Goal: Task Accomplishment & Management: Manage account settings

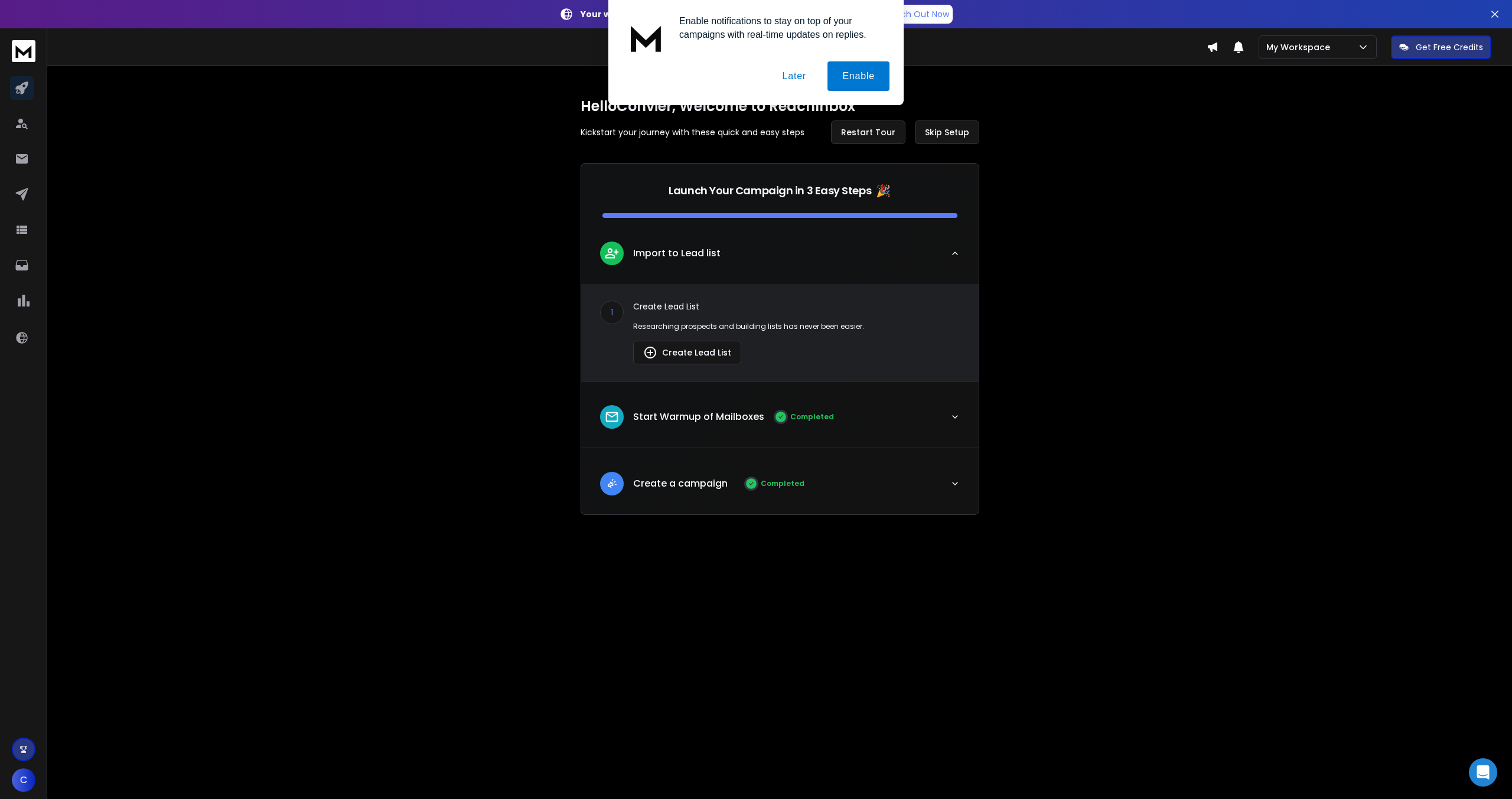
click at [787, 79] on button "Later" at bounding box center [794, 76] width 53 height 29
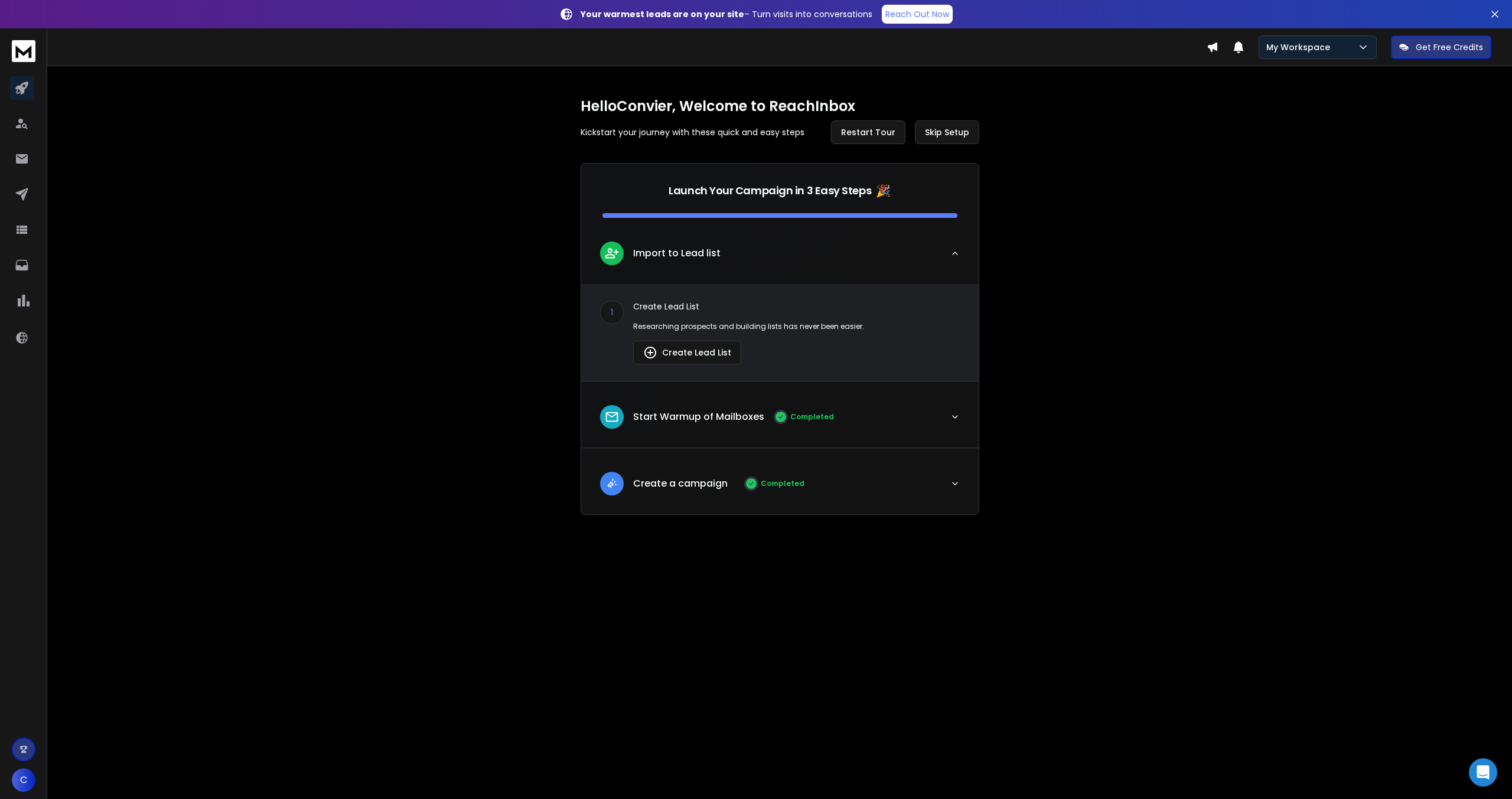
click at [1365, 50] on icon "button" at bounding box center [1363, 47] width 11 height 11
click at [1171, 163] on div "Hello Convier , Welcome to ReachInbox Kickstart your journey with these quick a…" at bounding box center [780, 305] width 1427 height 456
click at [18, 163] on icon at bounding box center [22, 159] width 14 height 14
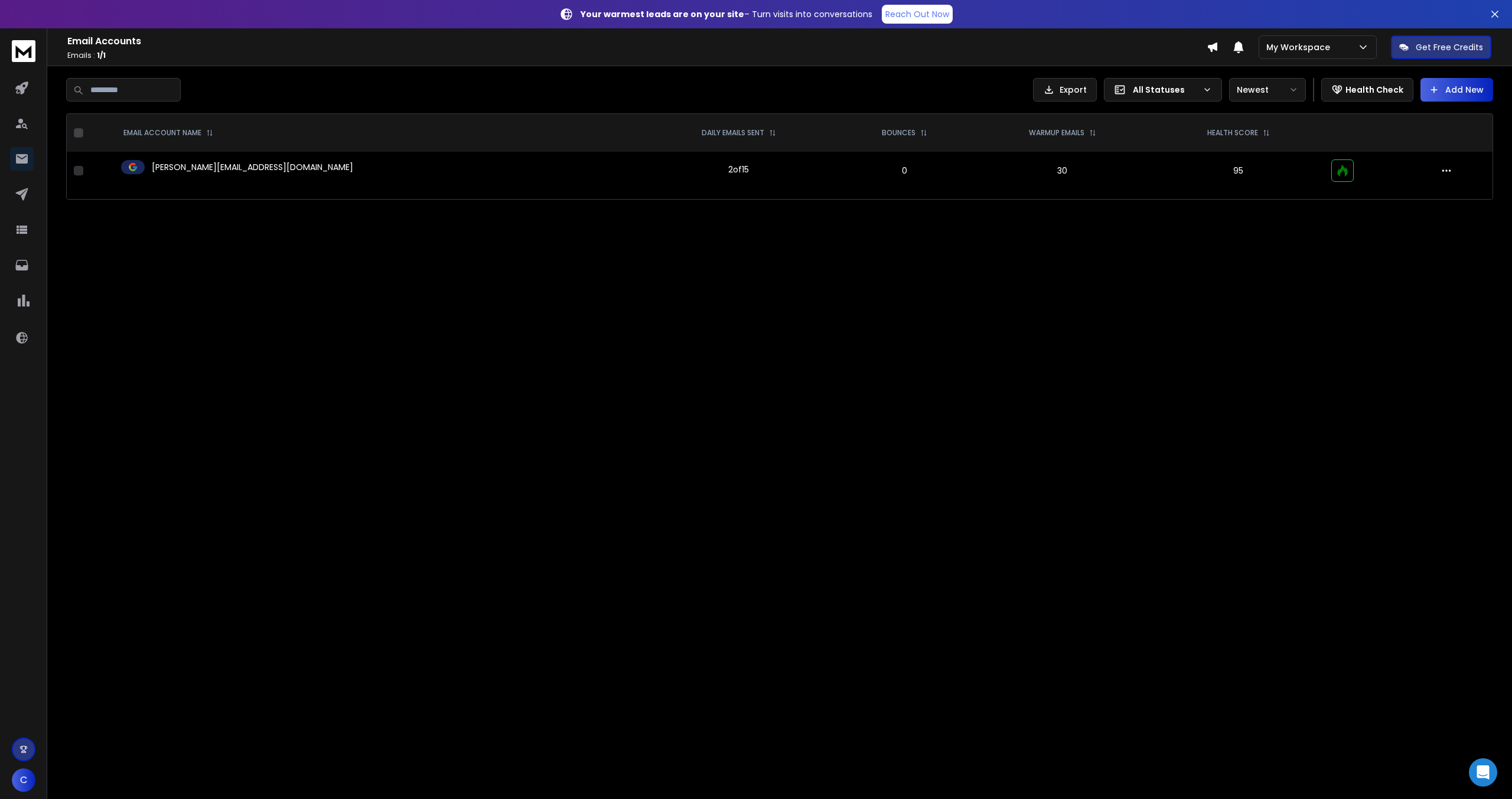
click at [1466, 88] on button "Add New" at bounding box center [1456, 89] width 72 height 24
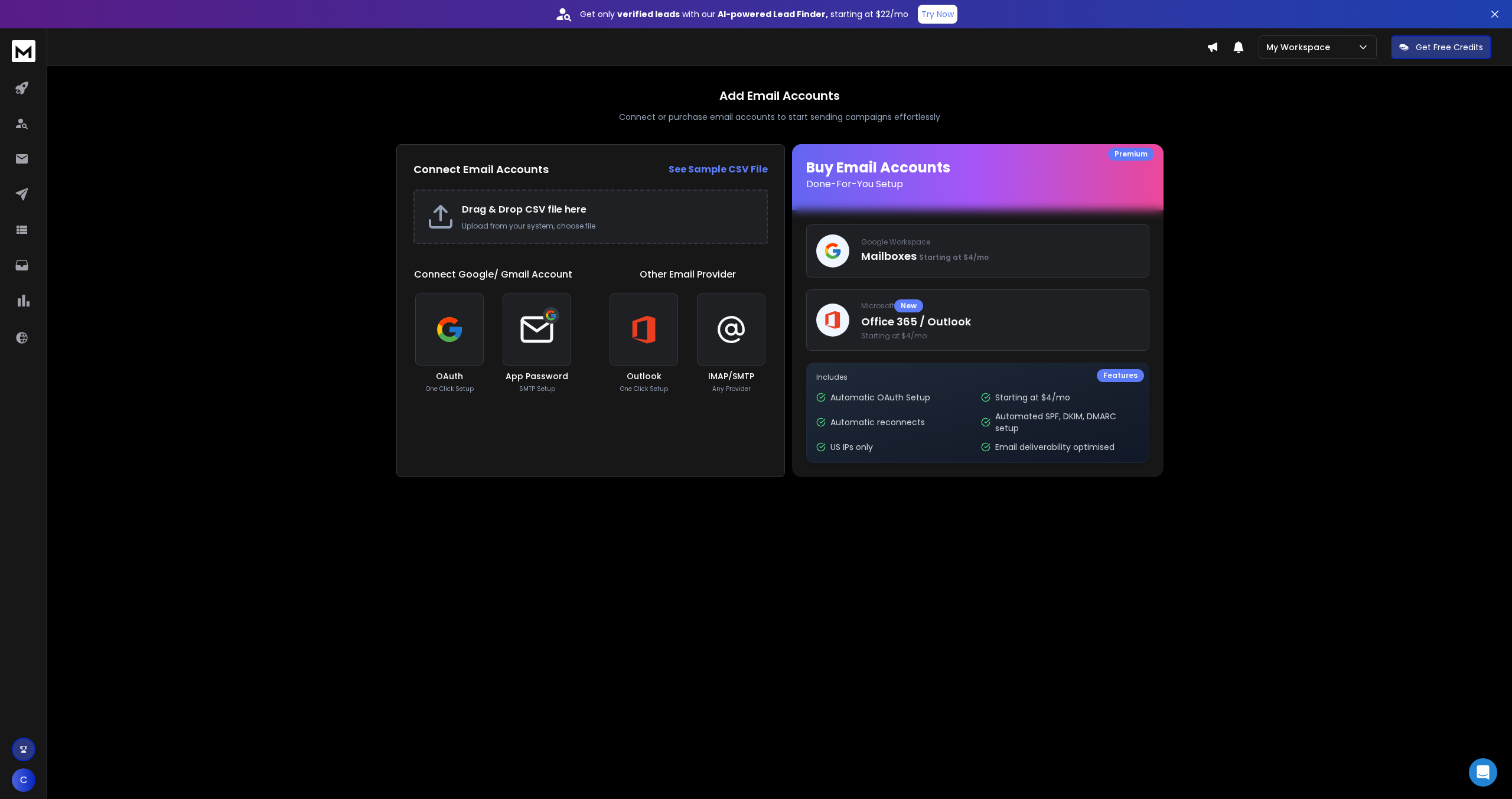
click at [992, 255] on p "Mailboxes Starting at $4/mo" at bounding box center [999, 256] width 278 height 17
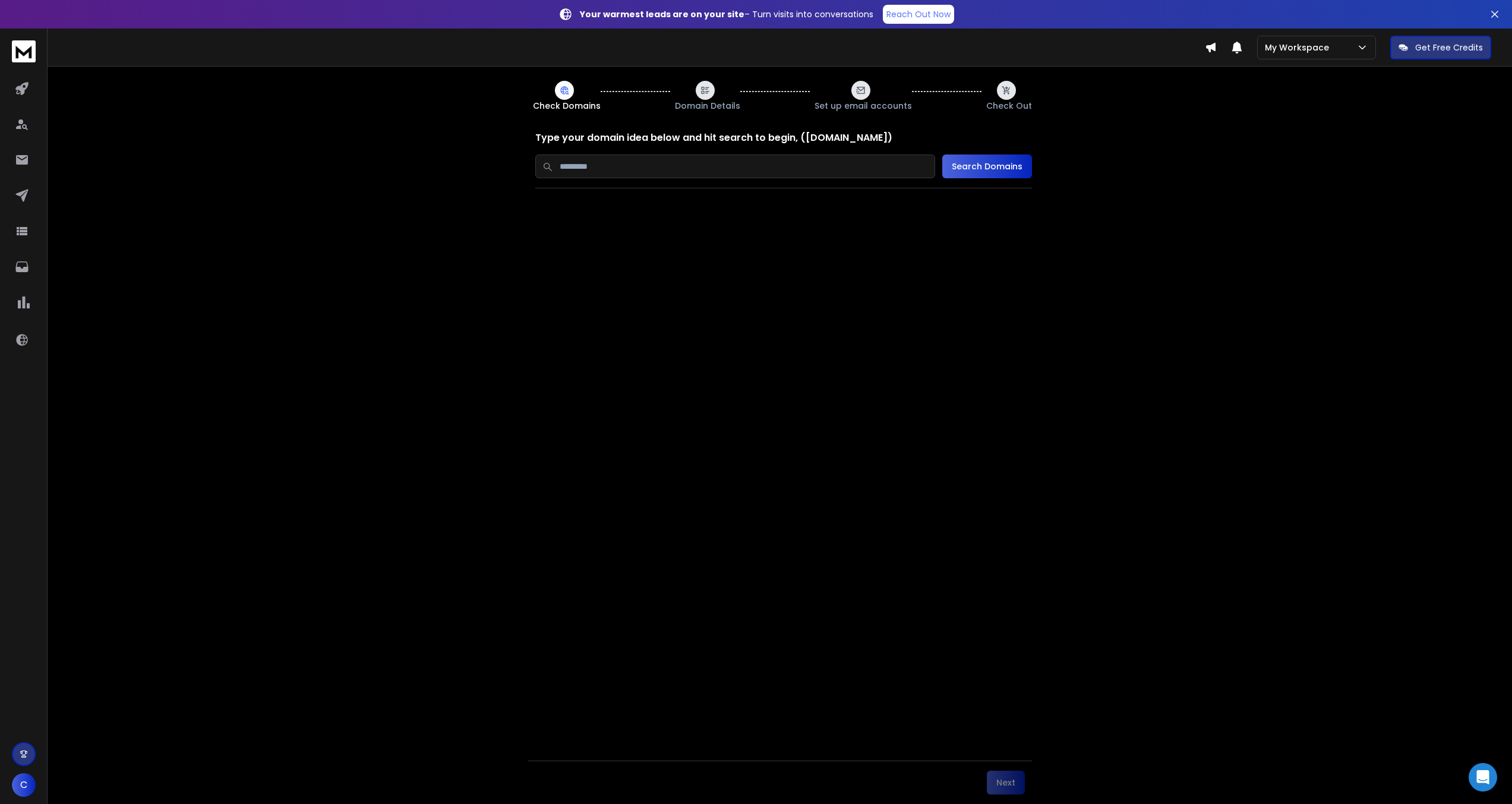
click at [615, 168] on input at bounding box center [735, 166] width 400 height 24
paste input "**********"
type input "**********"
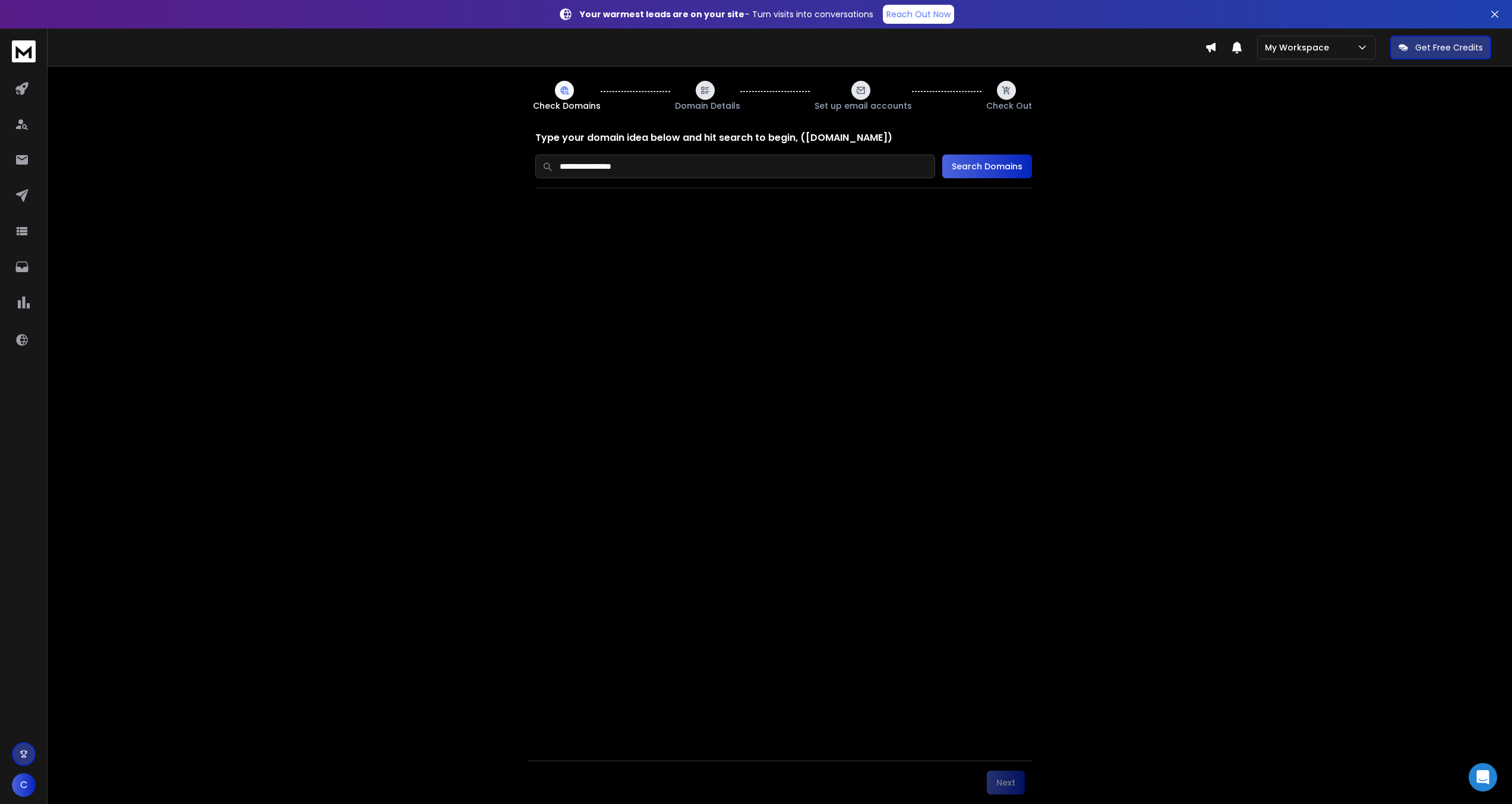
click at [992, 169] on button "Search Domains" at bounding box center [987, 166] width 90 height 24
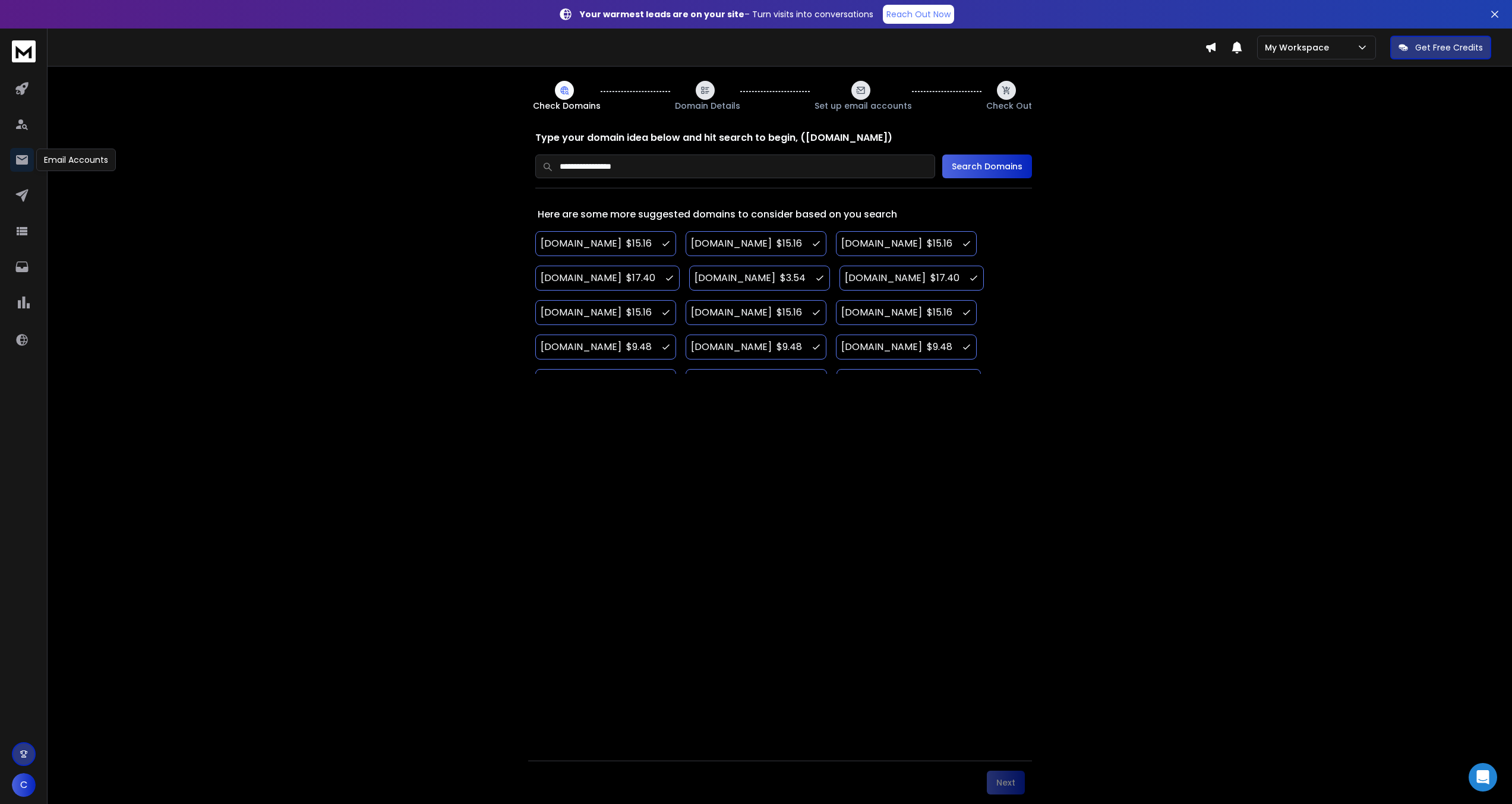
click at [17, 166] on icon at bounding box center [22, 160] width 14 height 14
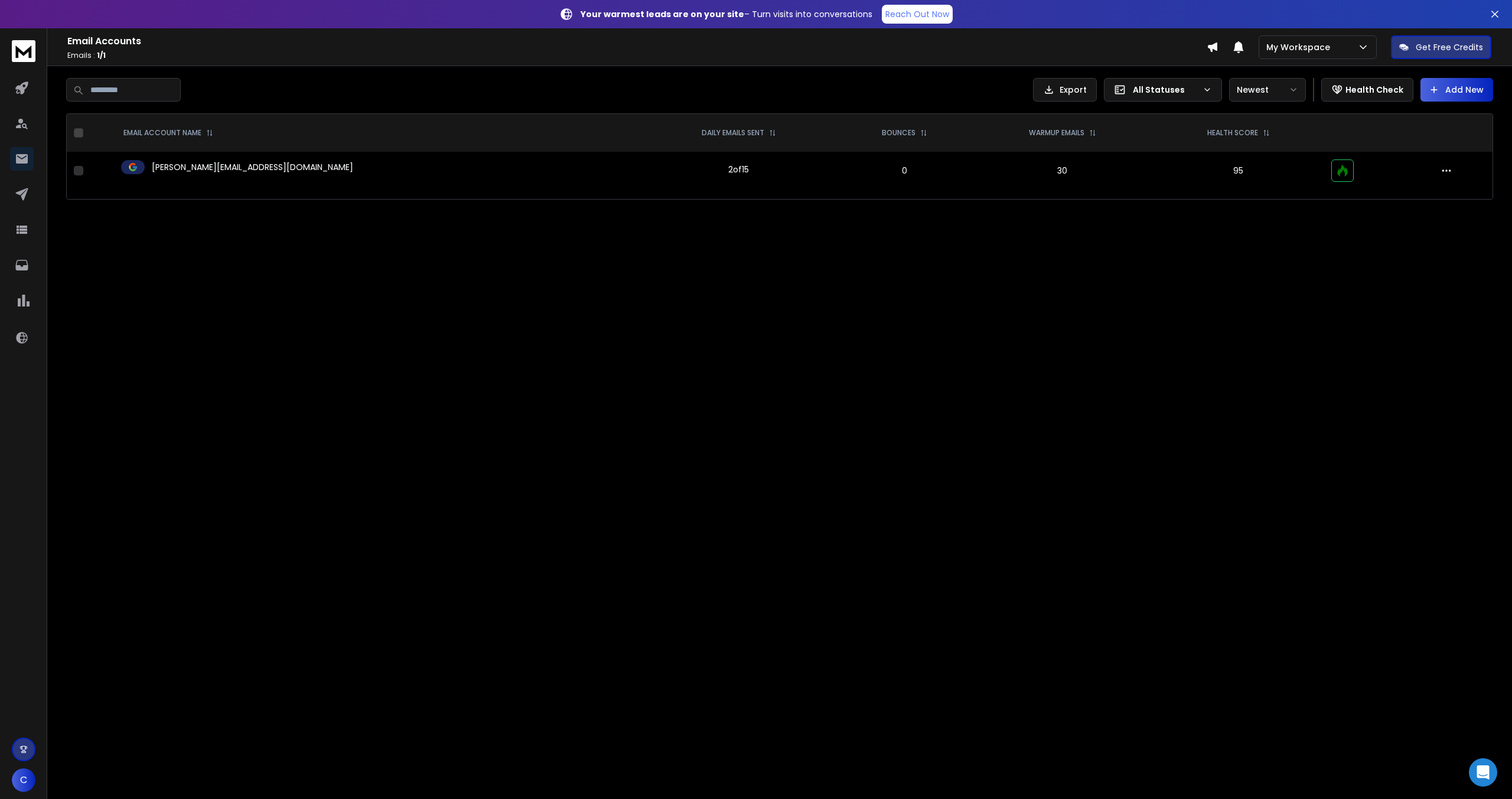
click at [206, 168] on p "[PERSON_NAME][EMAIL_ADDRESS][DOMAIN_NAME]" at bounding box center [252, 167] width 201 height 11
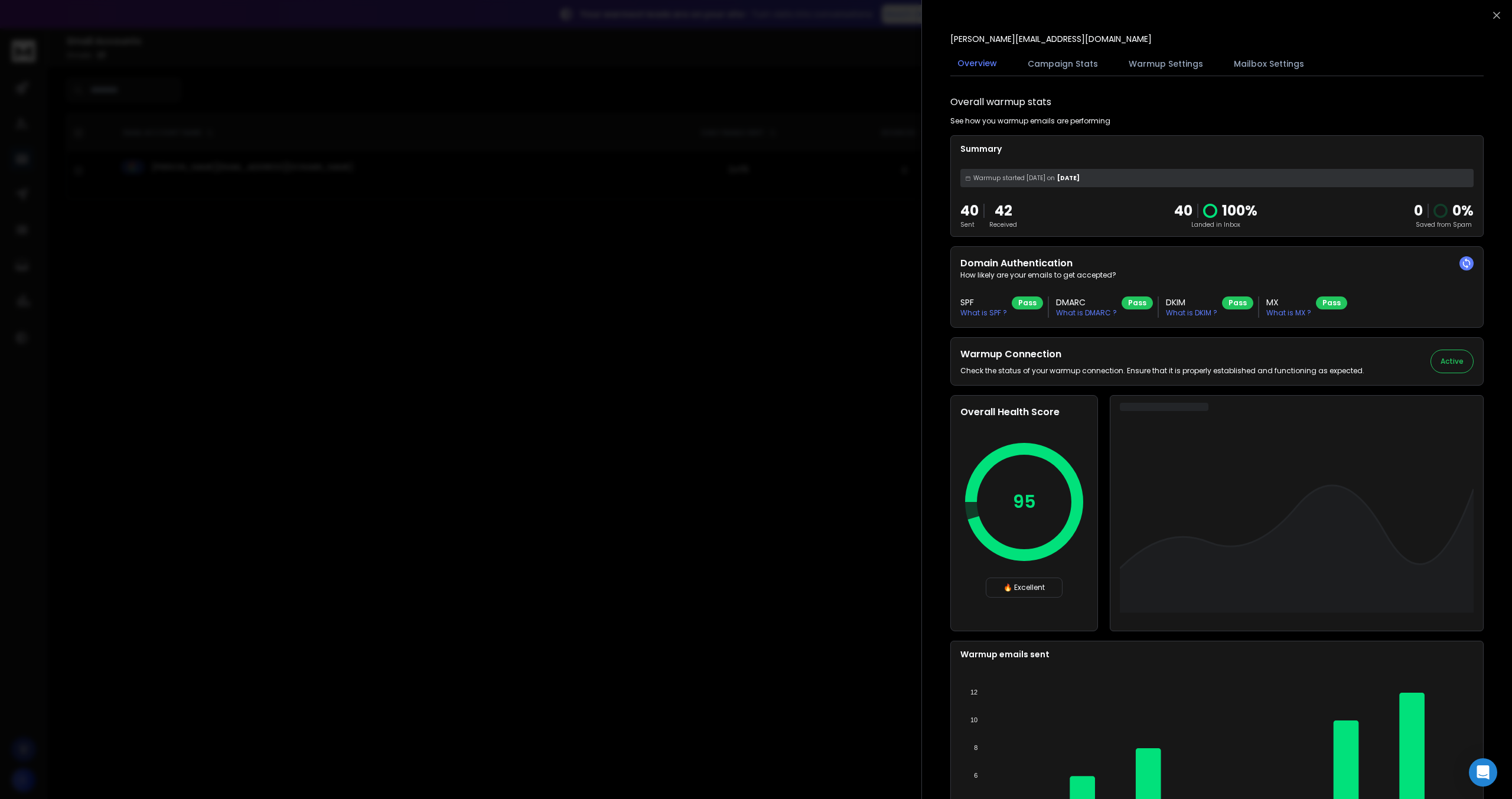
click at [1063, 59] on button "Campaign Stats" at bounding box center [1063, 63] width 85 height 26
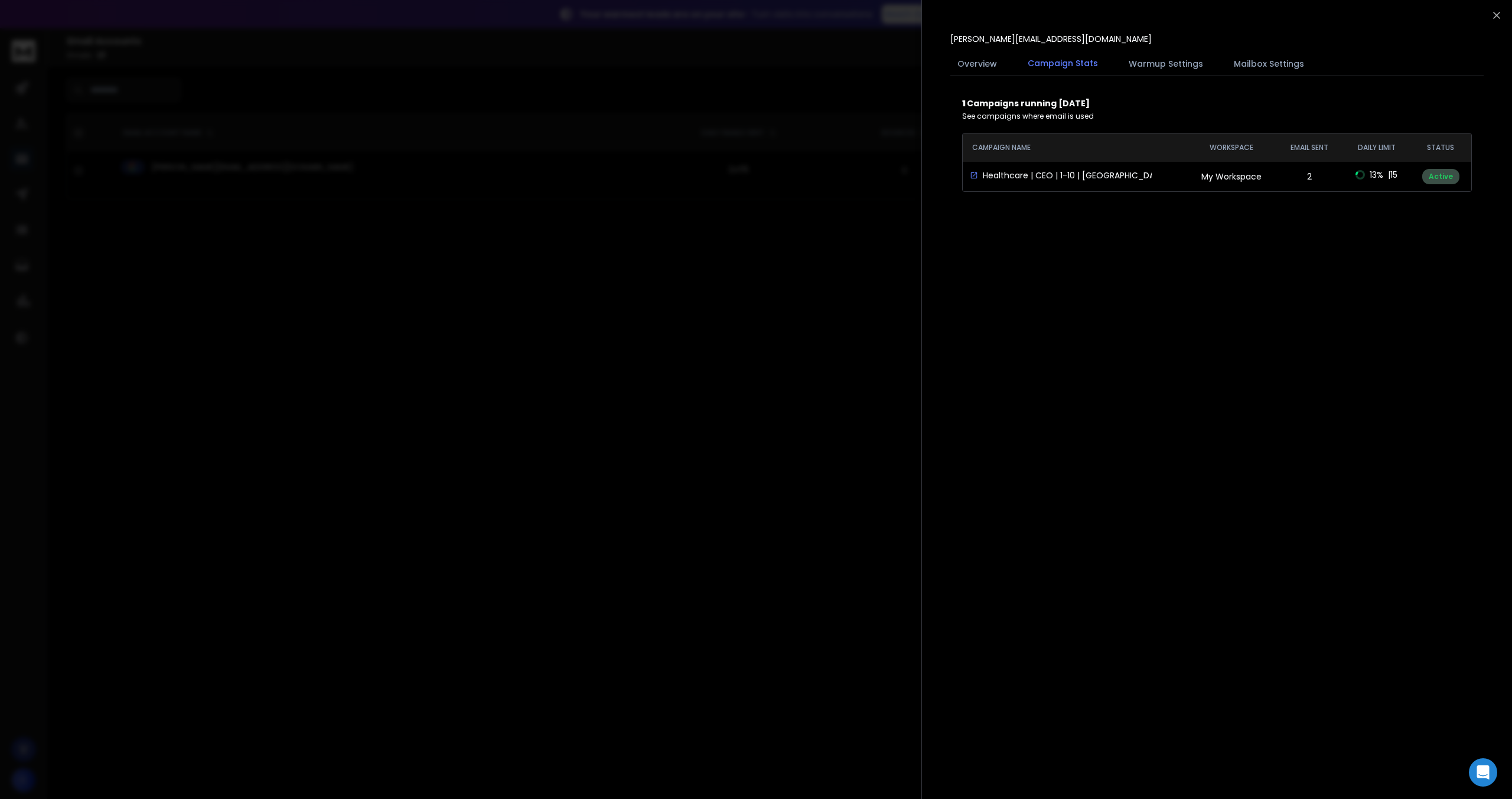
click at [1171, 60] on button "Warmup Settings" at bounding box center [1165, 63] width 88 height 26
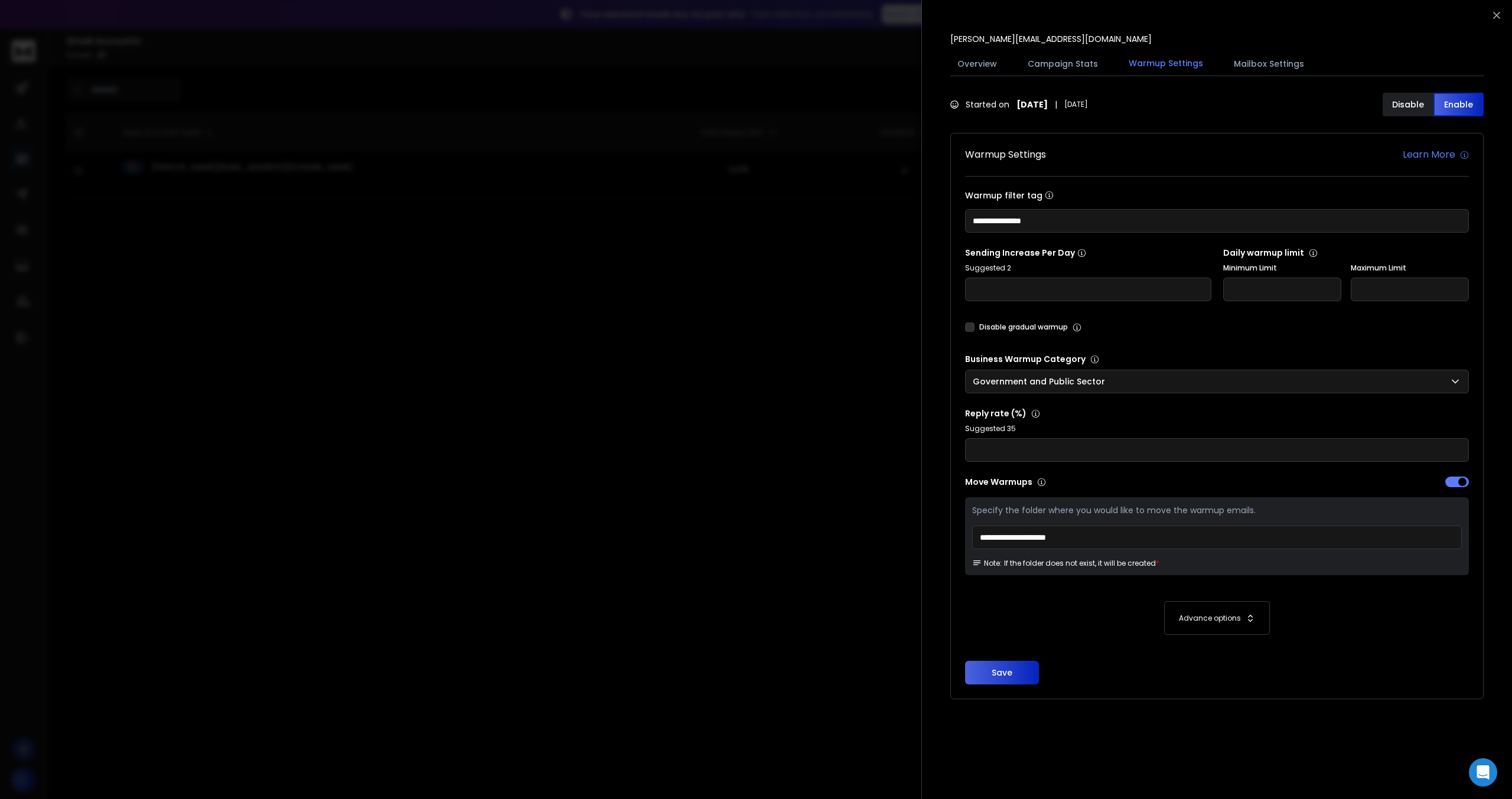
click at [1284, 57] on button "Mailbox Settings" at bounding box center [1269, 63] width 85 height 26
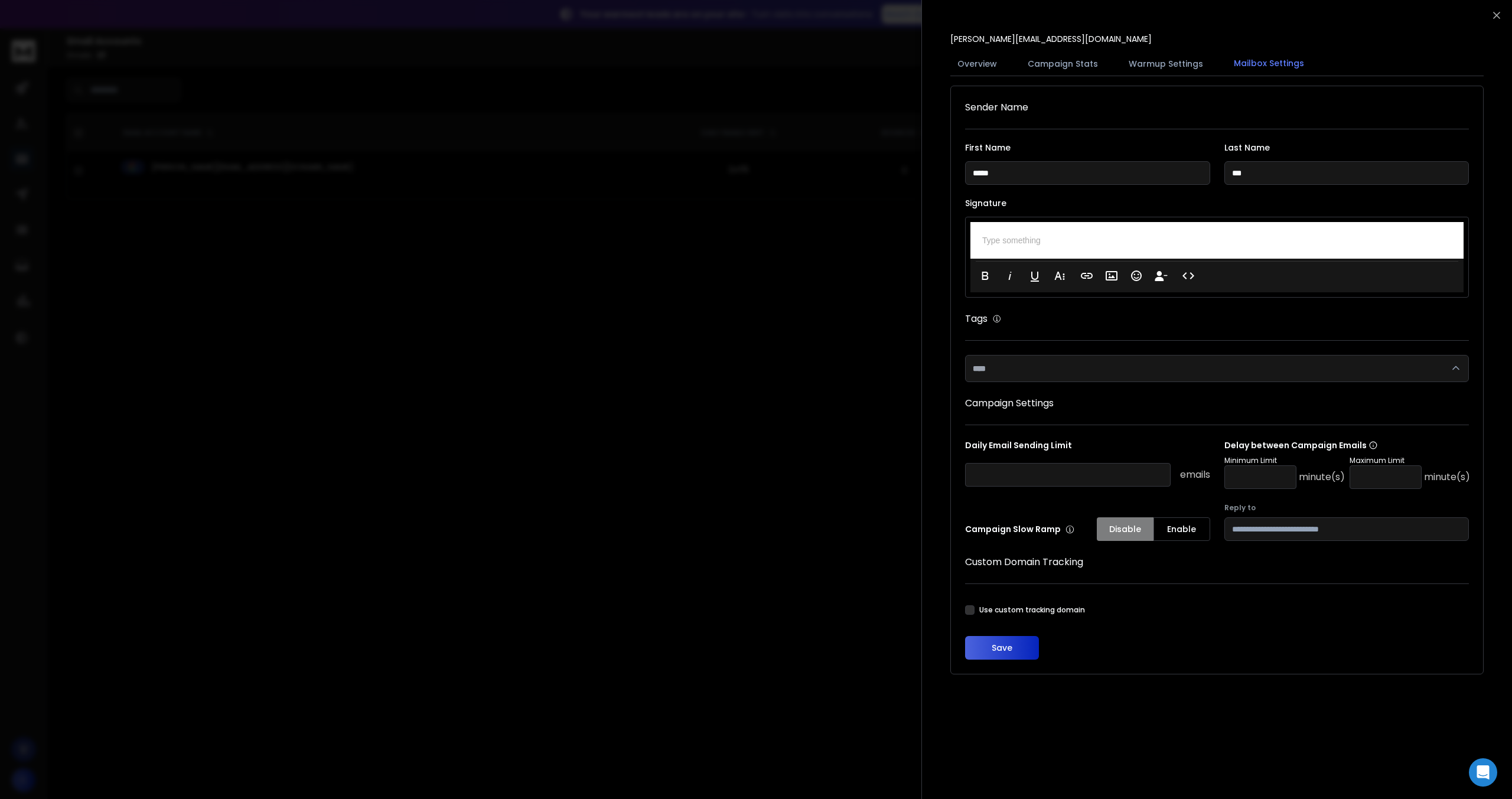
click at [975, 65] on button "Overview" at bounding box center [977, 63] width 54 height 26
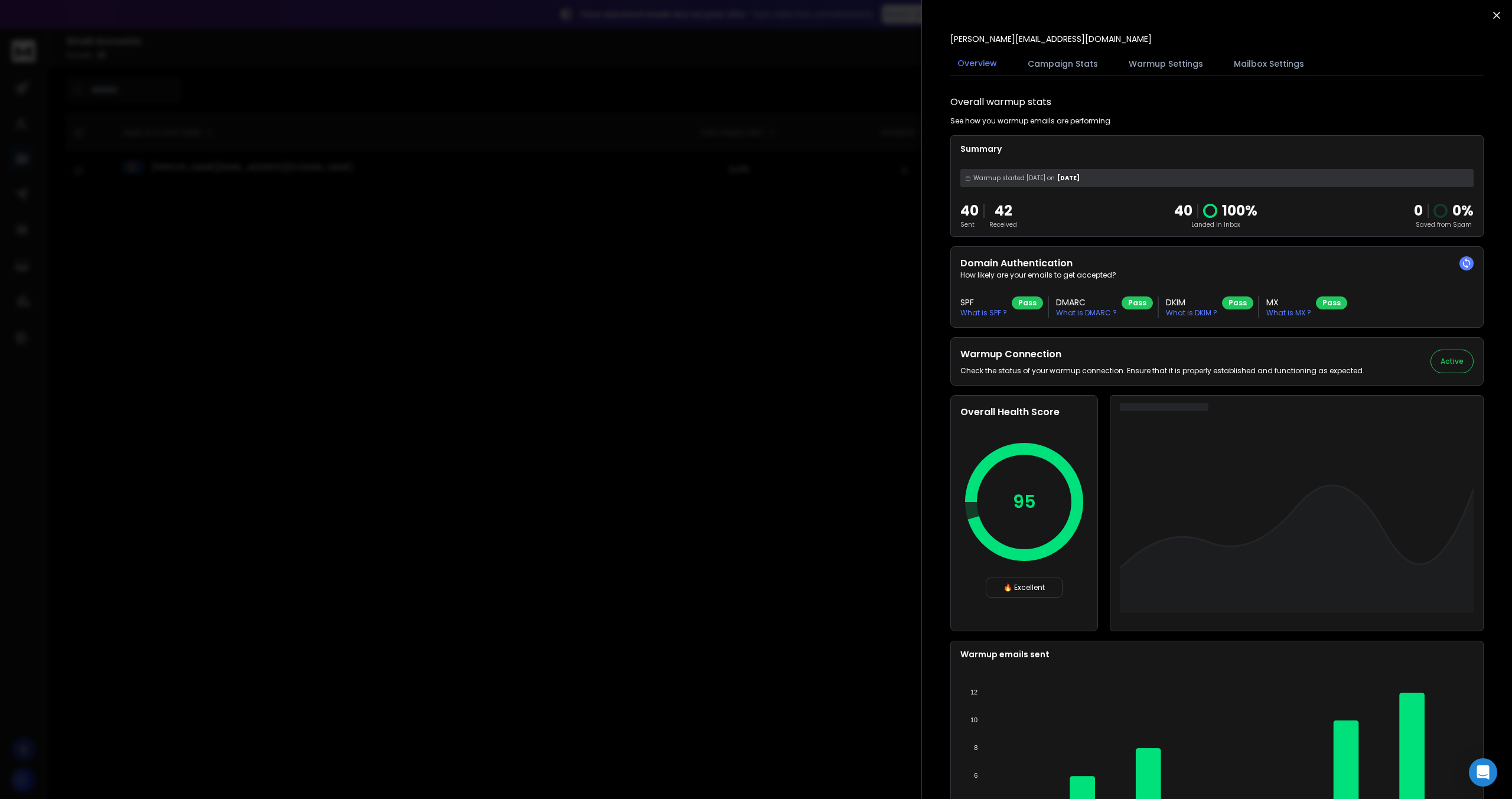
click at [1493, 16] on icon "button" at bounding box center [1496, 15] width 6 height 6
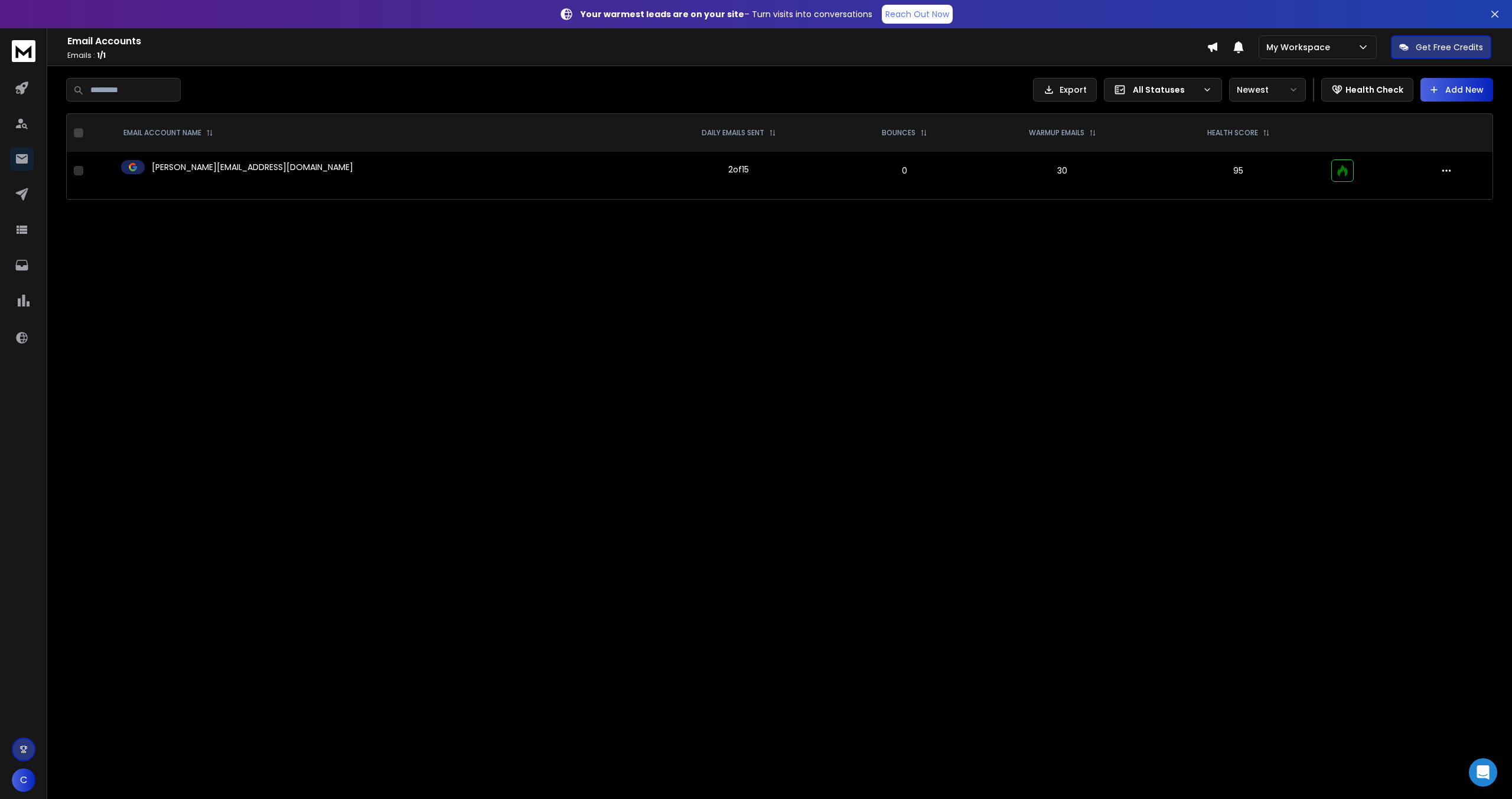
click at [1059, 281] on div "Your warmest leads are on your site – Turn visits into conversations Reach Out …" at bounding box center [756, 400] width 1512 height 799
click at [1460, 88] on button "Add New" at bounding box center [1456, 89] width 72 height 24
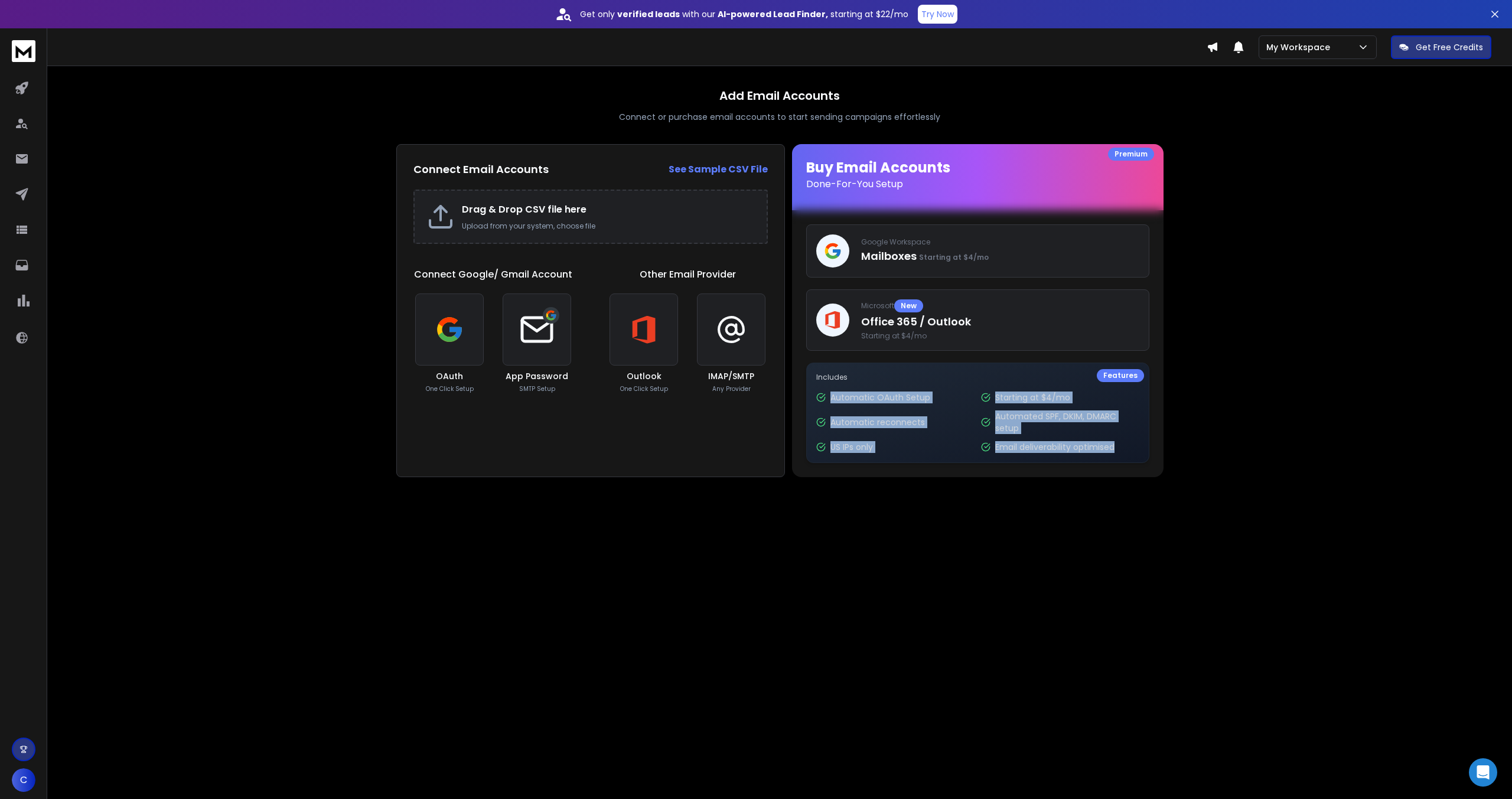
drag, startPoint x: 816, startPoint y: 392, endPoint x: 1182, endPoint y: 462, distance: 372.6
click at [1183, 462] on div "Connect Email Accounts See Sample CSV File Drag & Drop CSV file here Upload fro…" at bounding box center [779, 310] width 842 height 333
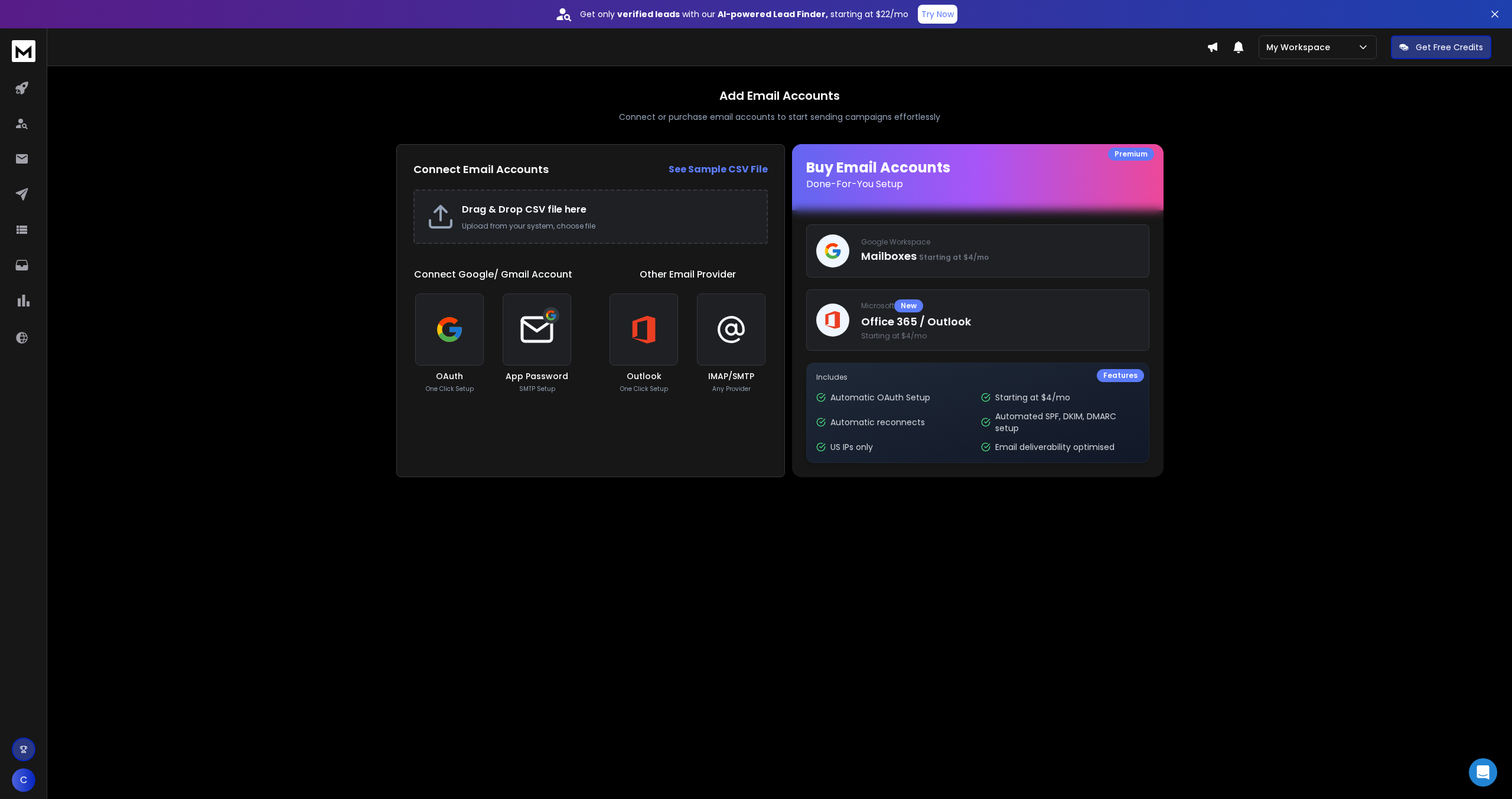
click at [845, 556] on div "Get only verified leads with our AI-powered Lead Finder, starting at $22/mo Try…" at bounding box center [756, 400] width 1512 height 799
drag, startPoint x: 643, startPoint y: 117, endPoint x: 725, endPoint y: 76, distance: 91.7
click at [725, 76] on div "Add Email Accounts Connect or purchase email accounts to start sending campaign…" at bounding box center [756, 265] width 1512 height 473
click at [1082, 85] on div "Add Email Accounts Connect or purchase email accounts to start sending campaign…" at bounding box center [756, 265] width 1512 height 473
click at [1338, 44] on div "My Workspace" at bounding box center [1317, 47] width 102 height 11
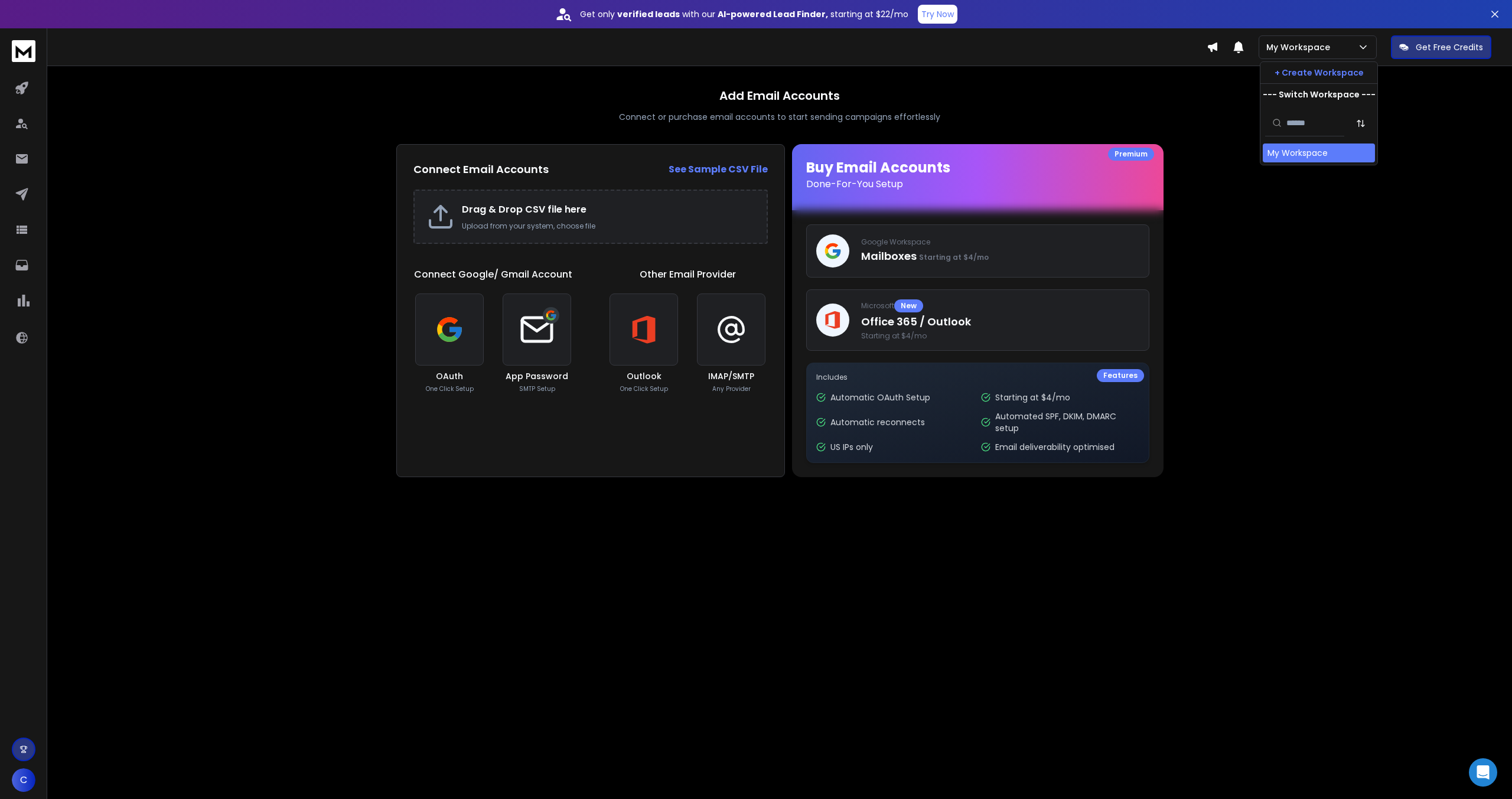
click at [1277, 296] on div "Add Email Accounts Connect or purchase email accounts to start sending campaign…" at bounding box center [780, 294] width 1464 height 414
click at [17, 53] on img at bounding box center [23, 51] width 24 height 22
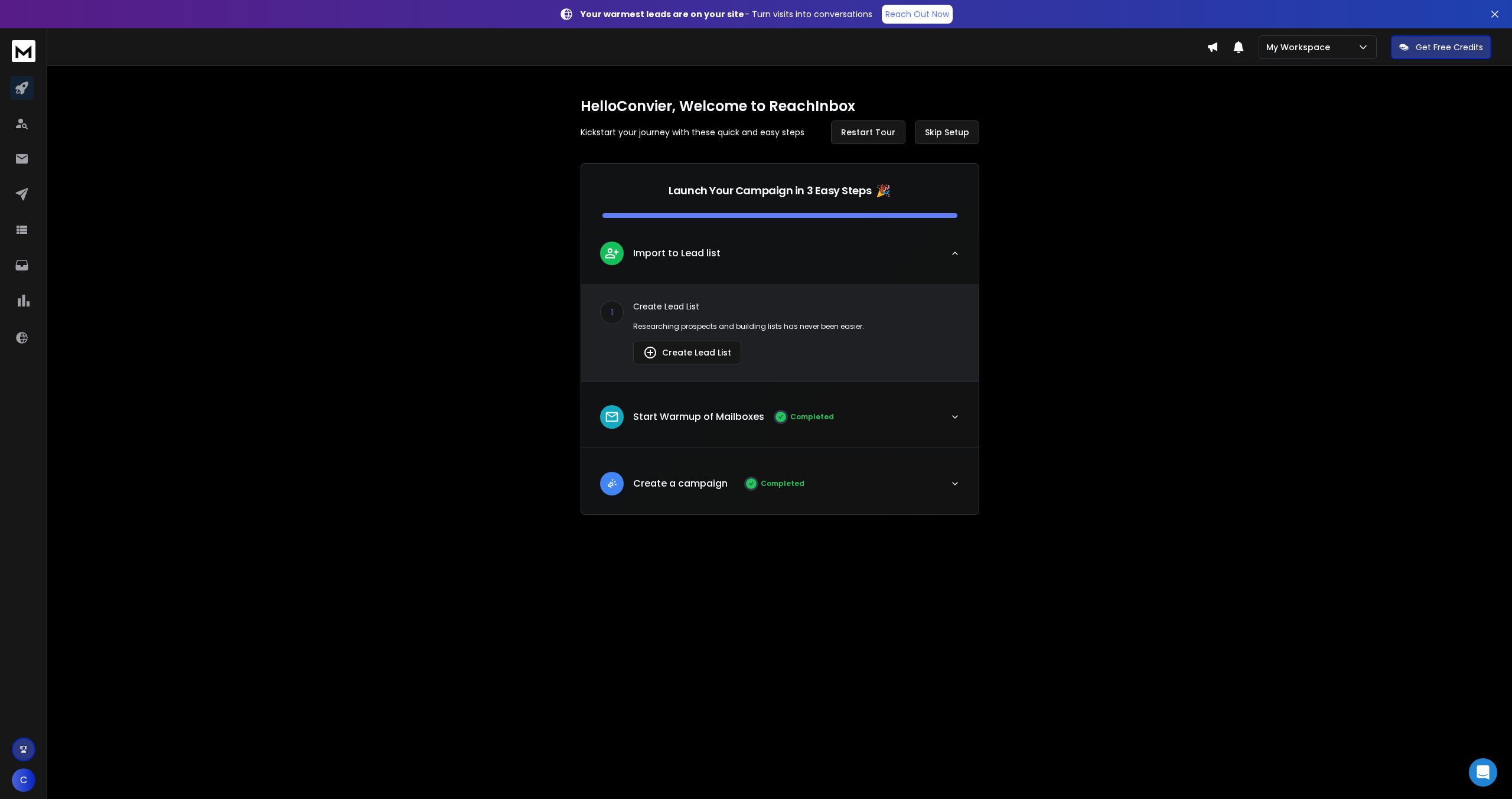
click at [955, 412] on icon "button" at bounding box center [954, 416] width 10 height 10
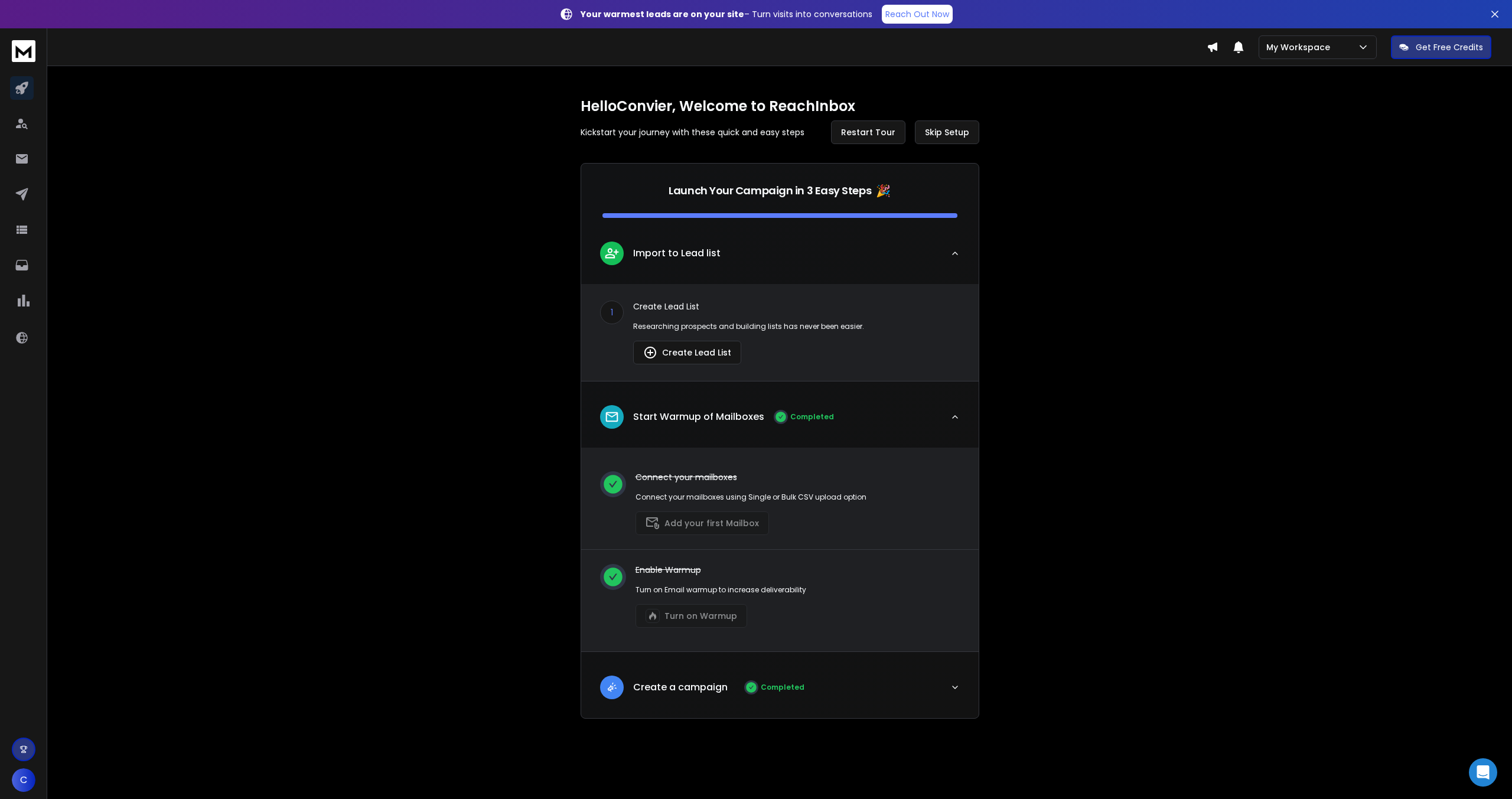
click at [954, 691] on icon "button" at bounding box center [954, 687] width 10 height 10
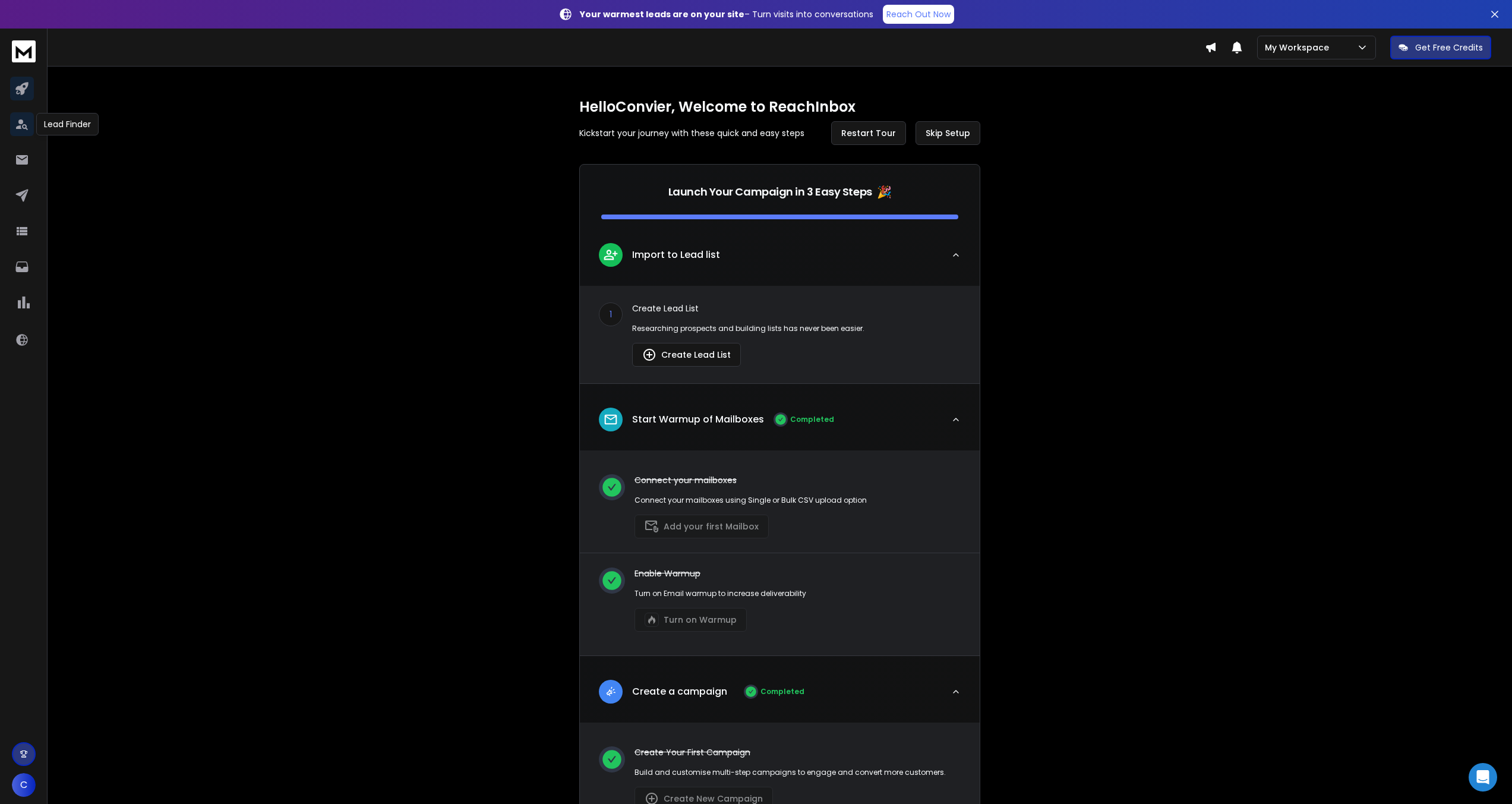
click at [20, 127] on icon at bounding box center [21, 127] width 12 height 6
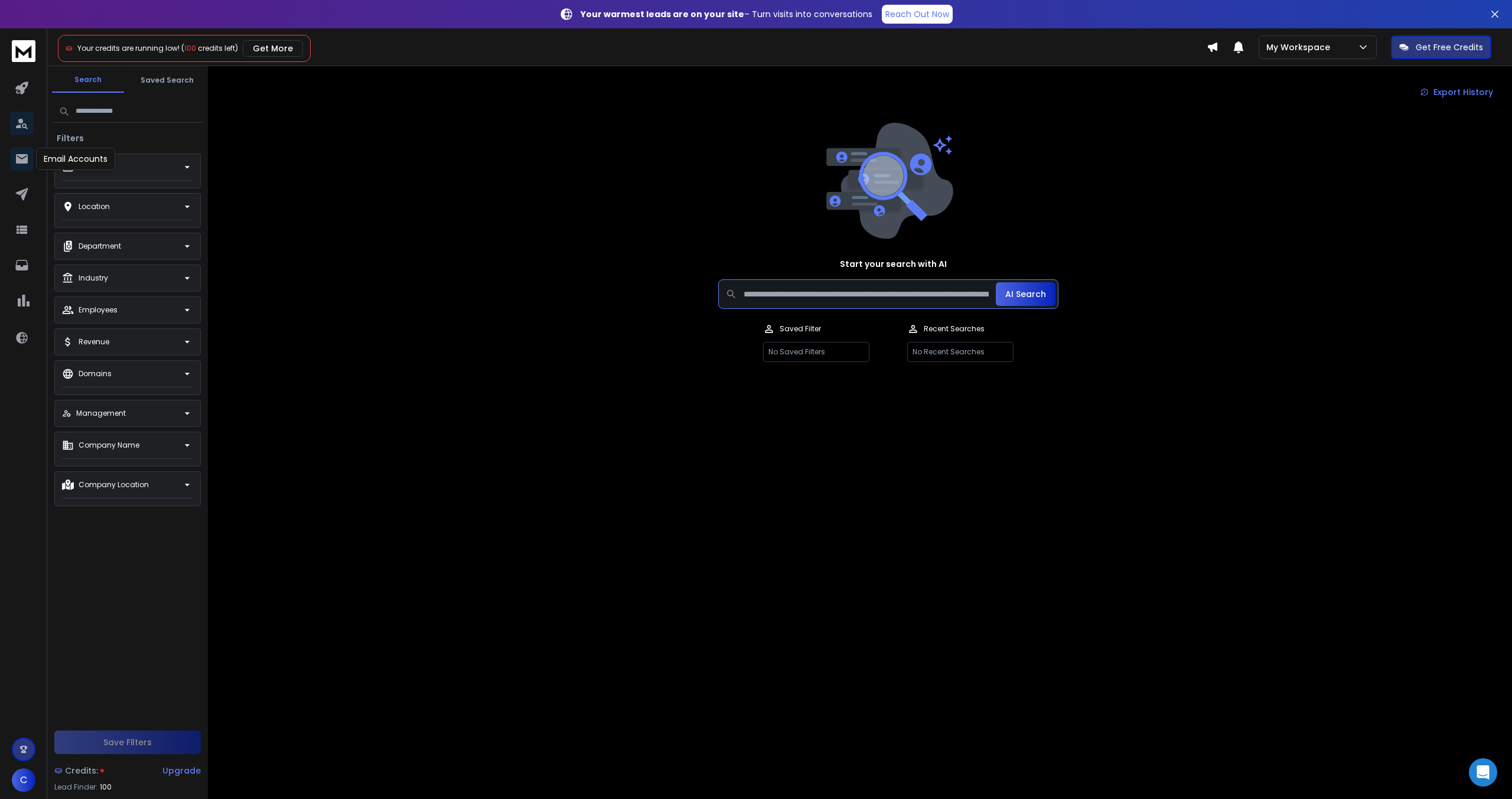
click at [27, 167] on link at bounding box center [21, 159] width 24 height 24
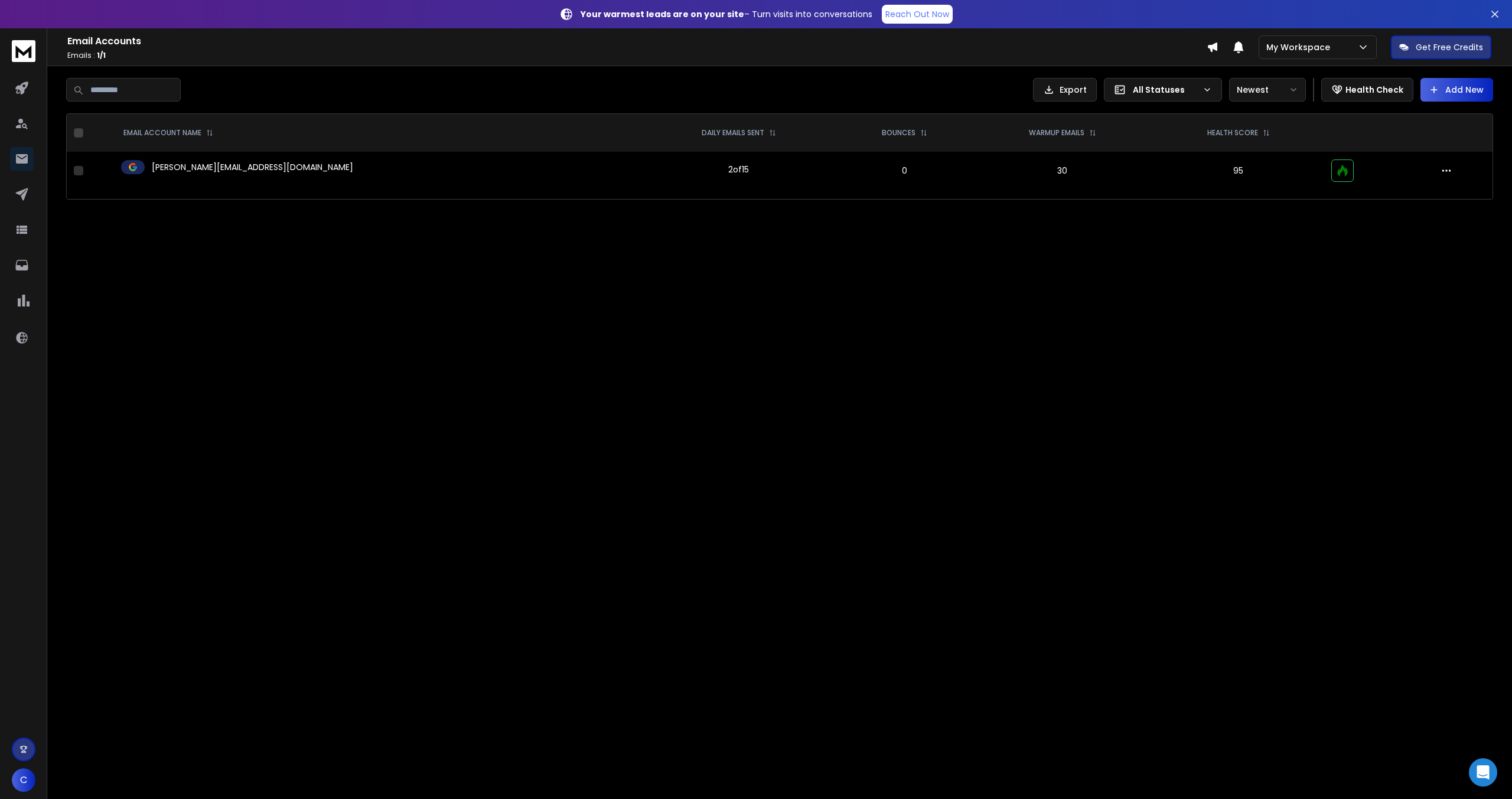
click at [279, 273] on div "Your warmest leads are on your site – Turn visits into conversations Reach Out …" at bounding box center [756, 400] width 1512 height 799
click at [1173, 89] on p "All Statuses" at bounding box center [1165, 89] width 65 height 11
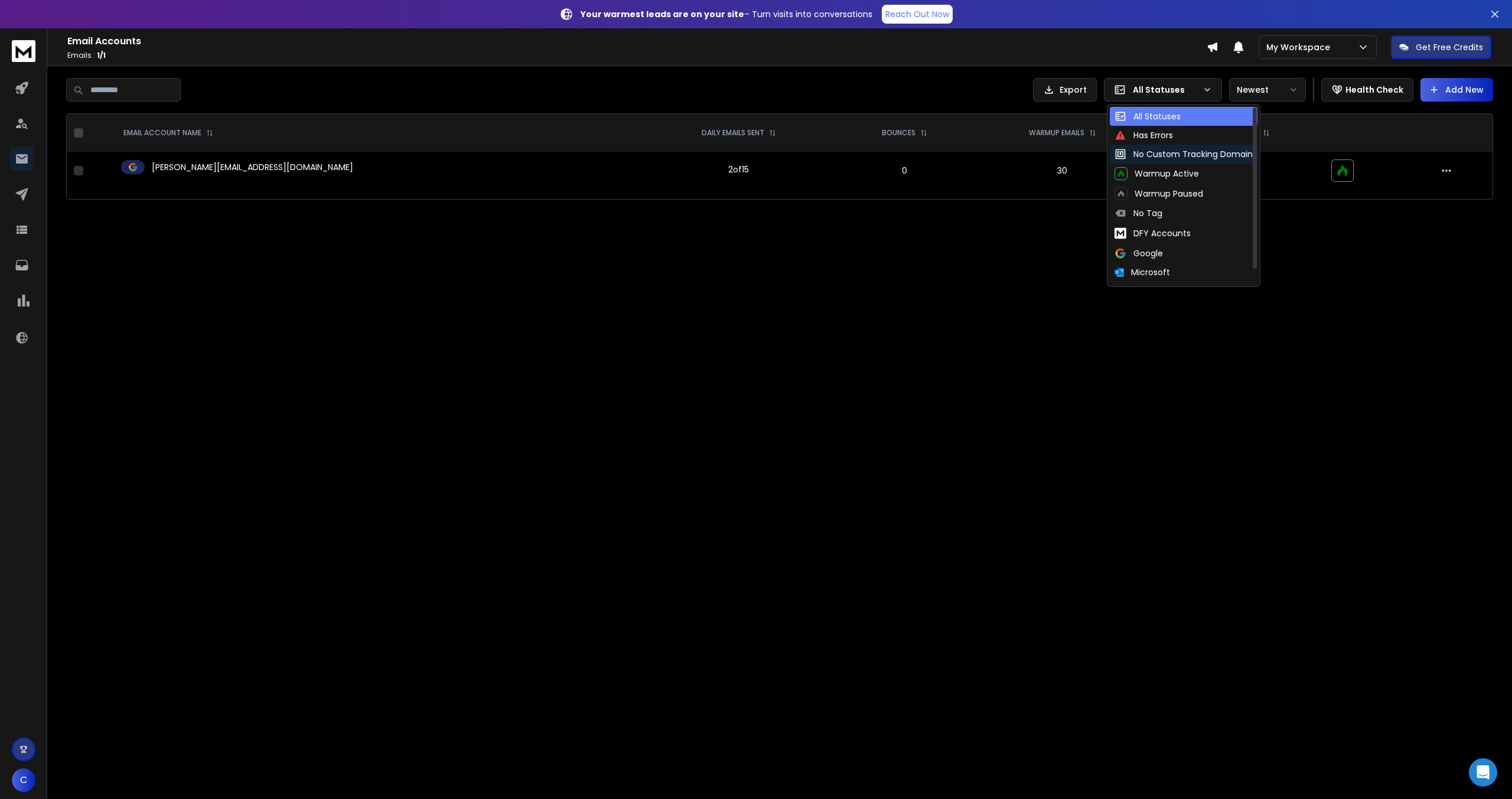
click at [1014, 330] on div "Your warmest leads are on your site – Turn visits into conversations Reach Out …" at bounding box center [756, 400] width 1512 height 799
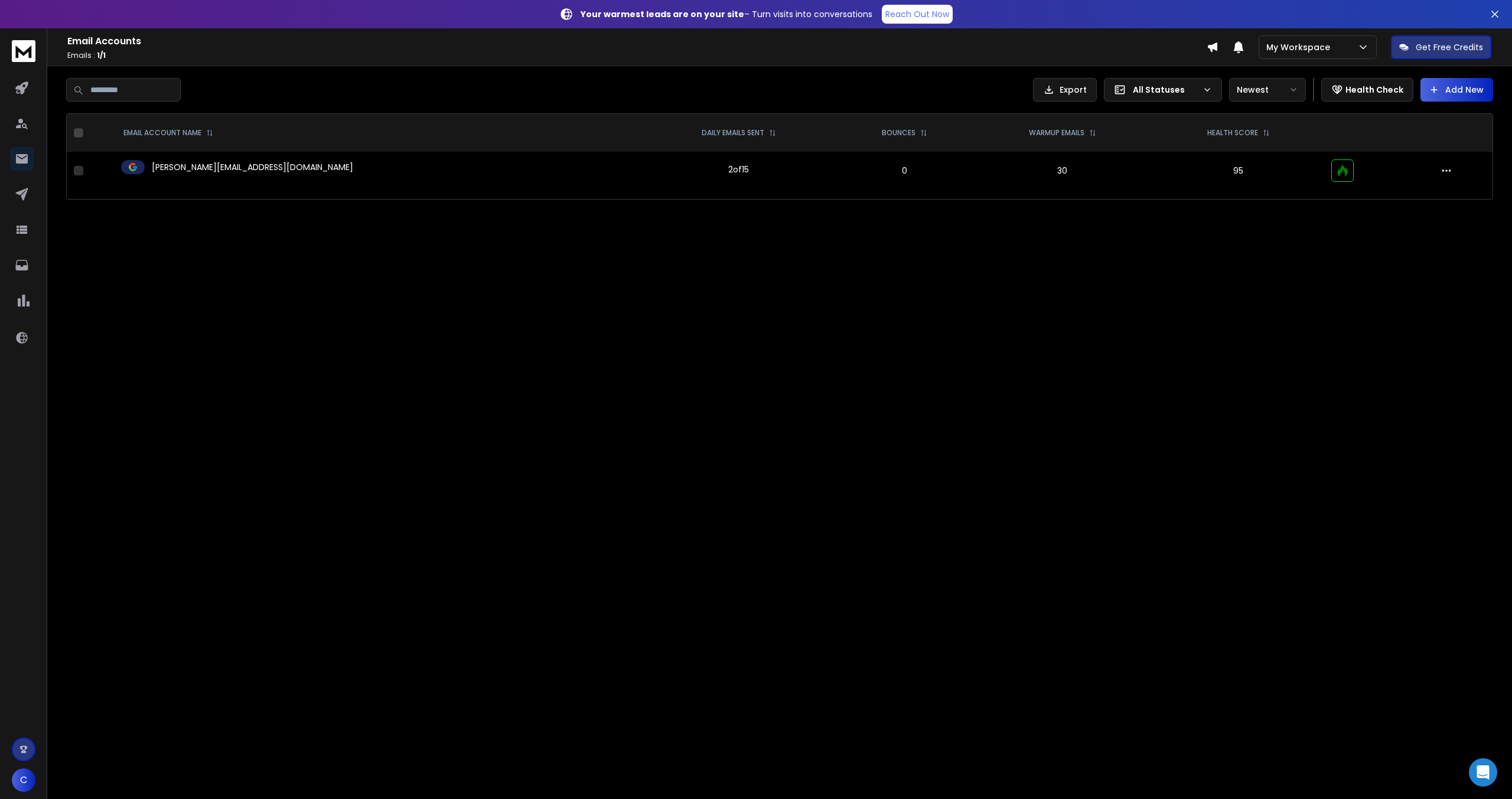
click at [1197, 87] on p "All Statuses" at bounding box center [1165, 89] width 65 height 11
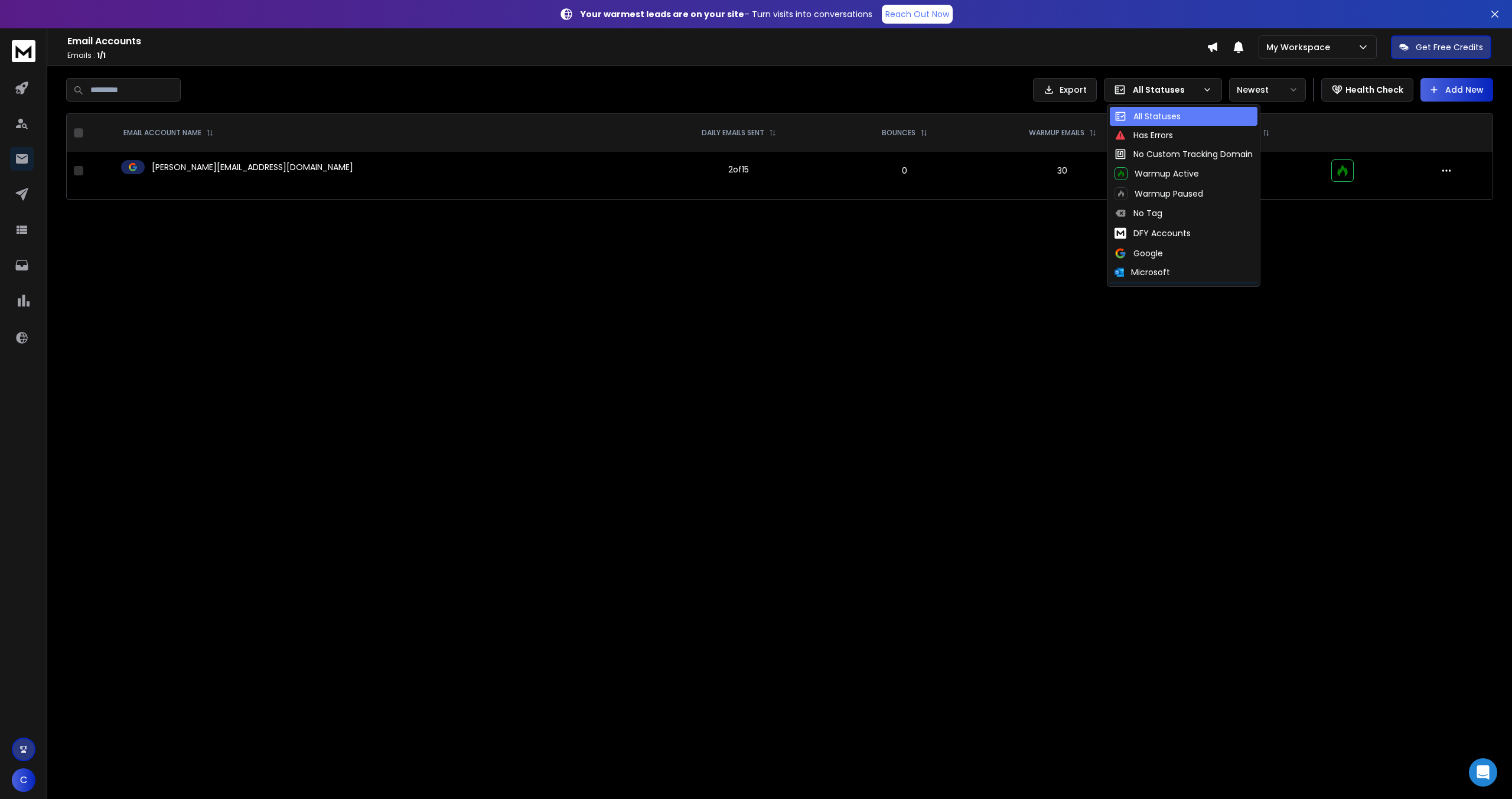
click at [1126, 428] on div "Your warmest leads are on your site – Turn visits into conversations Reach Out …" at bounding box center [756, 400] width 1512 height 799
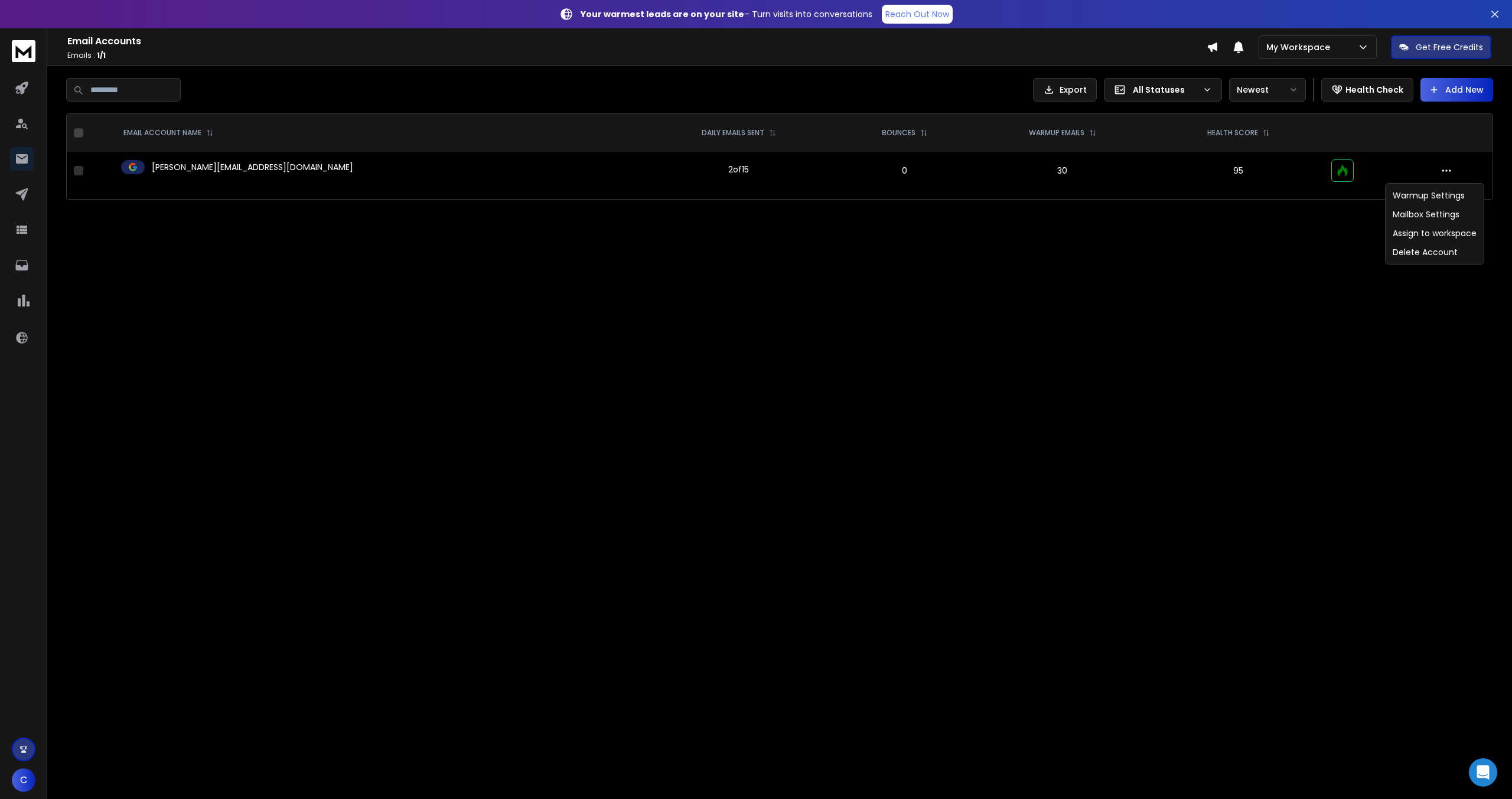
click at [1444, 170] on icon at bounding box center [1447, 170] width 11 height 11
drag, startPoint x: 1396, startPoint y: 379, endPoint x: 1400, endPoint y: 367, distance: 12.6
click at [1396, 379] on div "Your warmest leads are on your site – Turn visits into conversations Reach Out …" at bounding box center [756, 400] width 1512 height 799
click at [1471, 95] on button "Add New" at bounding box center [1456, 89] width 72 height 24
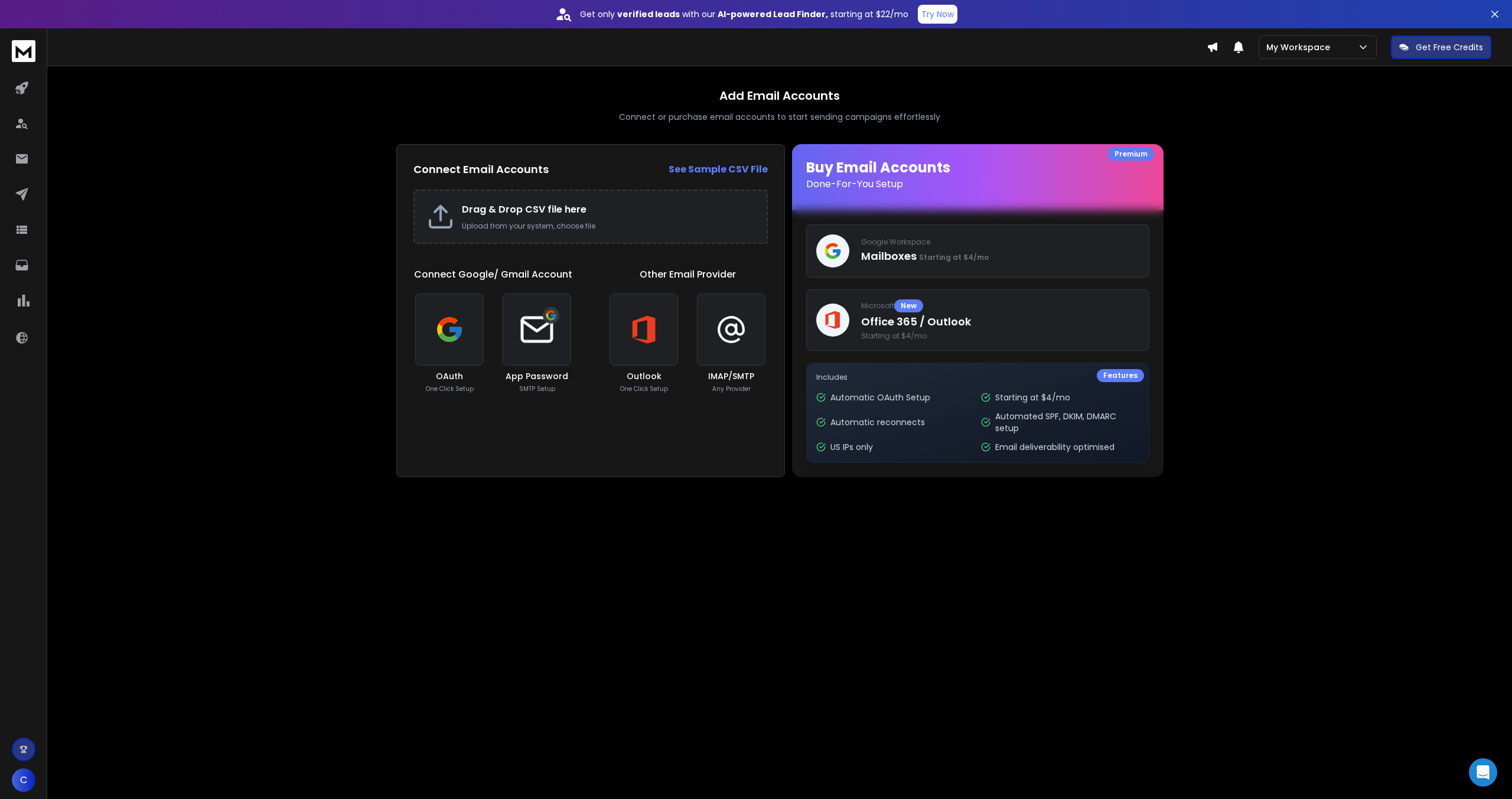
click at [455, 340] on icon at bounding box center [448, 336] width 19 height 10
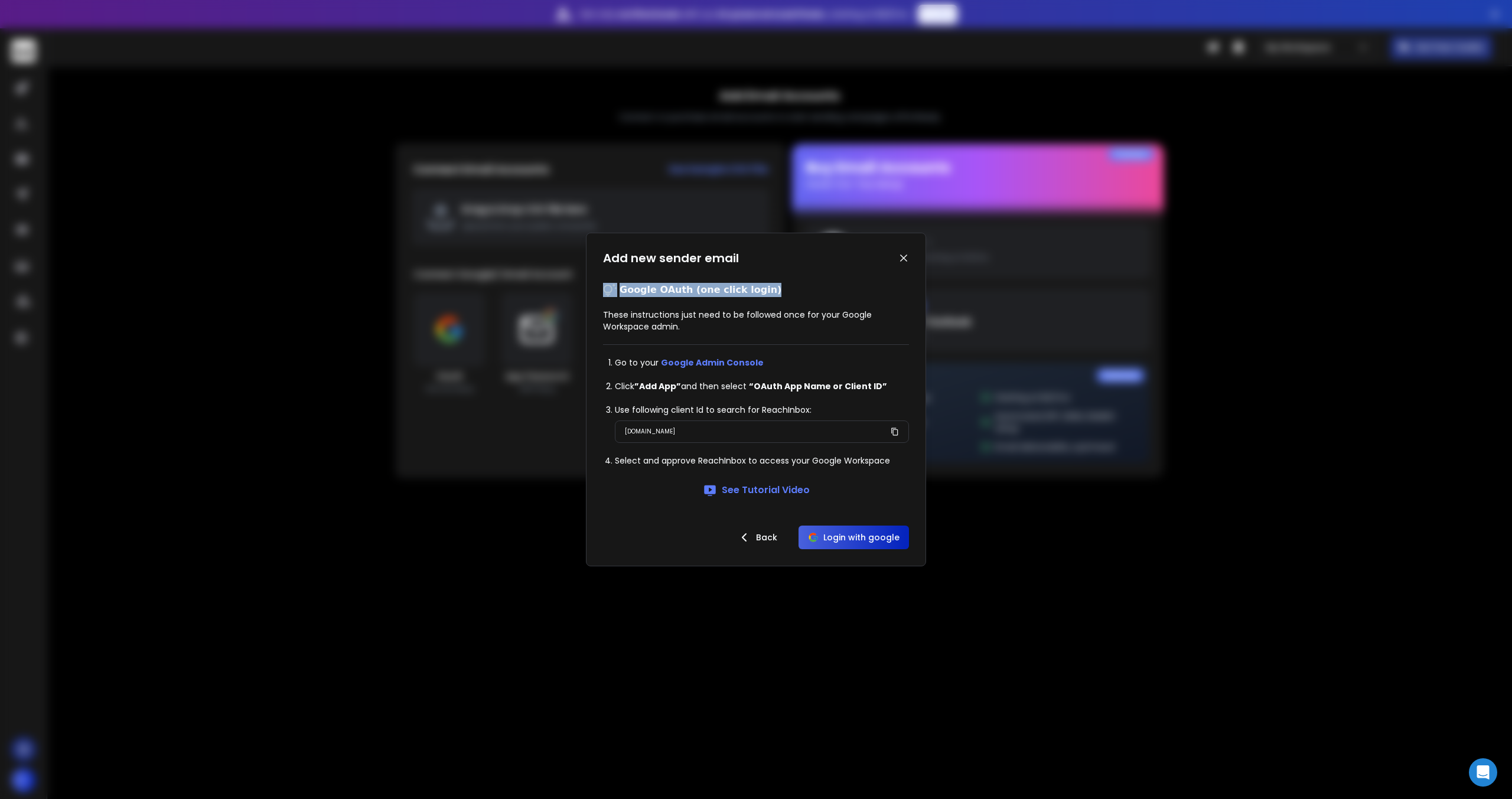
drag, startPoint x: 792, startPoint y: 292, endPoint x: 595, endPoint y: 269, distance: 198.3
click at [595, 271] on div "Add new sender email Google OAuth (one click login) These instructions just nee…" at bounding box center [756, 400] width 341 height 333
click at [802, 279] on div "Add new sender email Google OAuth (one click login) These instructions just nee…" at bounding box center [756, 399] width 306 height 299
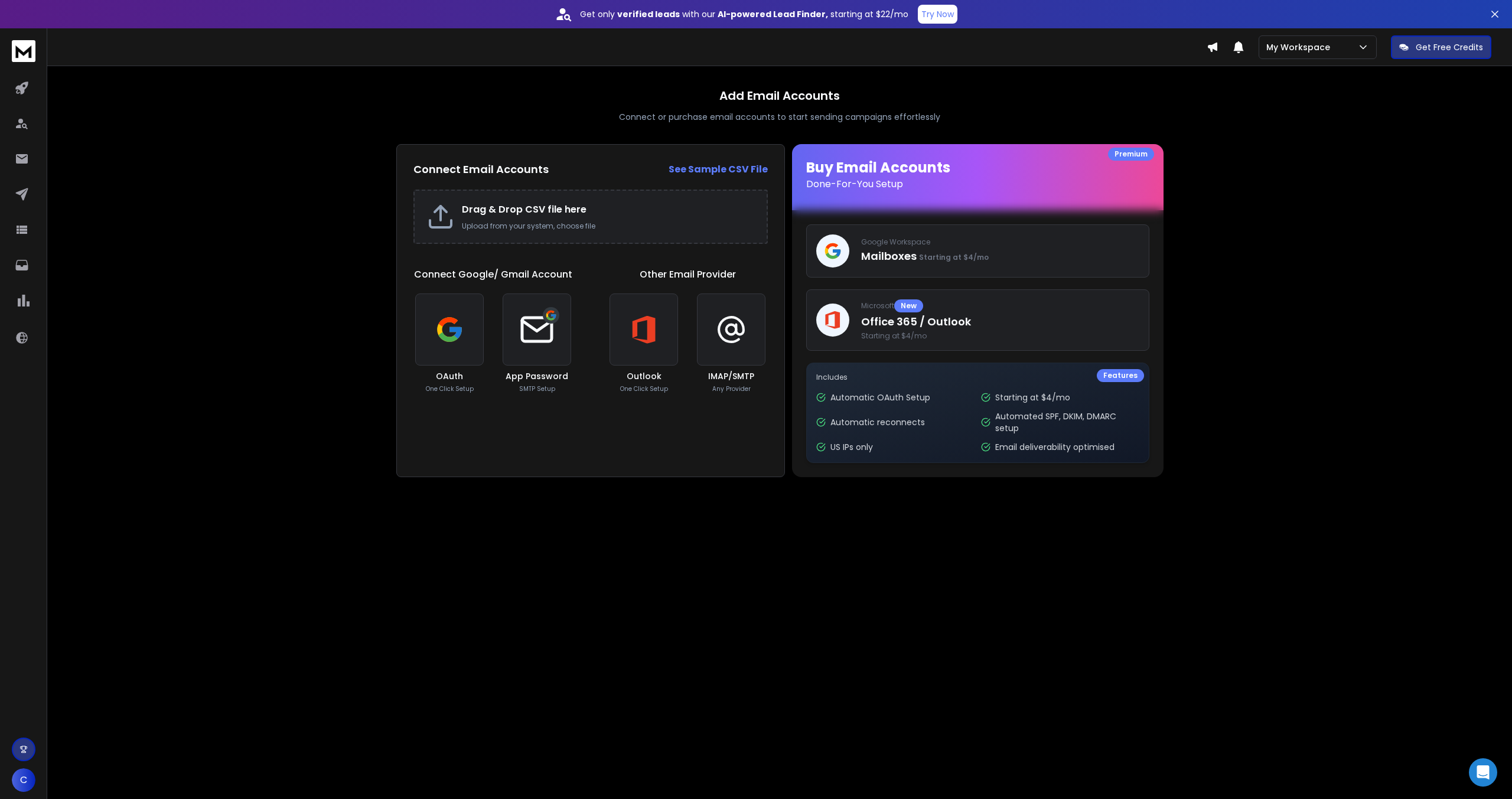
click at [648, 578] on div "Get only verified leads with our AI-powered Lead Finder, starting at $22/mo Try…" at bounding box center [756, 400] width 1512 height 799
click at [692, 568] on div "Get only verified leads with our AI-powered Lead Finder, starting at $22/mo Try…" at bounding box center [756, 400] width 1512 height 799
click at [692, 570] on div "Get only verified leads with our AI-powered Lead Finder, starting at $22/mo Try…" at bounding box center [756, 400] width 1512 height 799
click at [690, 570] on div "Get only verified leads with our AI-powered Lead Finder, starting at $22/mo Try…" at bounding box center [756, 400] width 1512 height 799
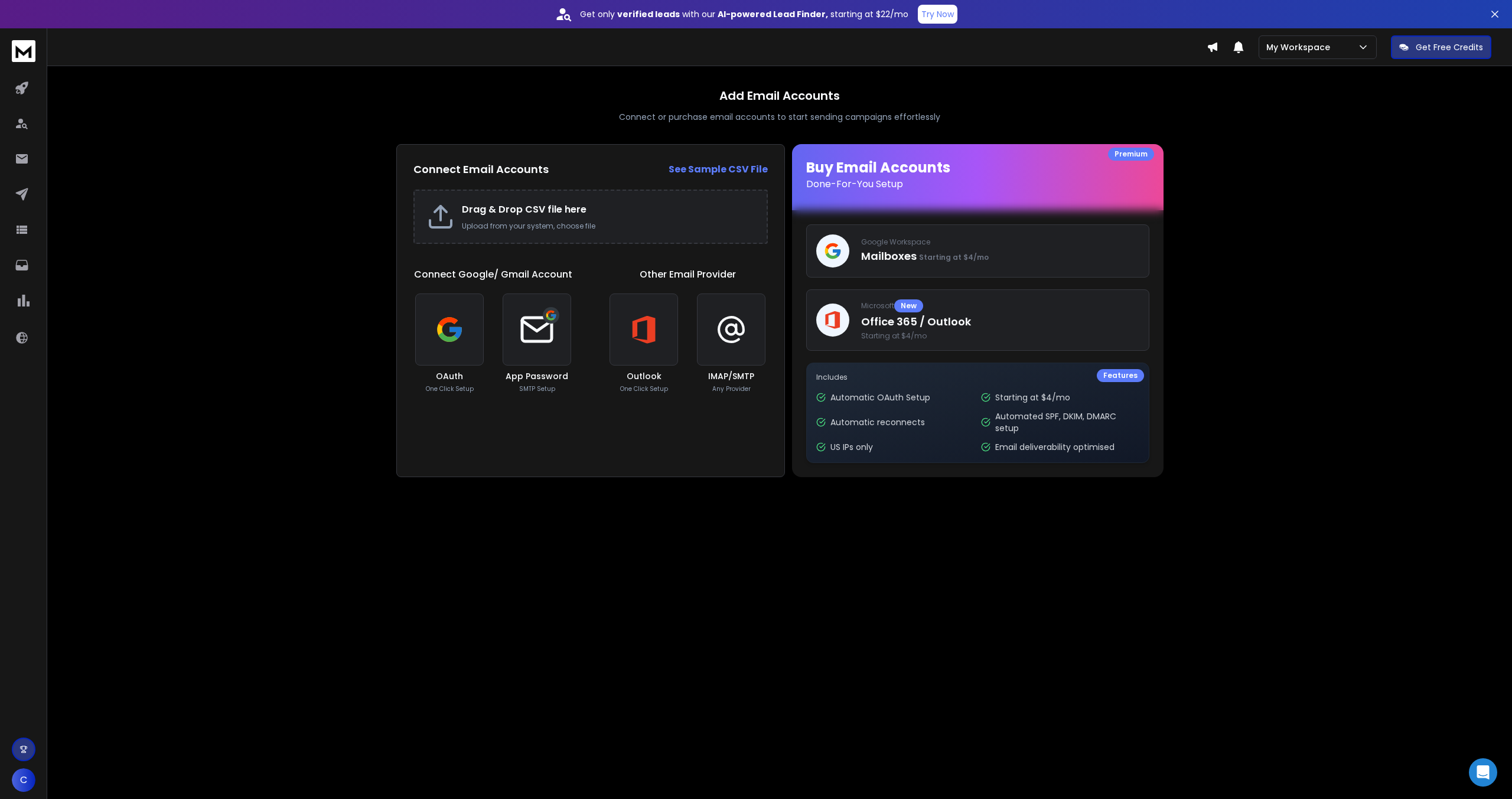
click at [689, 571] on div "Get only verified leads with our AI-powered Lead Finder, starting at $22/mo Try…" at bounding box center [756, 400] width 1512 height 799
click at [689, 571] on div "Get only verified leads with our AI-powered Lead Finder, starting at $22/mo Try…" at bounding box center [756, 400] width 1512 height 799
click at [687, 572] on div "Get only verified leads with our AI-powered Lead Finder, starting at $22/mo Try…" at bounding box center [756, 400] width 1512 height 799
click at [685, 572] on div "Get only verified leads with our AI-powered Lead Finder, starting at $22/mo Try…" at bounding box center [756, 400] width 1512 height 799
click at [685, 573] on div "Get only verified leads with our AI-powered Lead Finder, starting at $22/mo Try…" at bounding box center [756, 400] width 1512 height 799
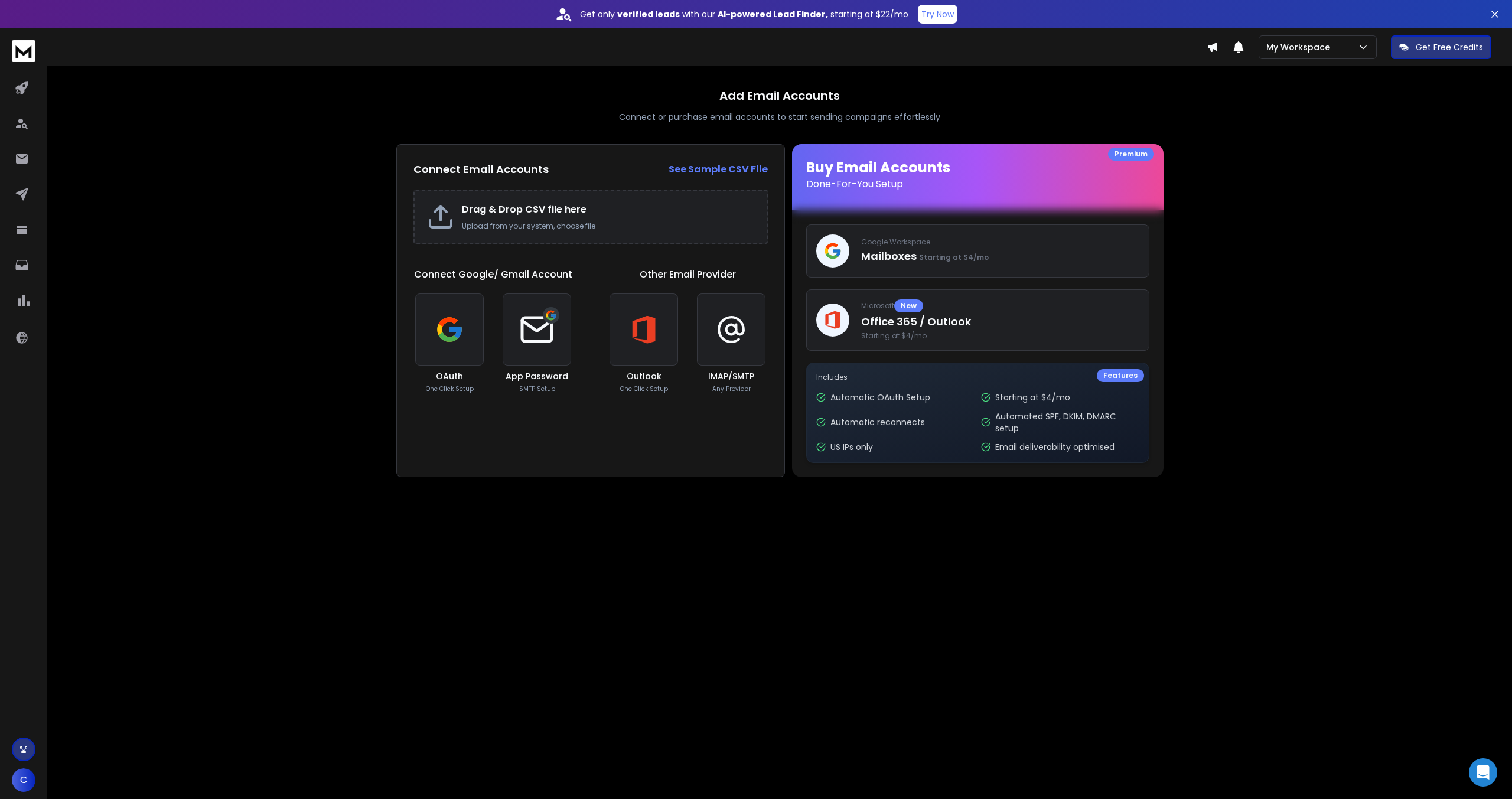
click at [685, 574] on div "Get only verified leads with our AI-powered Lead Finder, starting at $22/mo Try…" at bounding box center [756, 400] width 1512 height 799
click at [684, 575] on div "Get only verified leads with our AI-powered Lead Finder, starting at $22/mo Try…" at bounding box center [756, 400] width 1512 height 799
click at [683, 576] on div "Get only verified leads with our AI-powered Lead Finder, starting at $22/mo Try…" at bounding box center [756, 400] width 1512 height 799
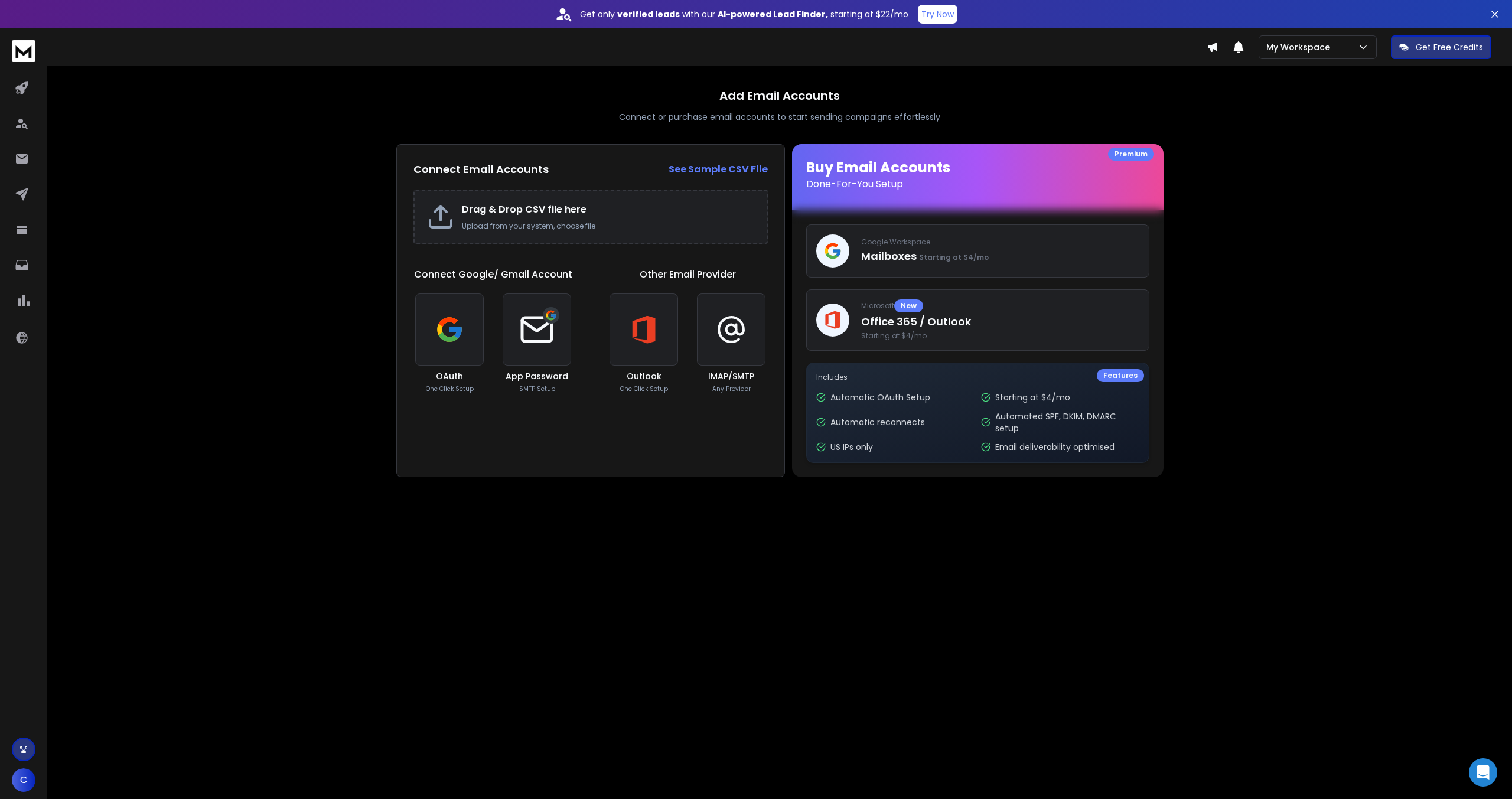
click at [682, 577] on div "Get only verified leads with our AI-powered Lead Finder, starting at $22/mo Try…" at bounding box center [756, 400] width 1512 height 799
click at [681, 578] on div "Get only verified leads with our AI-powered Lead Finder, starting at $22/mo Try…" at bounding box center [756, 400] width 1512 height 799
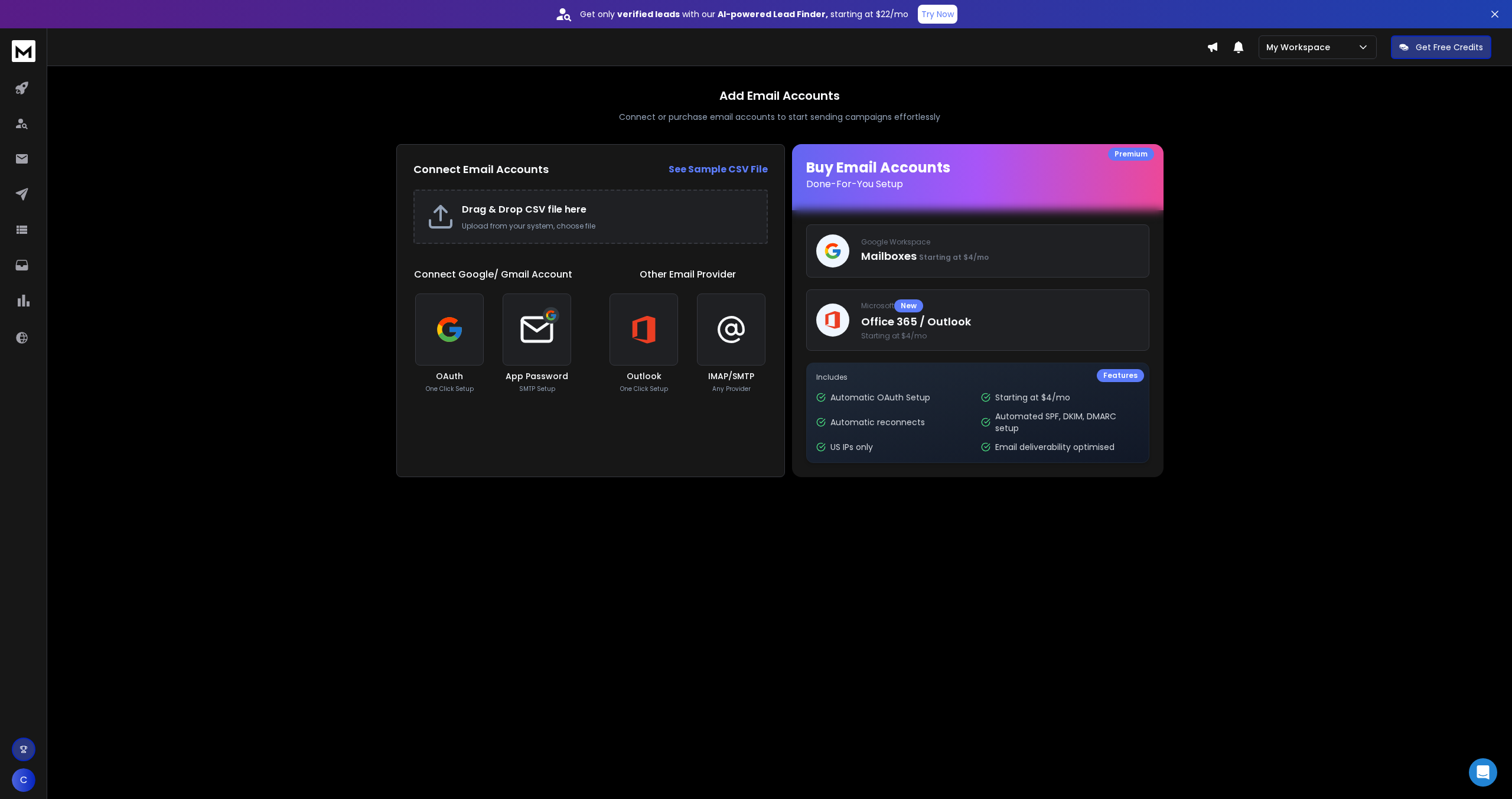
click at [680, 579] on div "Get only verified leads with our AI-powered Lead Finder, starting at $22/mo Try…" at bounding box center [756, 400] width 1512 height 799
click at [608, 499] on div "Add Email Accounts Connect or purchase email accounts to start sending campaign…" at bounding box center [780, 294] width 1464 height 414
click at [1029, 248] on p "Mailboxes Starting at $4/mo" at bounding box center [999, 256] width 278 height 17
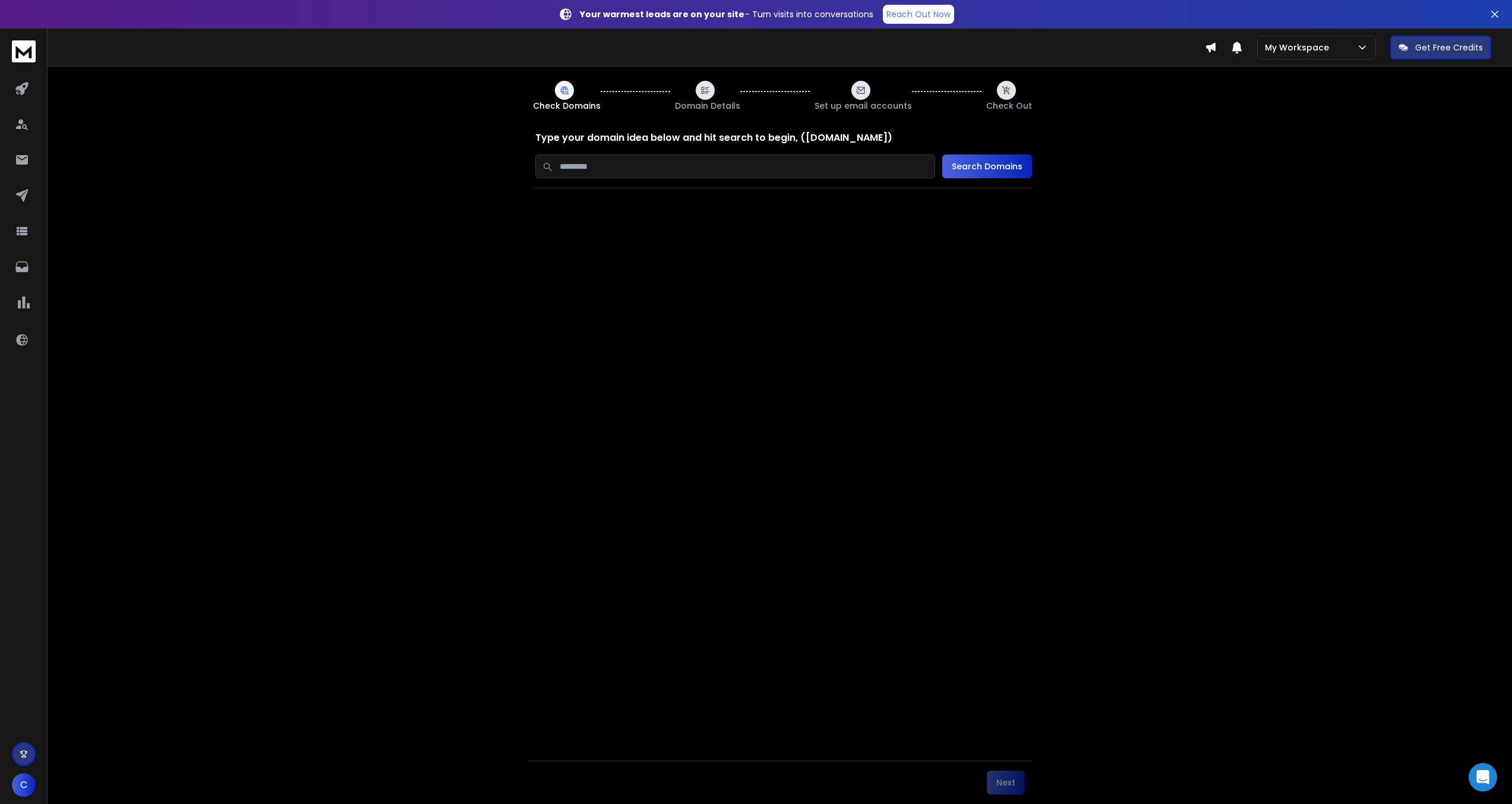
click at [702, 94] on icon at bounding box center [705, 90] width 10 height 10
click at [703, 92] on icon at bounding box center [703, 91] width 3 height 3
click at [631, 163] on input at bounding box center [735, 166] width 400 height 24
paste input "**********"
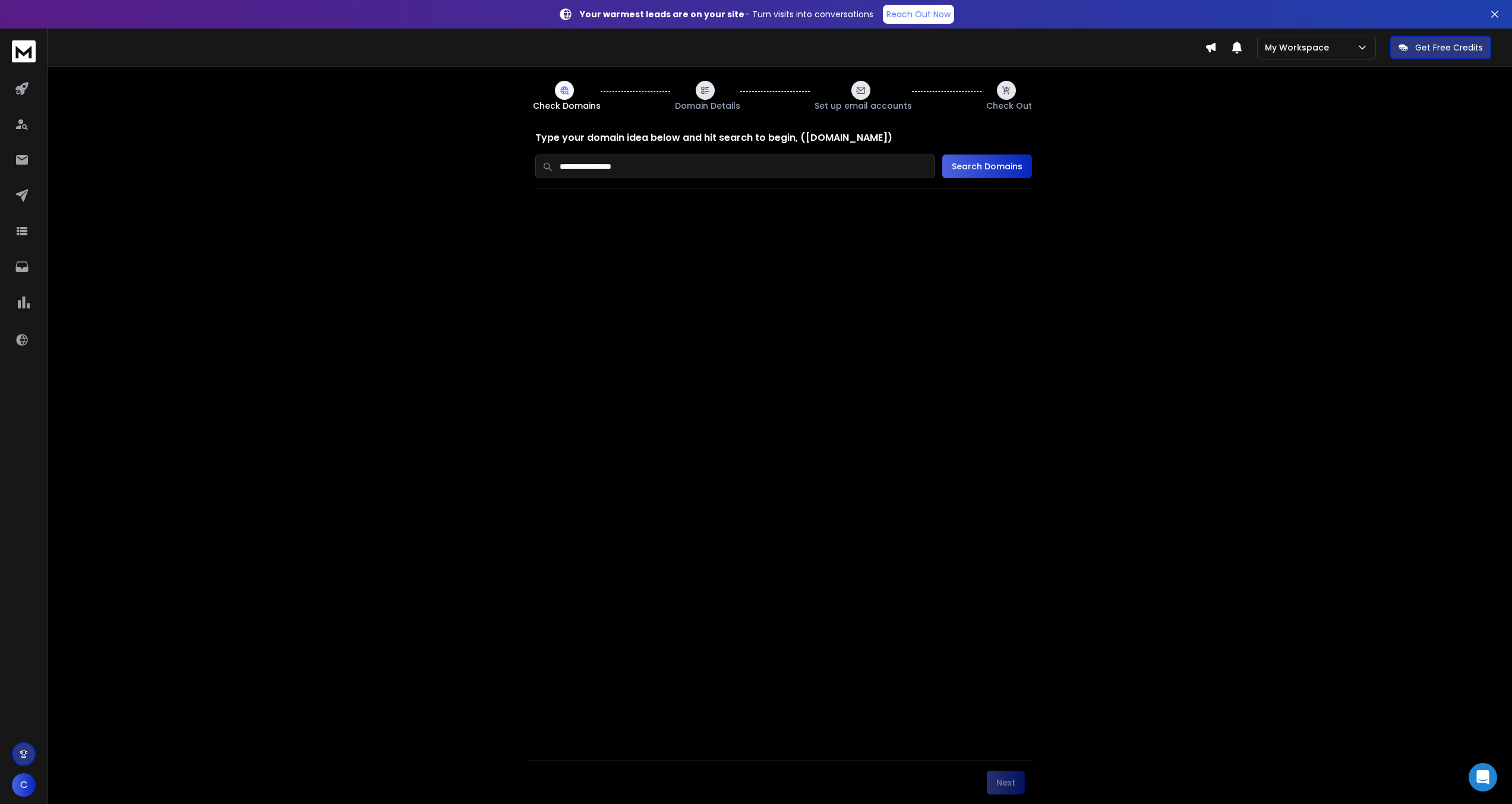
type input "**********"
click at [998, 160] on button "Search Domains" at bounding box center [987, 166] width 90 height 24
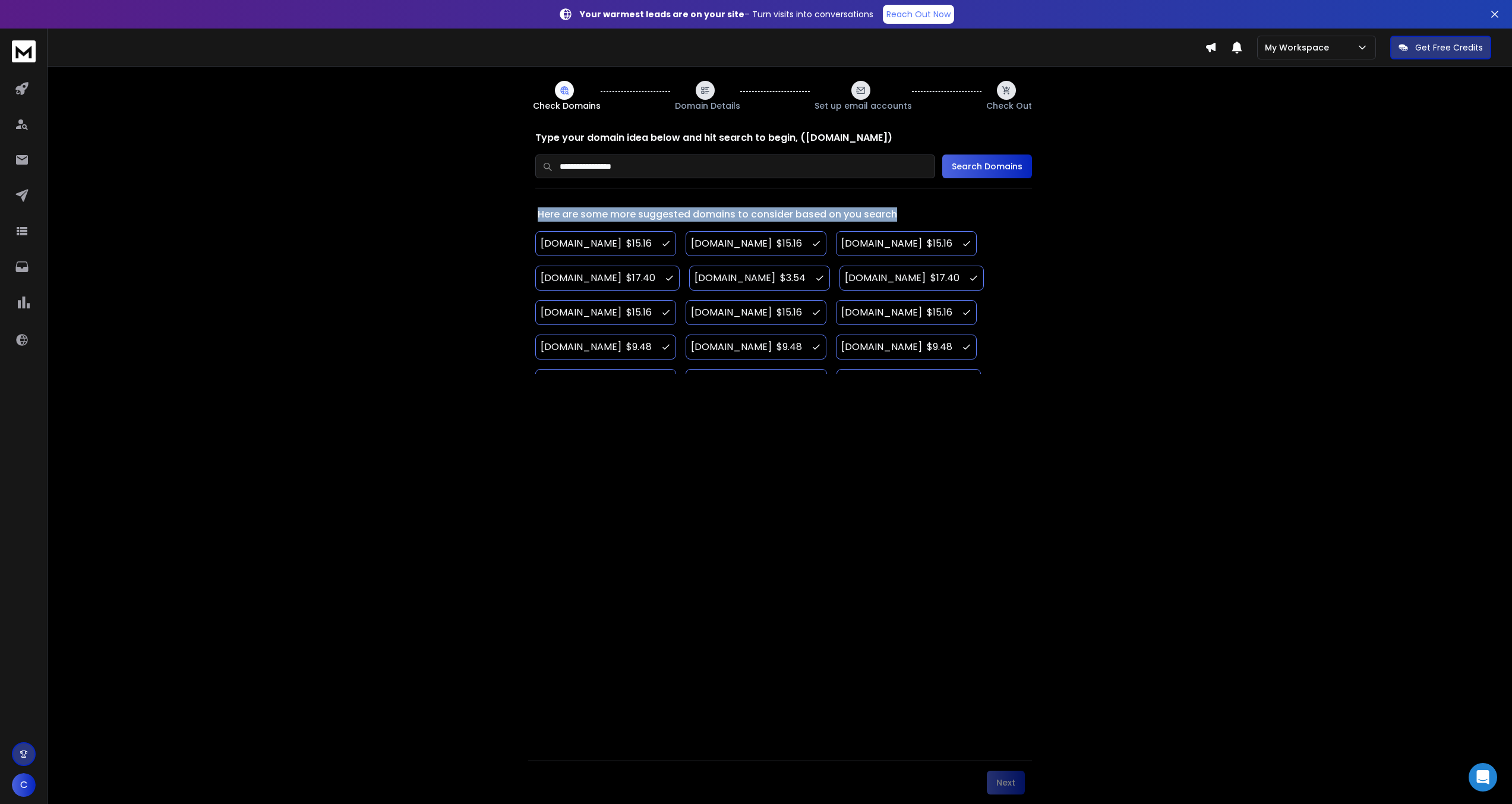
drag, startPoint x: 537, startPoint y: 213, endPoint x: 923, endPoint y: 214, distance: 386.0
click at [923, 214] on p "Here are some more suggested domains to consider based on you search" at bounding box center [784, 215] width 497 height 14
click at [1148, 201] on section "**********" at bounding box center [780, 451] width 1464 height 769
click at [991, 167] on button "Search Domains" at bounding box center [987, 166] width 90 height 24
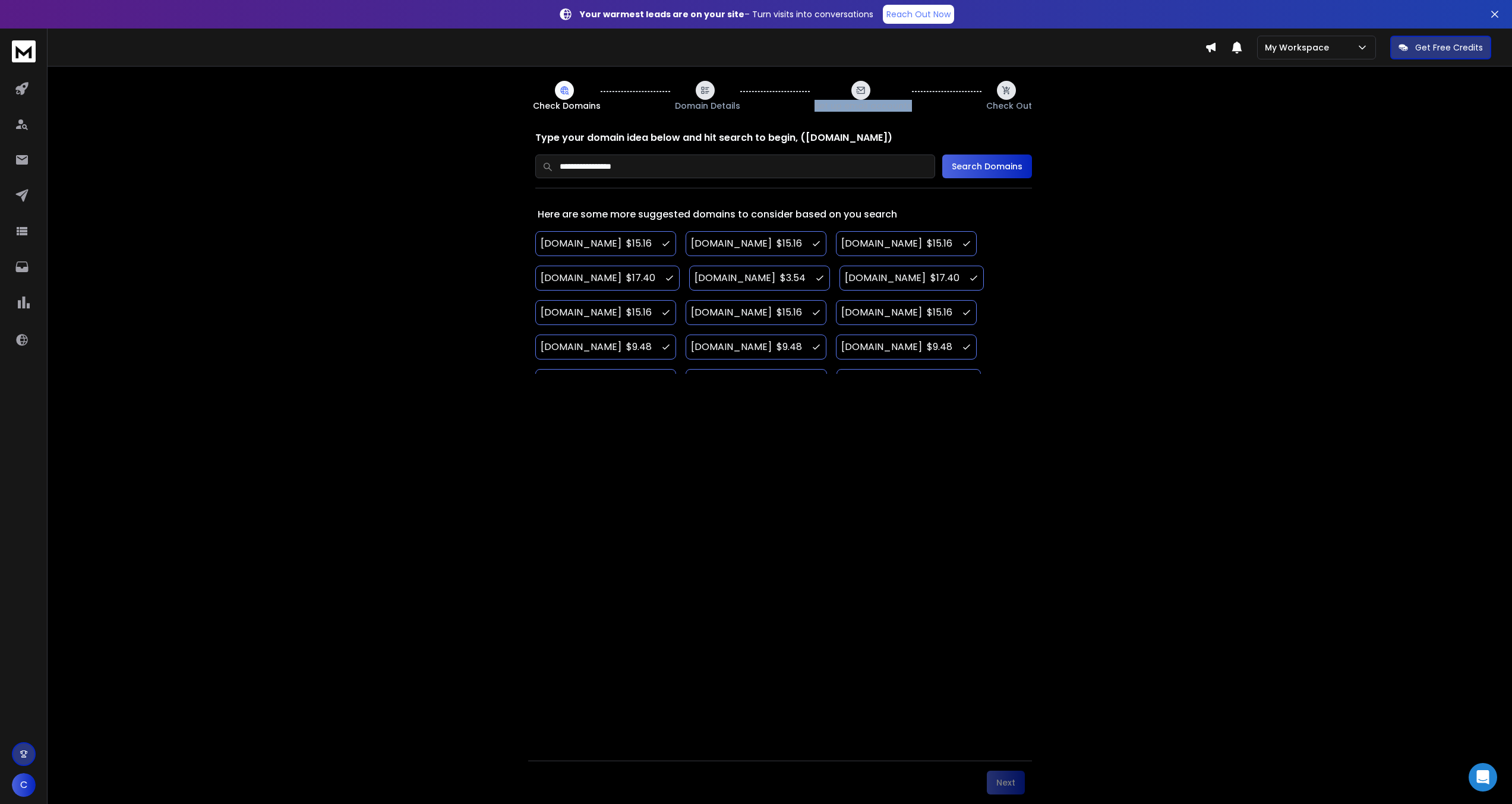
drag, startPoint x: 815, startPoint y: 110, endPoint x: 917, endPoint y: 107, distance: 102.0
click at [917, 107] on div "Check Domains Domain Details Set up email accounts Check Out" at bounding box center [780, 96] width 504 height 31
click at [926, 107] on div "Check Domains Domain Details Set up email accounts Check Out" at bounding box center [780, 96] width 504 height 31
click at [883, 107] on span "Set up email accounts" at bounding box center [863, 105] width 98 height 12
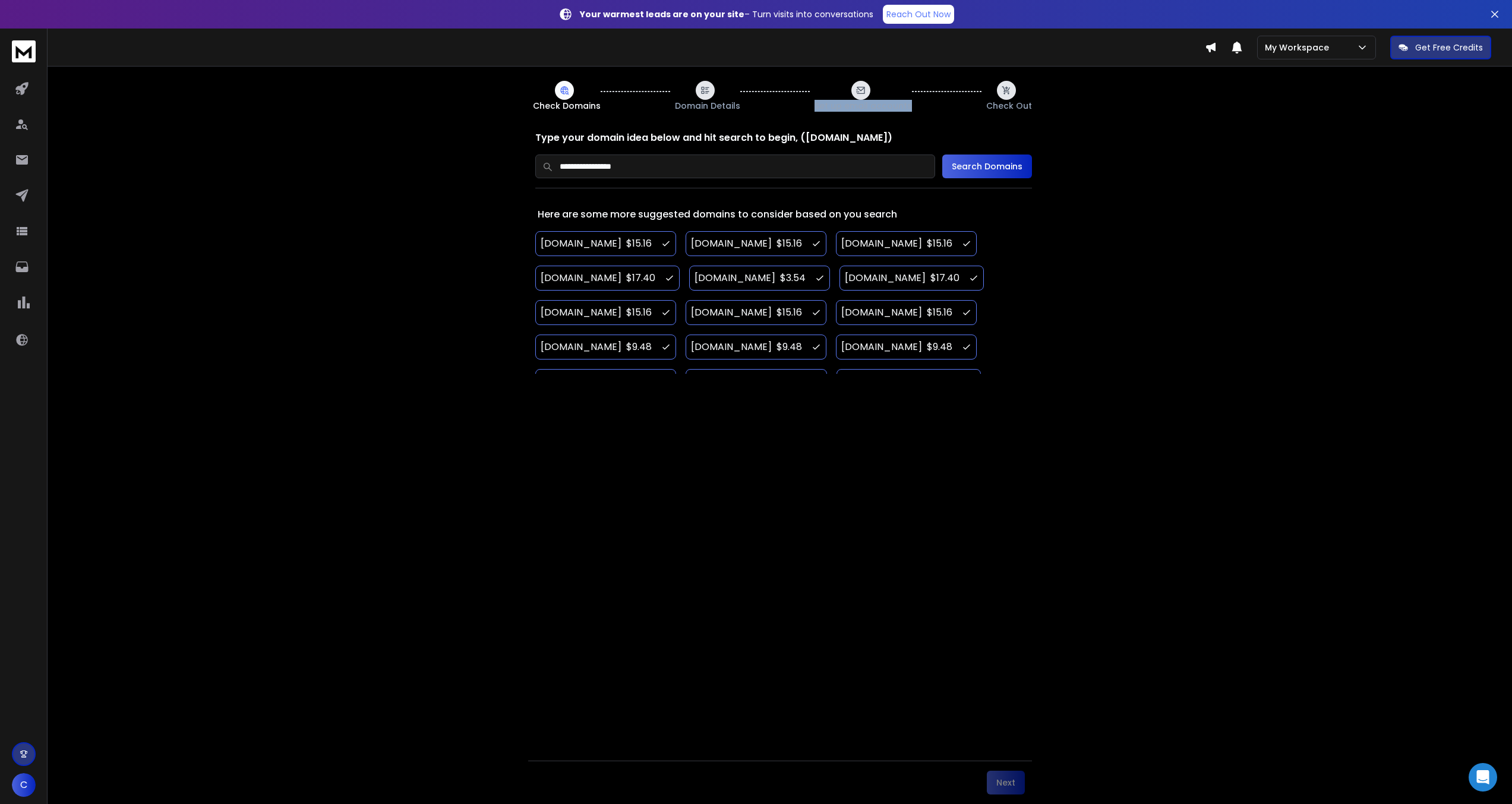
click at [882, 107] on span "Set up email accounts" at bounding box center [863, 105] width 98 height 12
click at [721, 107] on span "Domain Details" at bounding box center [708, 105] width 66 height 12
click at [571, 107] on span "Check Domains" at bounding box center [567, 105] width 67 height 12
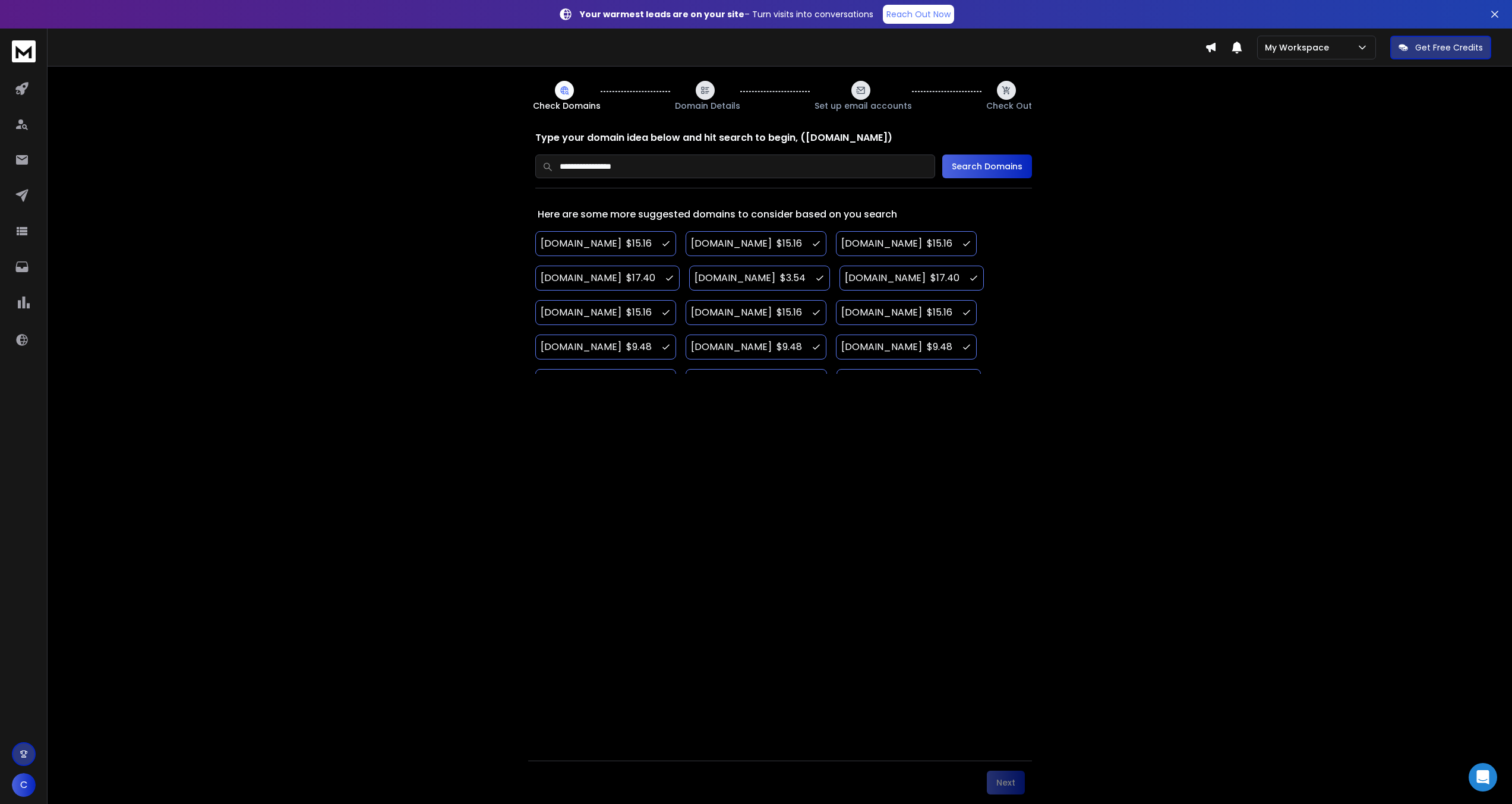
click at [571, 107] on span "Check Domains" at bounding box center [567, 105] width 67 height 12
click at [419, 127] on section "**********" at bounding box center [780, 451] width 1464 height 769
click at [28, 155] on icon at bounding box center [22, 160] width 14 height 14
click at [21, 158] on icon at bounding box center [21, 160] width 12 height 10
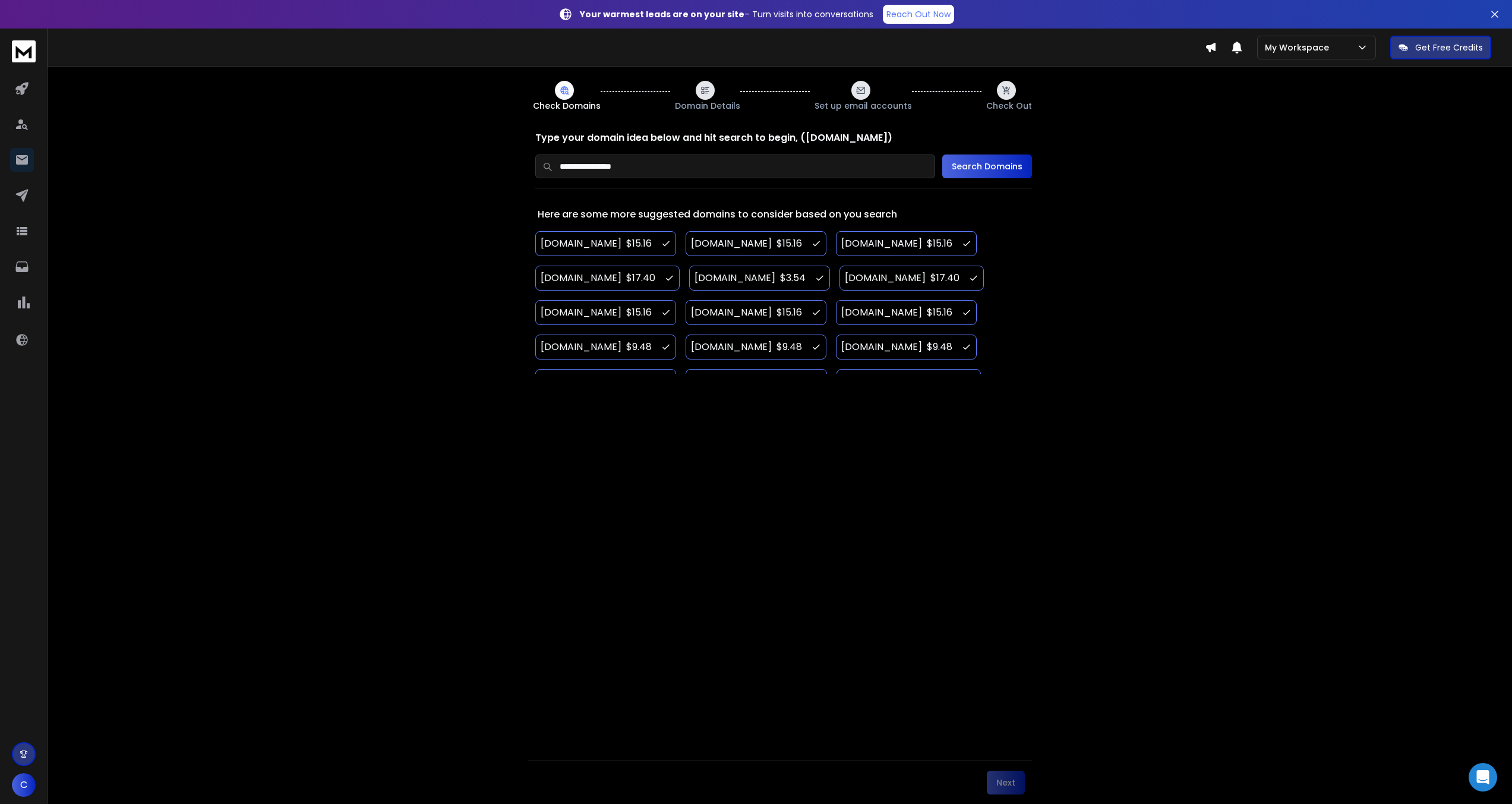
click at [22, 159] on icon at bounding box center [22, 160] width 14 height 14
click at [20, 159] on icon at bounding box center [22, 160] width 14 height 14
click at [28, 154] on icon at bounding box center [22, 160] width 14 height 14
click at [28, 154] on icon at bounding box center [22, 160] width 14 height 14
click at [27, 154] on icon at bounding box center [22, 160] width 14 height 14
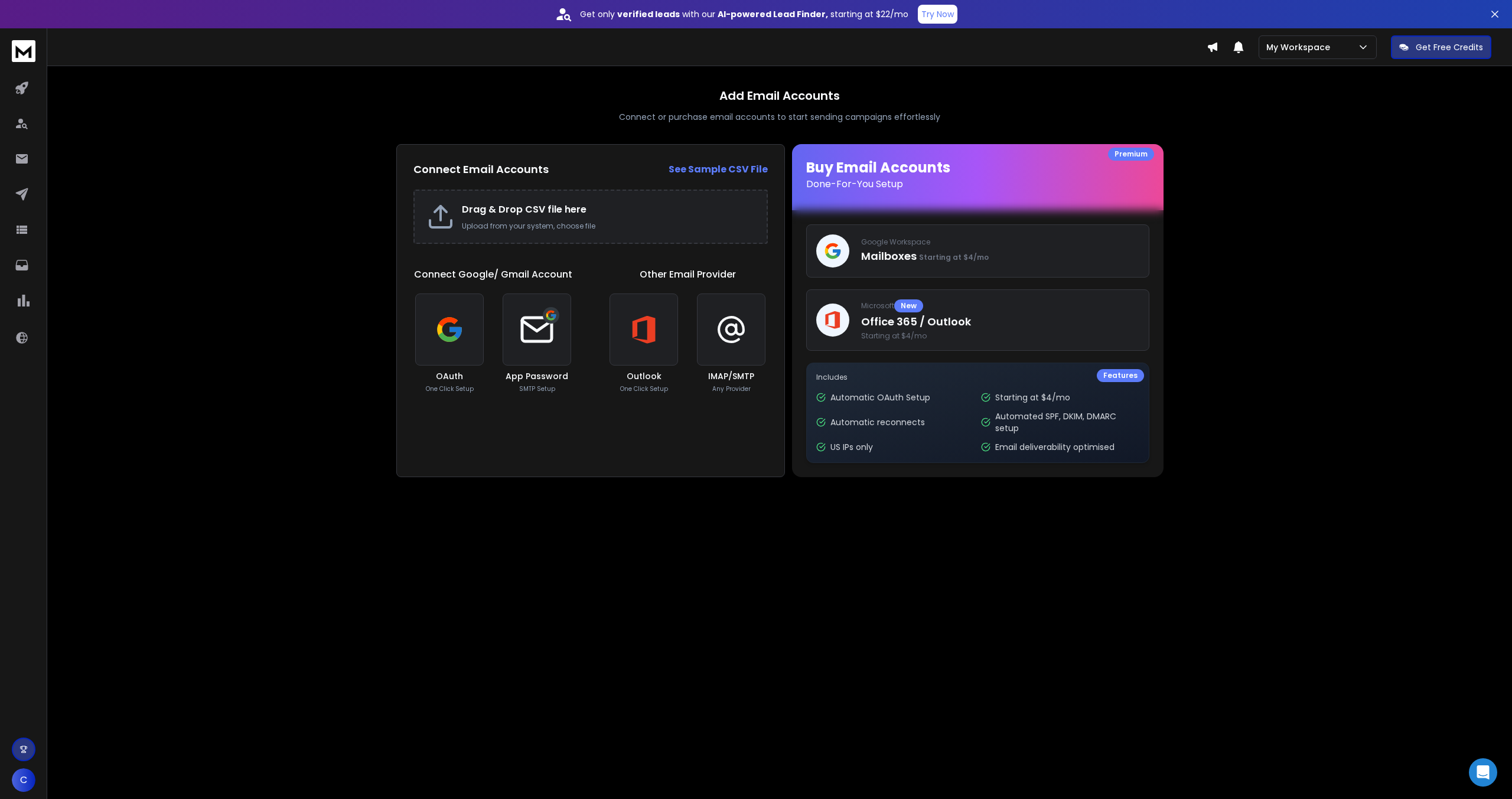
click at [551, 339] on icon at bounding box center [536, 329] width 29 height 24
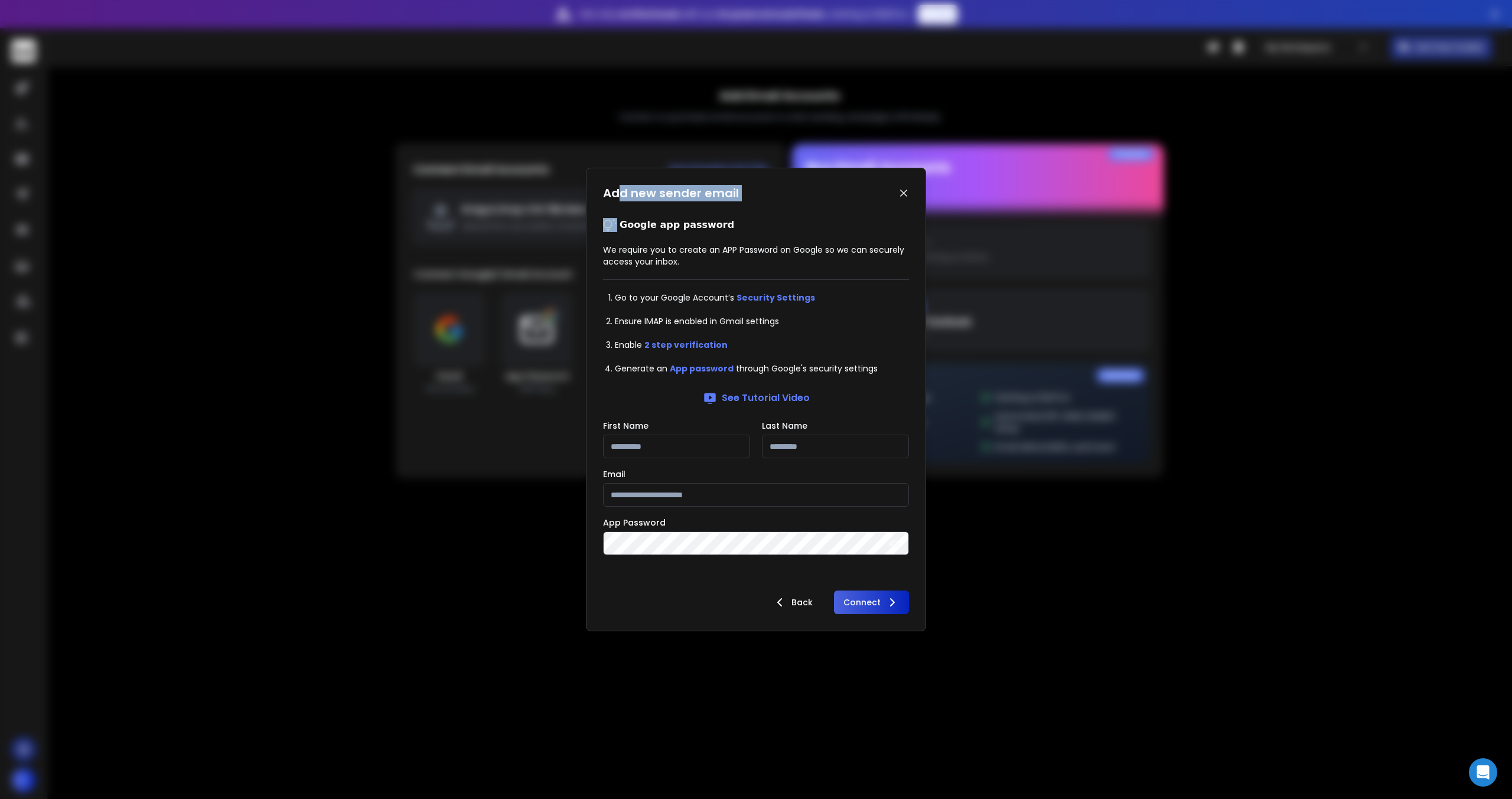
drag, startPoint x: 617, startPoint y: 193, endPoint x: 817, endPoint y: 213, distance: 201.0
click at [817, 213] on div "Add new sender email Google app password We require you to create an APP Passwo…" at bounding box center [756, 400] width 306 height 429
click at [816, 212] on div "Add new sender email Google app password We require you to create an APP Passwo…" at bounding box center [756, 400] width 306 height 429
drag, startPoint x: 613, startPoint y: 327, endPoint x: 804, endPoint y: 320, distance: 191.1
click at [804, 320] on div "Go to your Google Account’s Security Settings Ensure IMAP is enabled in Gmail s…" at bounding box center [756, 333] width 306 height 83
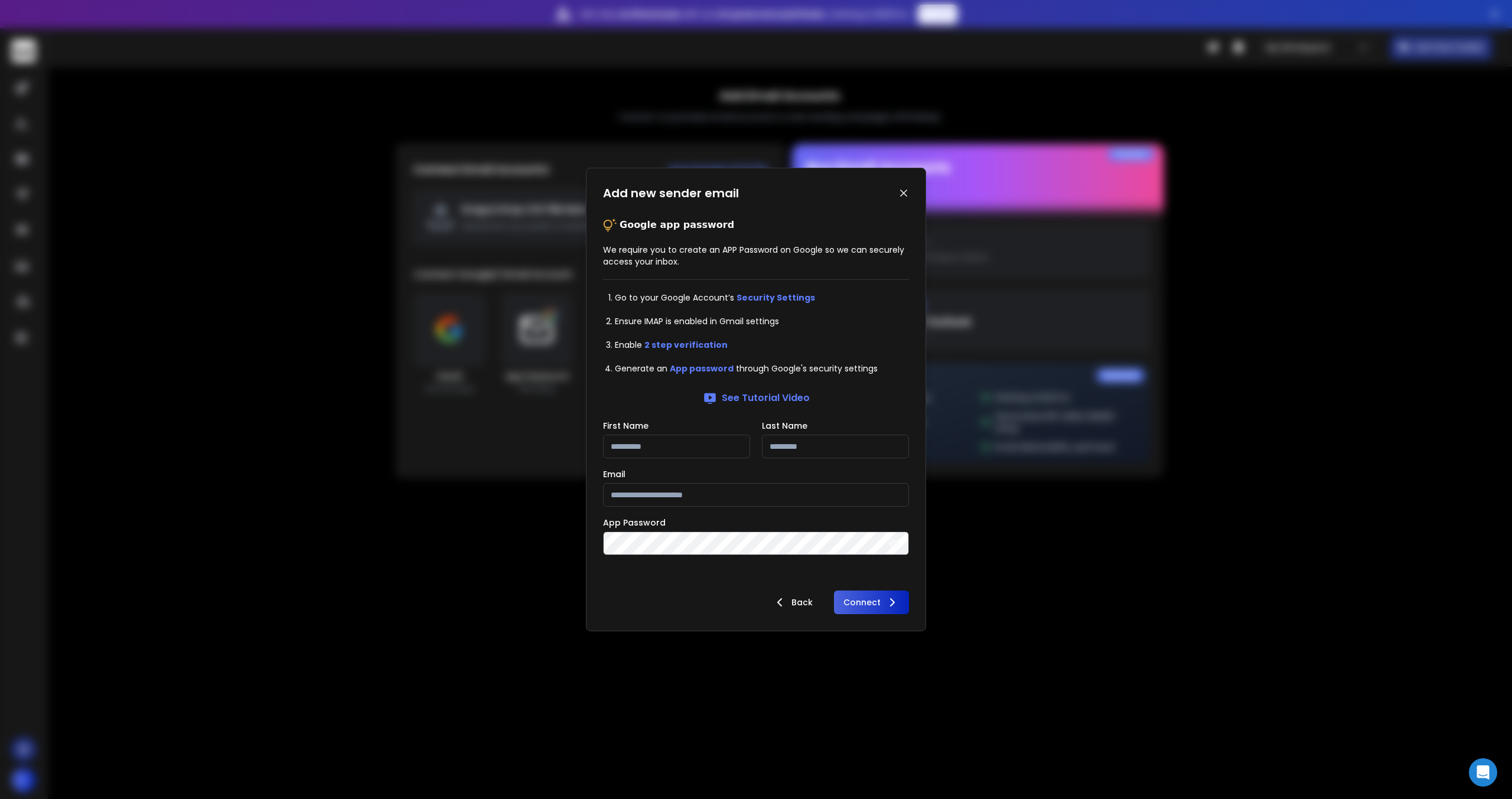
click at [816, 319] on li "Ensure IMAP is enabled in Gmail settings" at bounding box center [761, 321] width 294 height 11
click at [690, 444] on input "text" at bounding box center [677, 446] width 147 height 24
click at [642, 500] on input "email" at bounding box center [756, 495] width 306 height 24
click at [691, 474] on div "Email" at bounding box center [756, 474] width 306 height 8
click at [655, 582] on form "First Name Last Name Email App Password Back Connect" at bounding box center [756, 518] width 306 height 192
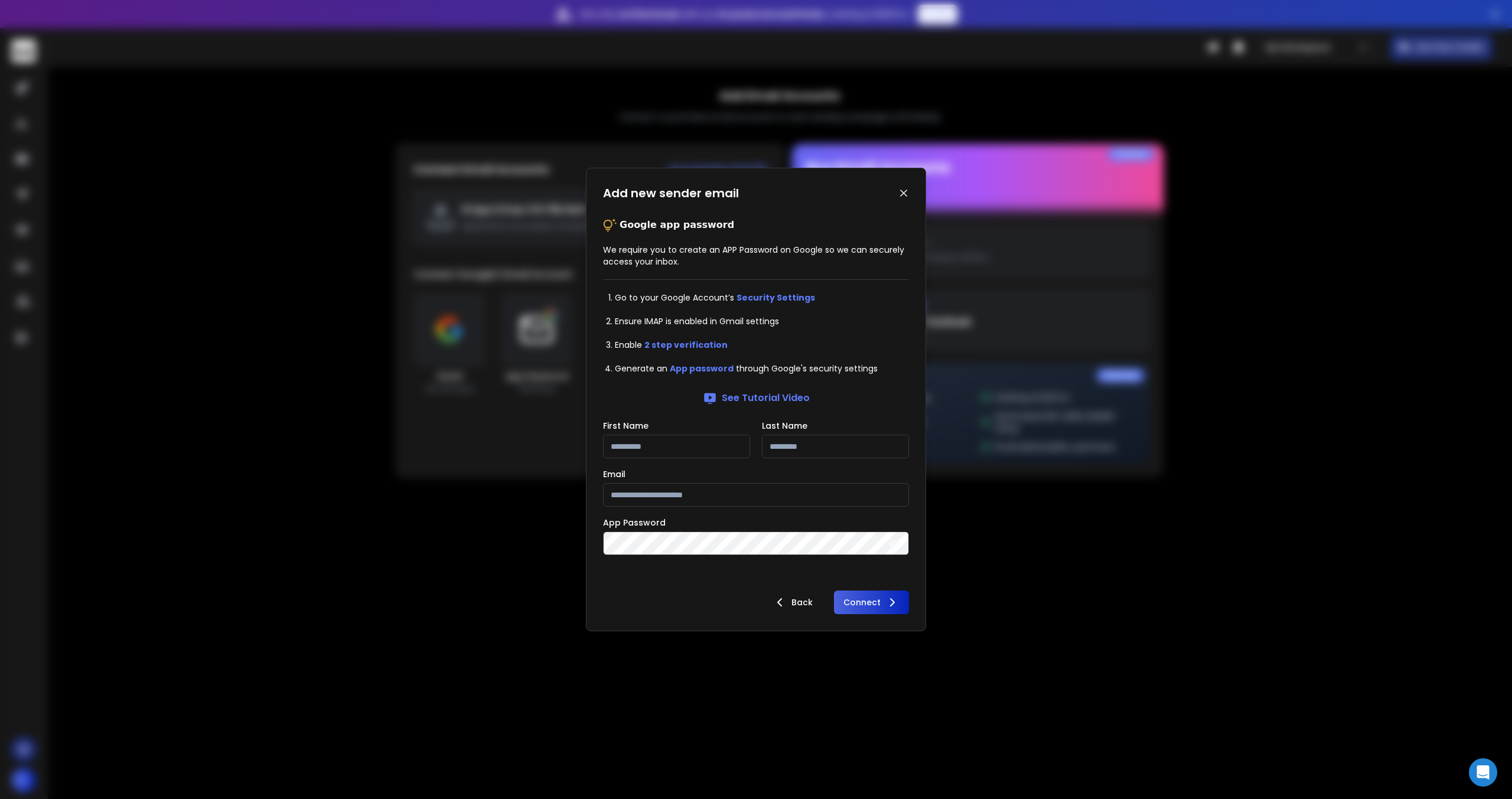
click at [618, 591] on div "Back Connect" at bounding box center [756, 602] width 306 height 24
click at [655, 447] on input "text" at bounding box center [677, 446] width 147 height 24
click at [903, 190] on icon at bounding box center [903, 193] width 11 height 11
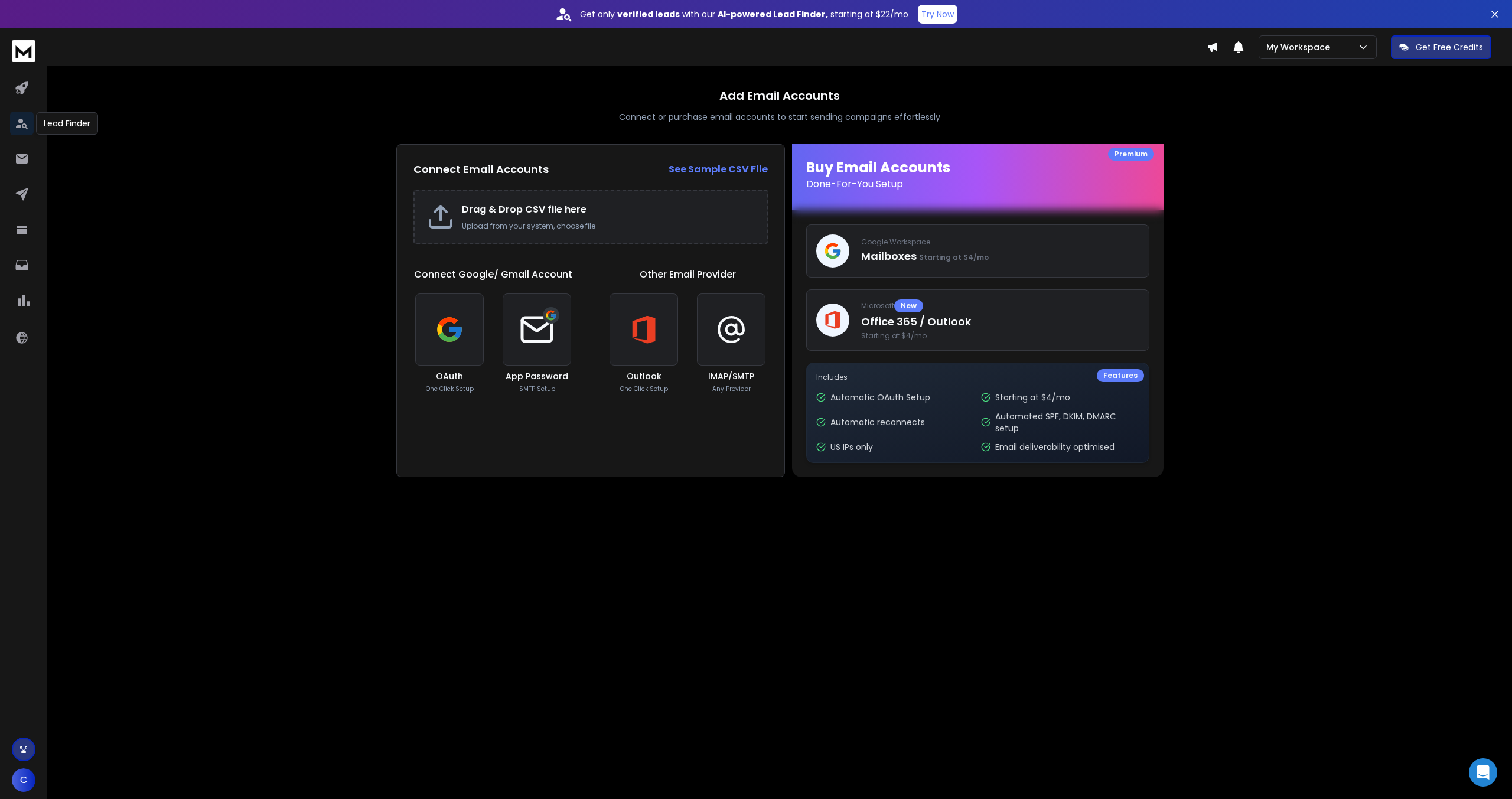
click at [18, 123] on icon at bounding box center [22, 123] width 14 height 14
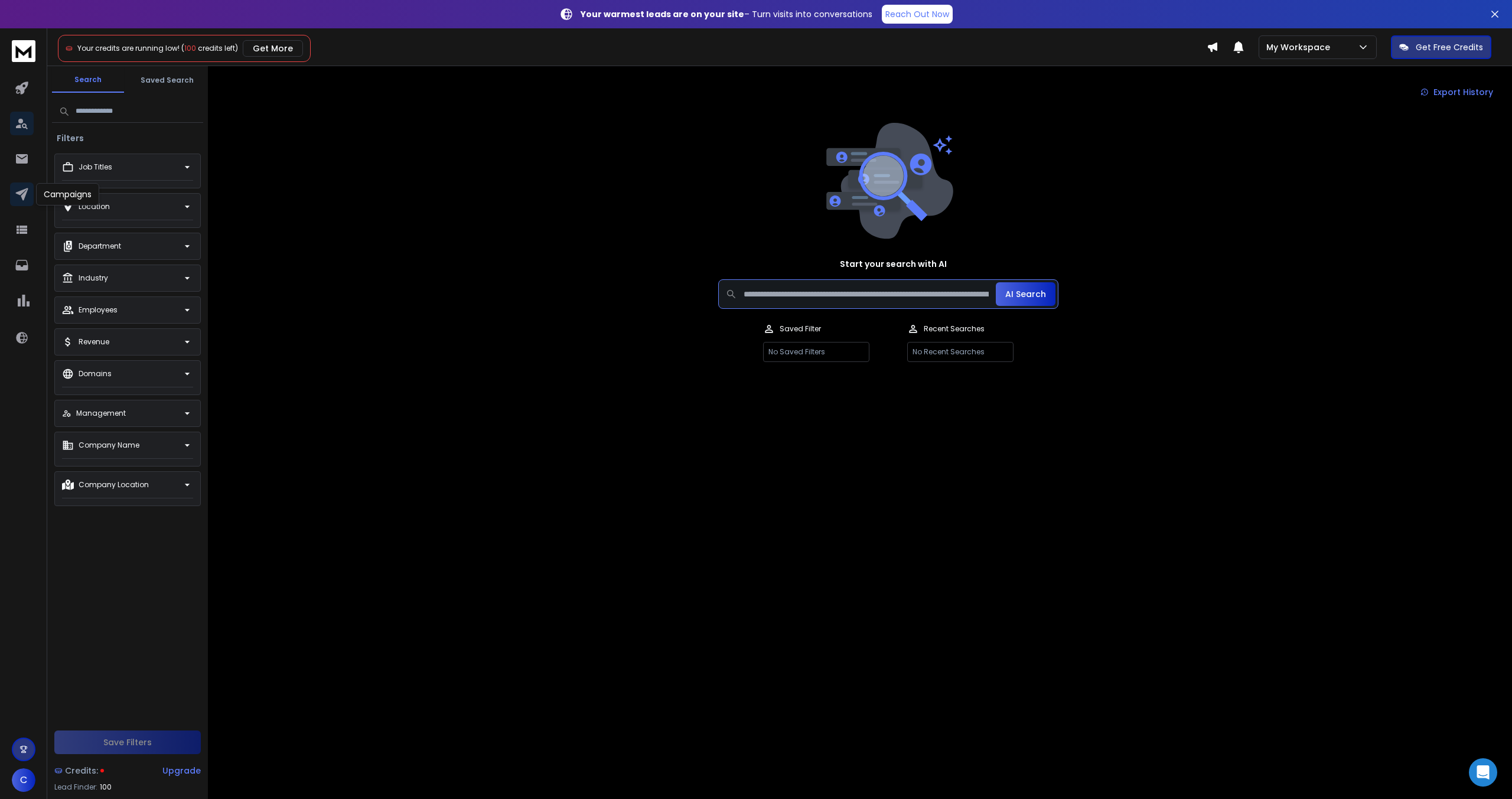
click at [24, 205] on link at bounding box center [21, 194] width 24 height 24
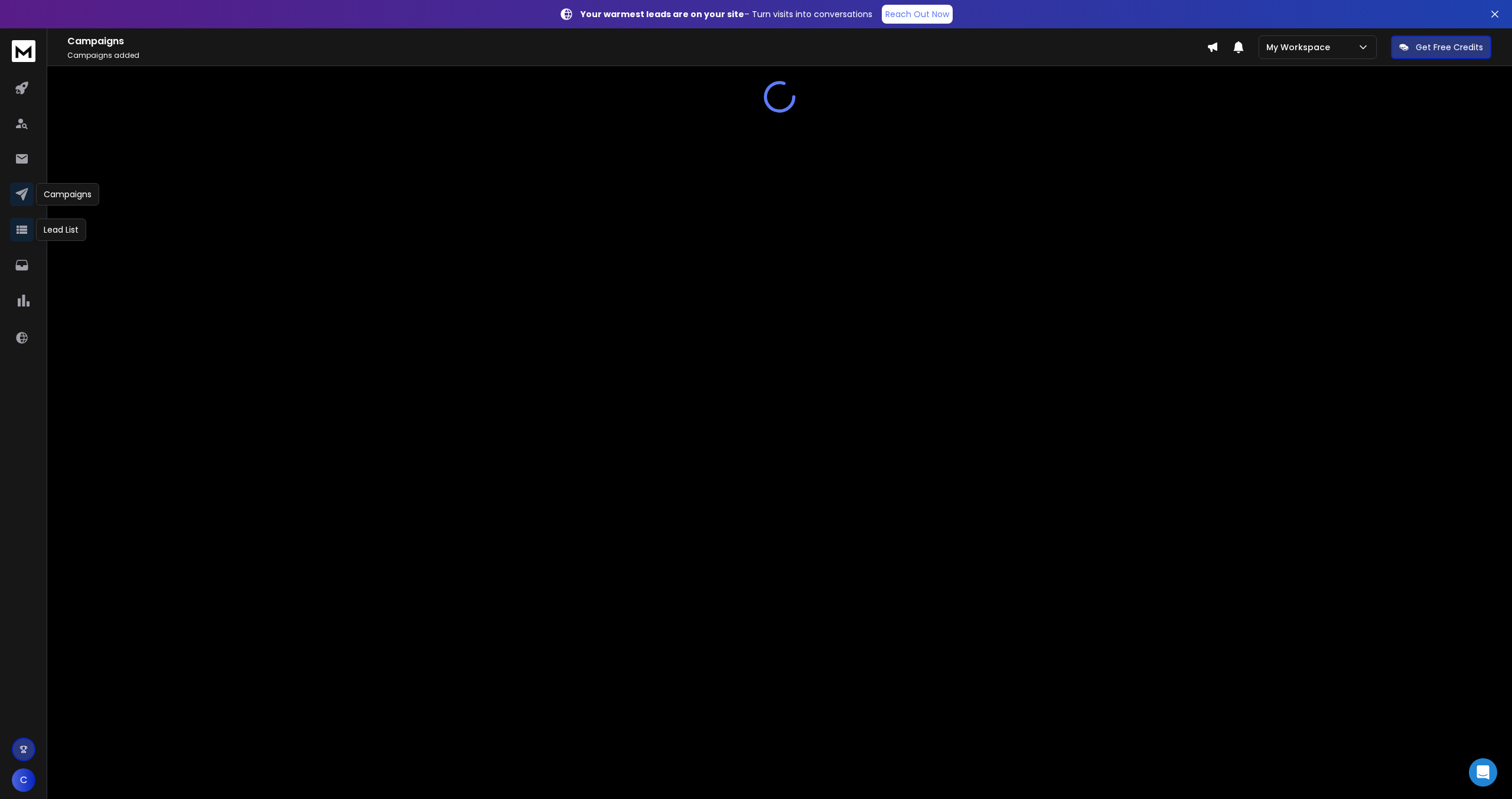
click at [25, 228] on icon at bounding box center [22, 229] width 14 height 14
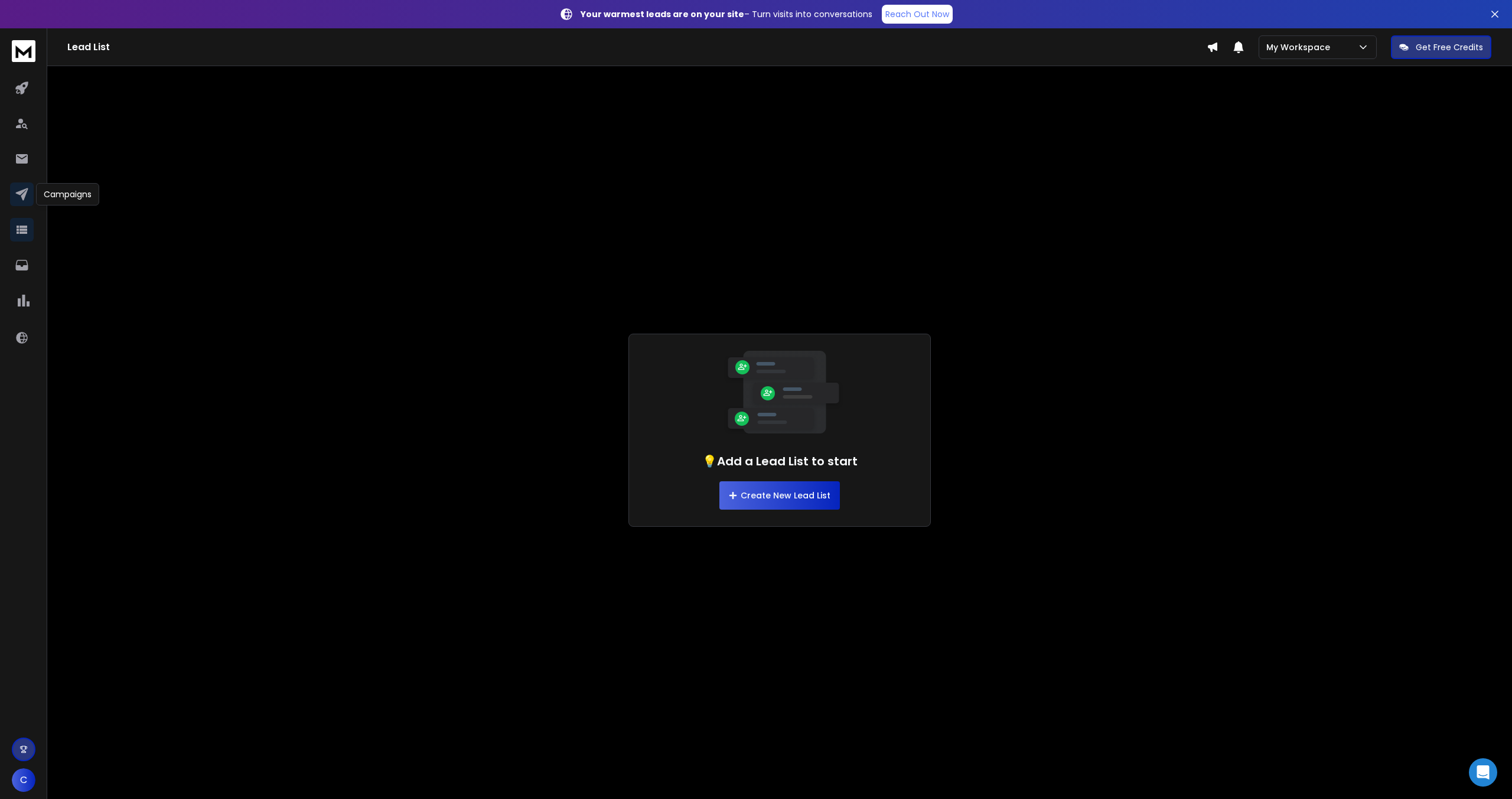
click at [22, 198] on icon at bounding box center [21, 194] width 12 height 12
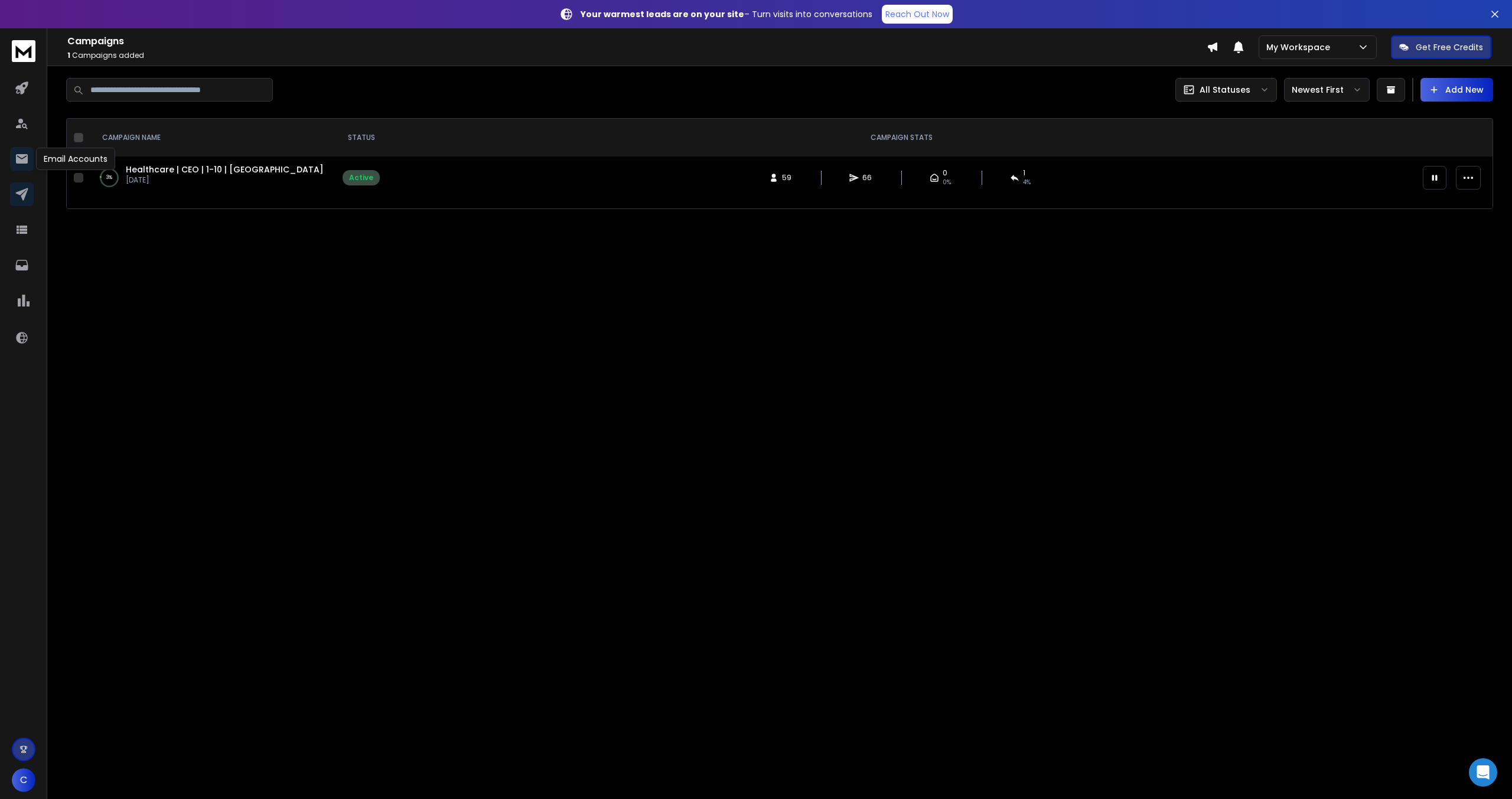
click at [23, 160] on icon at bounding box center [21, 159] width 11 height 10
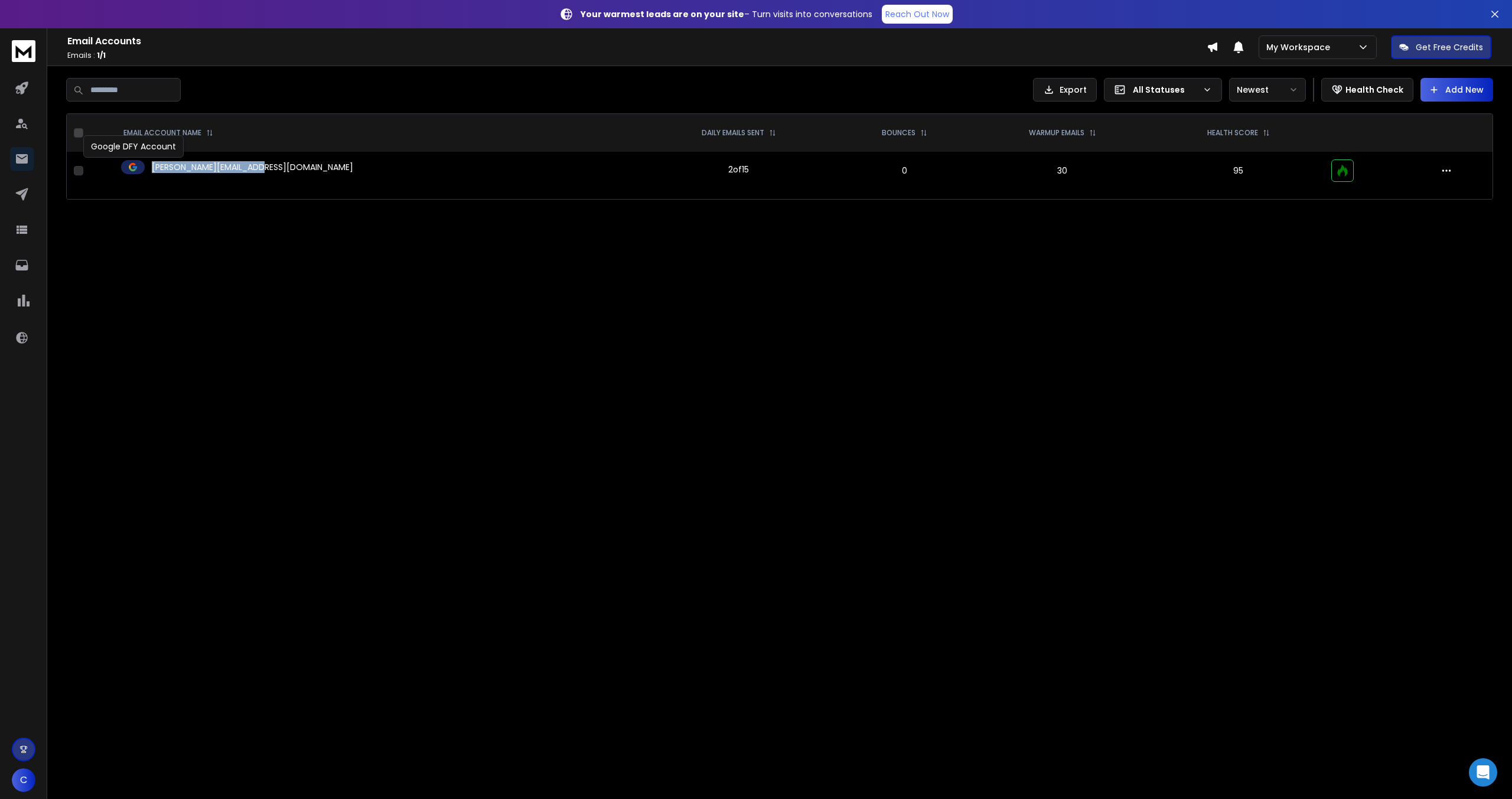
drag, startPoint x: 274, startPoint y: 168, endPoint x: 131, endPoint y: 168, distance: 143.0
click at [131, 168] on div "[PERSON_NAME][EMAIL_ADDRESS][DOMAIN_NAME]" at bounding box center [377, 167] width 513 height 14
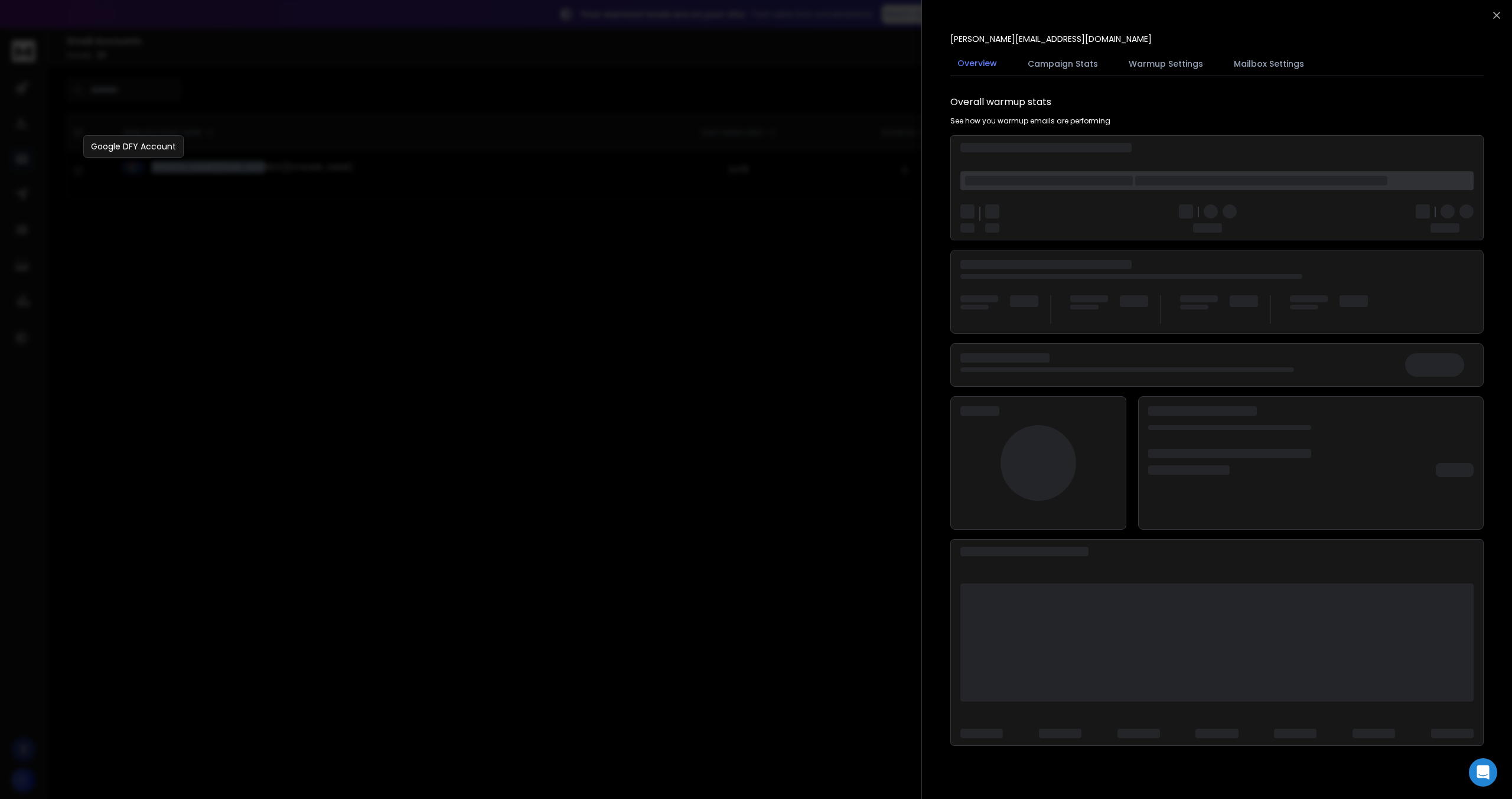
copy p "[PERSON_NAME][EMAIL_ADDRESS][DOMAIN_NAME]"
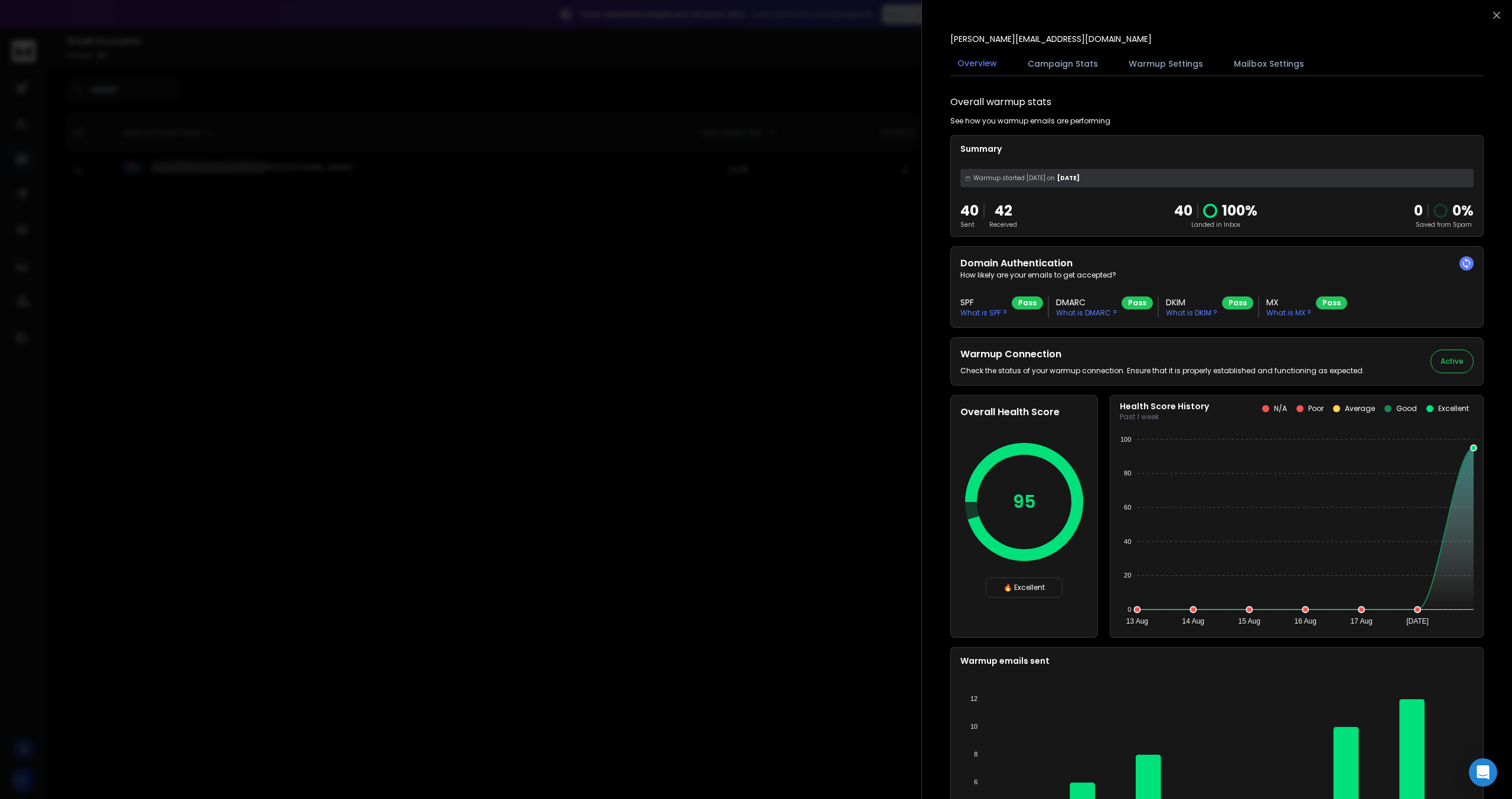
click at [420, 413] on div at bounding box center [756, 400] width 1512 height 799
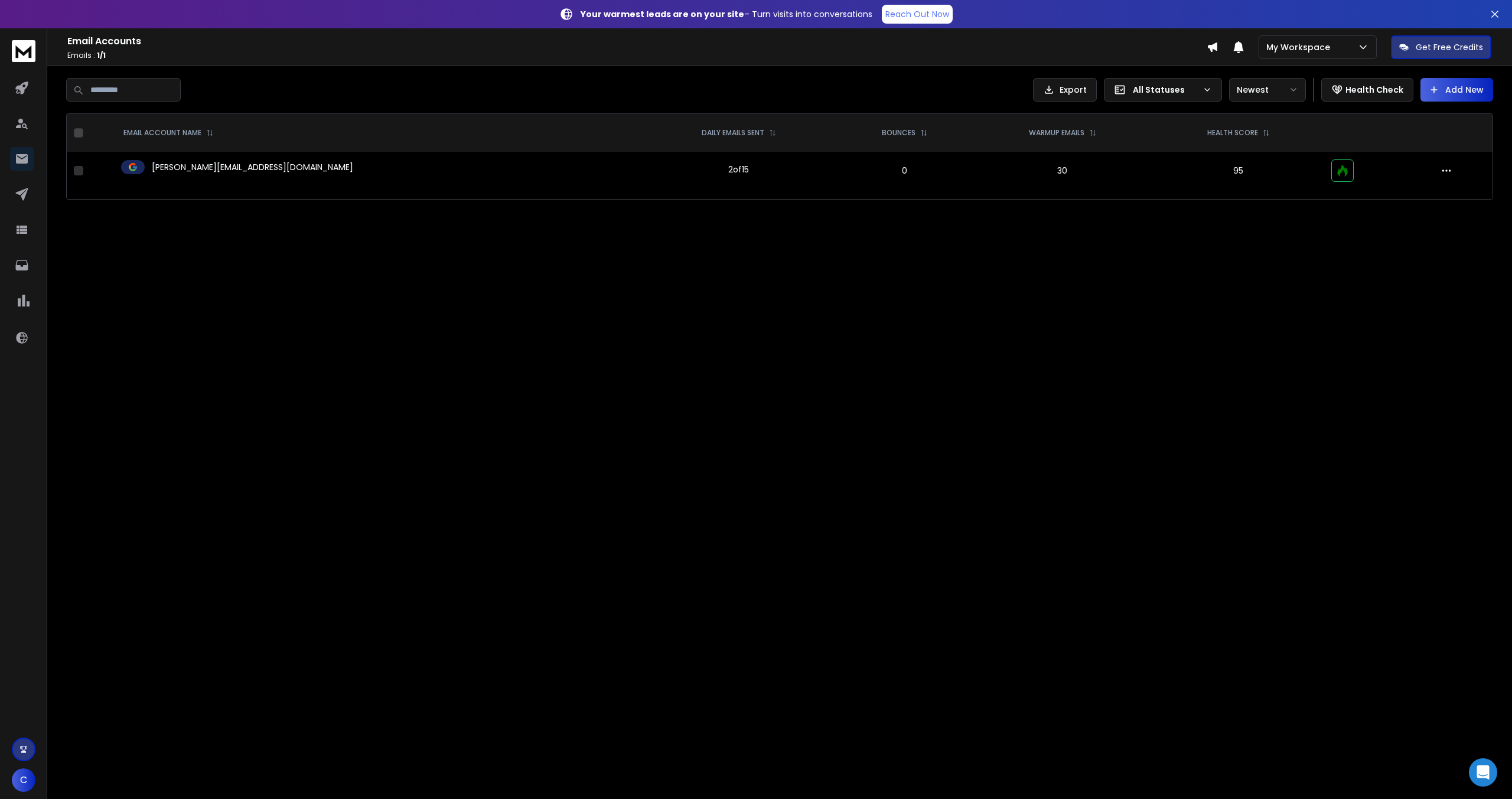
click at [1463, 88] on button "Add New" at bounding box center [1456, 89] width 72 height 24
click at [1461, 94] on button "Add New" at bounding box center [1456, 89] width 72 height 24
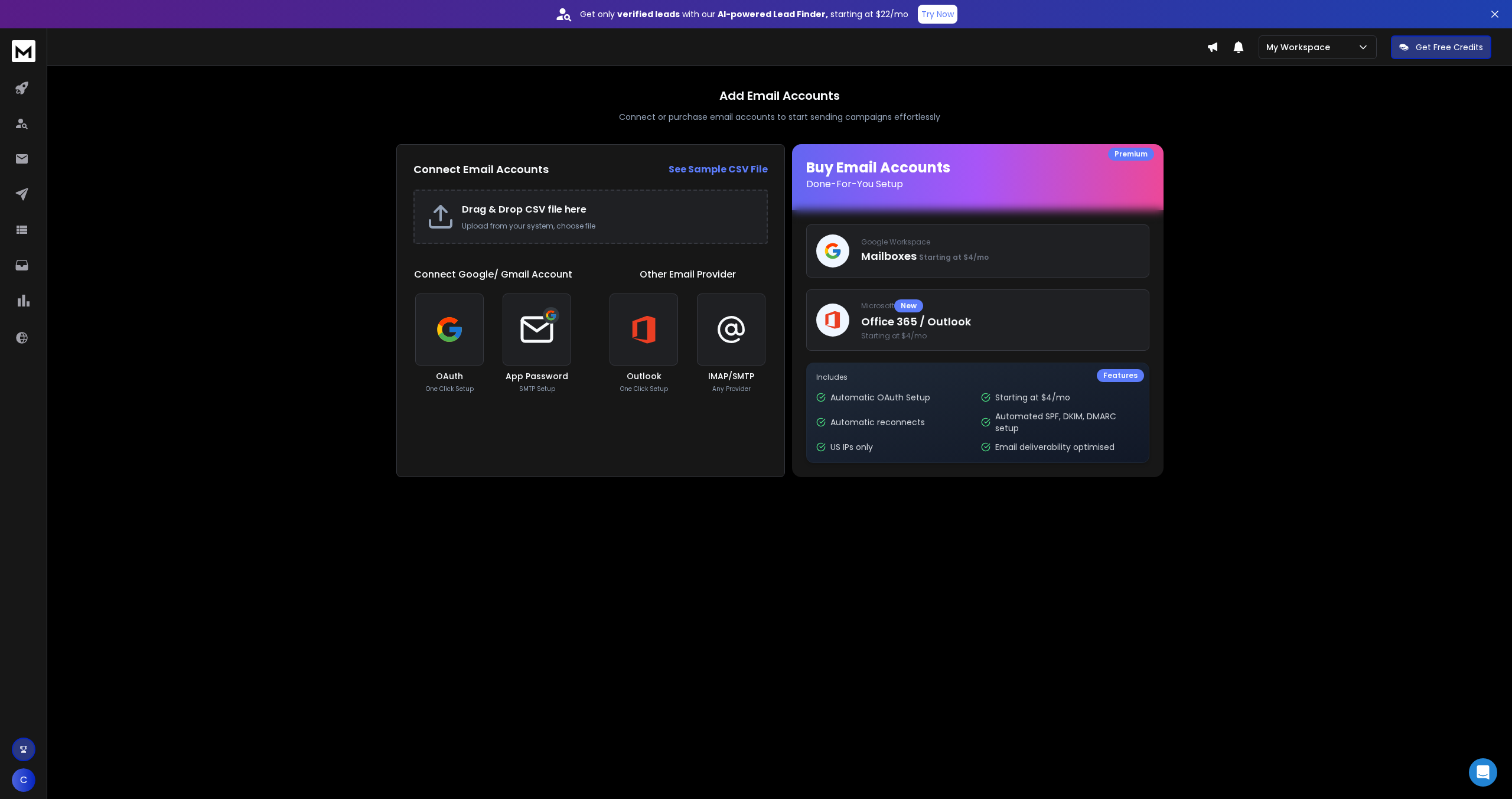
click at [520, 331] on div at bounding box center [537, 330] width 69 height 72
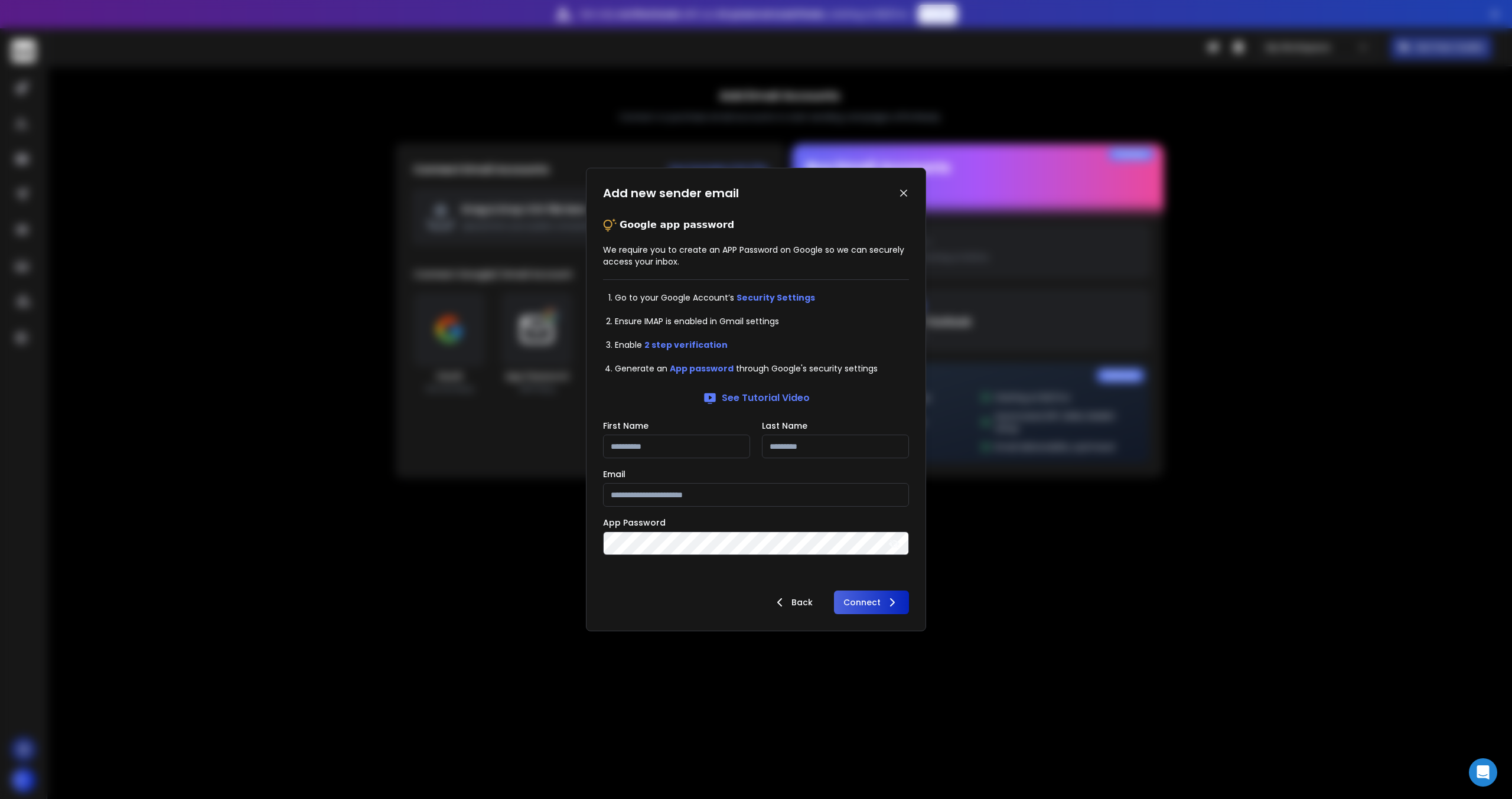
click at [680, 442] on input "text" at bounding box center [677, 446] width 147 height 24
type input "*****"
type input "*******"
click at [652, 497] on input "email" at bounding box center [756, 495] width 306 height 24
paste input "**********"
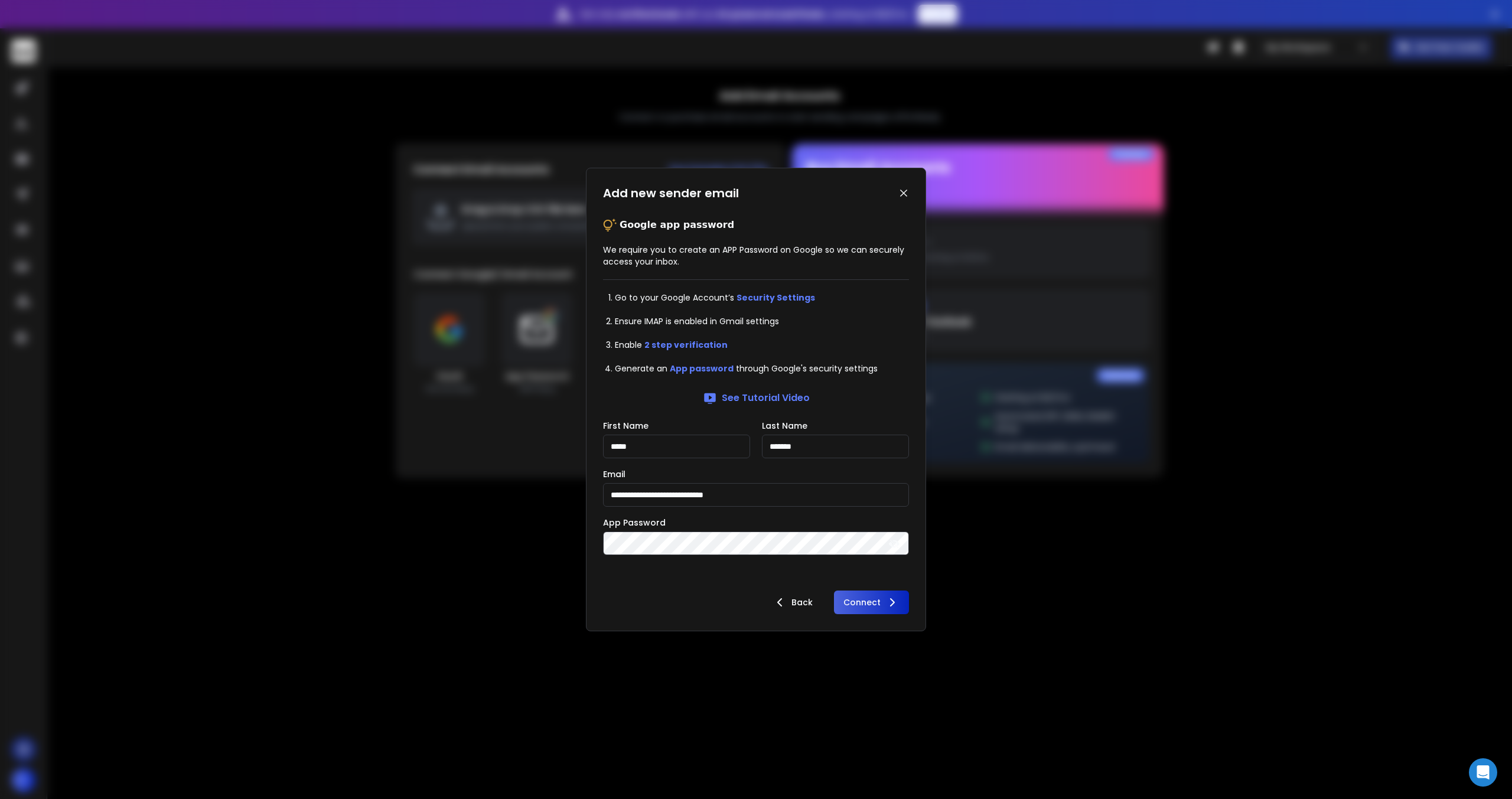
type input "**********"
click at [897, 543] on icon at bounding box center [894, 544] width 11 height 7
click at [550, 544] on div "**********" at bounding box center [756, 400] width 1512 height 487
click at [875, 598] on button "Connect" at bounding box center [871, 602] width 75 height 24
click at [901, 196] on icon at bounding box center [903, 193] width 11 height 11
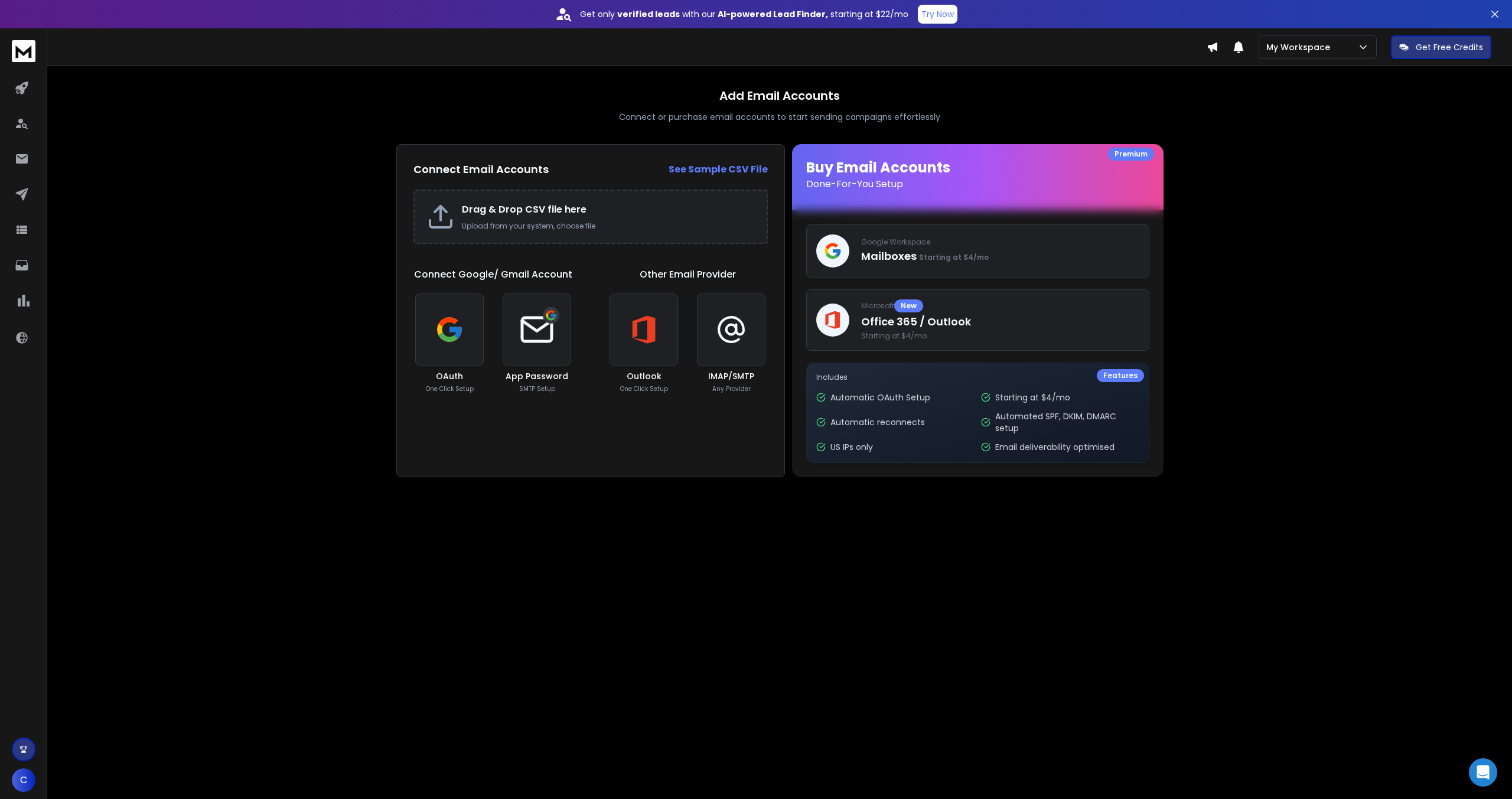
click at [924, 162] on h1 "Buy Email Accounts Done-For-You Setup" at bounding box center [977, 174] width 343 height 33
drag, startPoint x: 805, startPoint y: 161, endPoint x: 977, endPoint y: 188, distance: 174.1
click at [977, 188] on h1 "Buy Email Accounts Done-For-You Setup" at bounding box center [977, 174] width 343 height 33
click at [948, 186] on p "Done-For-You Setup" at bounding box center [977, 184] width 343 height 14
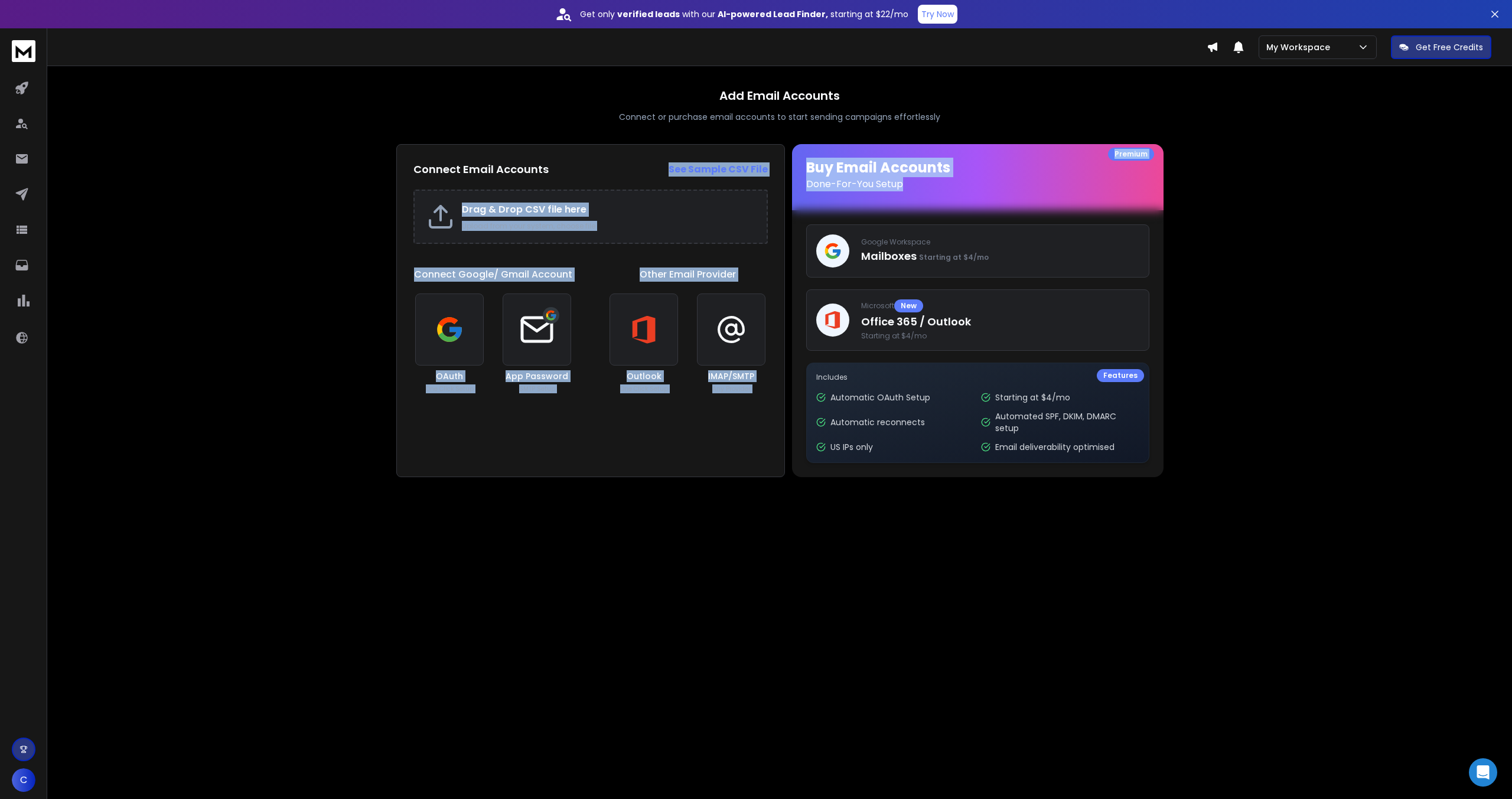
drag, startPoint x: 863, startPoint y: 179, endPoint x: 802, endPoint y: 161, distance: 63.6
click at [778, 153] on div "Connect Email Accounts See Sample CSV File Drag & Drop CSV file here Upload fro…" at bounding box center [779, 310] width 842 height 333
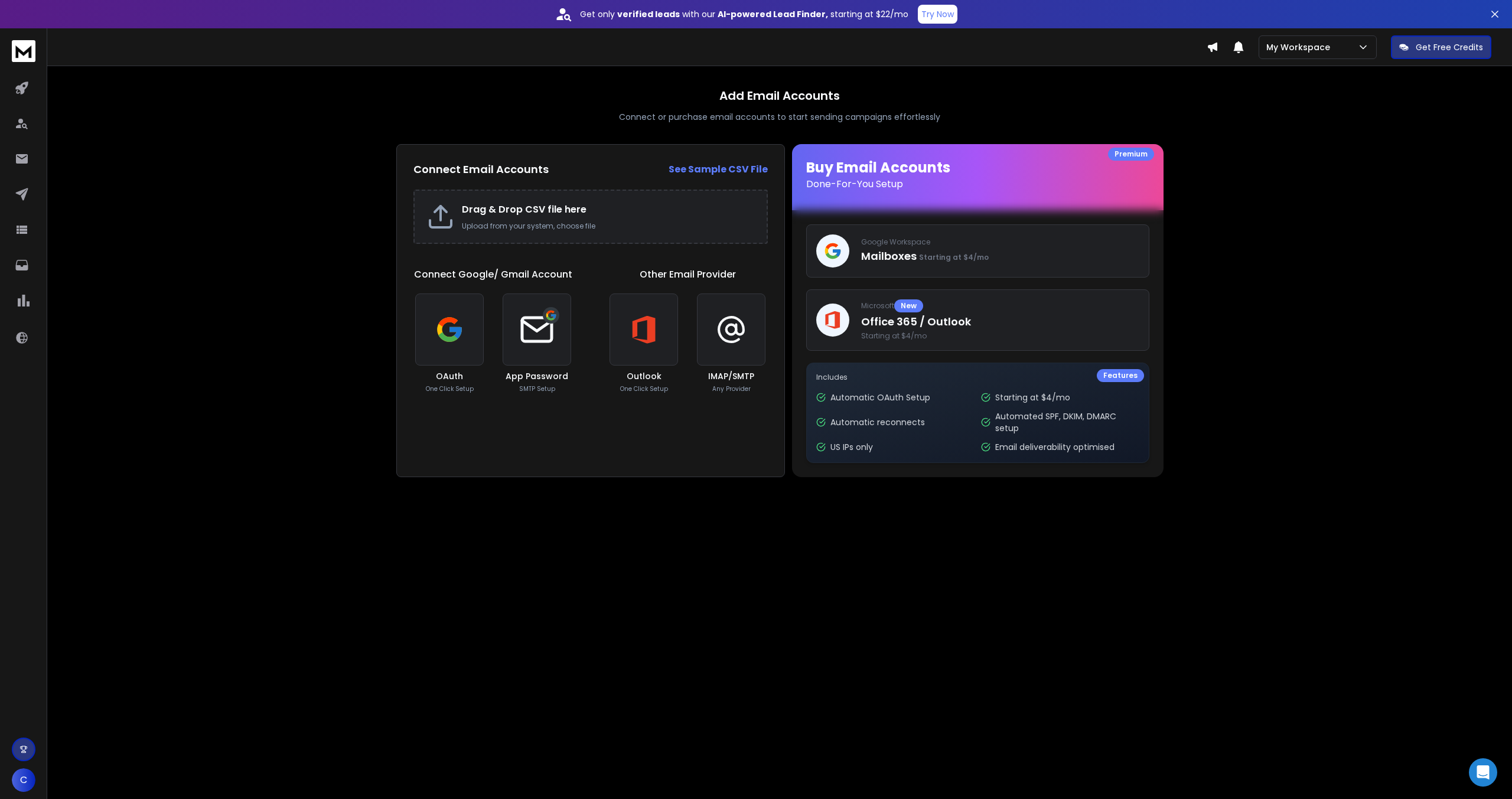
click at [916, 190] on p "Done-For-You Setup" at bounding box center [977, 184] width 343 height 14
click at [969, 261] on span "Starting at $4/mo" at bounding box center [954, 257] width 70 height 10
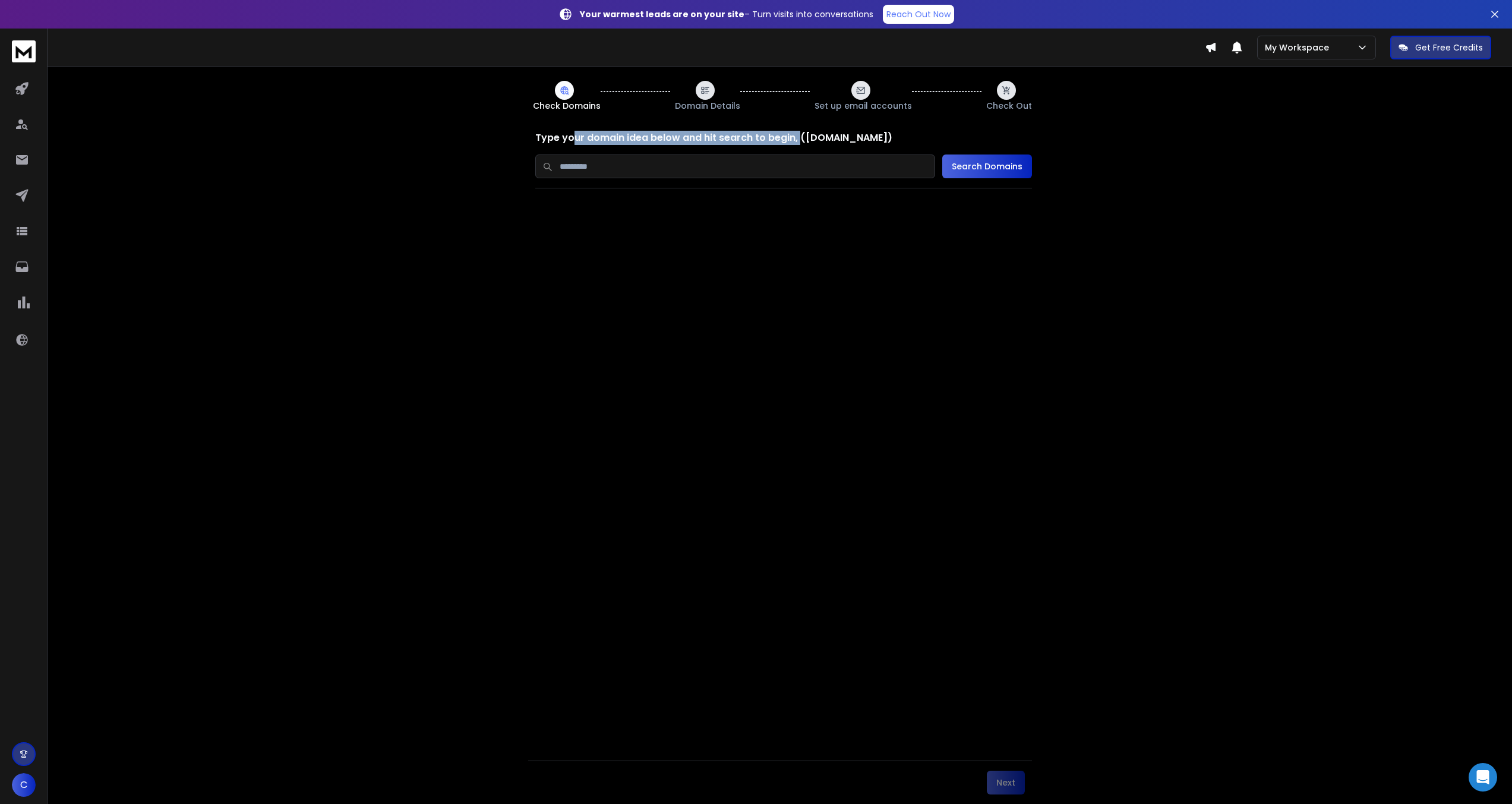
drag, startPoint x: 796, startPoint y: 133, endPoint x: 574, endPoint y: 133, distance: 222.0
click at [574, 133] on h2 "Type your domain idea below and hit search to begin, ([DOMAIN_NAME])" at bounding box center [784, 138] width 497 height 14
click at [610, 168] on input at bounding box center [735, 166] width 400 height 24
paste input "**********"
click at [973, 161] on button "Search Domains" at bounding box center [987, 166] width 90 height 24
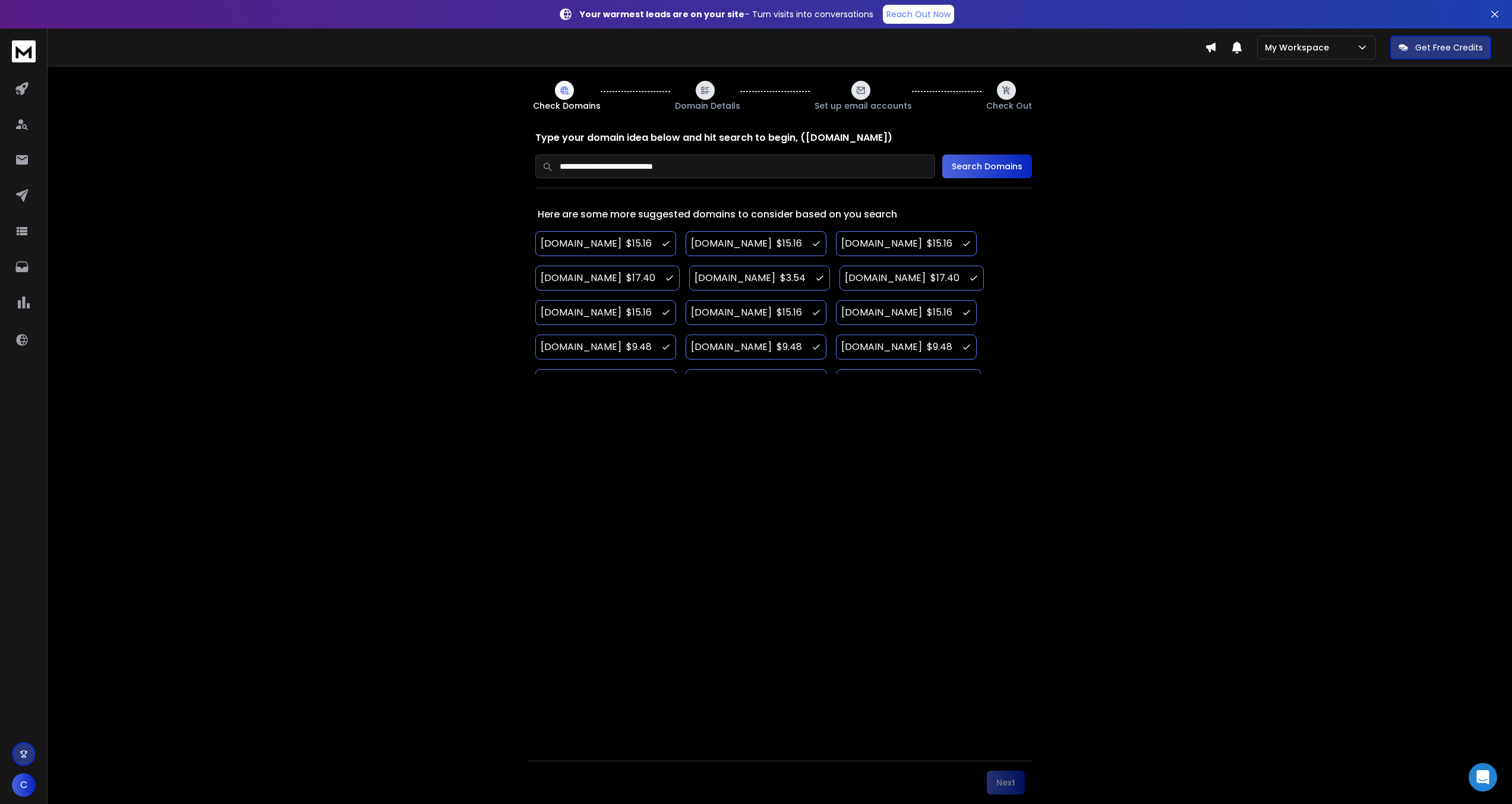
drag, startPoint x: 625, startPoint y: 171, endPoint x: 368, endPoint y: 169, distance: 257.0
click at [391, 171] on section "**********" at bounding box center [780, 451] width 1464 height 769
type input "**********"
click at [993, 162] on button "Search Domains" at bounding box center [987, 166] width 90 height 24
drag, startPoint x: 532, startPoint y: 213, endPoint x: 910, endPoint y: 211, distance: 378.0
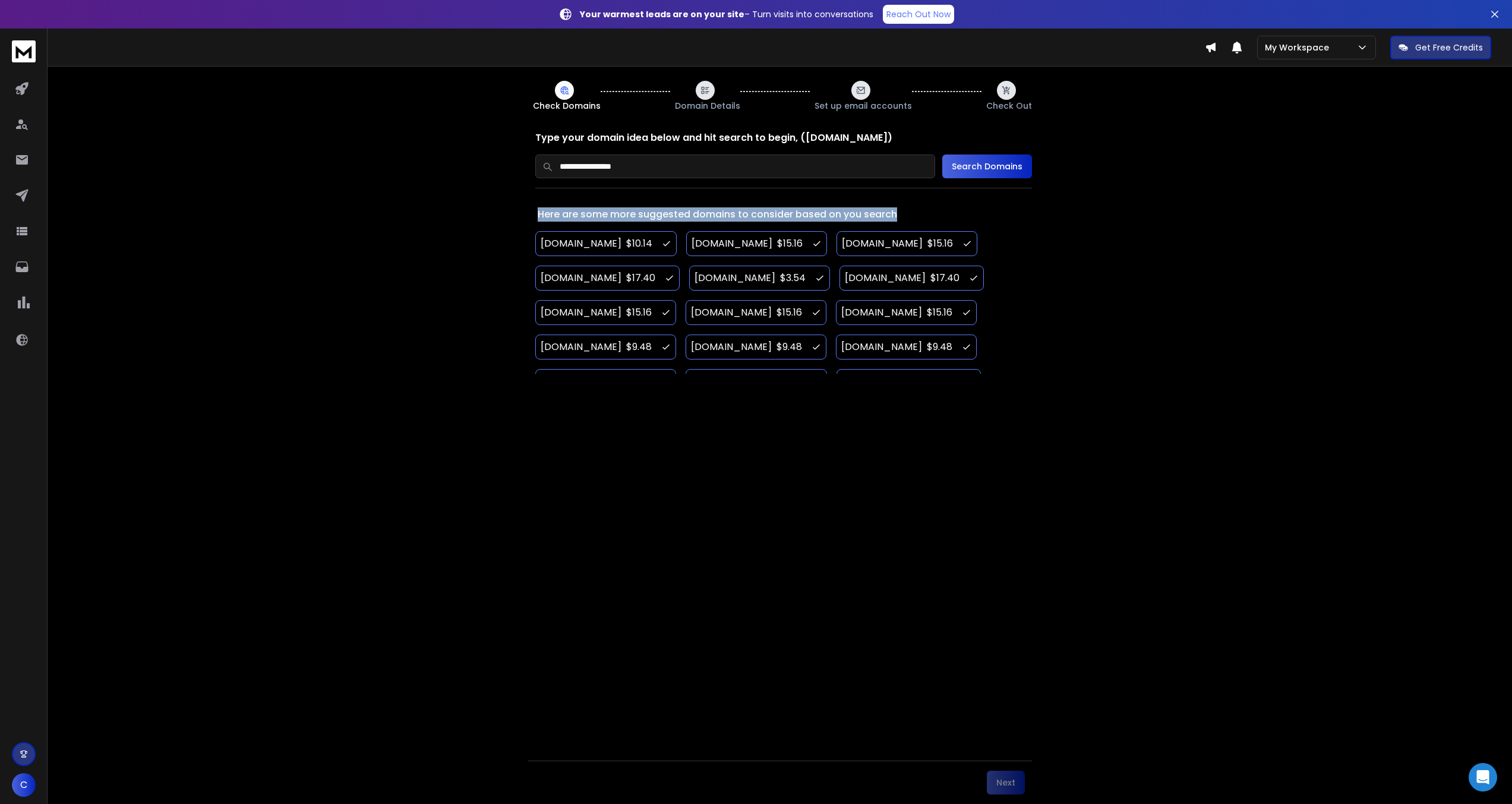
click at [910, 209] on div "**********" at bounding box center [780, 252] width 504 height 243
click at [612, 239] on h3 "[DOMAIN_NAME]" at bounding box center [580, 243] width 81 height 14
click at [608, 242] on h3 "[DOMAIN_NAME]" at bounding box center [580, 243] width 81 height 14
click at [597, 246] on h3 "[DOMAIN_NAME]" at bounding box center [580, 243] width 81 height 14
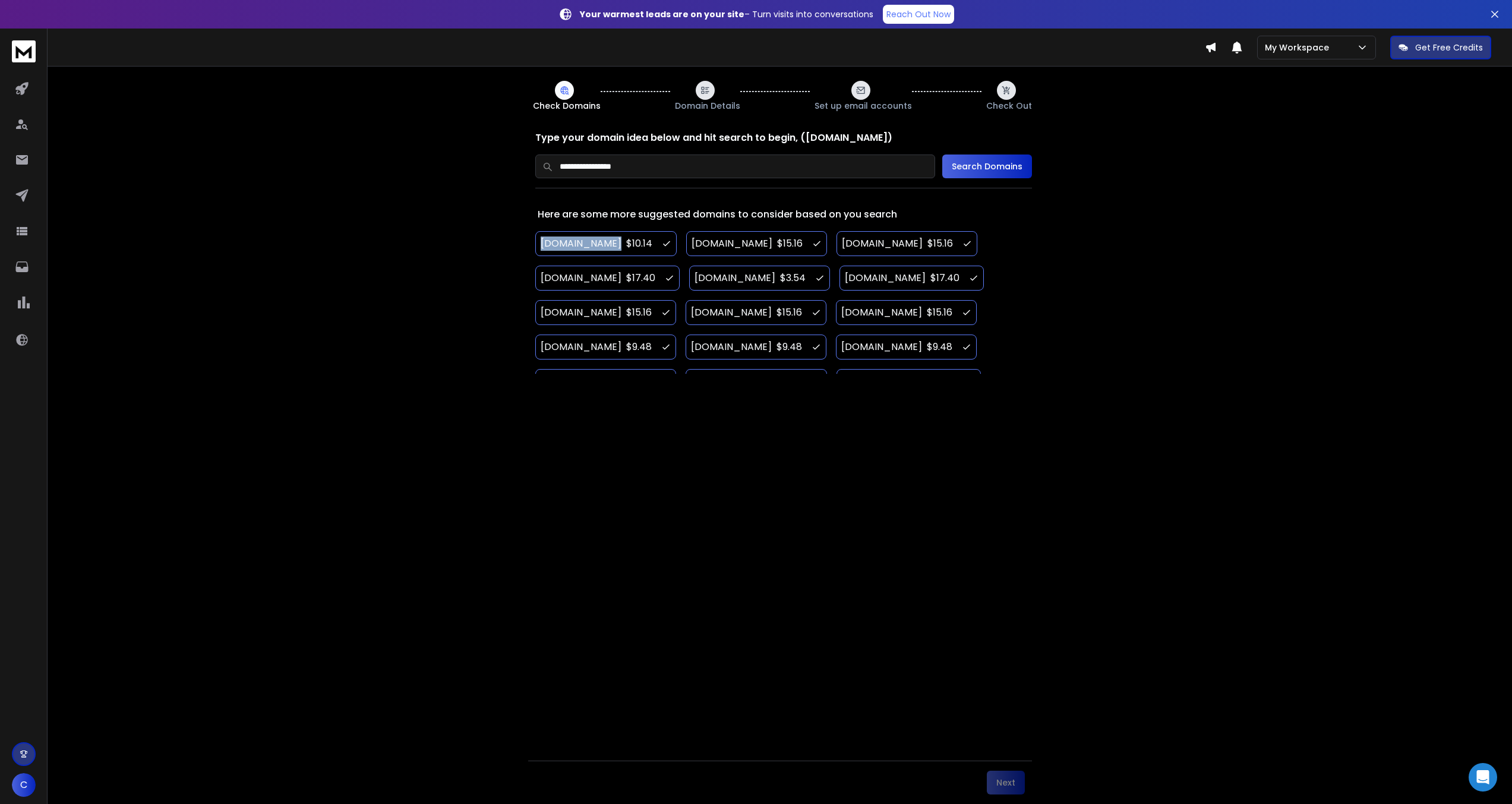
click at [597, 246] on h3 "[DOMAIN_NAME]" at bounding box center [580, 243] width 81 height 14
click at [740, 244] on h3 "[DOMAIN_NAME]" at bounding box center [731, 243] width 81 height 14
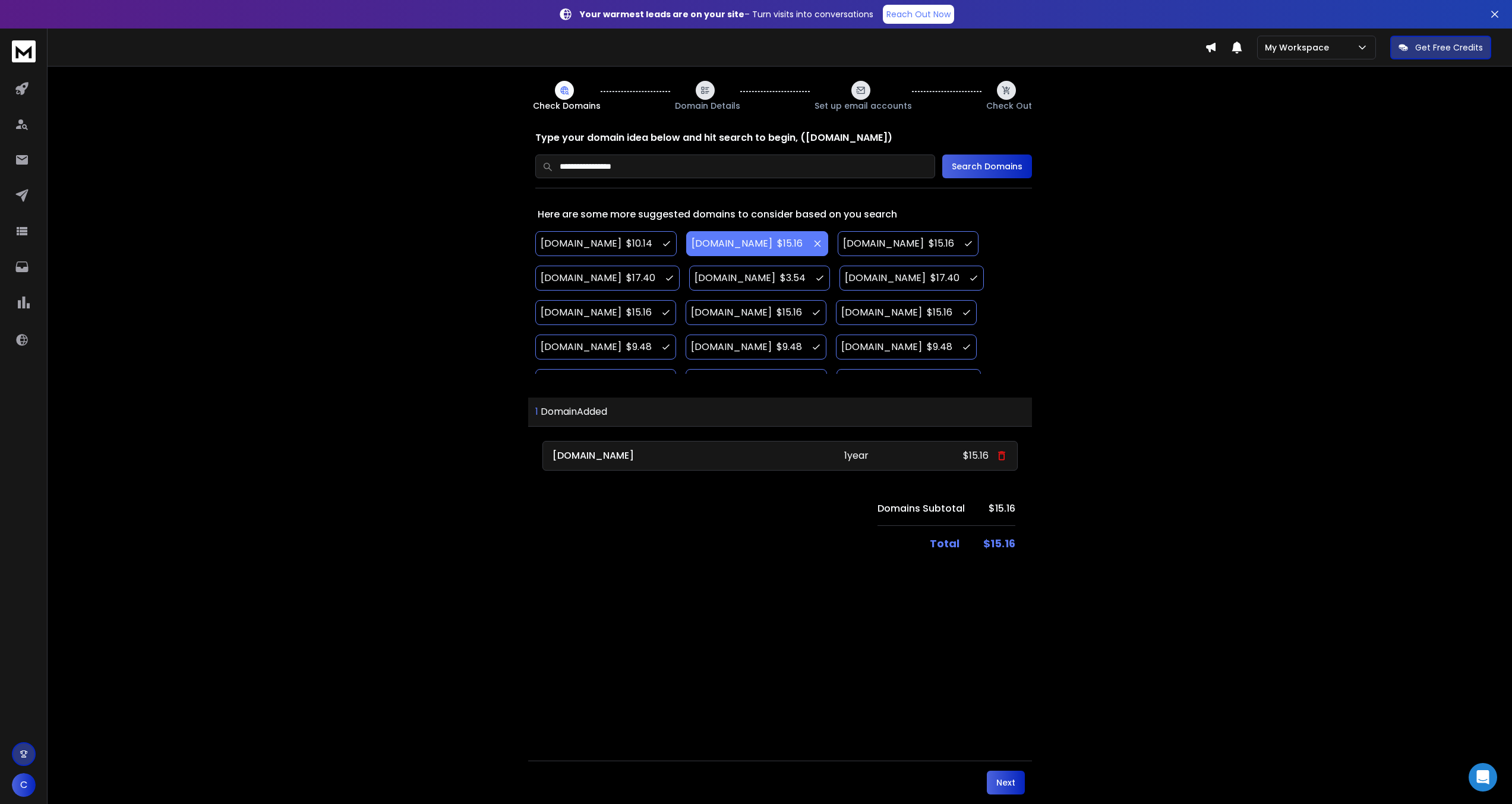
click at [639, 240] on h4 "$ 10.14" at bounding box center [639, 243] width 26 height 14
click at [638, 242] on h4 "$ 10.14" at bounding box center [639, 243] width 26 height 14
click at [772, 244] on h3 "[DOMAIN_NAME]" at bounding box center [731, 243] width 81 height 14
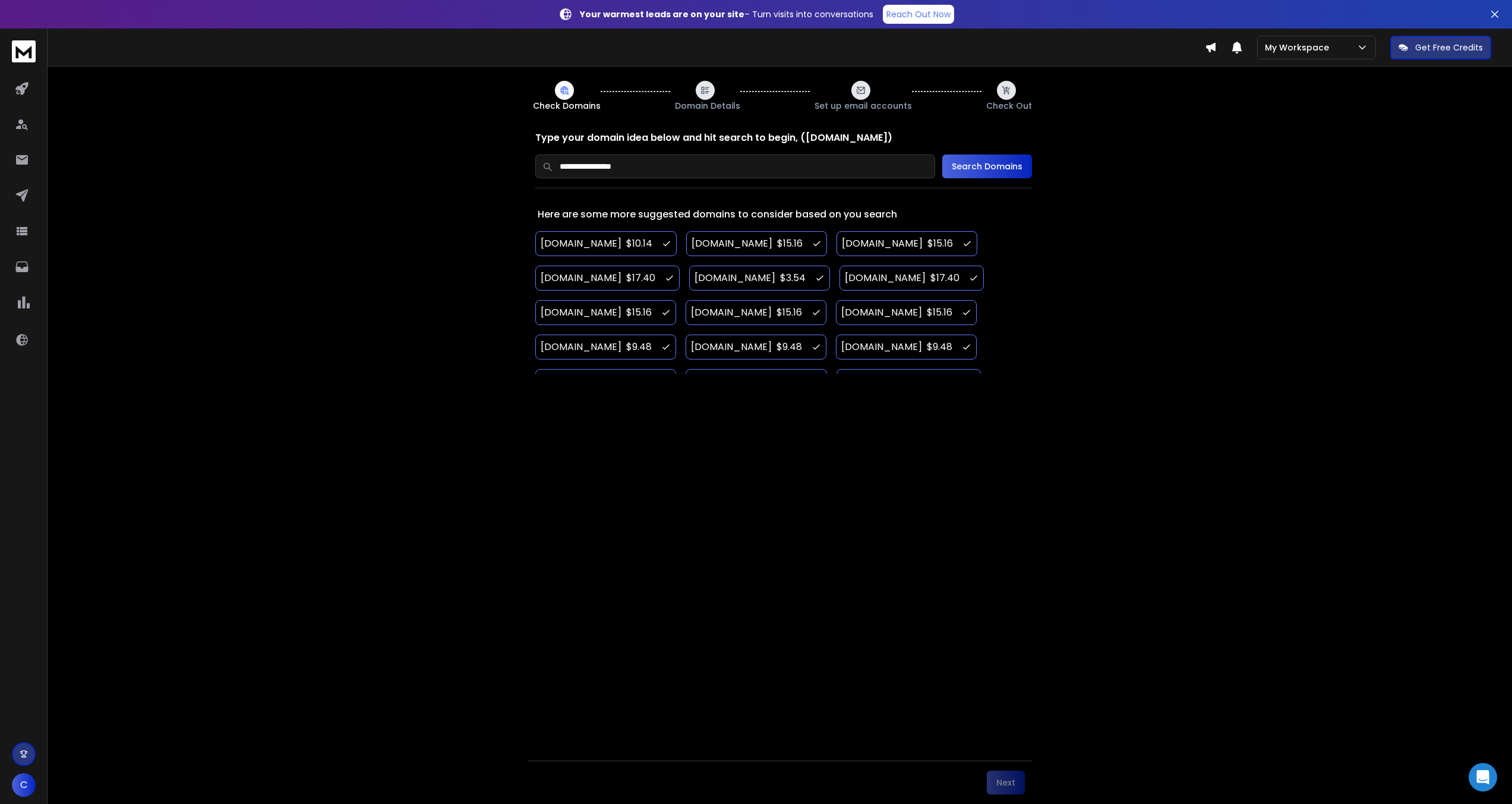
click at [635, 239] on h4 "$ 10.14" at bounding box center [639, 243] width 26 height 14
click at [591, 245] on h3 "[DOMAIN_NAME]" at bounding box center [580, 243] width 81 height 14
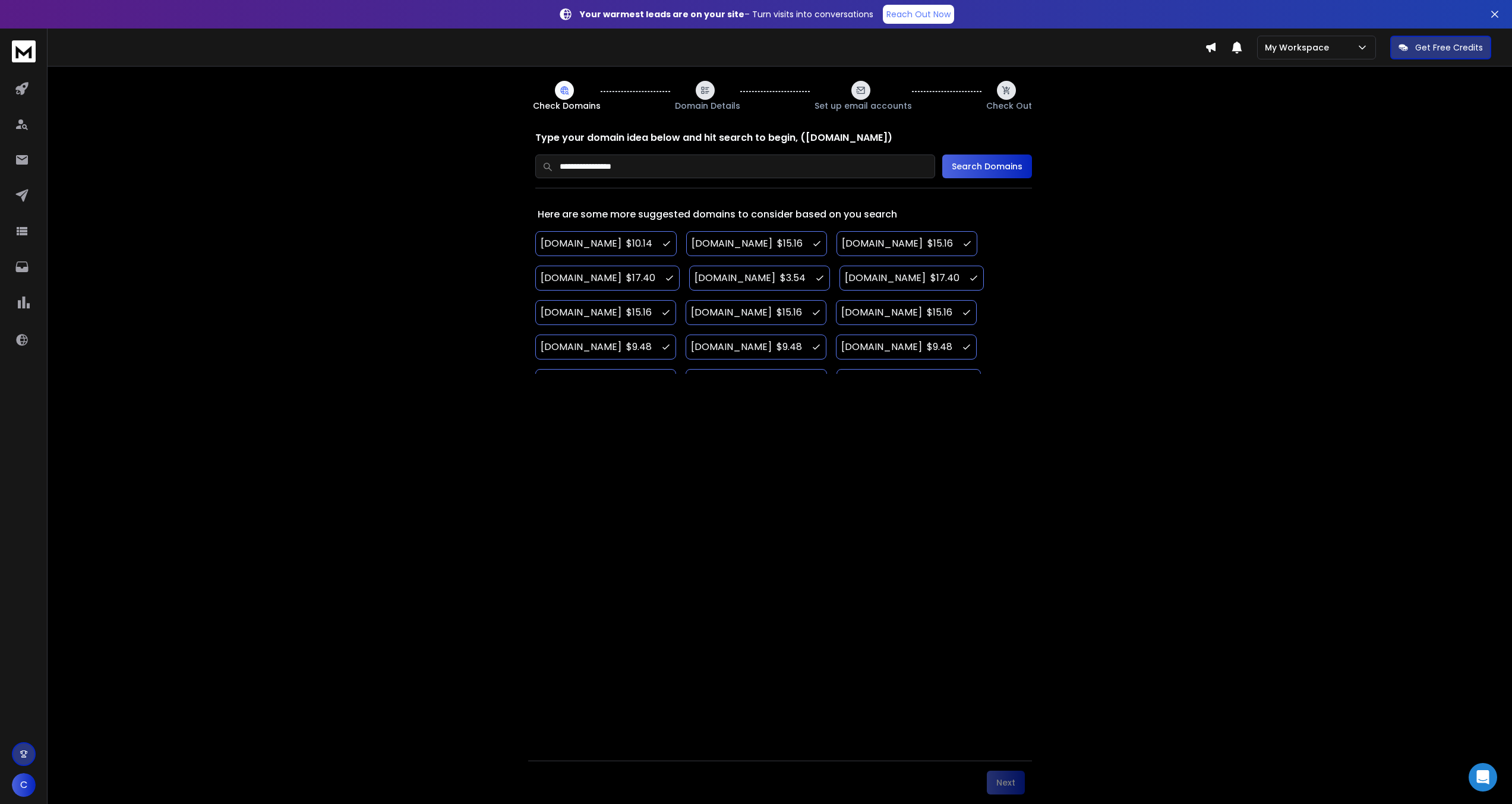
click at [933, 225] on div "Here are some more suggested domains to consider based on you search [DOMAIN_NA…" at bounding box center [784, 286] width 497 height 176
click at [672, 245] on icon at bounding box center [666, 243] width 10 height 10
click at [672, 244] on icon at bounding box center [666, 243] width 10 height 10
click at [964, 246] on icon at bounding box center [967, 243] width 7 height 5
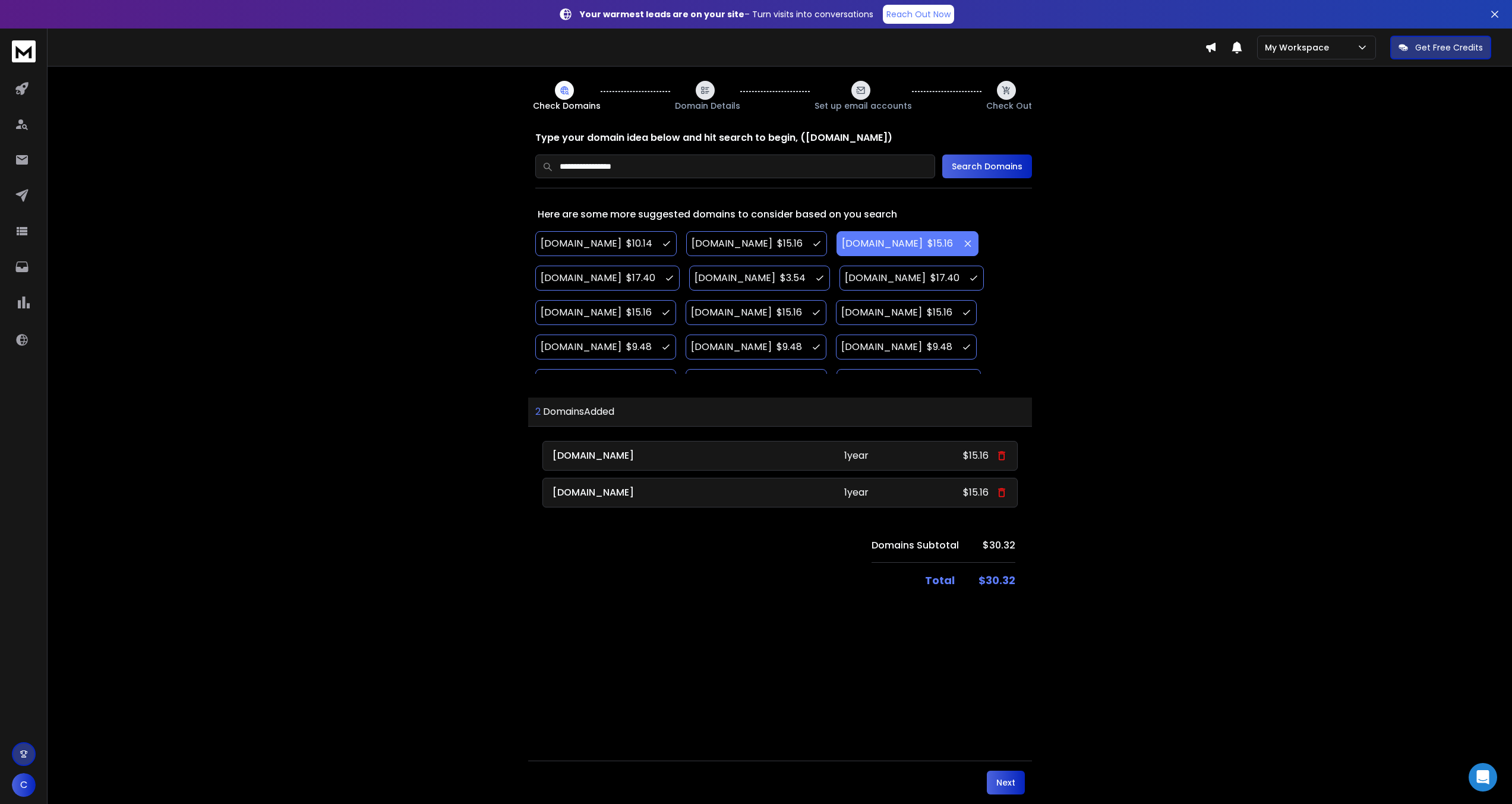
click at [1001, 492] on icon at bounding box center [1001, 492] width 12 height 12
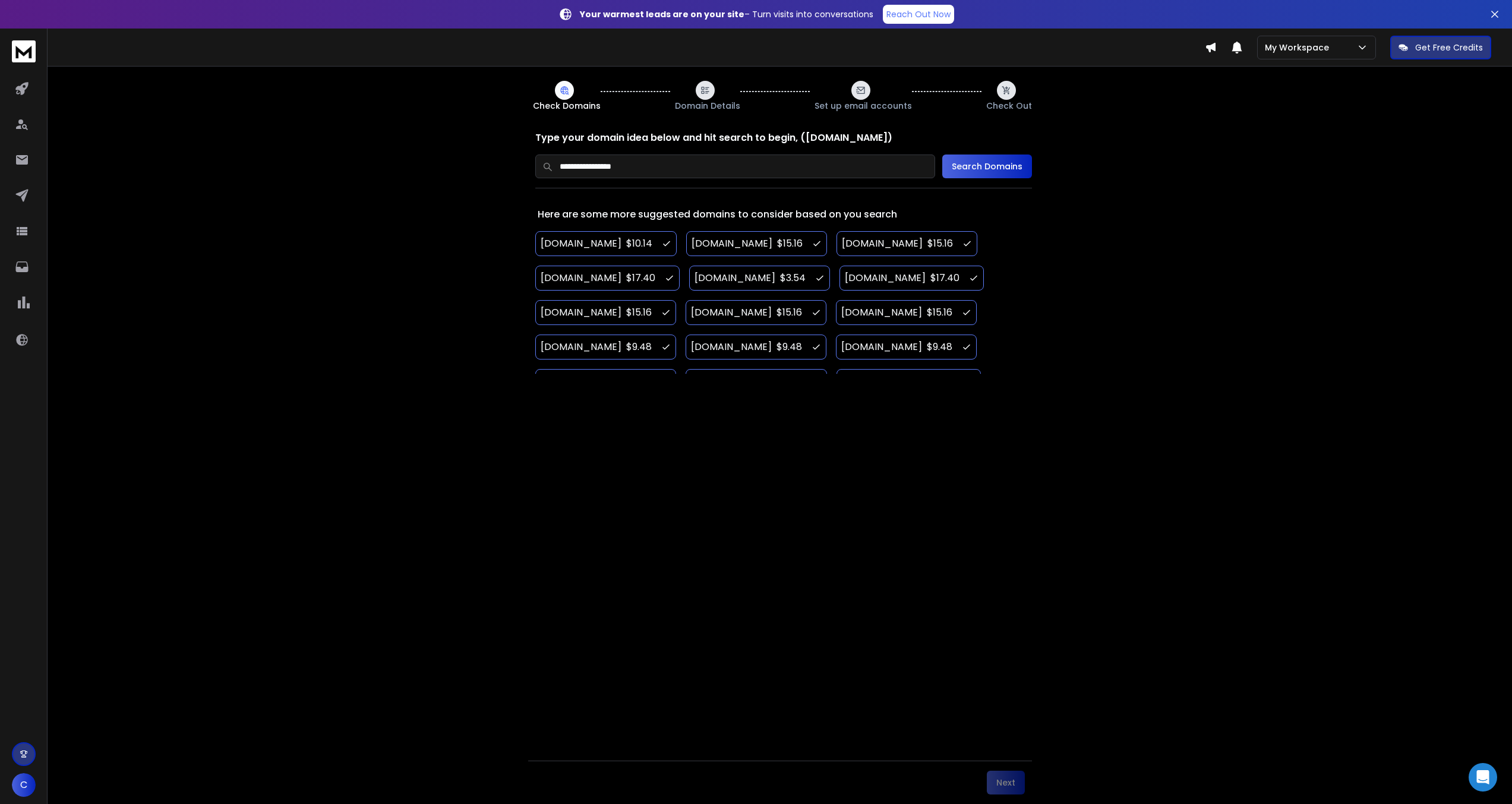
click at [641, 240] on h4 "$ 10.14" at bounding box center [639, 243] width 26 height 14
click at [672, 245] on icon at bounding box center [666, 243] width 10 height 10
click at [30, 61] on img at bounding box center [23, 51] width 24 height 22
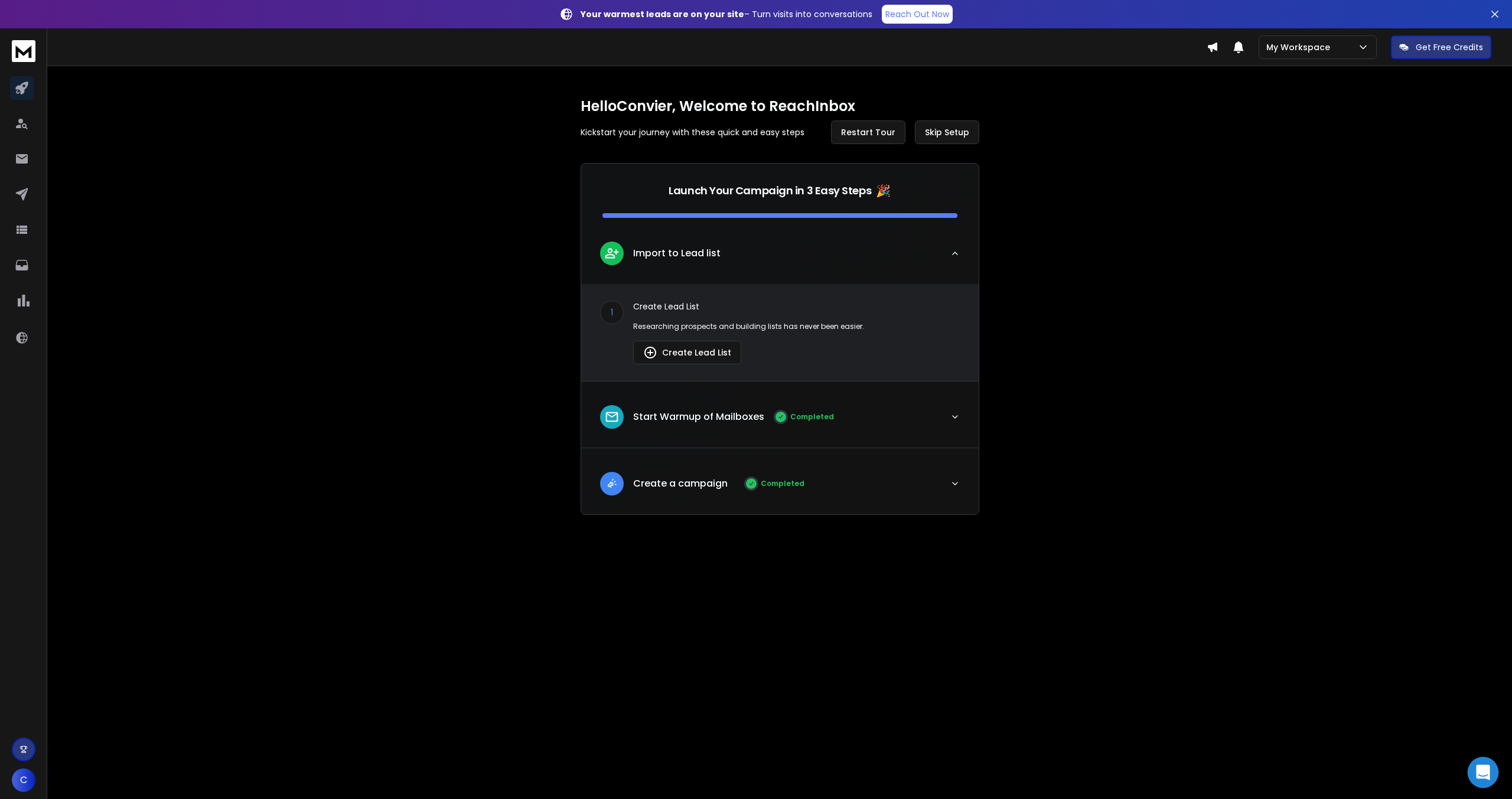
click at [1477, 770] on icon "Open Intercom Messenger" at bounding box center [1483, 772] width 15 height 15
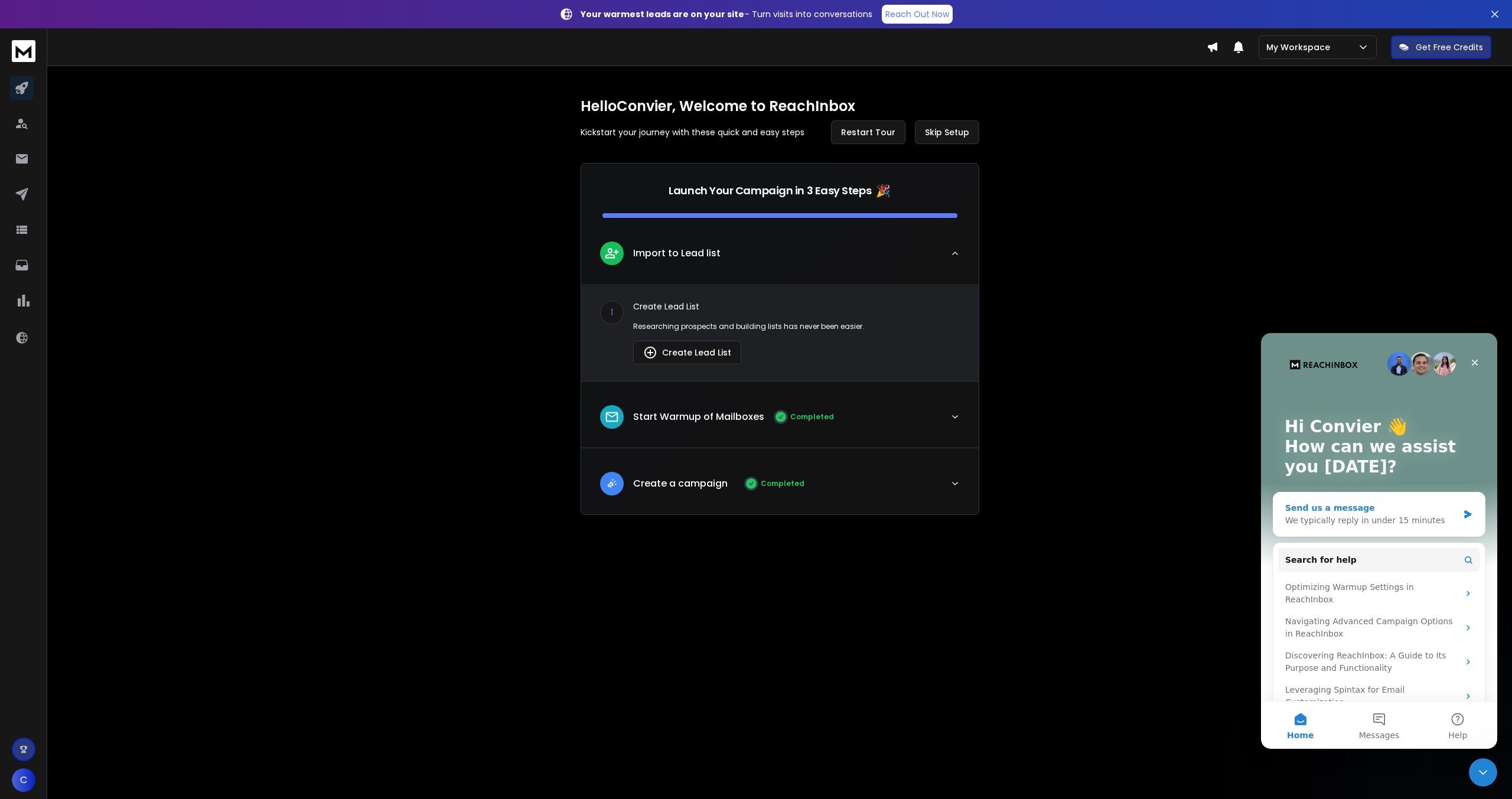
click at [1329, 512] on div "Send us a message" at bounding box center [1372, 508] width 173 height 12
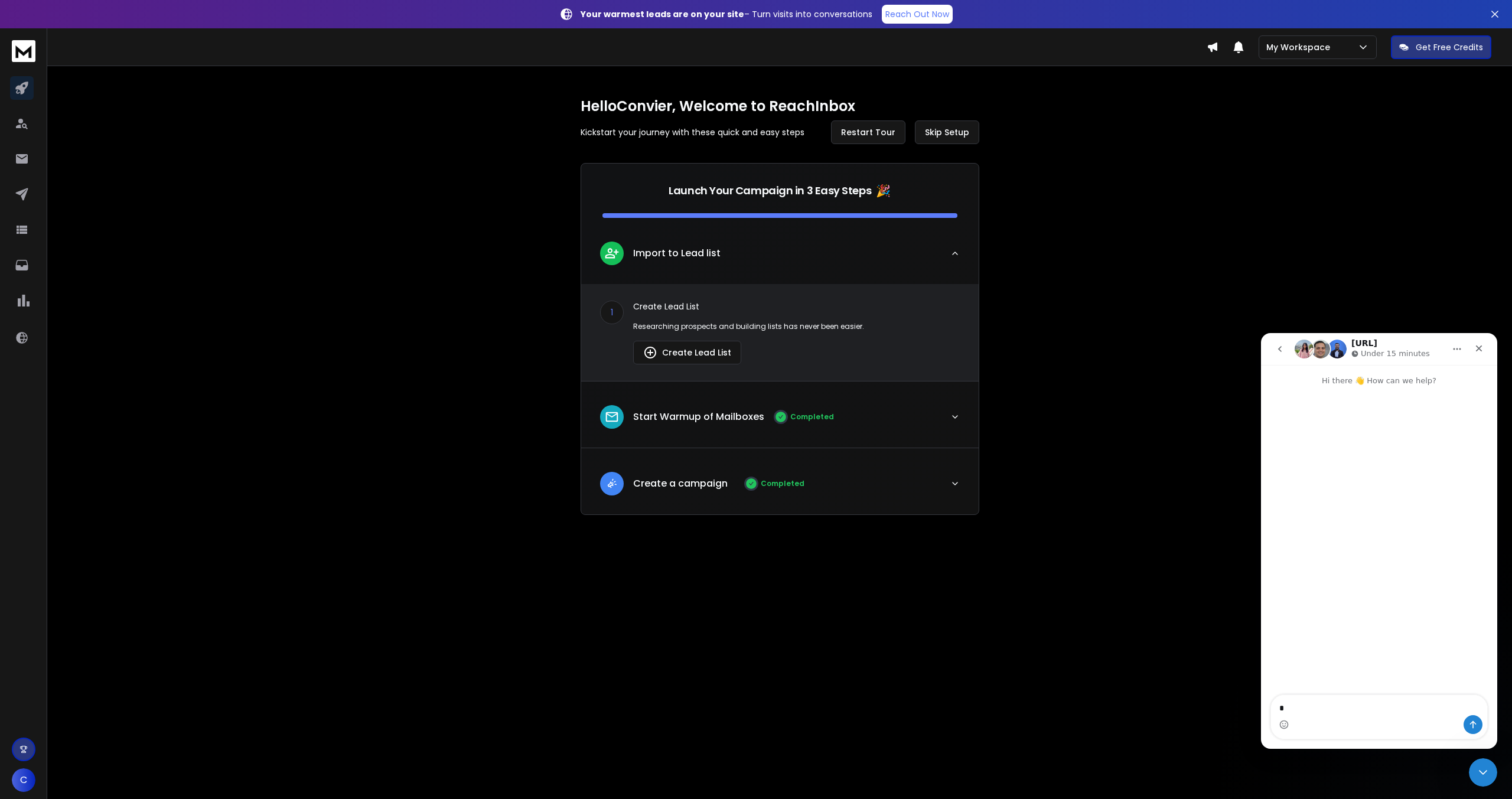
type textarea "**"
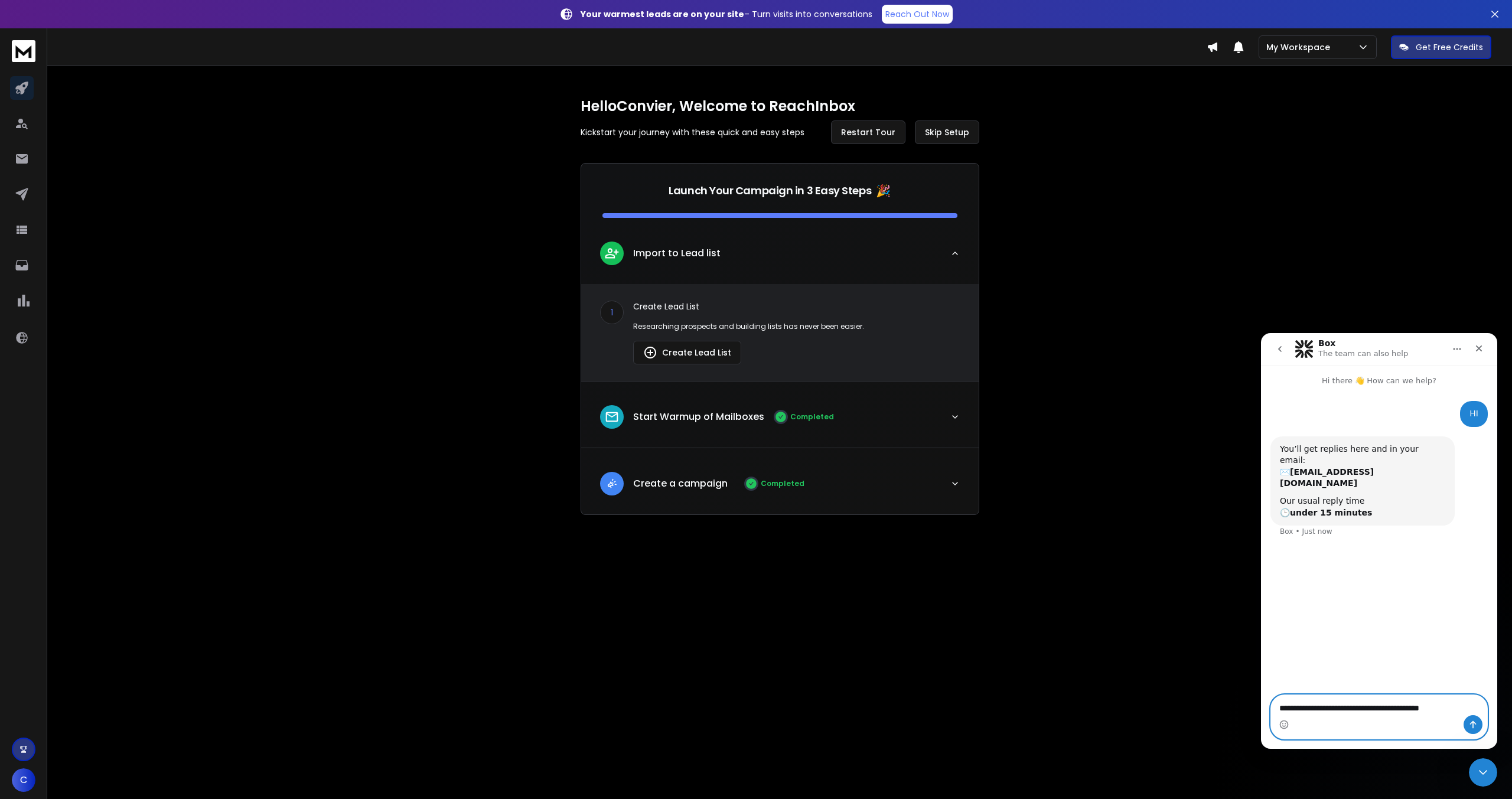
paste textarea "**********"
click at [1279, 698] on textarea "**********" at bounding box center [1379, 698] width 216 height 56
type textarea "**********"
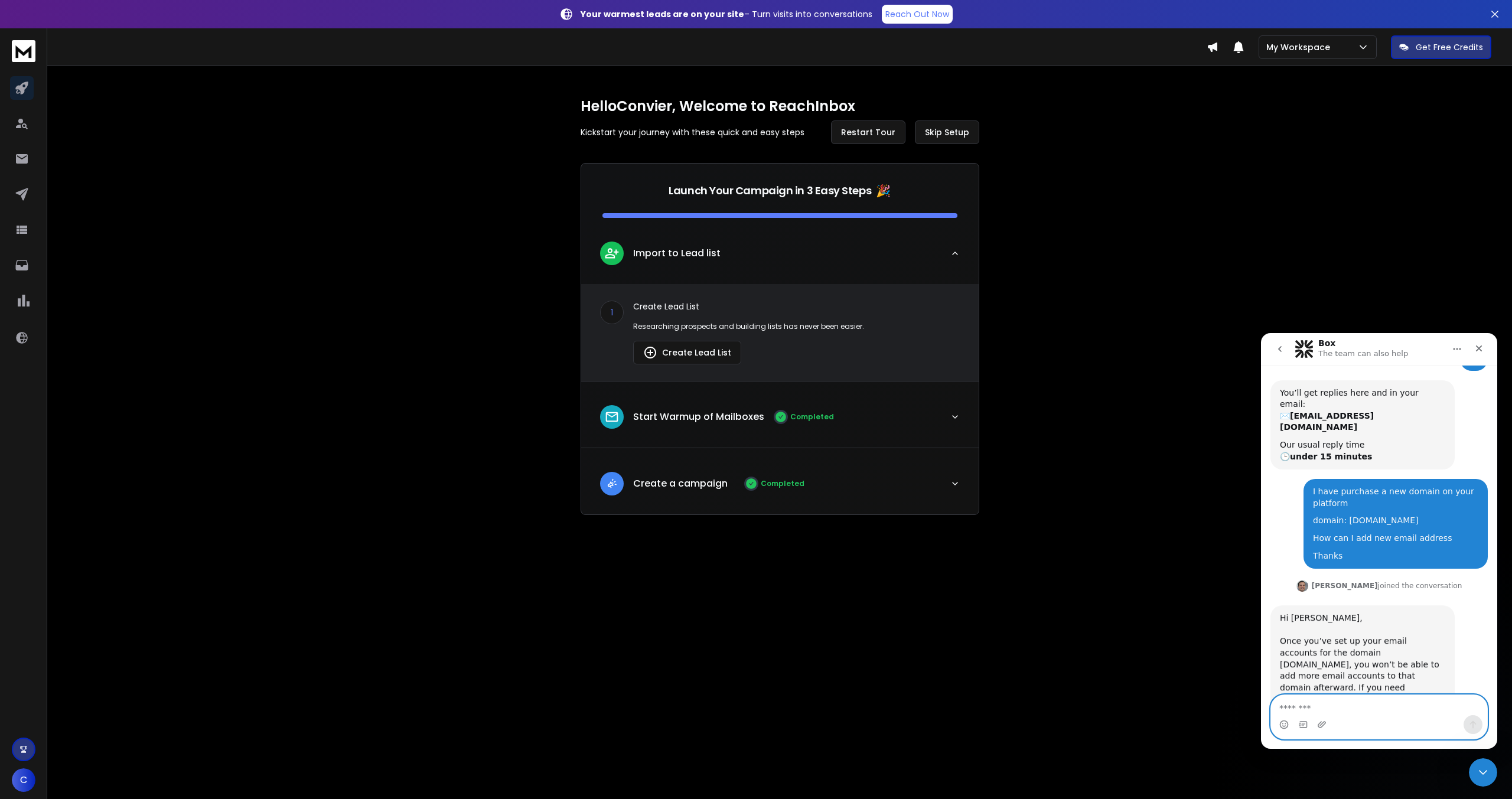
scroll to position [98, 0]
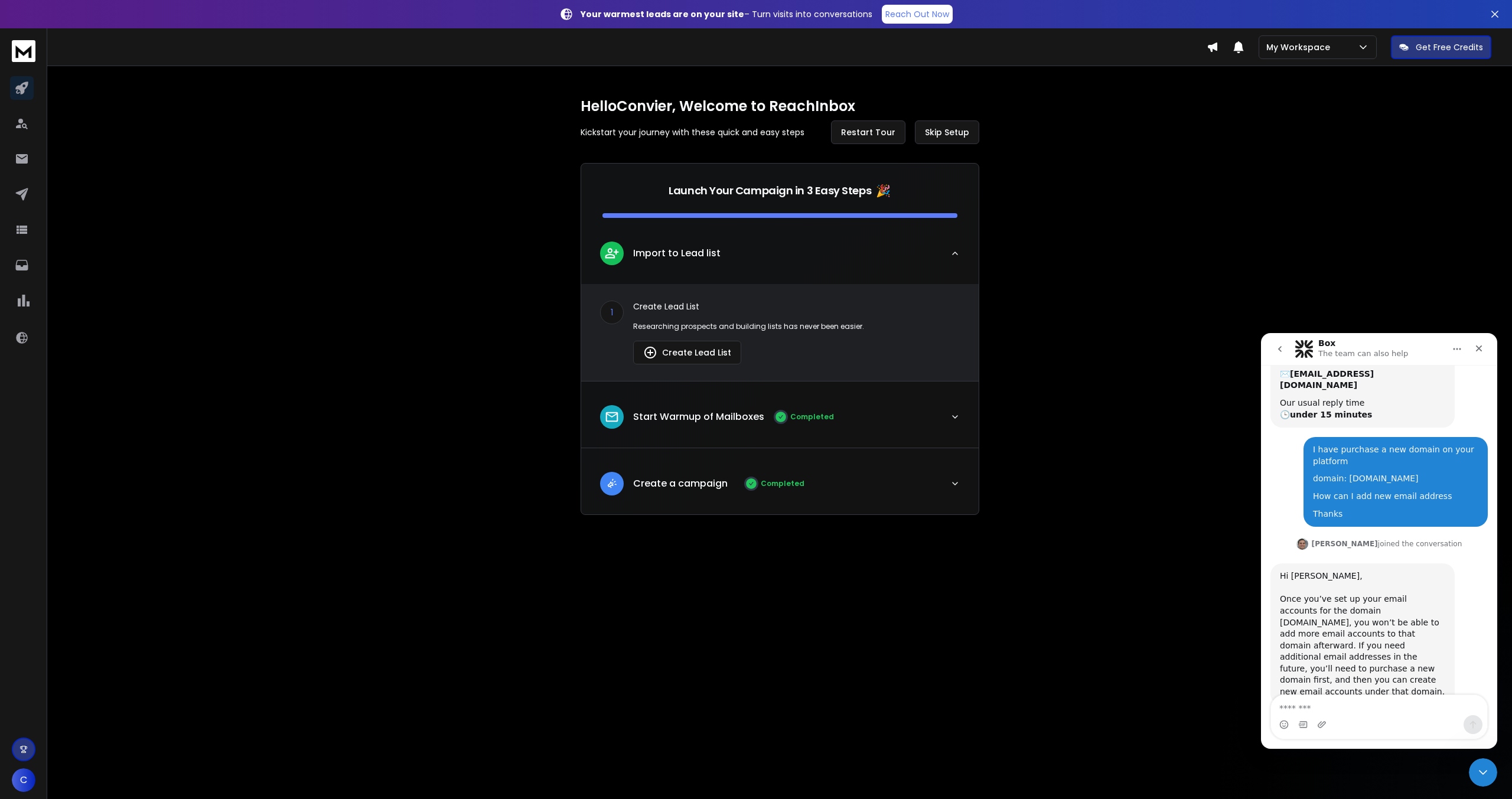
drag, startPoint x: 1397, startPoint y: 586, endPoint x: 1386, endPoint y: 657, distance: 71.8
click at [1386, 657] on div "Once you’ve set up your email accounts for the domain [DOMAIN_NAME], you won’t …" at bounding box center [1362, 646] width 165 height 104
click at [1385, 657] on div "Once you’ve set up your email accounts for the domain [DOMAIN_NAME], you won’t …" at bounding box center [1362, 646] width 165 height 104
drag, startPoint x: 1355, startPoint y: 648, endPoint x: 1284, endPoint y: 572, distance: 104.0
click at [1284, 594] on div "Once you’ve set up your email accounts for the domain [DOMAIN_NAME], you won’t …" at bounding box center [1362, 646] width 165 height 104
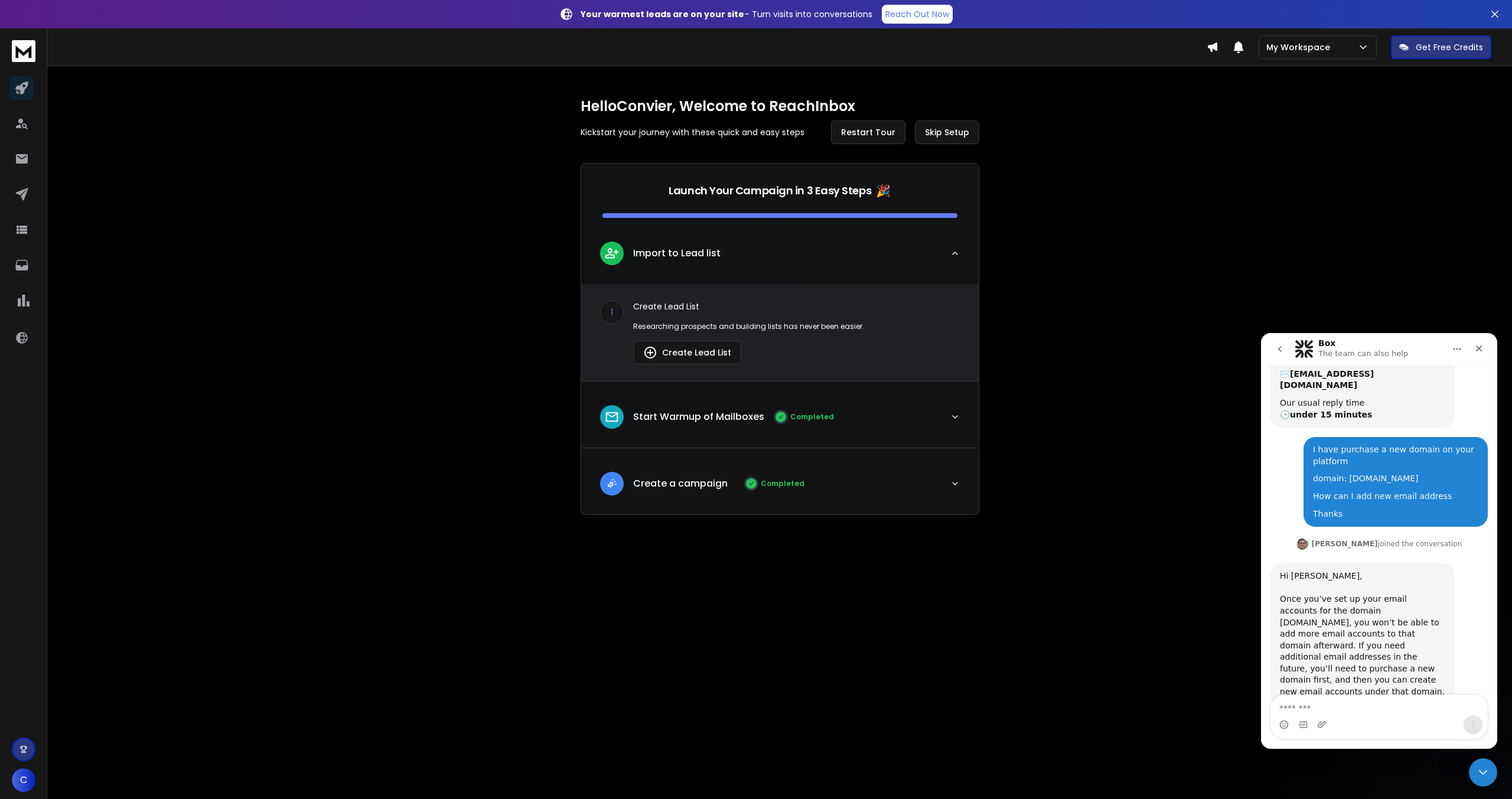
click at [1361, 599] on div "Once you’ve set up your email accounts for the domain [DOMAIN_NAME], you won’t …" at bounding box center [1362, 646] width 165 height 104
click at [1359, 715] on div "Intercom messenger" at bounding box center [1379, 724] width 216 height 19
click at [1359, 708] on textarea "Message…" at bounding box center [1379, 705] width 216 height 20
click at [1426, 709] on textarea "**********" at bounding box center [1379, 705] width 216 height 20
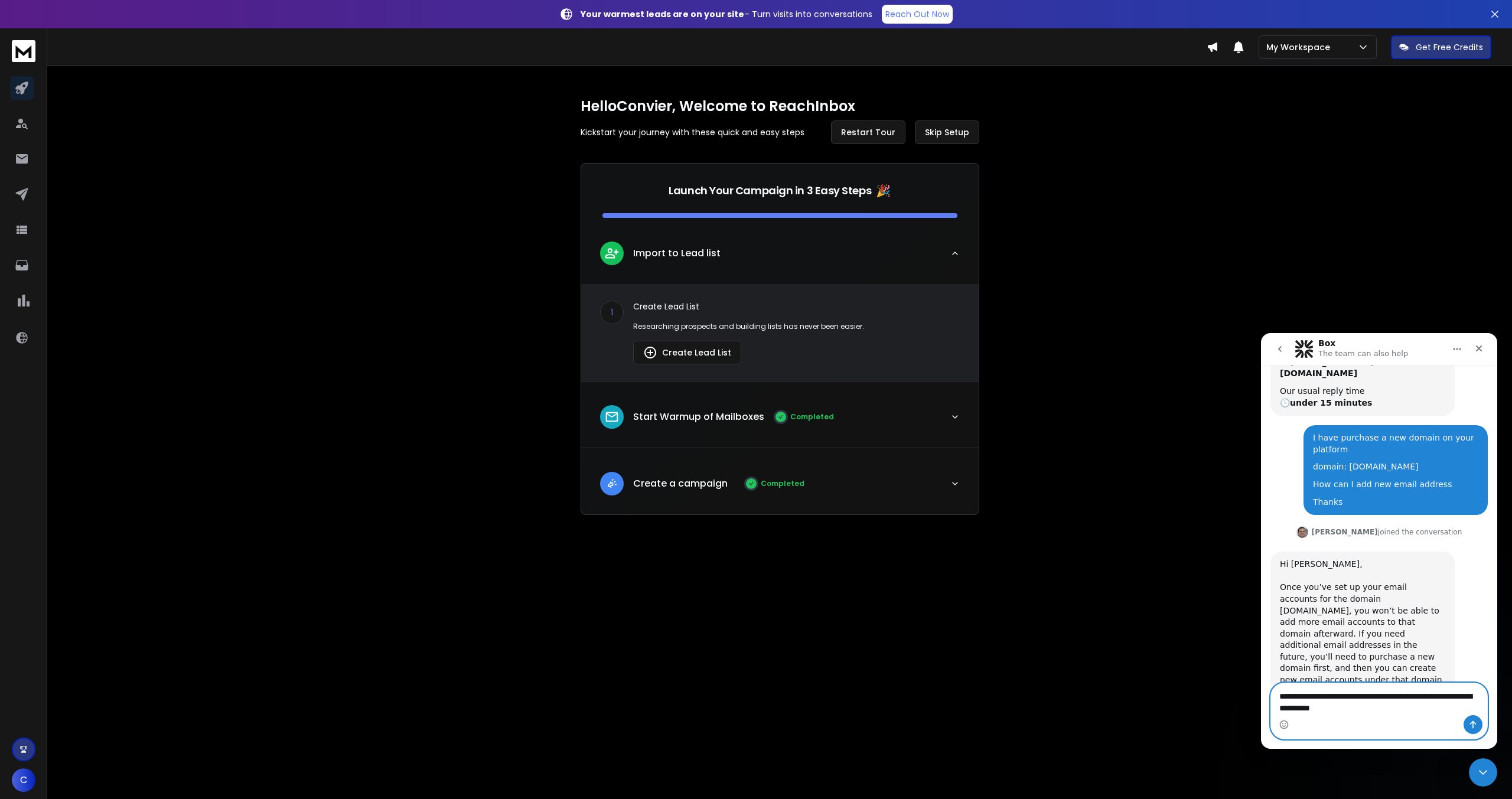
type textarea "**********"
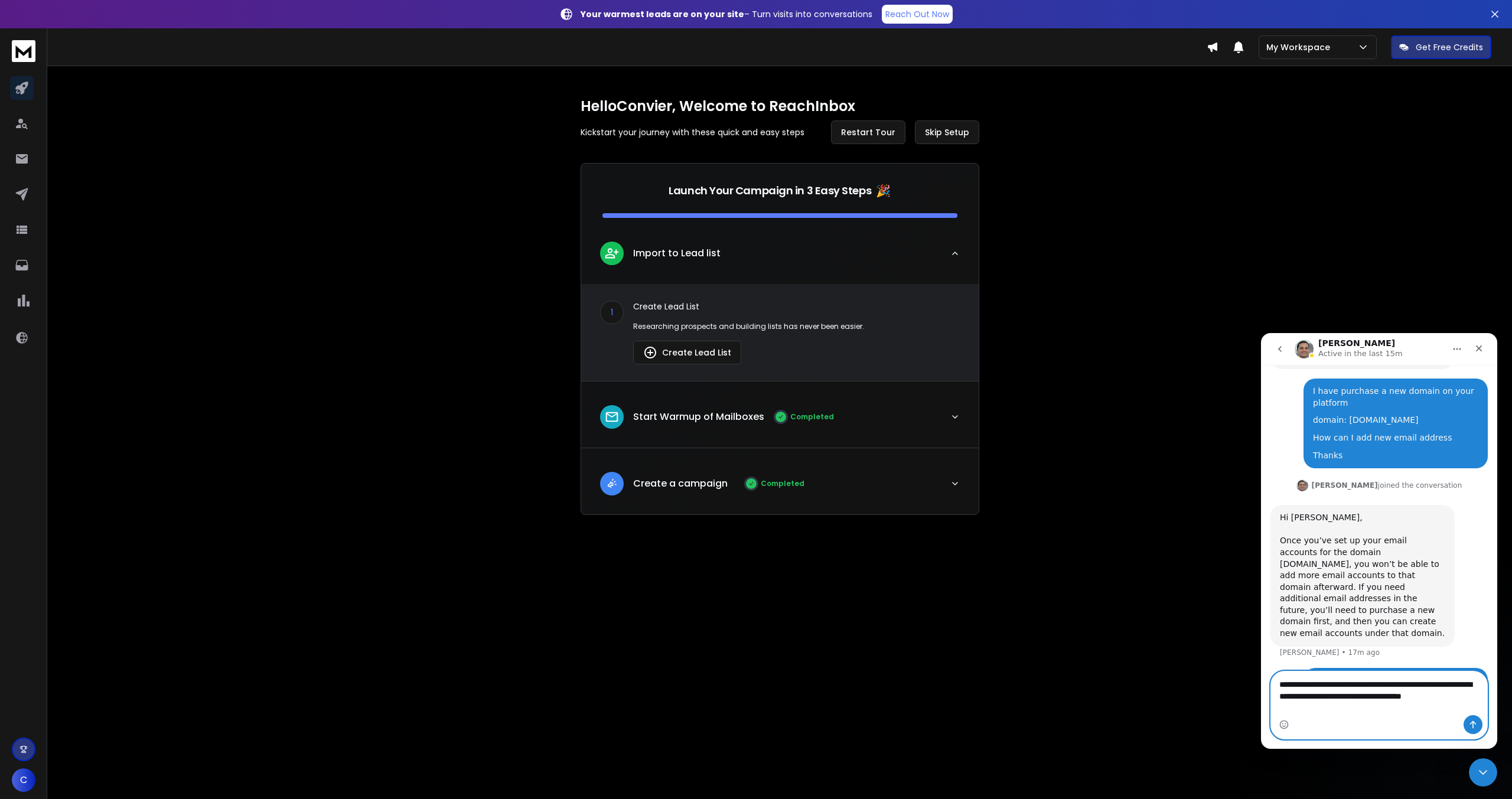
scroll to position [168, 0]
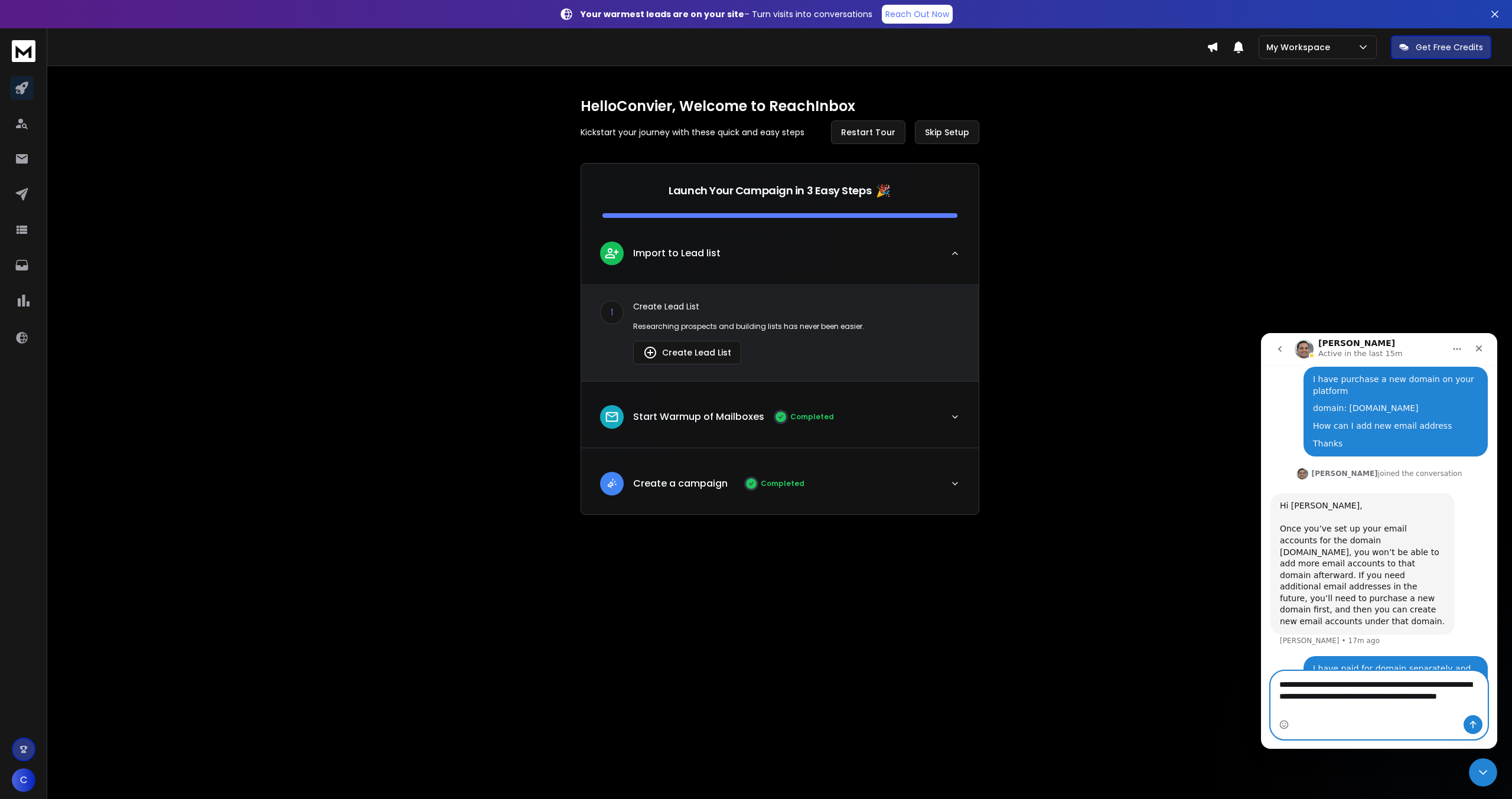
type textarea "**********"
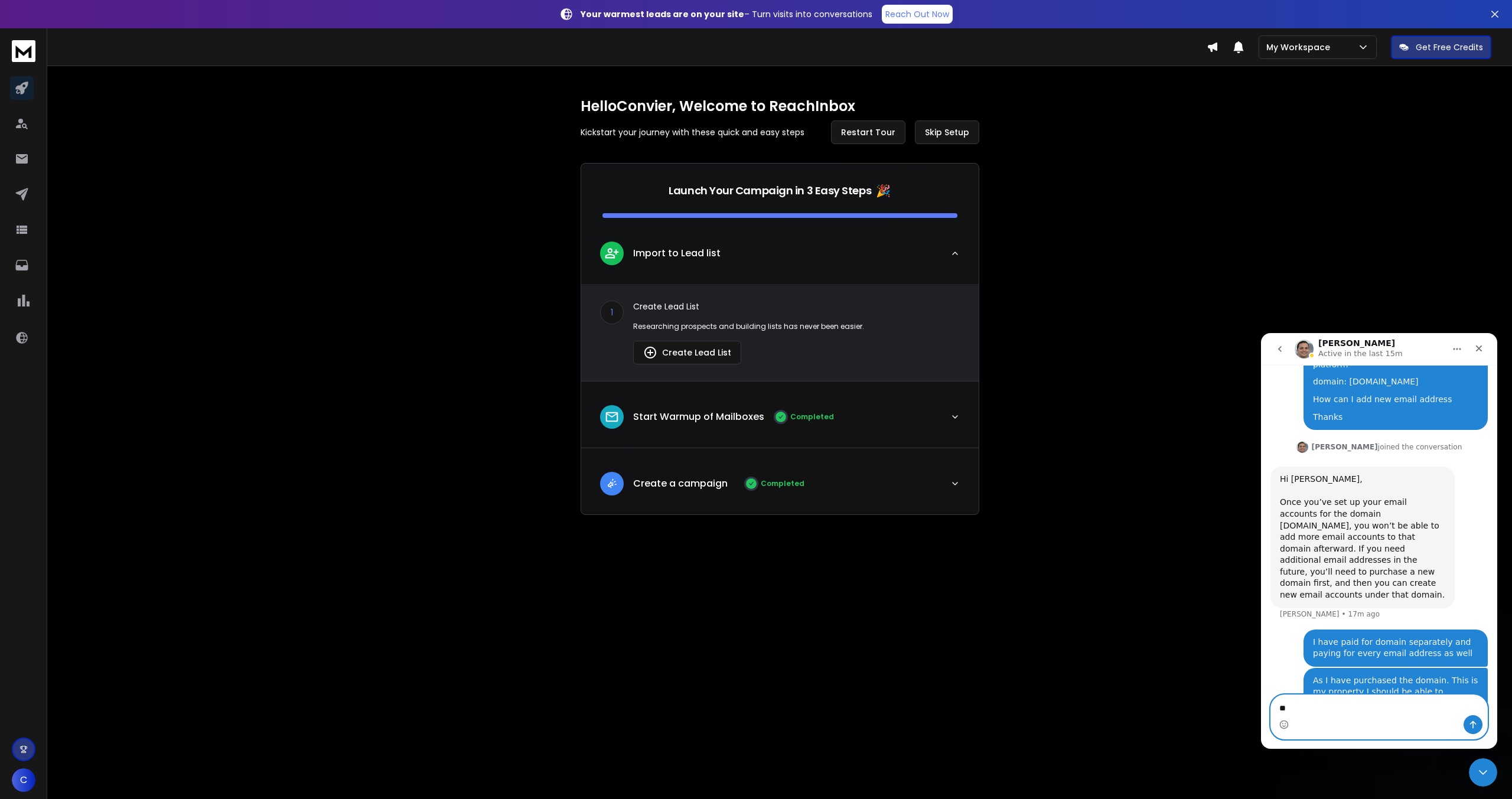
type textarea "*"
click at [1284, 725] on icon "Emoji picker" at bounding box center [1284, 724] width 10 height 10
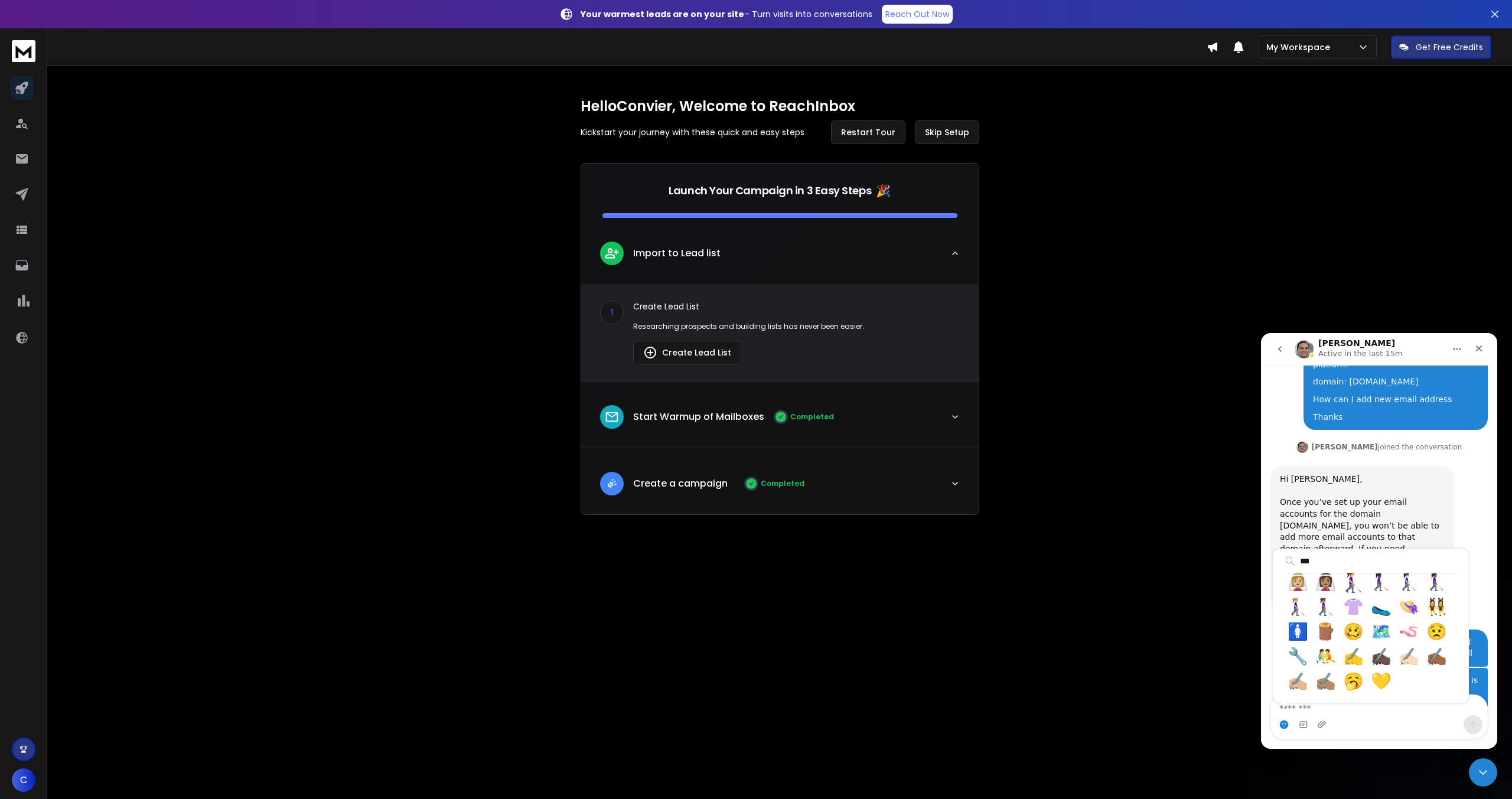
scroll to position [0, 0]
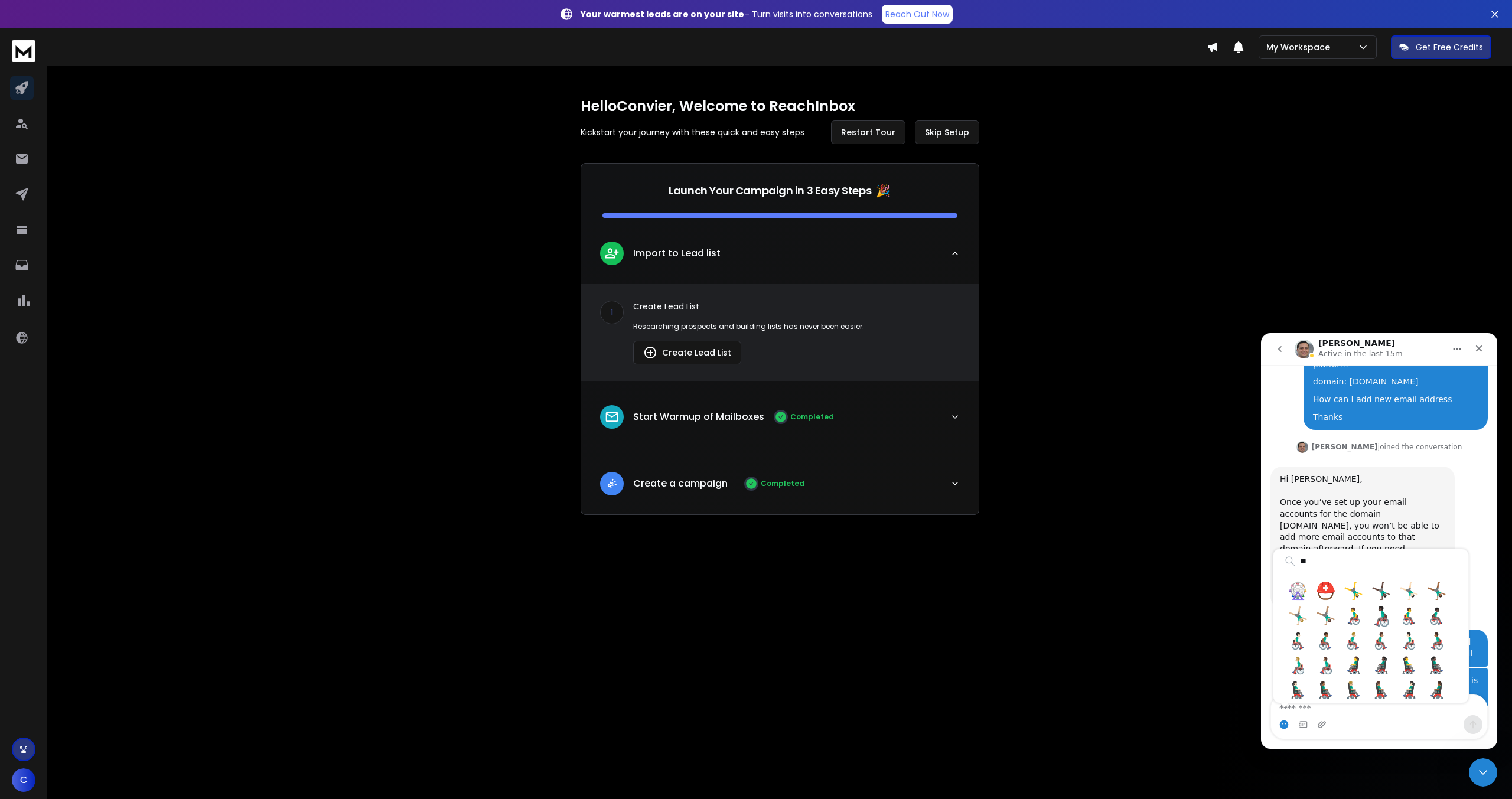
type input "*"
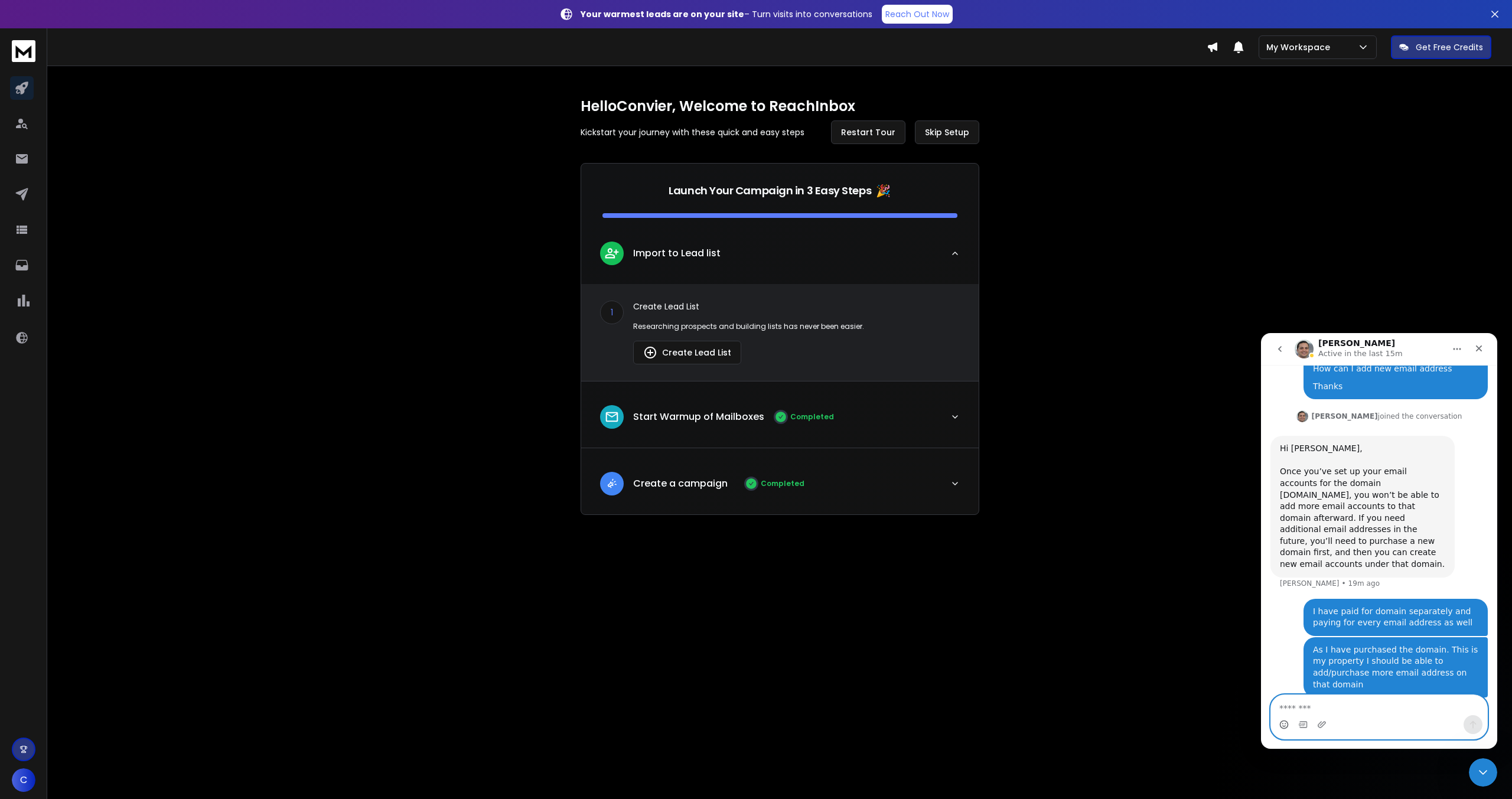
scroll to position [274, 0]
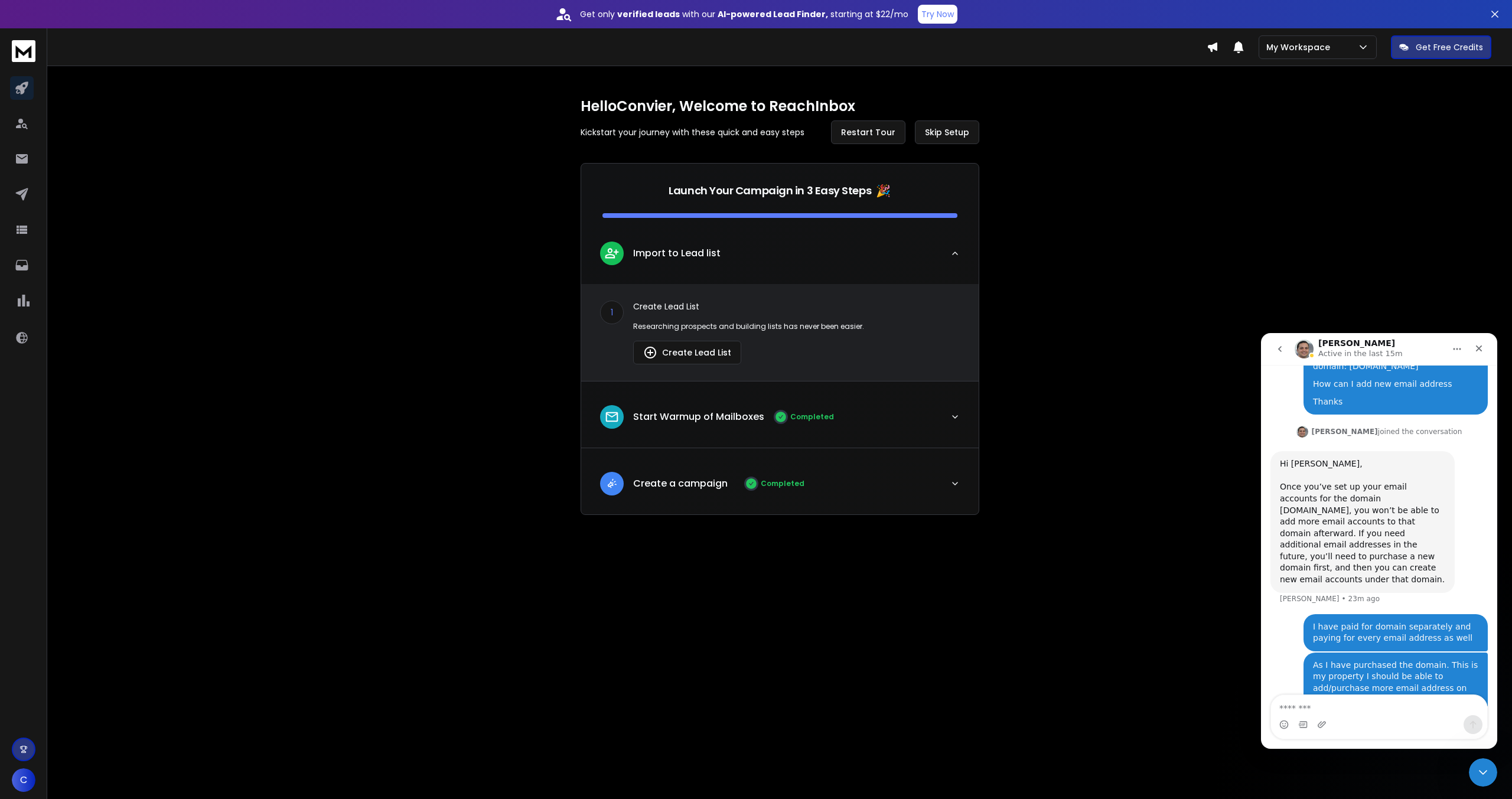
scroll to position [274, 0]
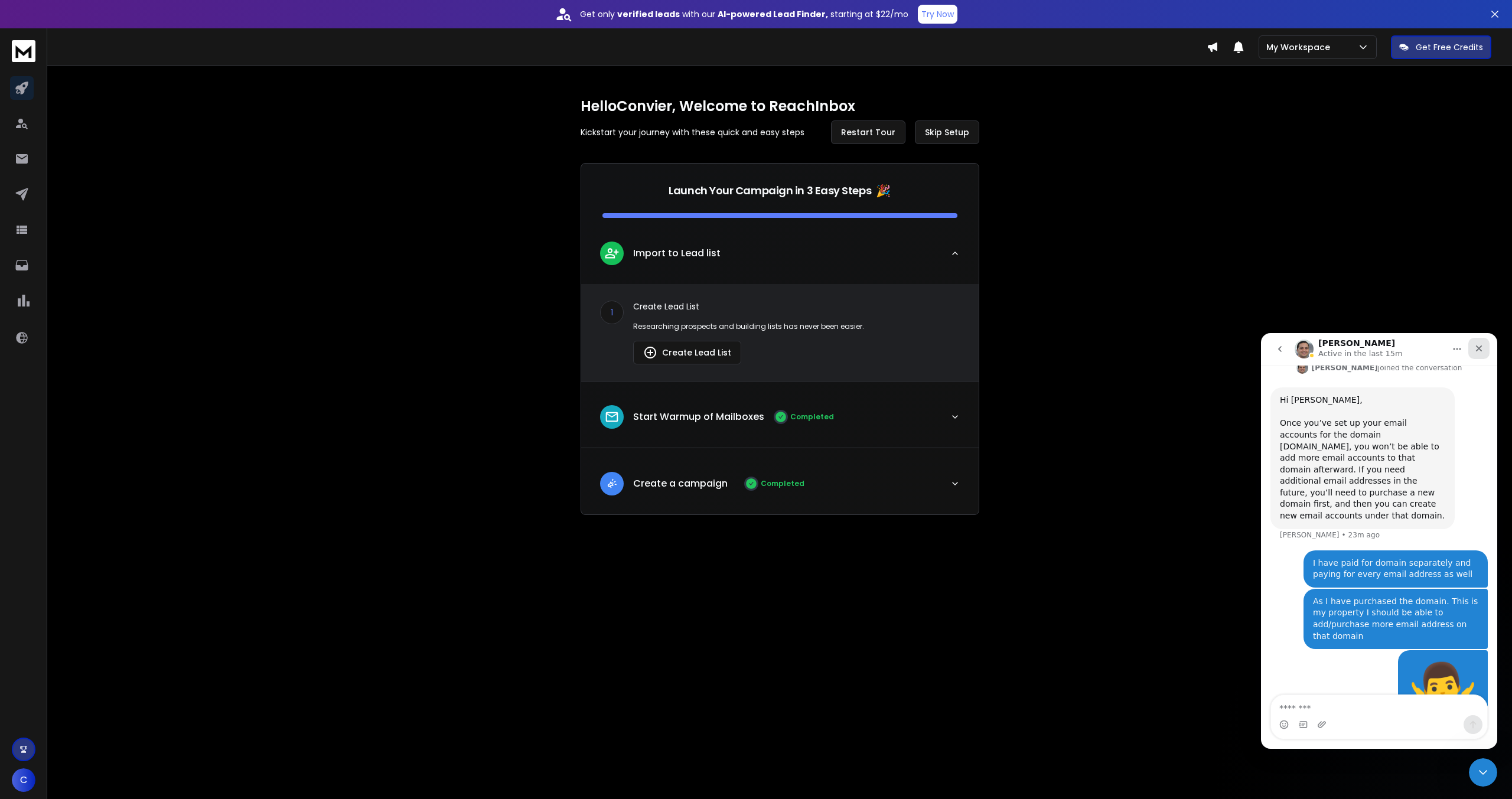
click at [1474, 349] on icon "Close" at bounding box center [1478, 348] width 10 height 10
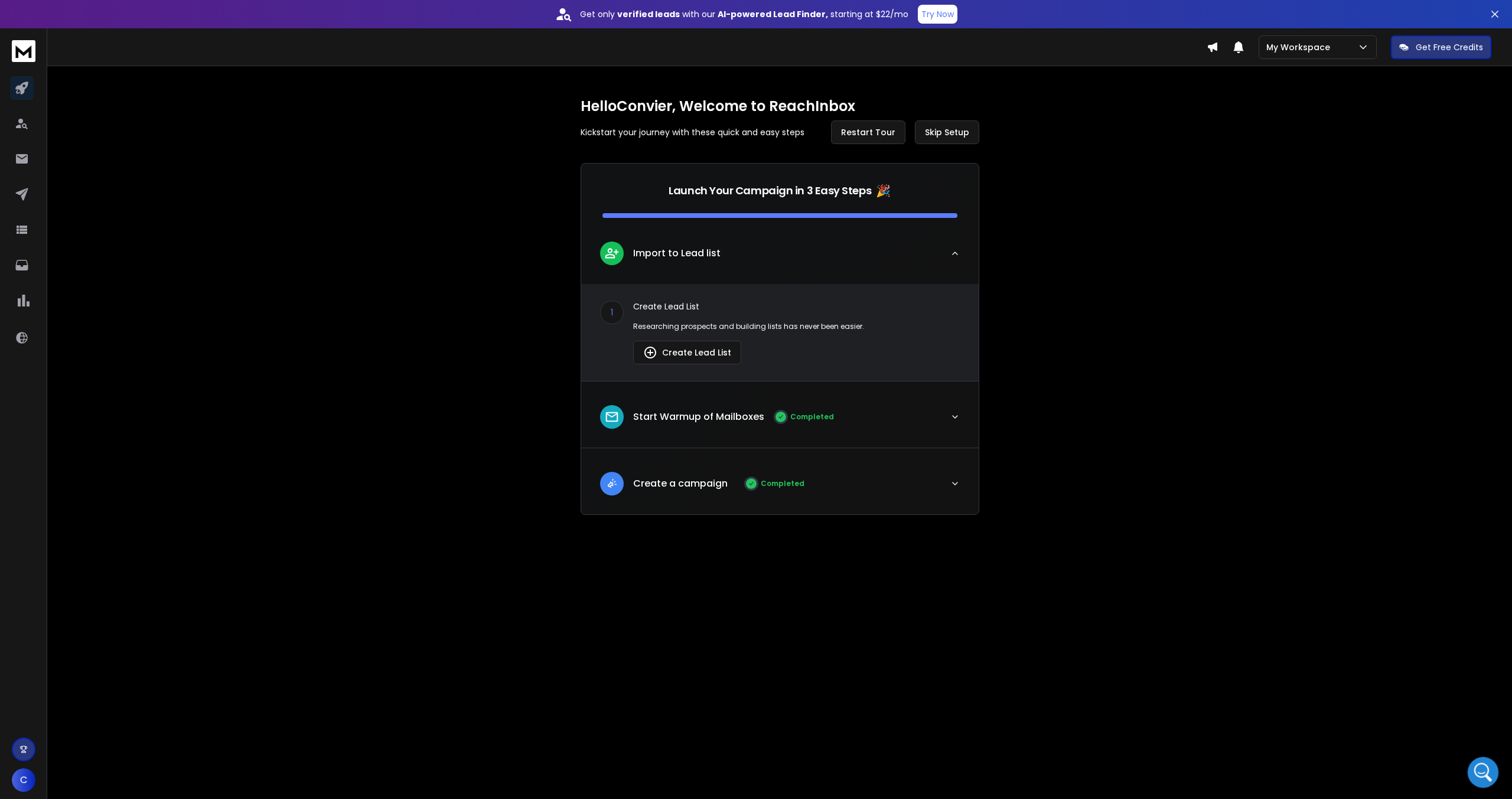
click at [1492, 774] on div "Open Intercom Messenger" at bounding box center [1481, 771] width 39 height 39
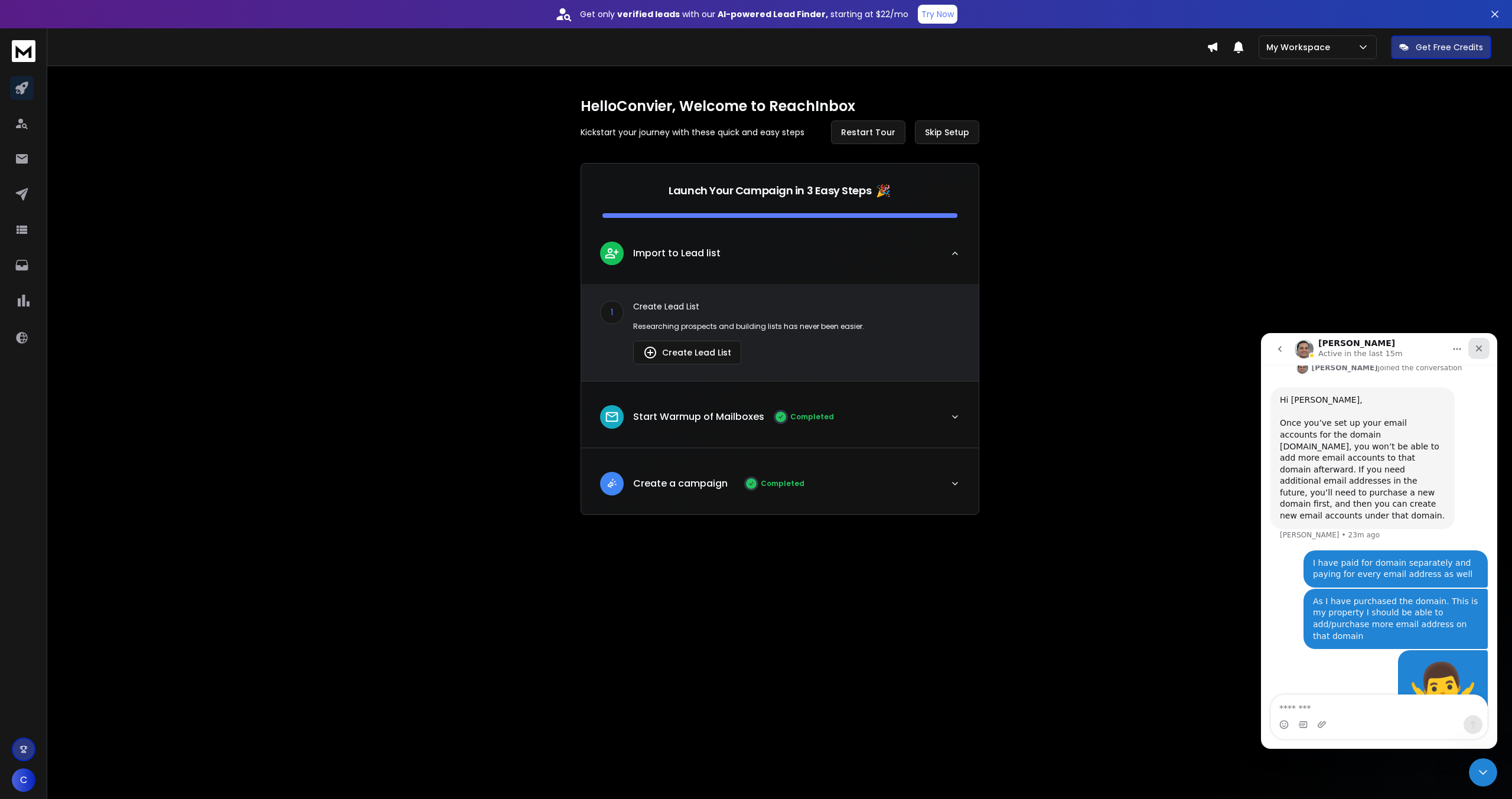
click at [1478, 349] on icon "Close" at bounding box center [1478, 348] width 10 height 10
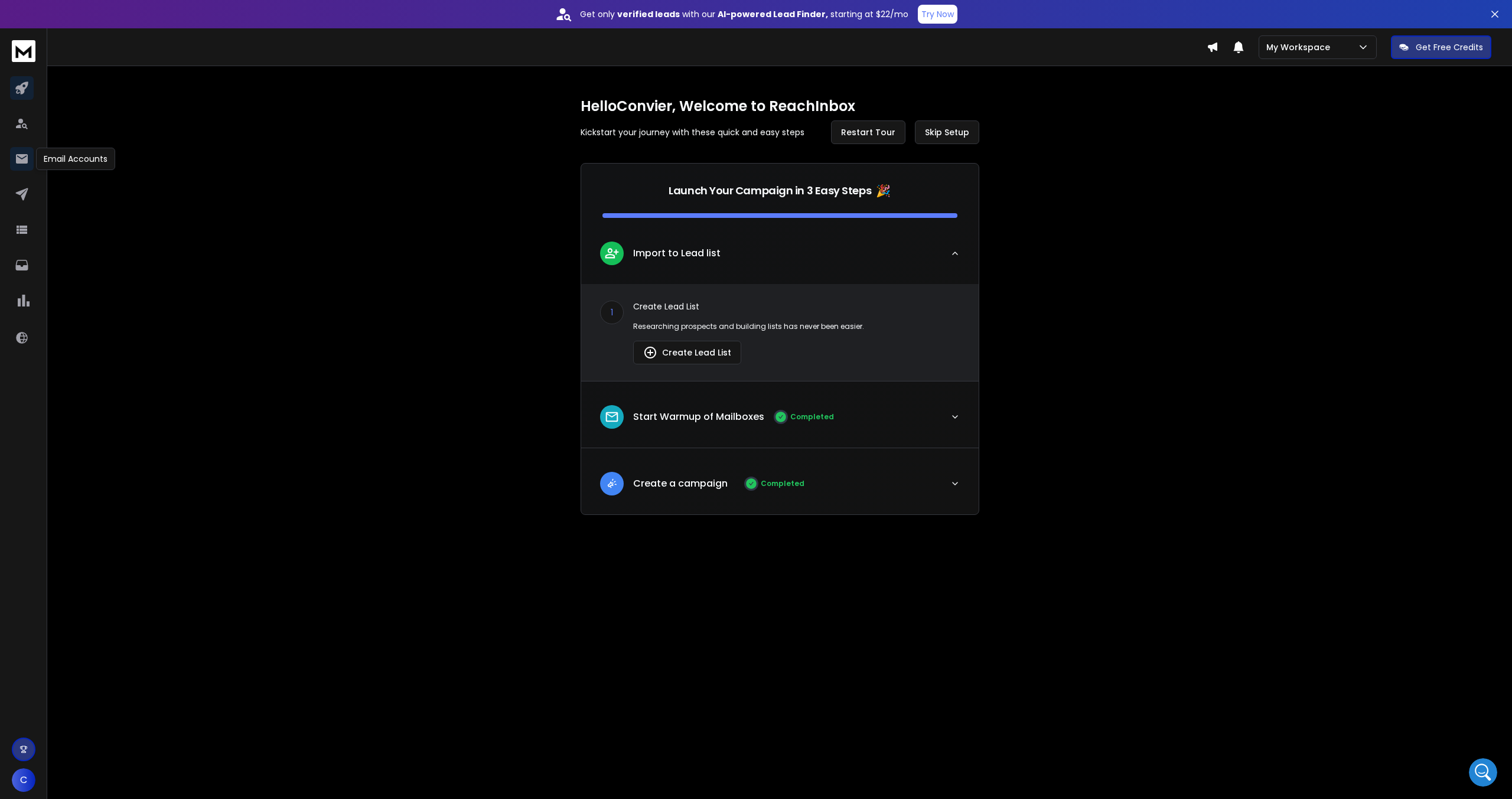
click at [19, 154] on icon at bounding box center [21, 159] width 11 height 10
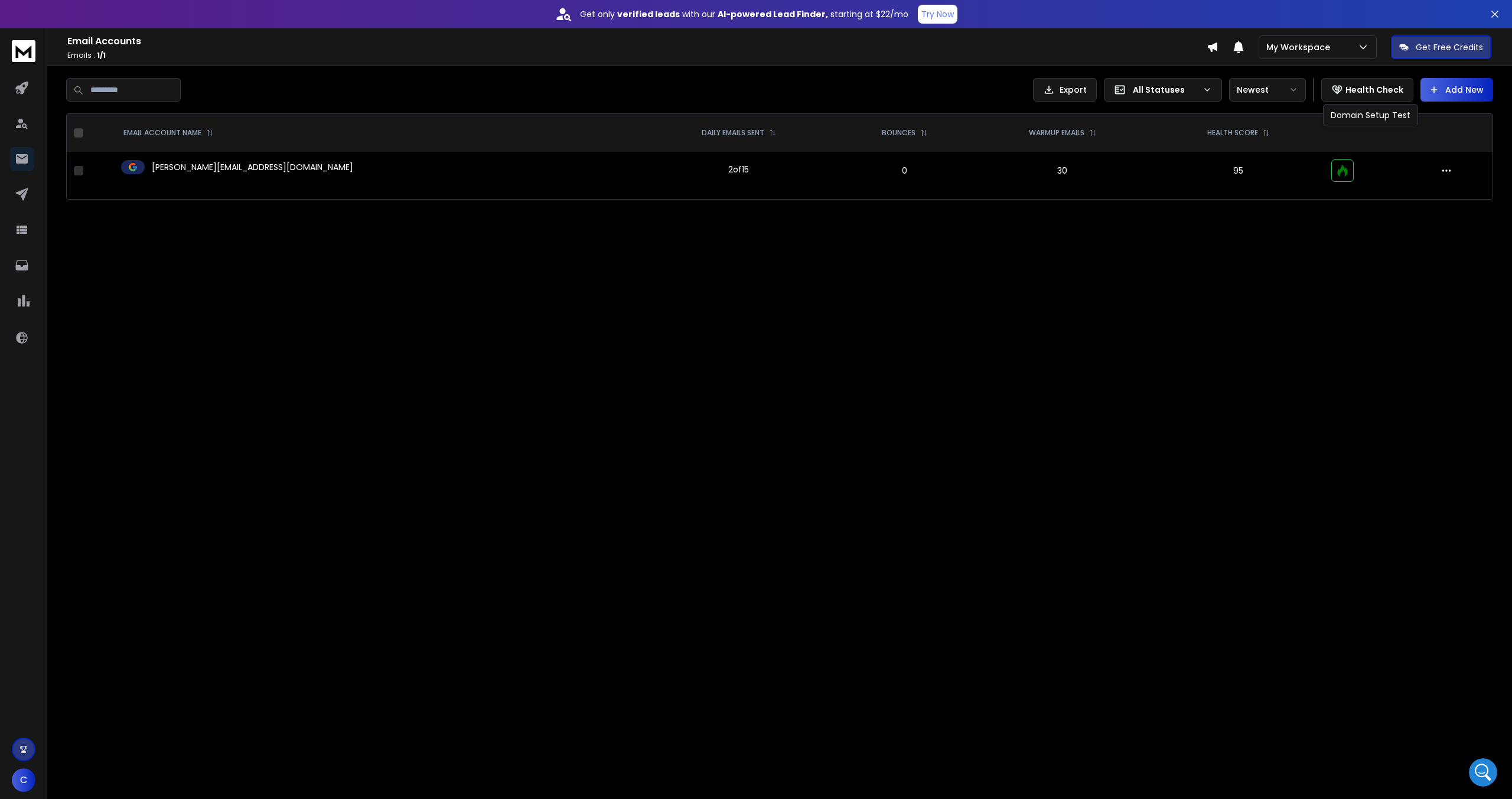
click at [1471, 87] on button "Add New" at bounding box center [1456, 89] width 72 height 24
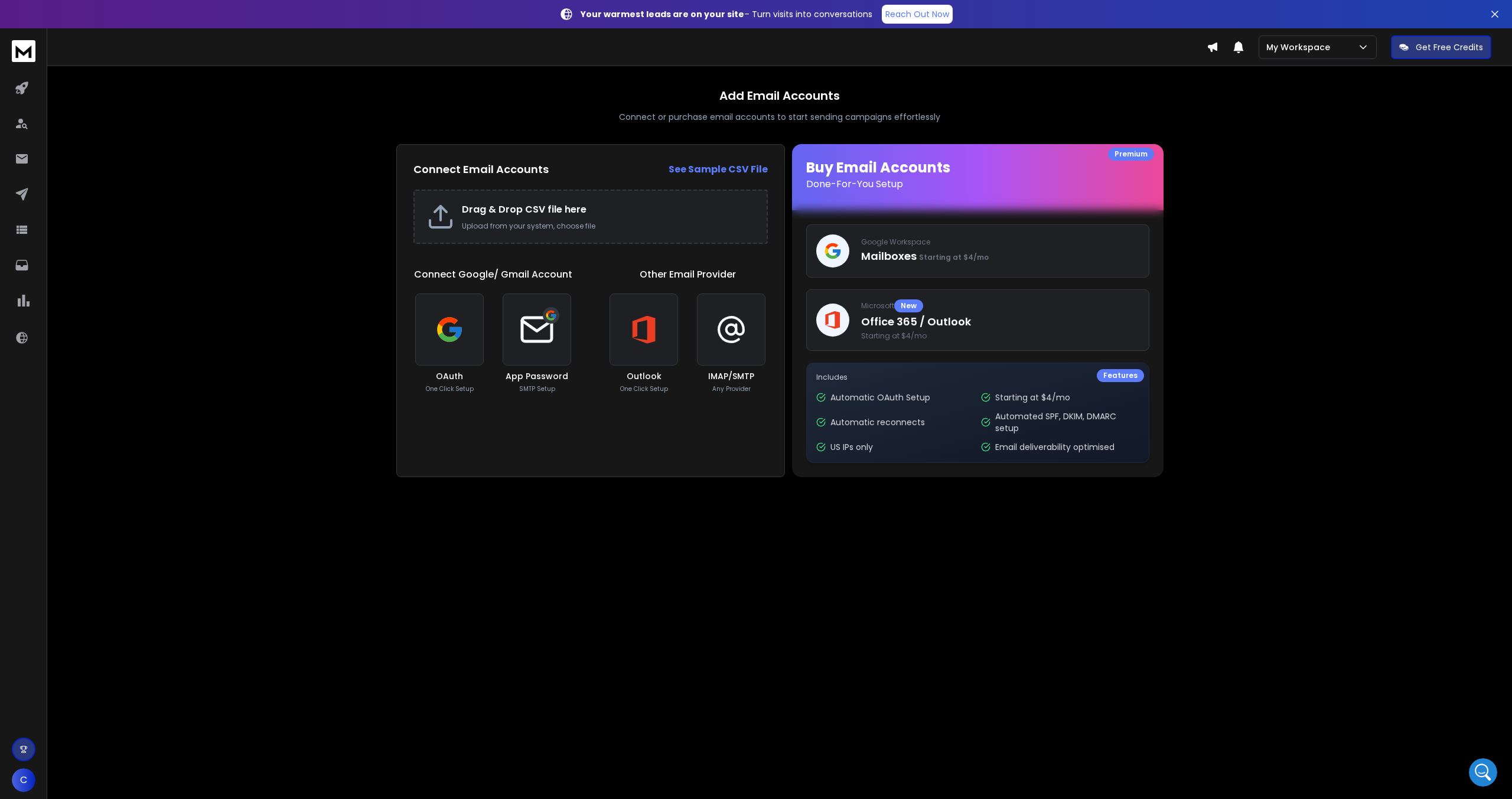
click at [997, 256] on p "Mailboxes Starting at $4/mo" at bounding box center [999, 256] width 278 height 17
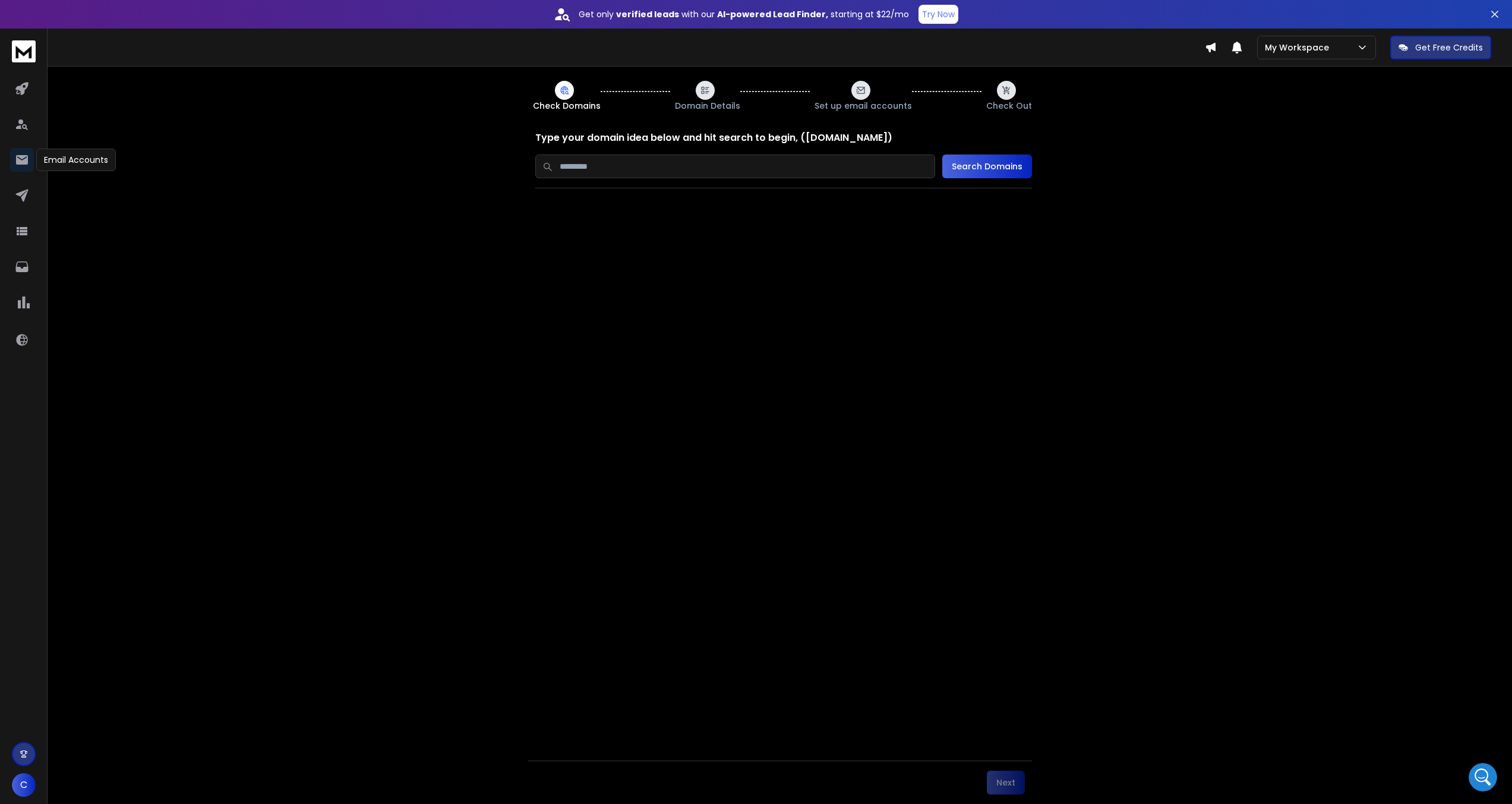
click at [20, 165] on icon at bounding box center [22, 160] width 14 height 14
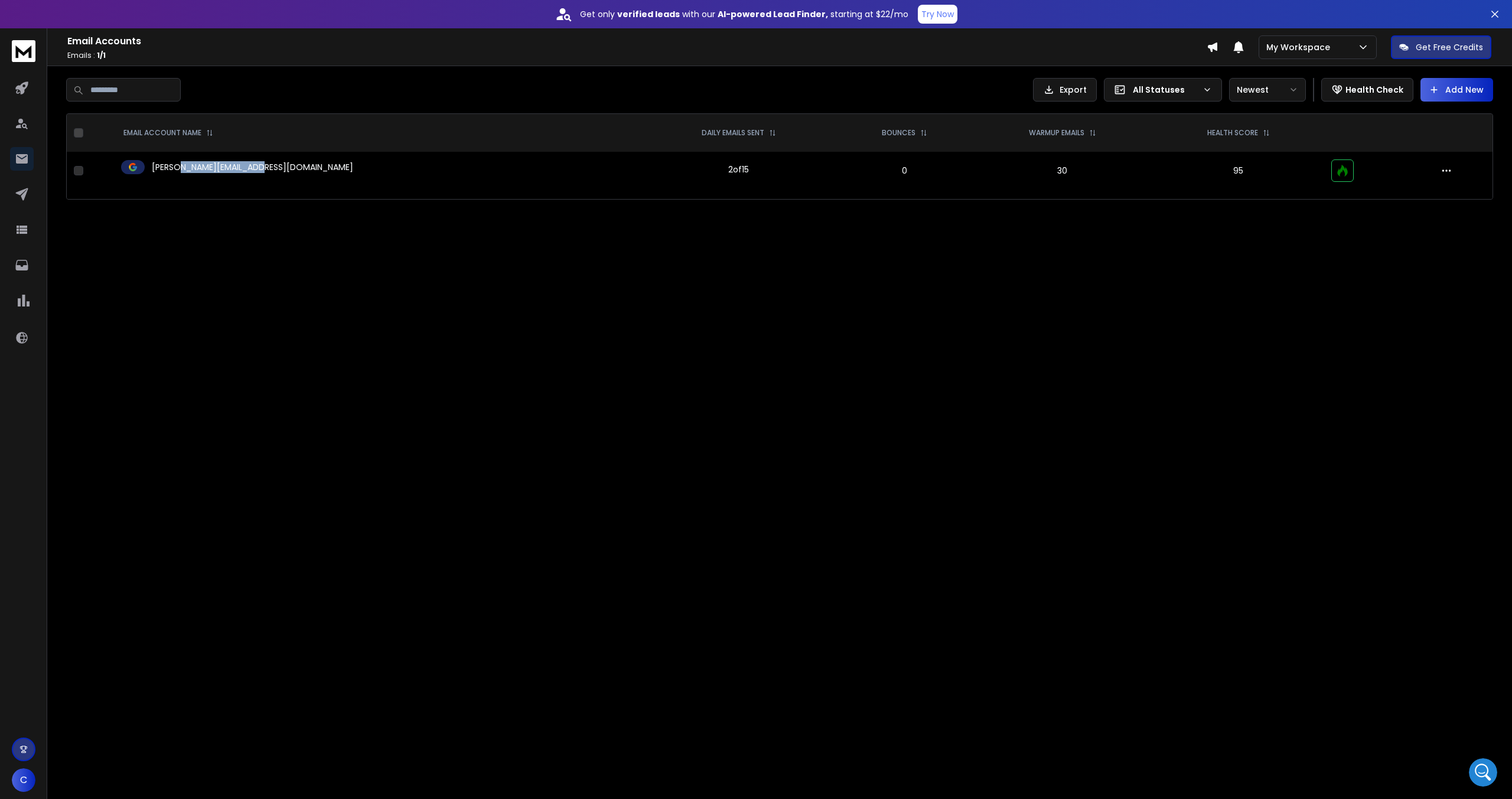
drag, startPoint x: 301, startPoint y: 173, endPoint x: 186, endPoint y: 173, distance: 115.0
click at [186, 173] on div "[PERSON_NAME][EMAIL_ADDRESS][DOMAIN_NAME]" at bounding box center [377, 167] width 513 height 14
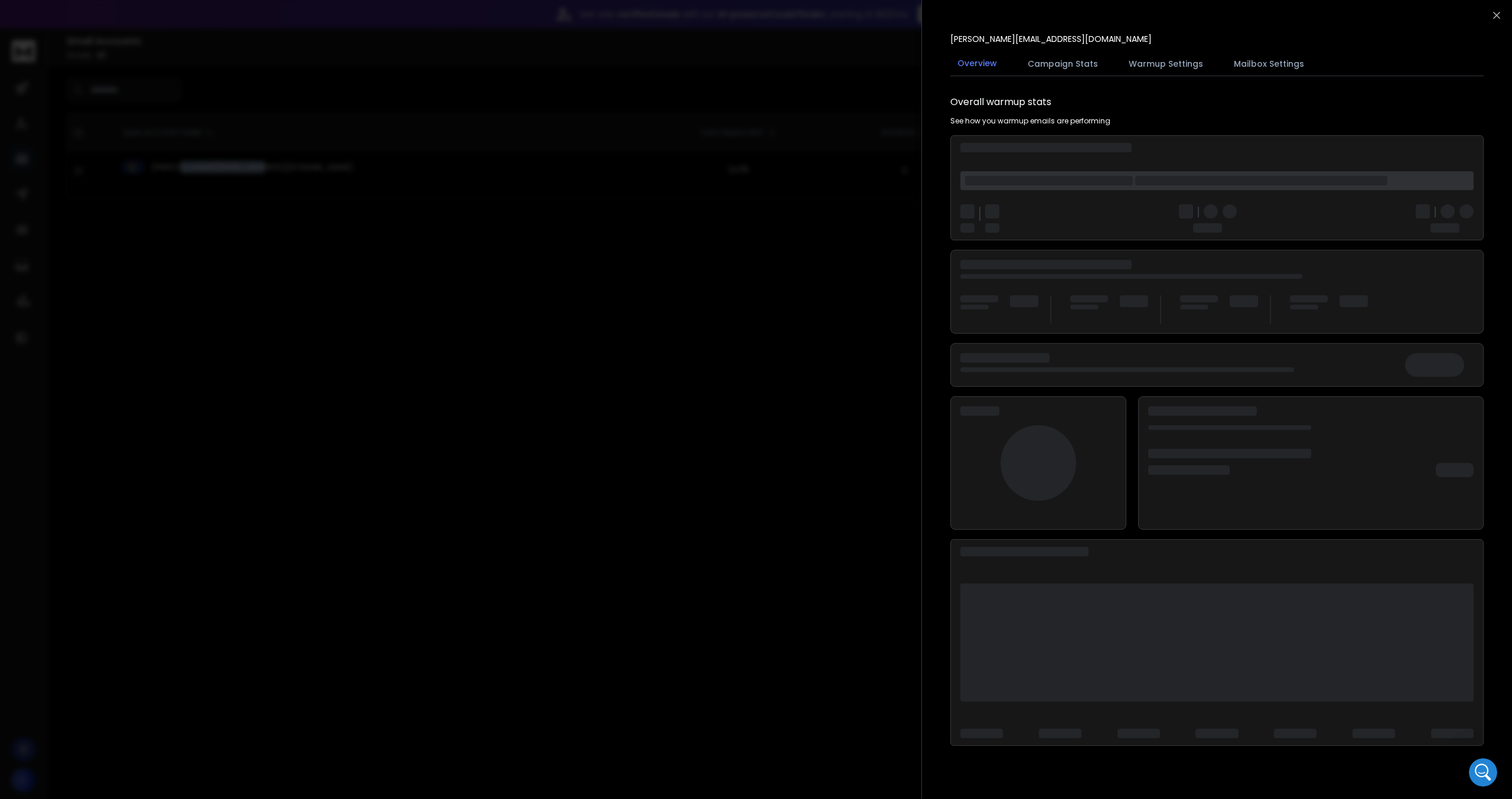
copy p "[DOMAIN_NAME]"
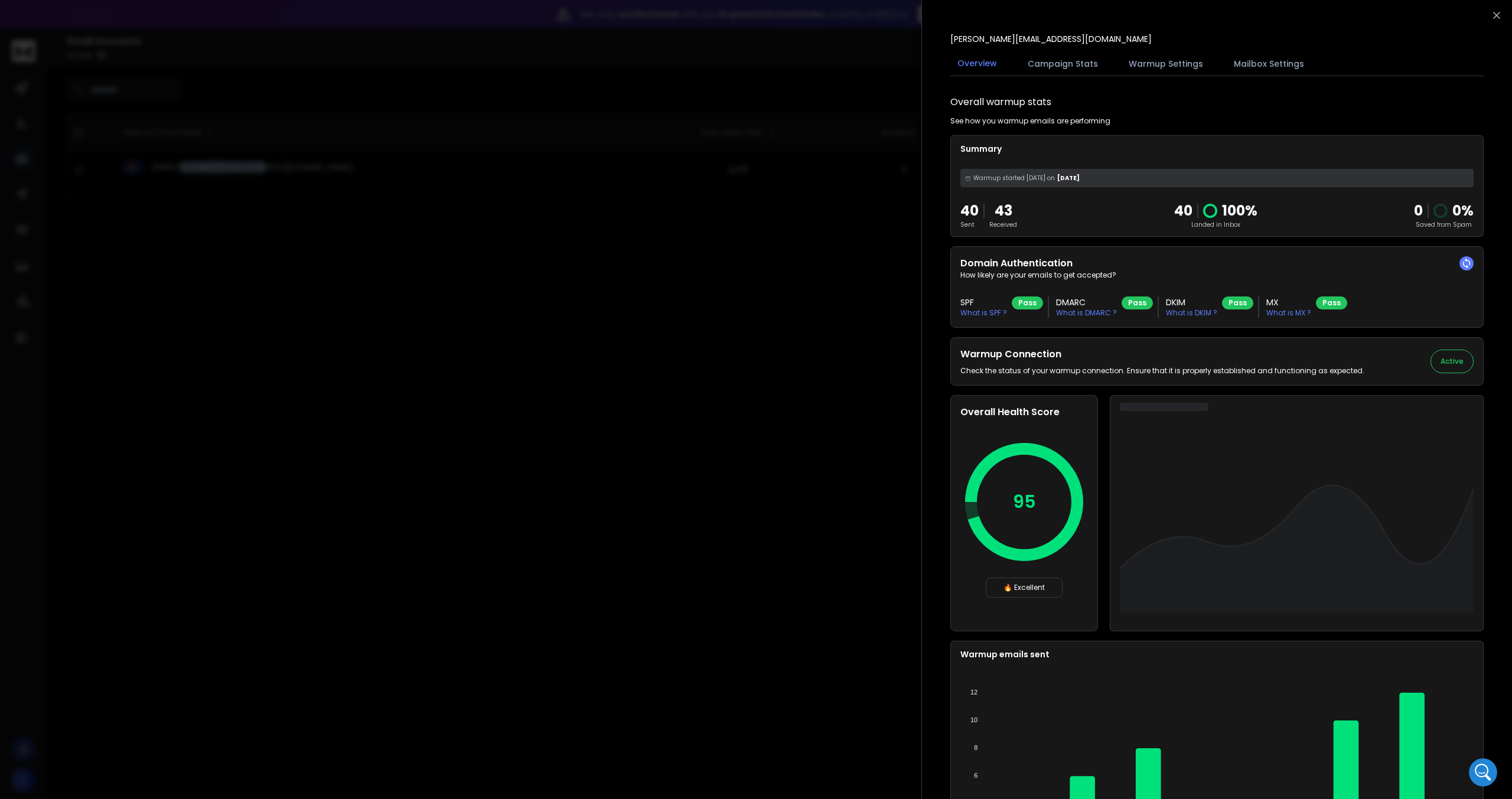
click at [719, 308] on div at bounding box center [756, 400] width 1512 height 799
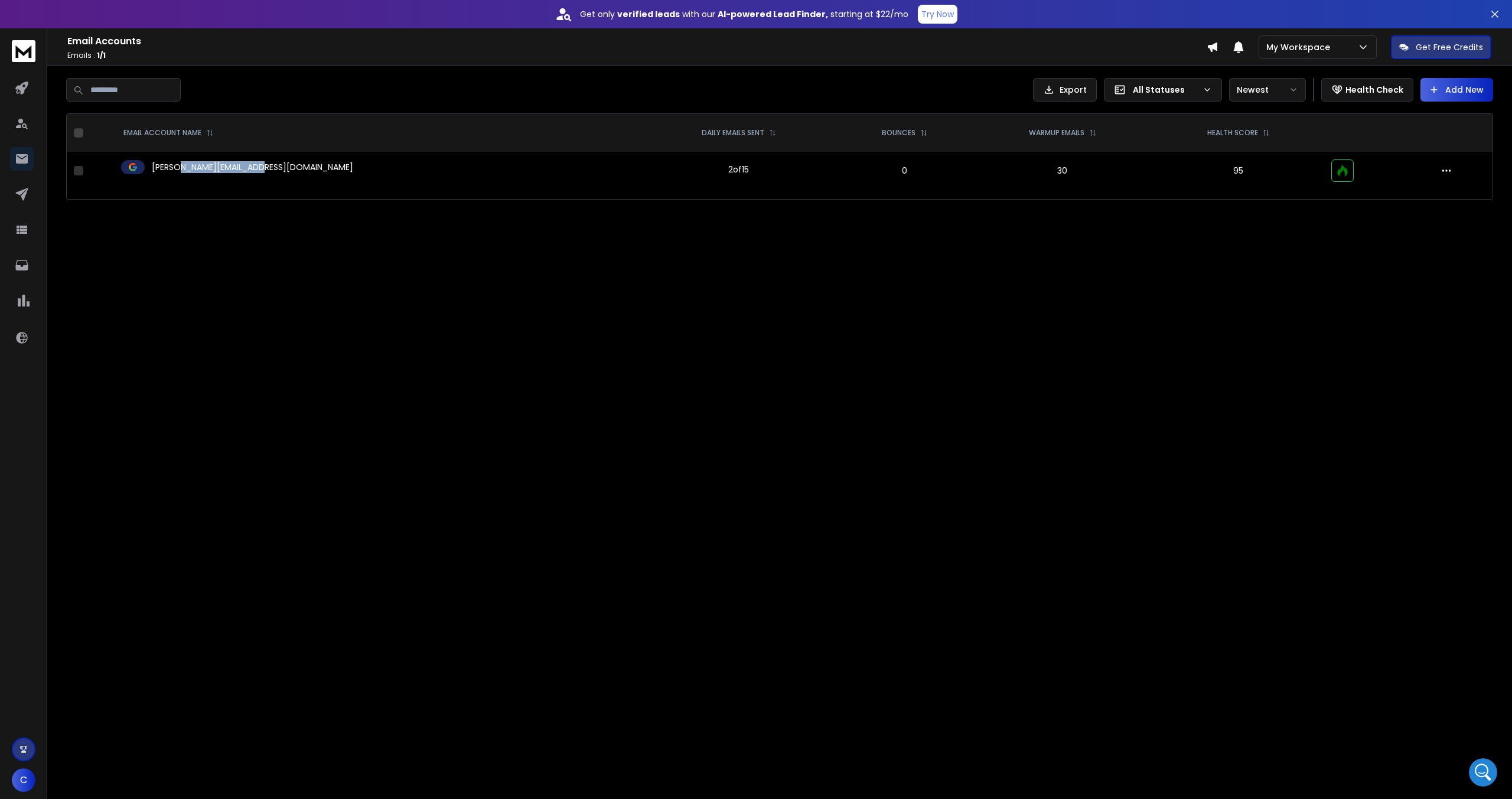
copy p "[DOMAIN_NAME]"
drag, startPoint x: 372, startPoint y: 163, endPoint x: 285, endPoint y: 301, distance: 163.1
click at [283, 288] on div "Get only verified leads with our AI-powered Lead Finder, starting at $22/mo Try…" at bounding box center [756, 400] width 1512 height 799
drag, startPoint x: 290, startPoint y: 312, endPoint x: 416, endPoint y: 318, distance: 126.1
click at [290, 312] on div "Get only verified leads with our AI-powered Lead Finder, starting at $22/mo Try…" at bounding box center [756, 400] width 1512 height 799
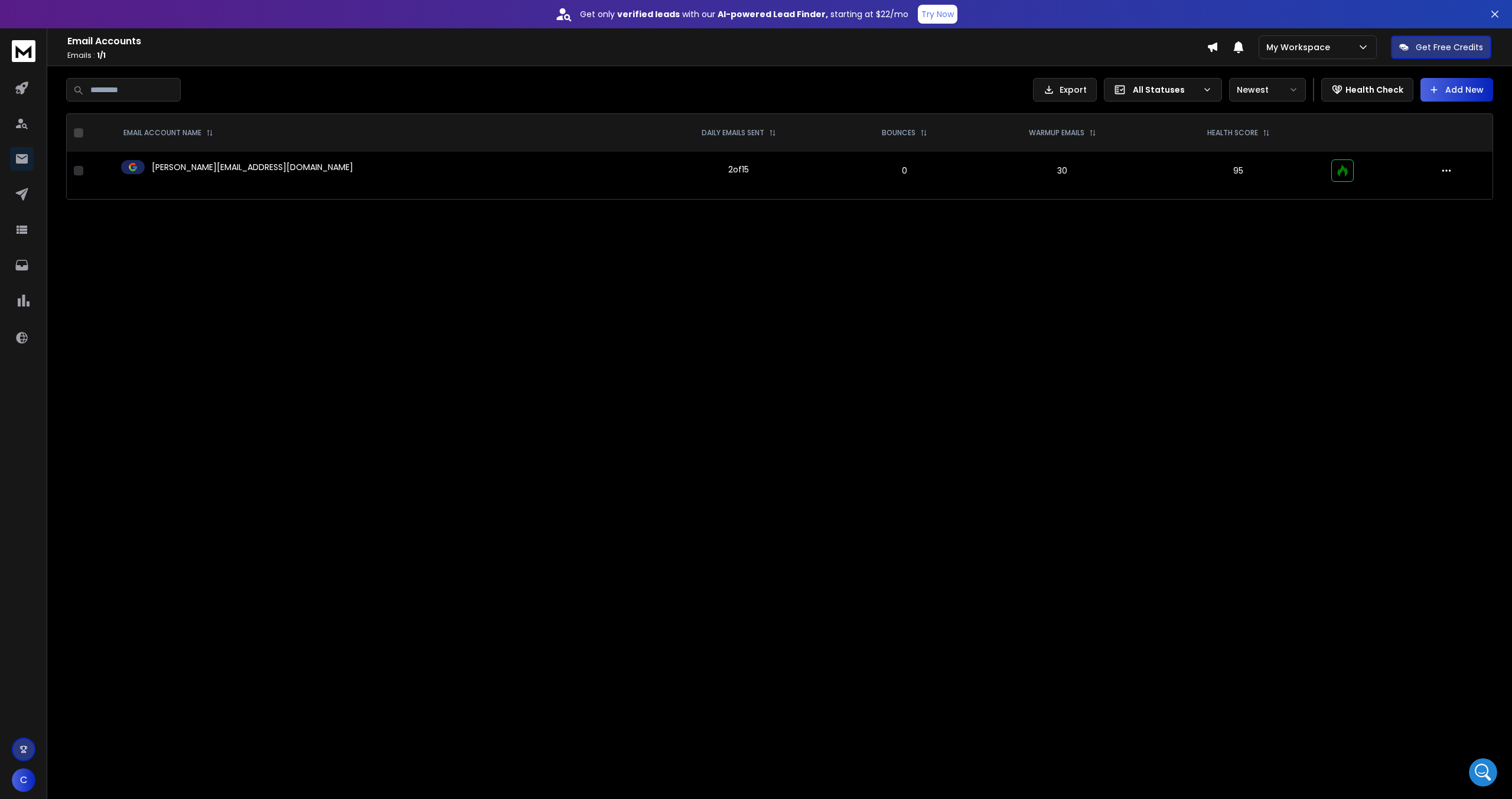
click at [1462, 101] on button "Add New" at bounding box center [1456, 89] width 72 height 24
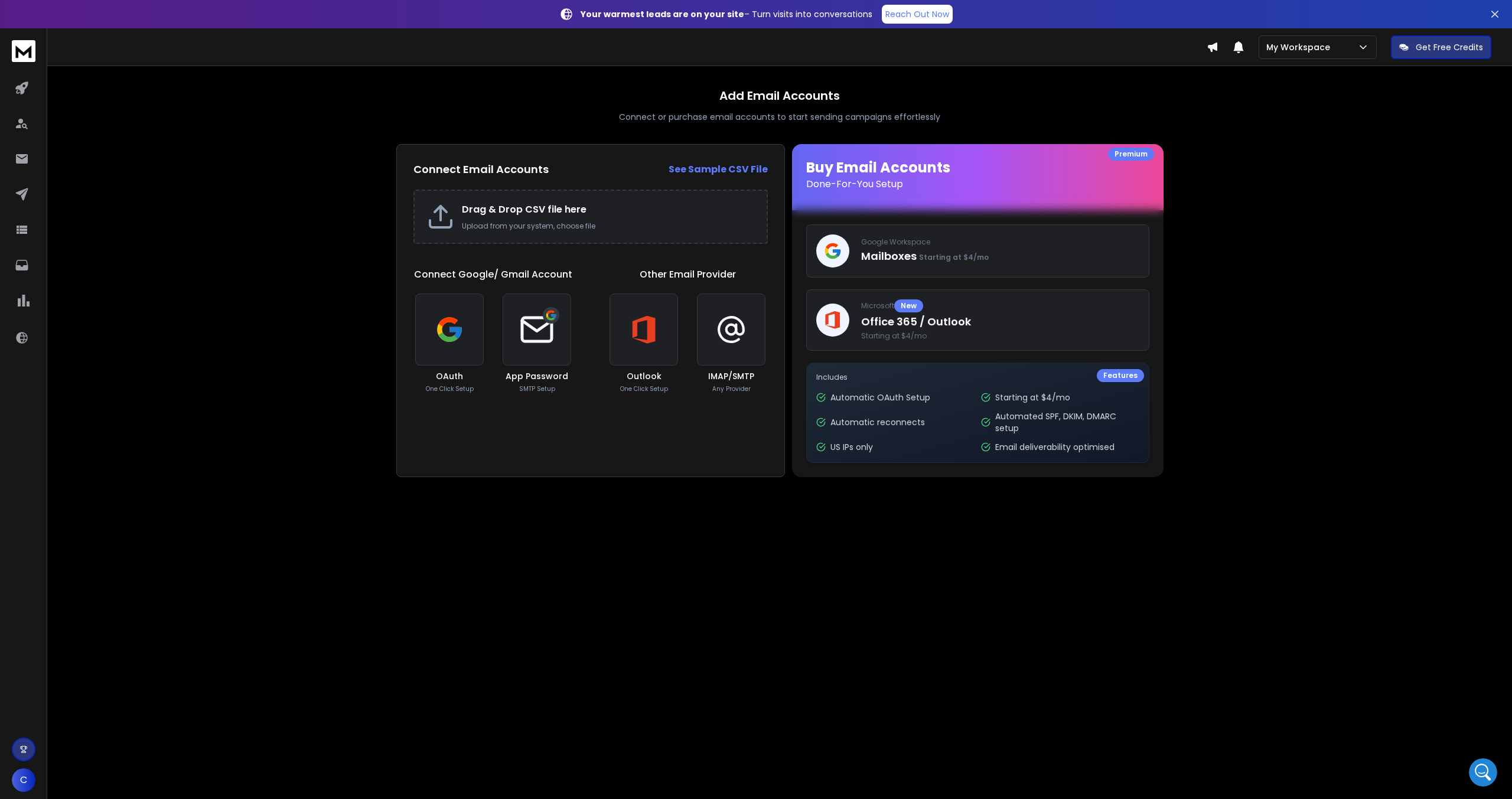
click at [881, 251] on p "Mailboxes Starting at $4/mo" at bounding box center [999, 256] width 278 height 17
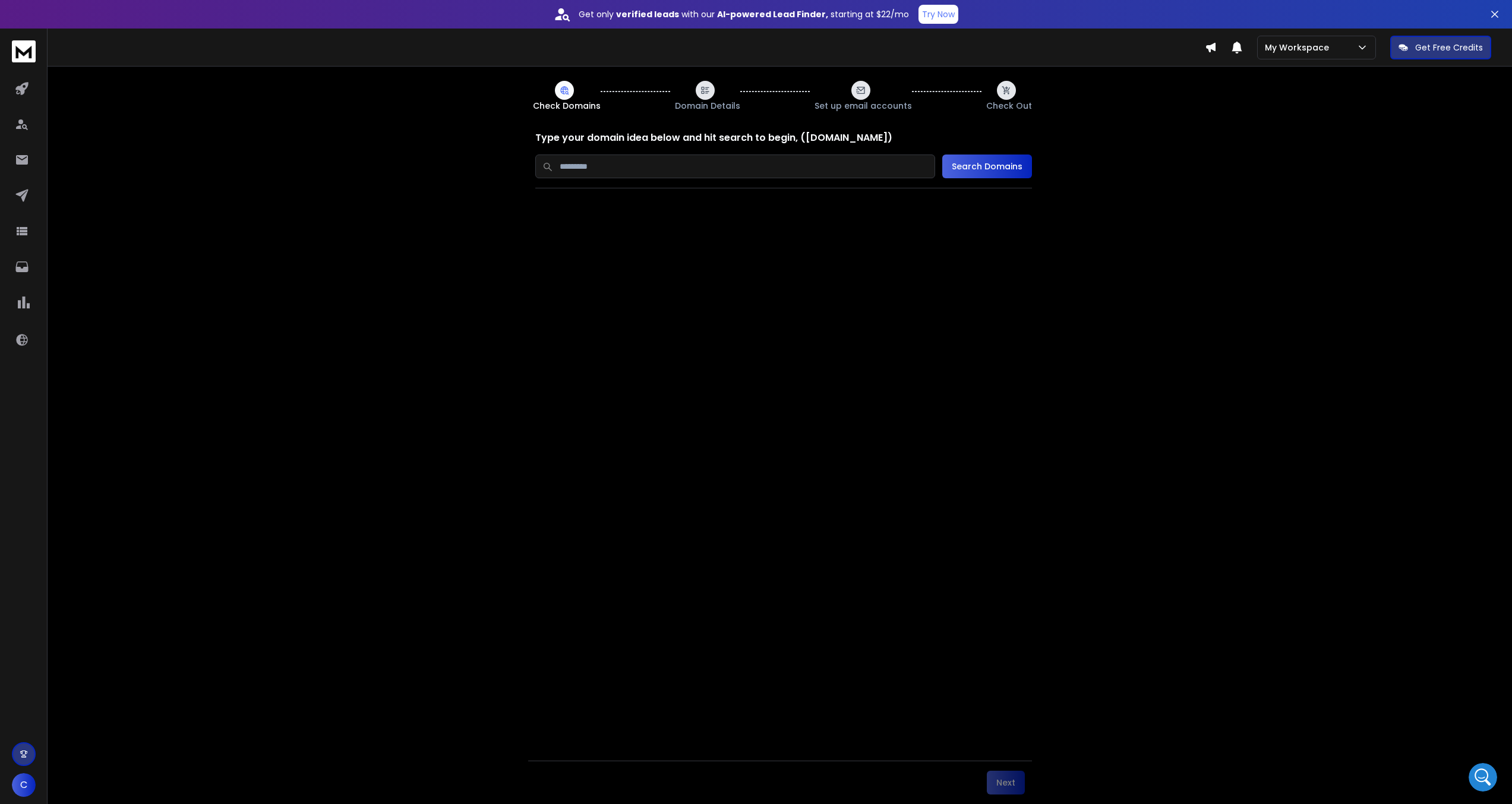
click at [647, 171] on input at bounding box center [735, 166] width 400 height 24
paste input "**********"
type input "**********"
click at [995, 168] on button "Search Domains" at bounding box center [987, 166] width 90 height 24
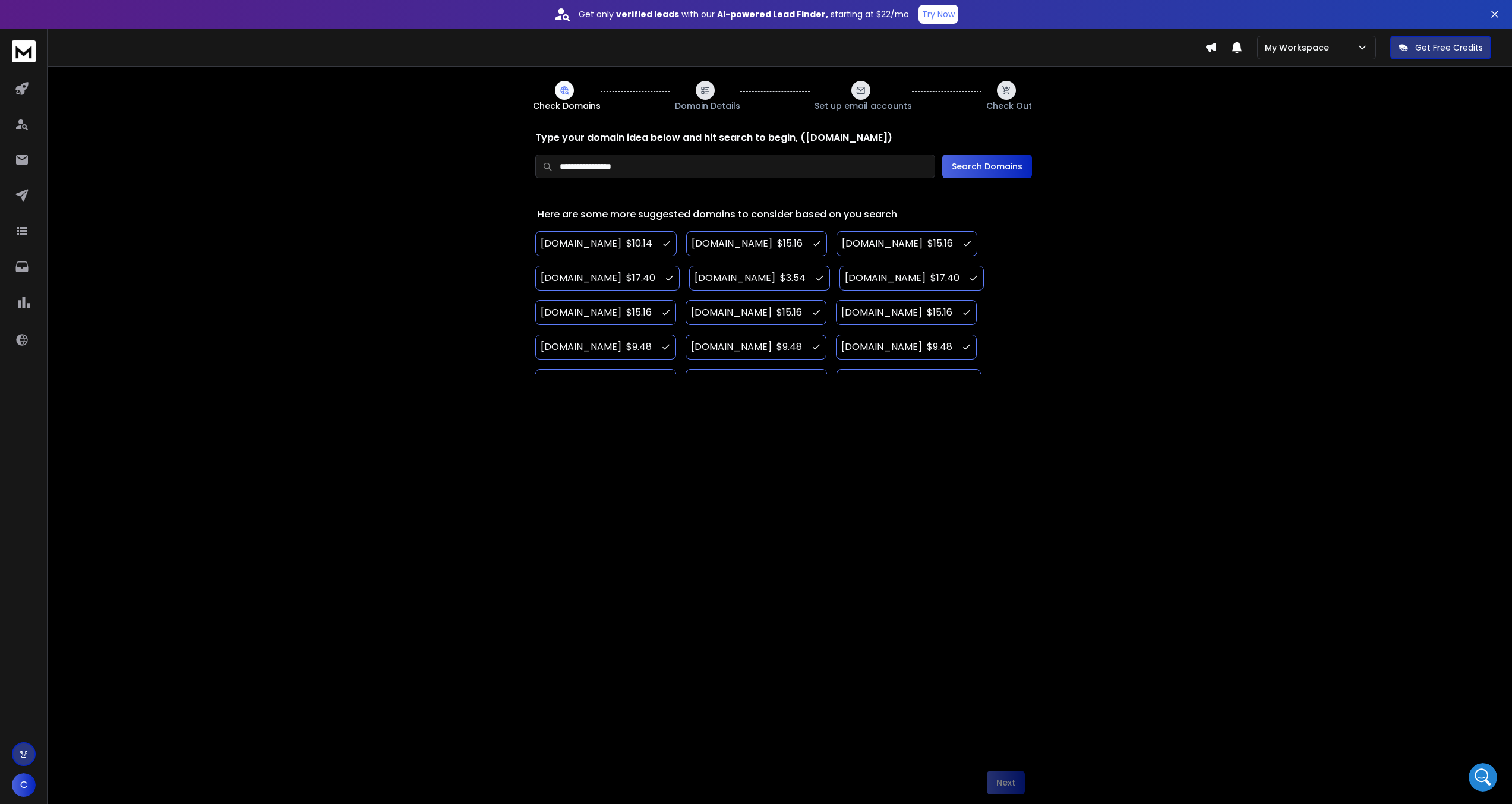
click at [652, 243] on h4 "$ 10.14" at bounding box center [639, 243] width 26 height 14
click at [651, 243] on h4 "$ 10.14" at bounding box center [639, 243] width 26 height 14
click at [651, 244] on h4 "$ 10.14" at bounding box center [639, 243] width 26 height 14
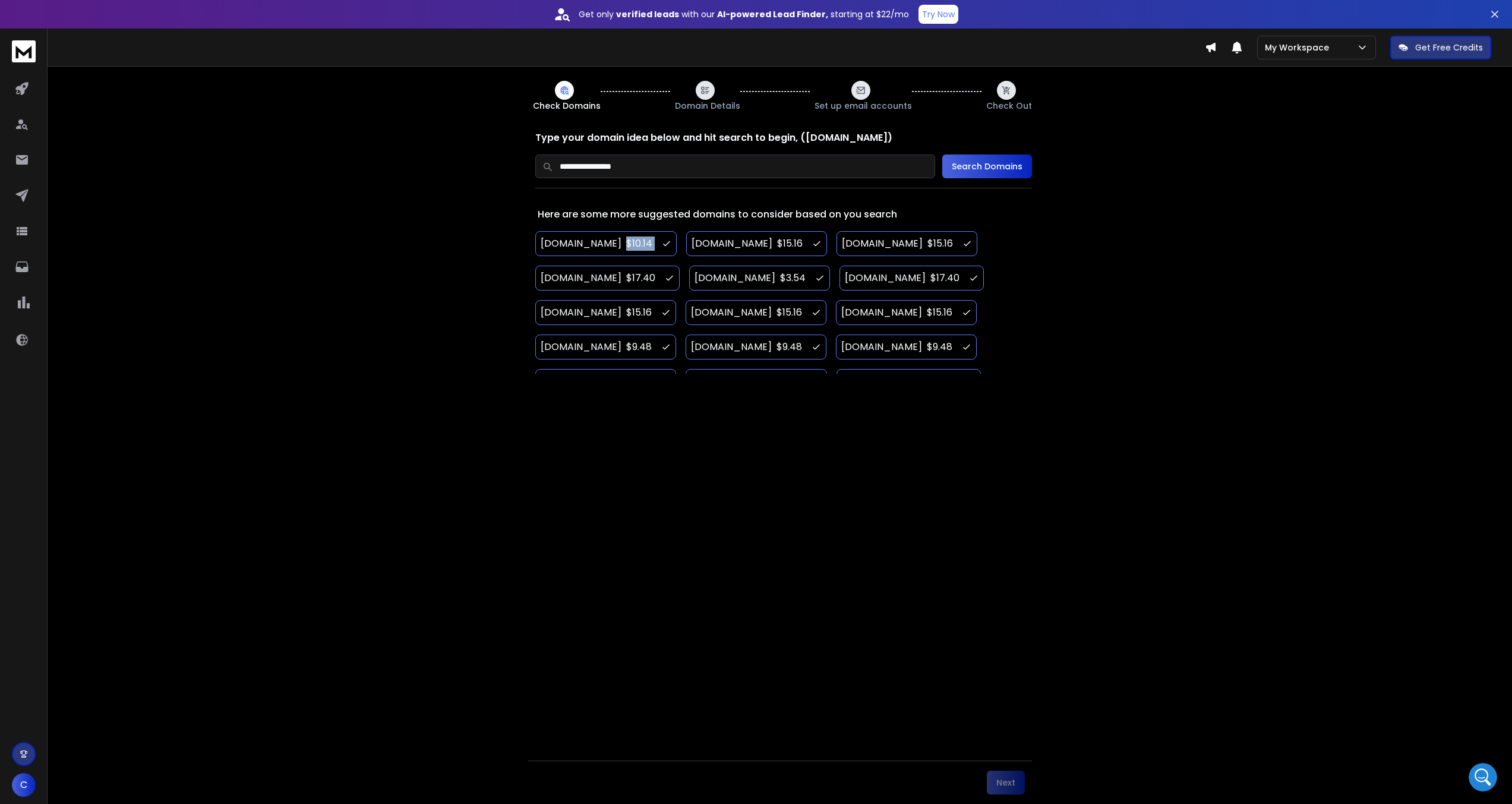
click at [652, 244] on h4 "$ 10.14" at bounding box center [639, 243] width 26 height 14
click at [652, 243] on h4 "$ 10.14" at bounding box center [639, 243] width 26 height 14
click at [587, 243] on h3 "[DOMAIN_NAME]" at bounding box center [580, 243] width 81 height 14
click at [587, 244] on h3 "[DOMAIN_NAME]" at bounding box center [580, 243] width 81 height 14
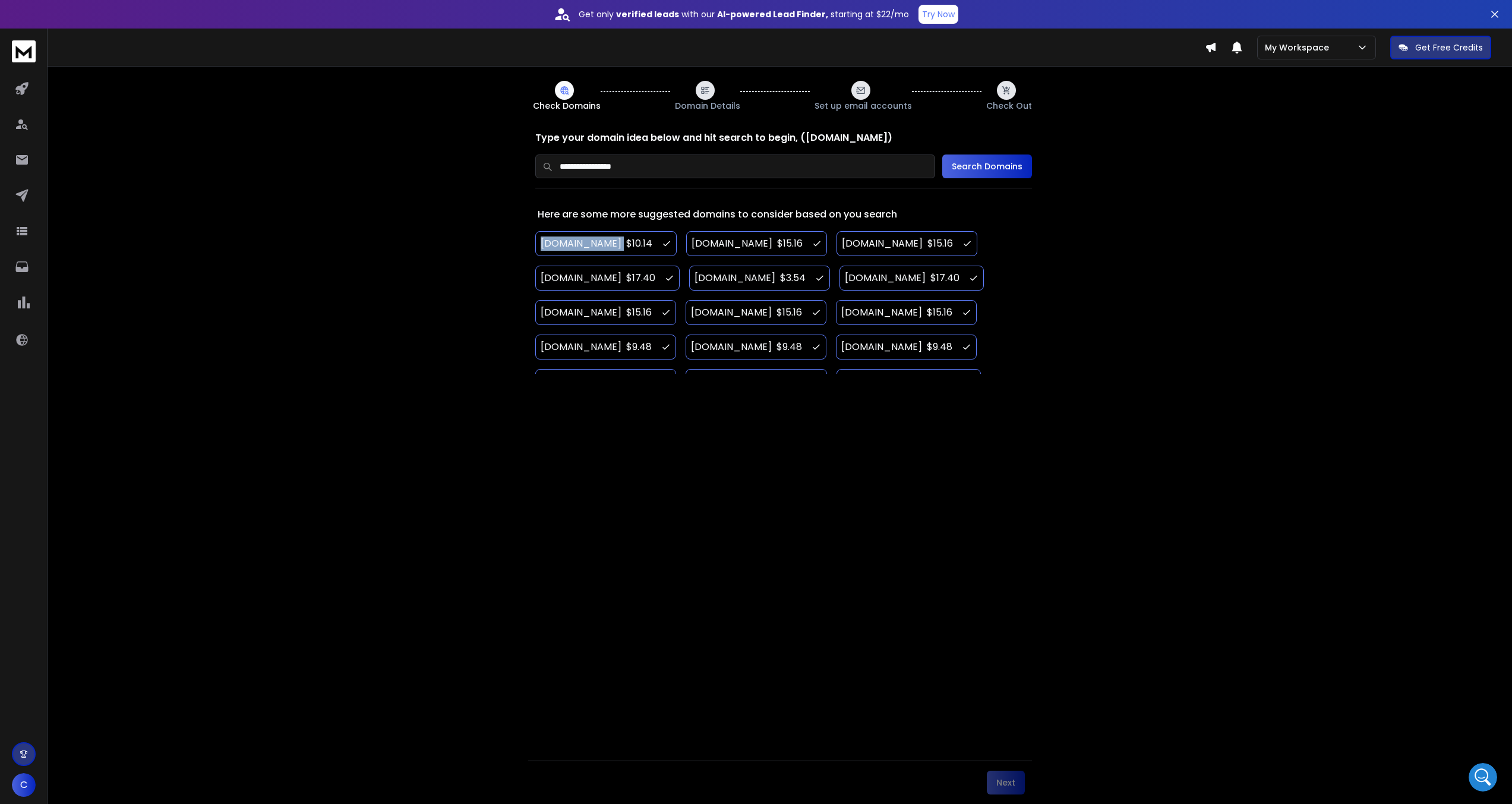
click at [587, 244] on h3 "[DOMAIN_NAME]" at bounding box center [580, 243] width 81 height 14
drag, startPoint x: 587, startPoint y: 244, endPoint x: 619, endPoint y: 244, distance: 32.0
click at [587, 244] on h3 "[DOMAIN_NAME]" at bounding box center [580, 243] width 81 height 14
click at [665, 246] on div "$ 10.14" at bounding box center [649, 243] width 45 height 14
click at [669, 246] on icon at bounding box center [666, 243] width 7 height 5
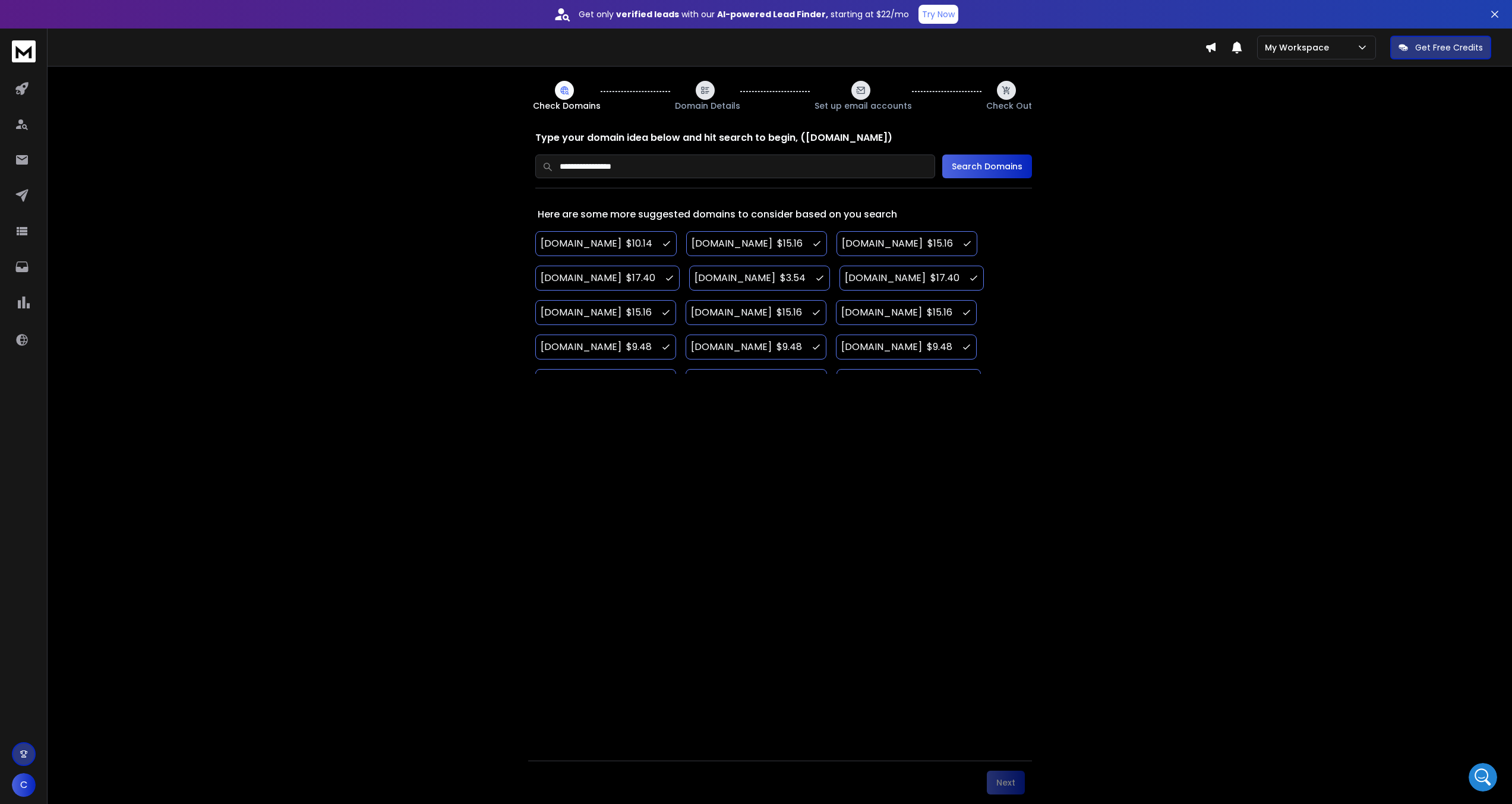
click at [603, 244] on h3 "[DOMAIN_NAME]" at bounding box center [580, 243] width 81 height 14
click at [1272, 220] on section "**********" at bounding box center [780, 451] width 1464 height 769
drag, startPoint x: 630, startPoint y: 168, endPoint x: 490, endPoint y: 168, distance: 140.0
click at [501, 168] on section "**********" at bounding box center [780, 451] width 1464 height 769
click at [421, 171] on section "**********" at bounding box center [780, 451] width 1464 height 769
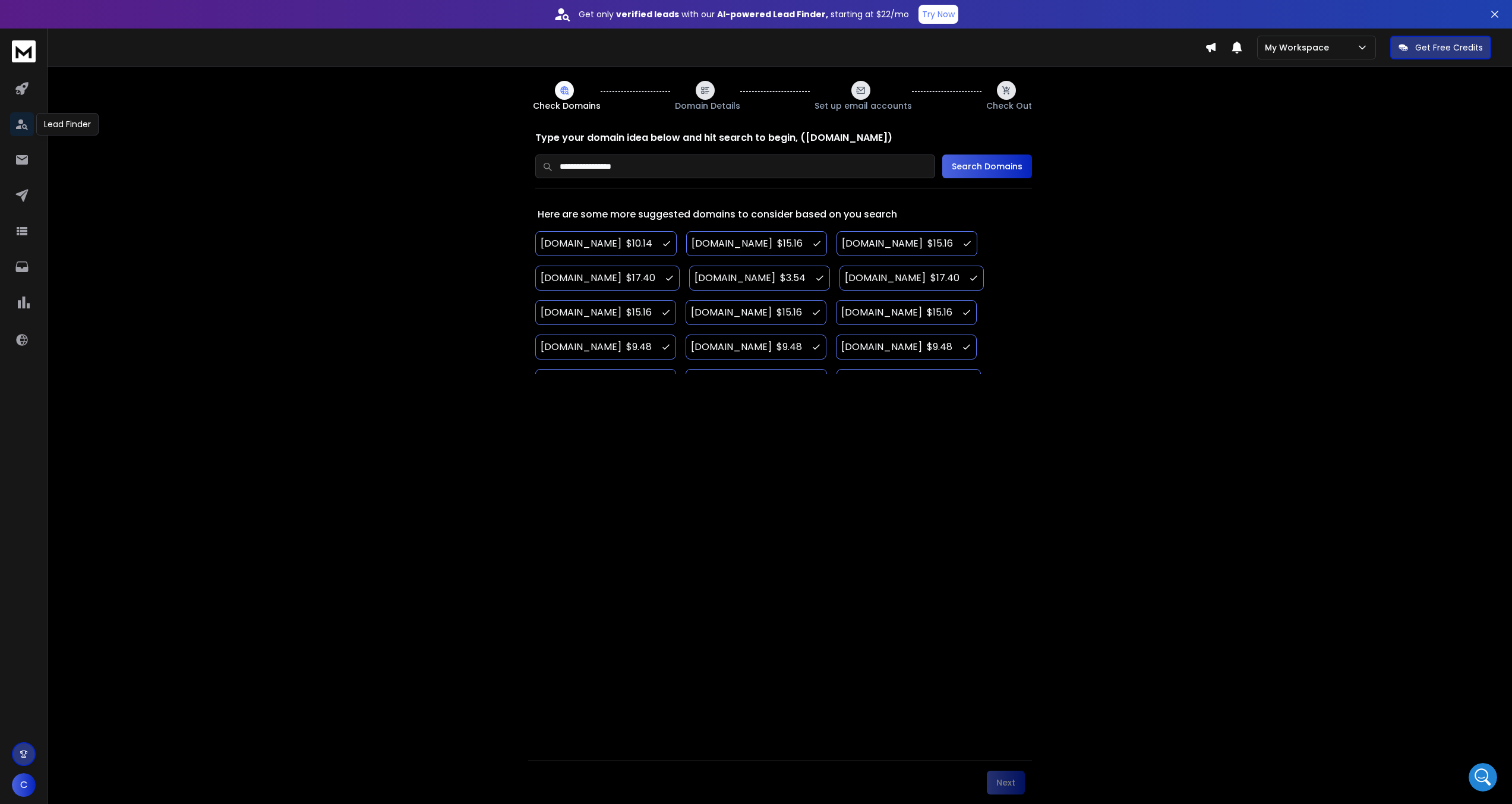
click at [13, 132] on link at bounding box center [21, 124] width 24 height 24
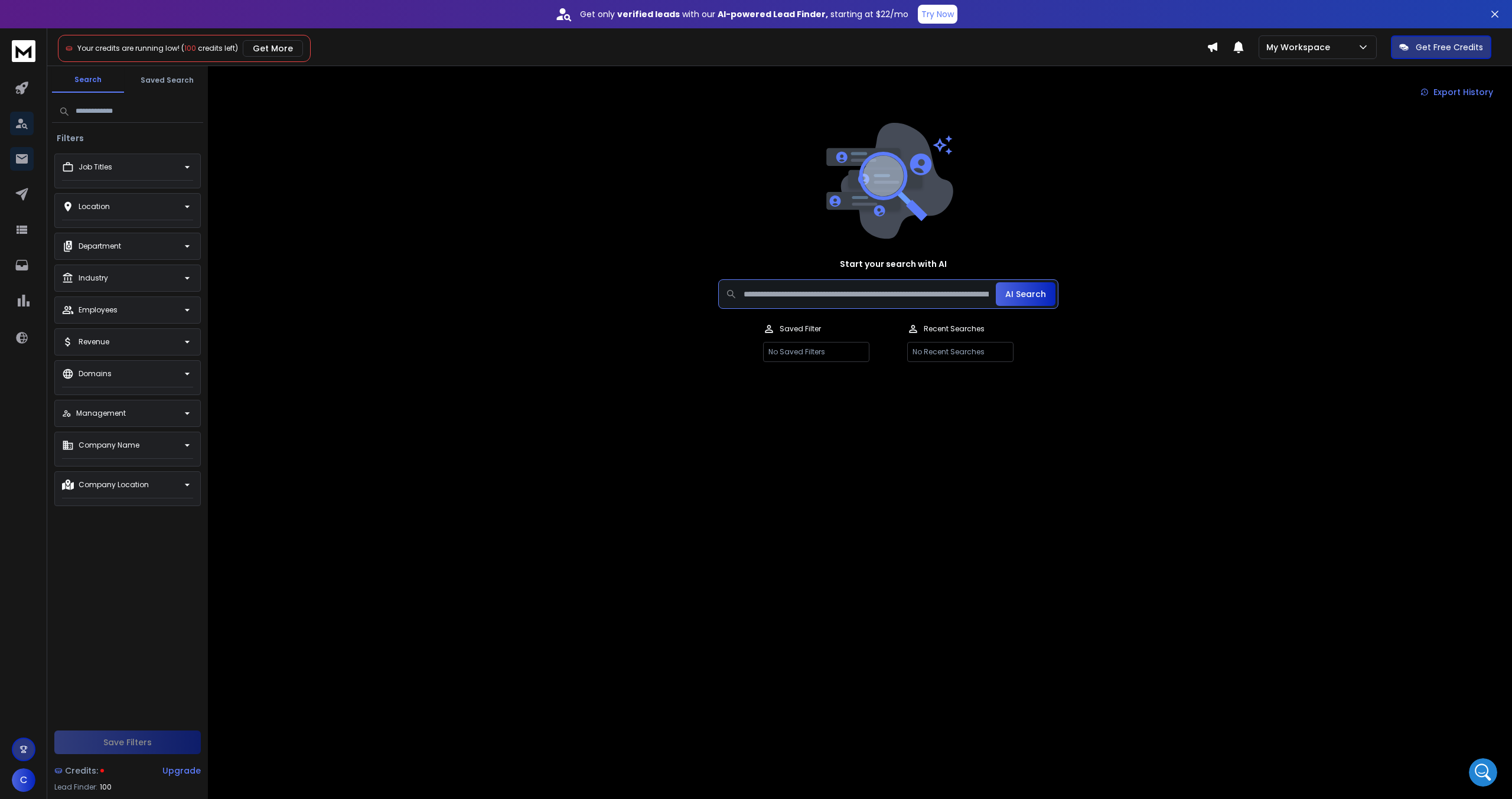
click at [22, 167] on link at bounding box center [21, 159] width 24 height 24
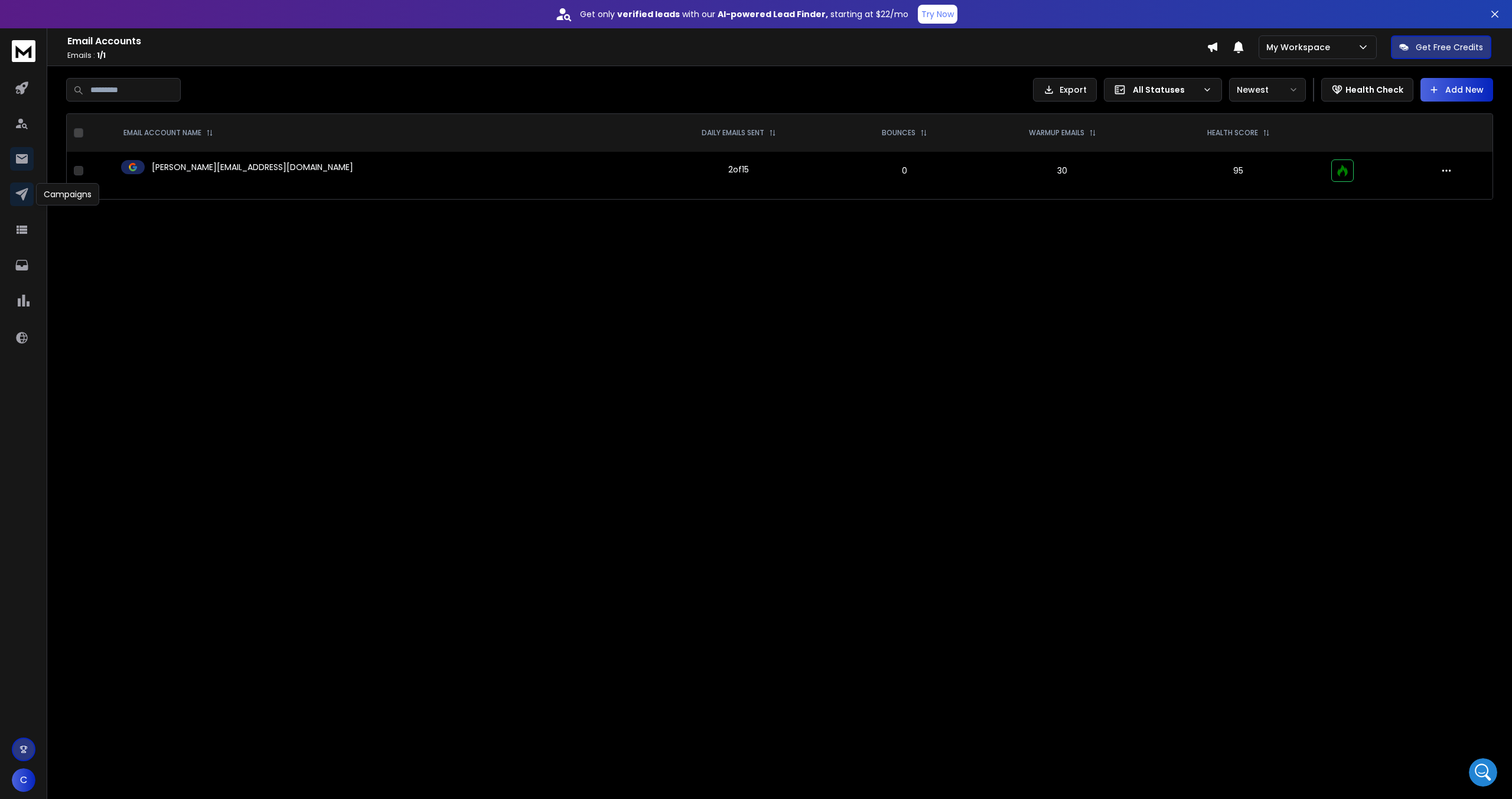
click at [17, 187] on icon at bounding box center [22, 194] width 14 height 14
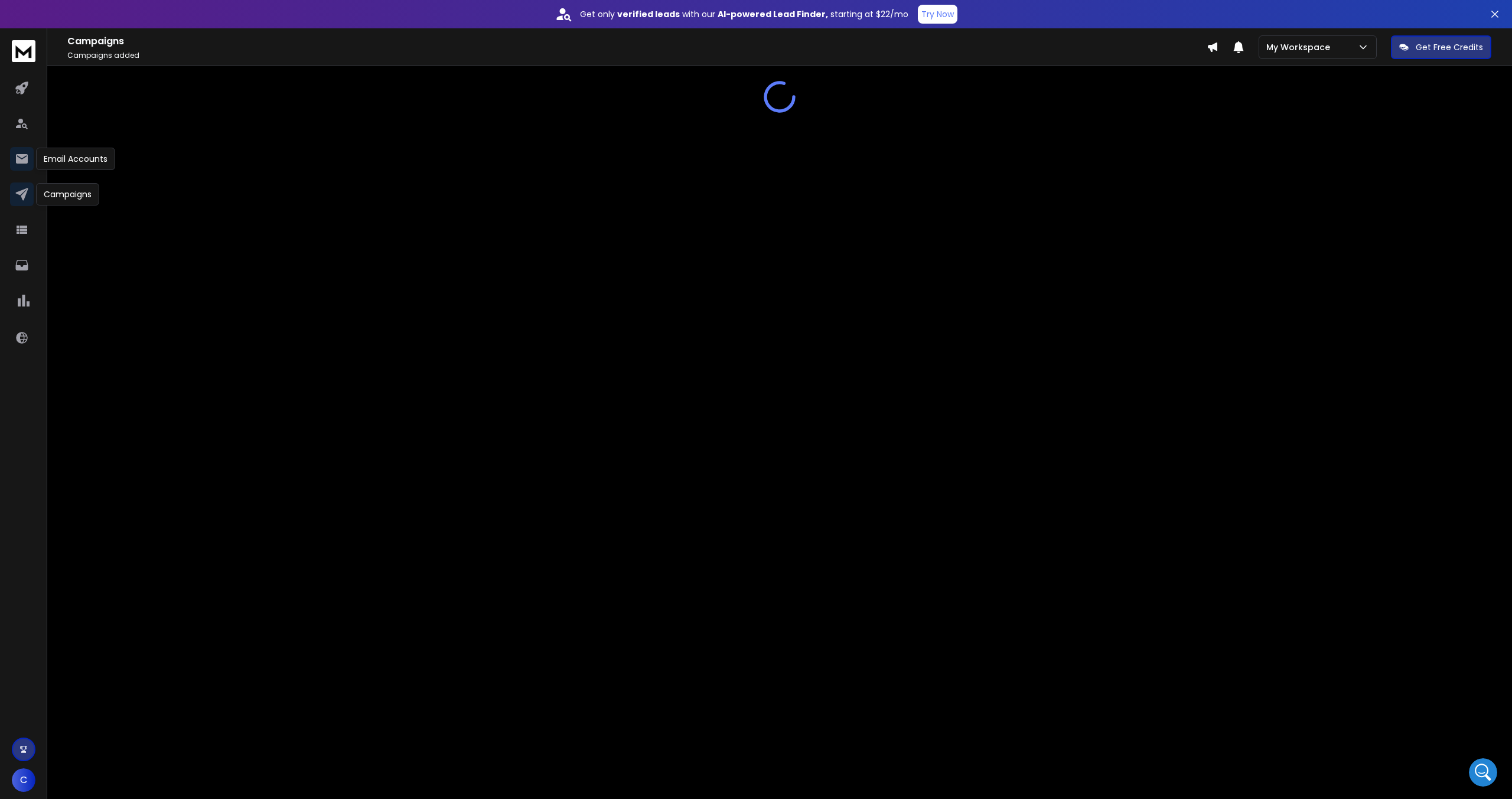
click at [16, 154] on icon at bounding box center [21, 159] width 11 height 10
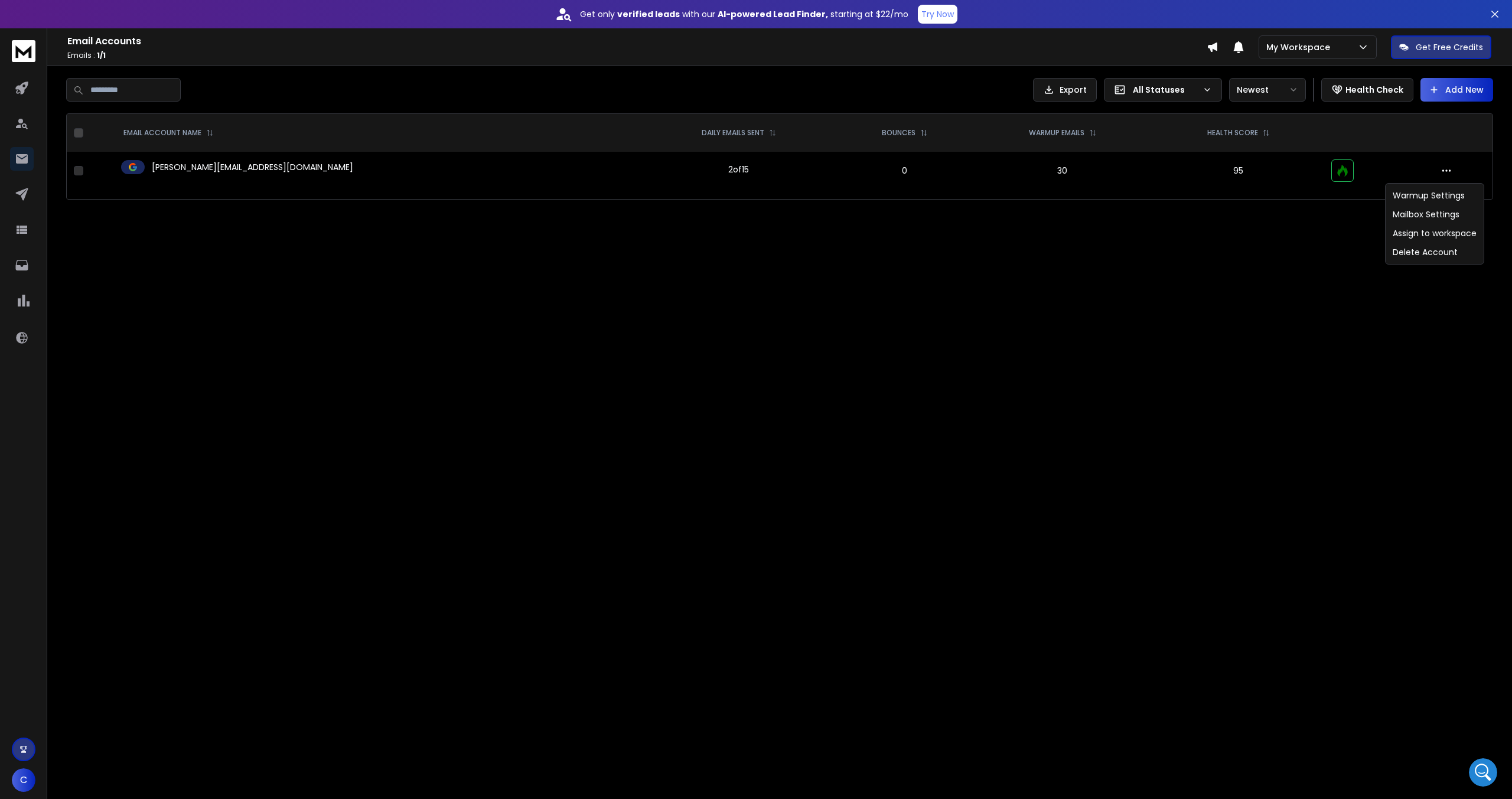
click at [1446, 168] on button at bounding box center [1447, 170] width 78 height 20
click at [1448, 214] on div "Mailbox Settings" at bounding box center [1434, 213] width 94 height 19
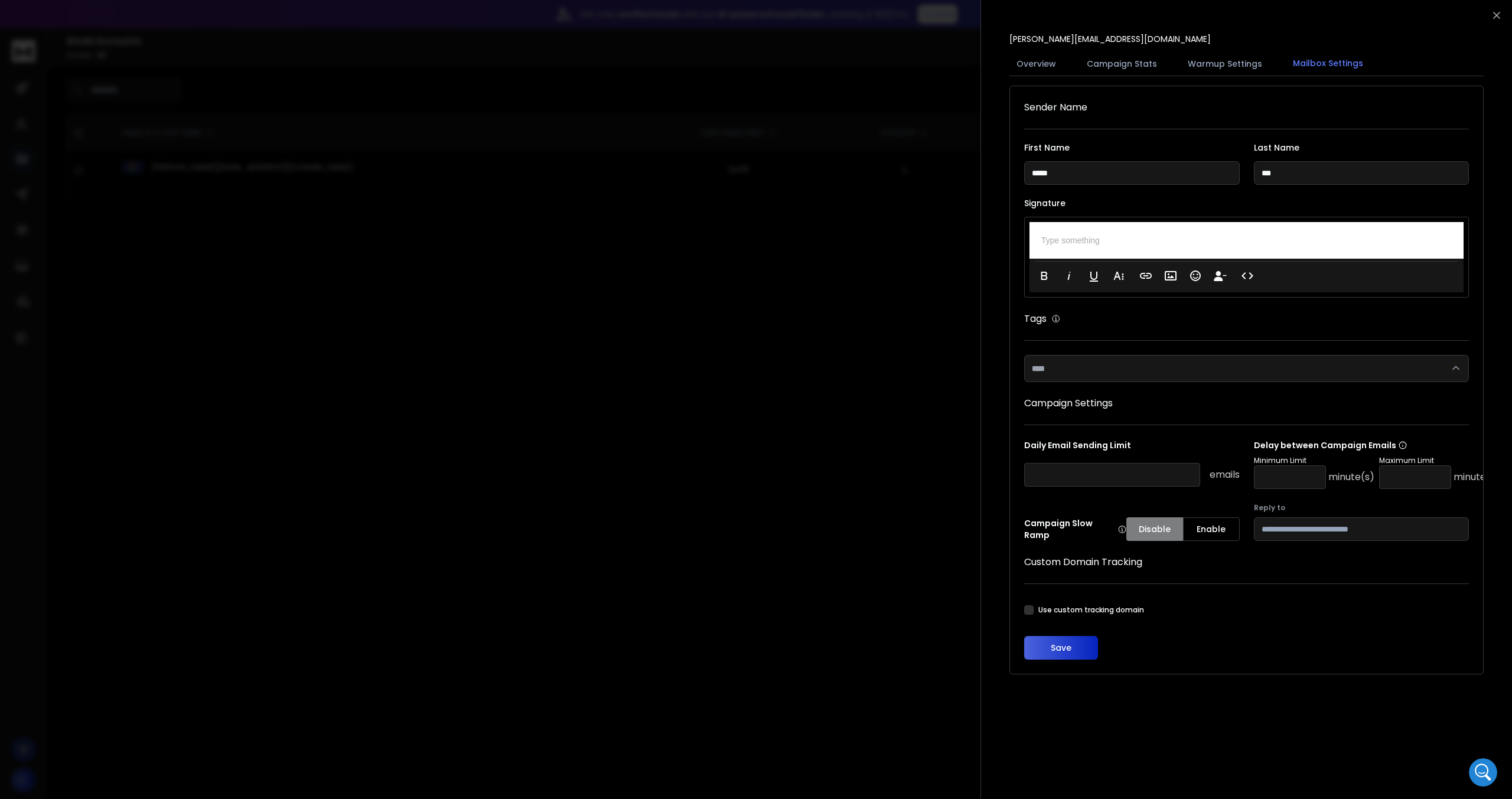
click at [1493, 14] on icon "button" at bounding box center [1496, 15] width 6 height 6
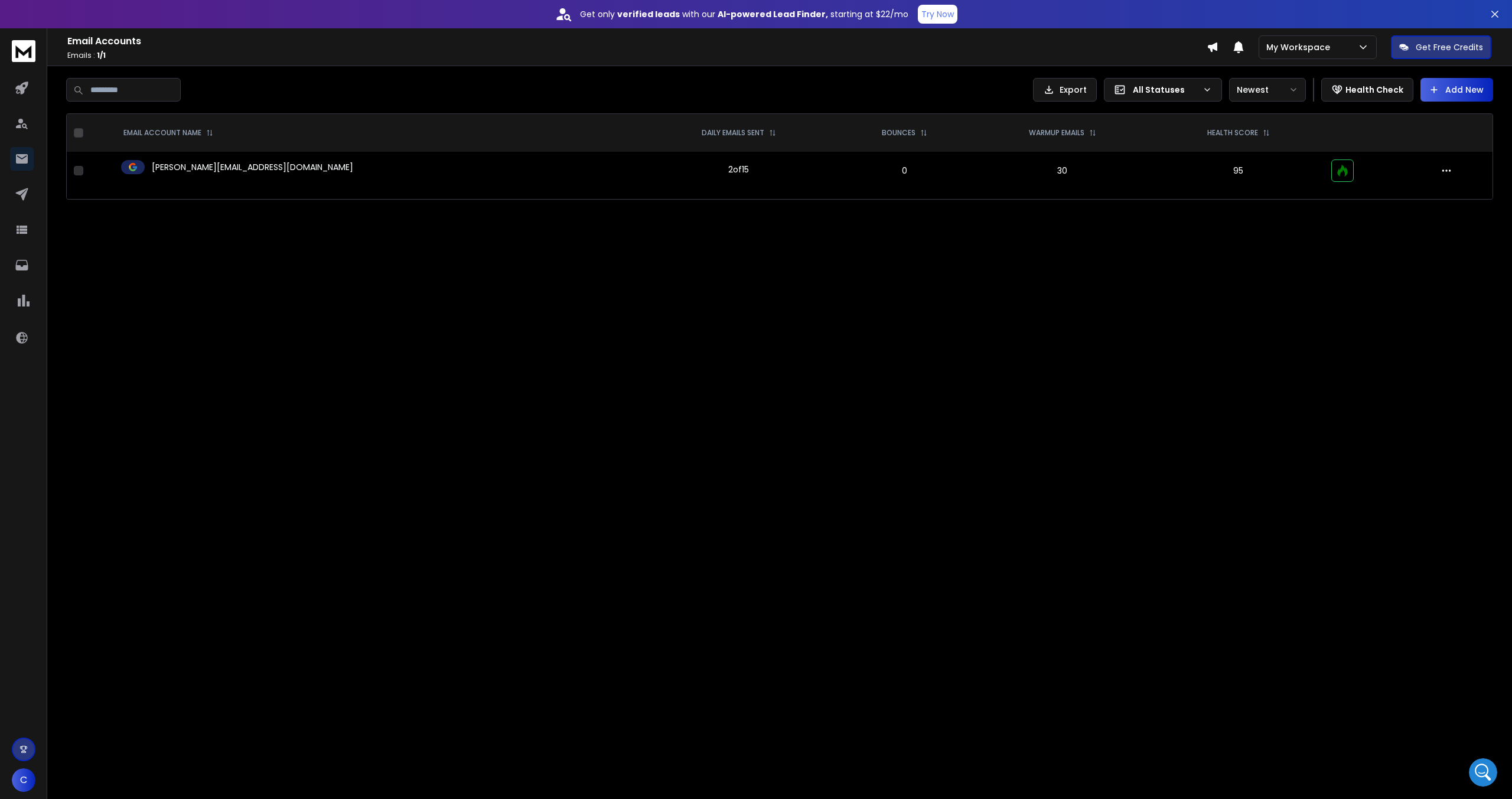
click at [1154, 317] on div "Get only verified leads with our AI-powered Lead Finder, starting at $22/mo Try…" at bounding box center [756, 400] width 1512 height 799
click at [1342, 48] on div "My Workspace" at bounding box center [1317, 47] width 102 height 11
click at [1183, 403] on div "Get only verified leads with our AI-powered Lead Finder, starting at $22/mo Try…" at bounding box center [756, 400] width 1512 height 799
click at [1485, 765] on icon "Open Intercom Messenger" at bounding box center [1481, 771] width 19 height 19
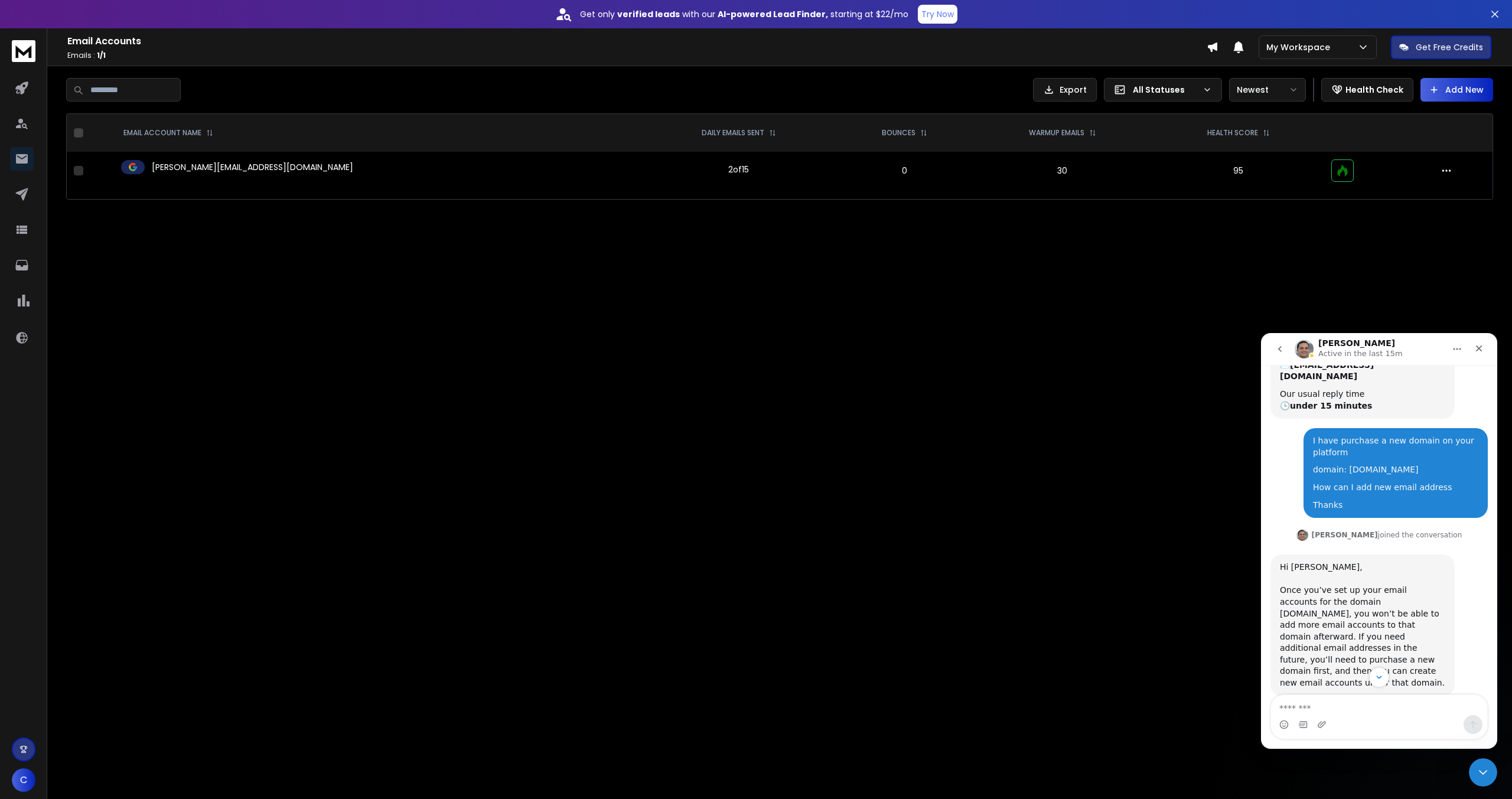
scroll to position [123, 0]
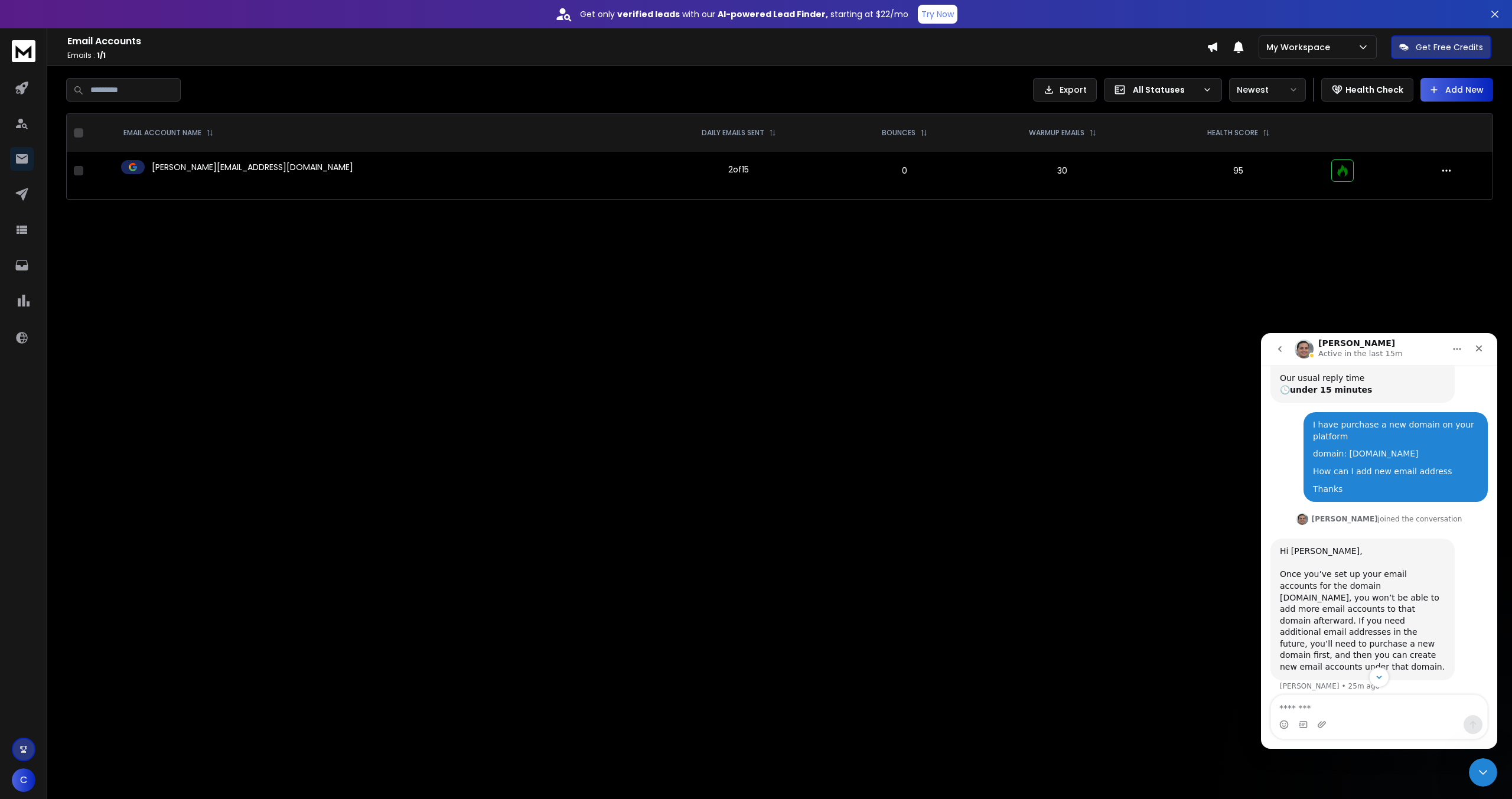
drag, startPoint x: 1316, startPoint y: 433, endPoint x: 1412, endPoint y: 433, distance: 96.0
click at [1412, 448] on div "domain: [DOMAIN_NAME]" at bounding box center [1395, 453] width 165 height 11
drag, startPoint x: 1324, startPoint y: 450, endPoint x: 1447, endPoint y: 450, distance: 123.0
click at [1447, 466] on div "How can I add new email address" at bounding box center [1395, 471] width 165 height 11
click at [1443, 448] on div "domain: [DOMAIN_NAME]" at bounding box center [1395, 453] width 165 height 11
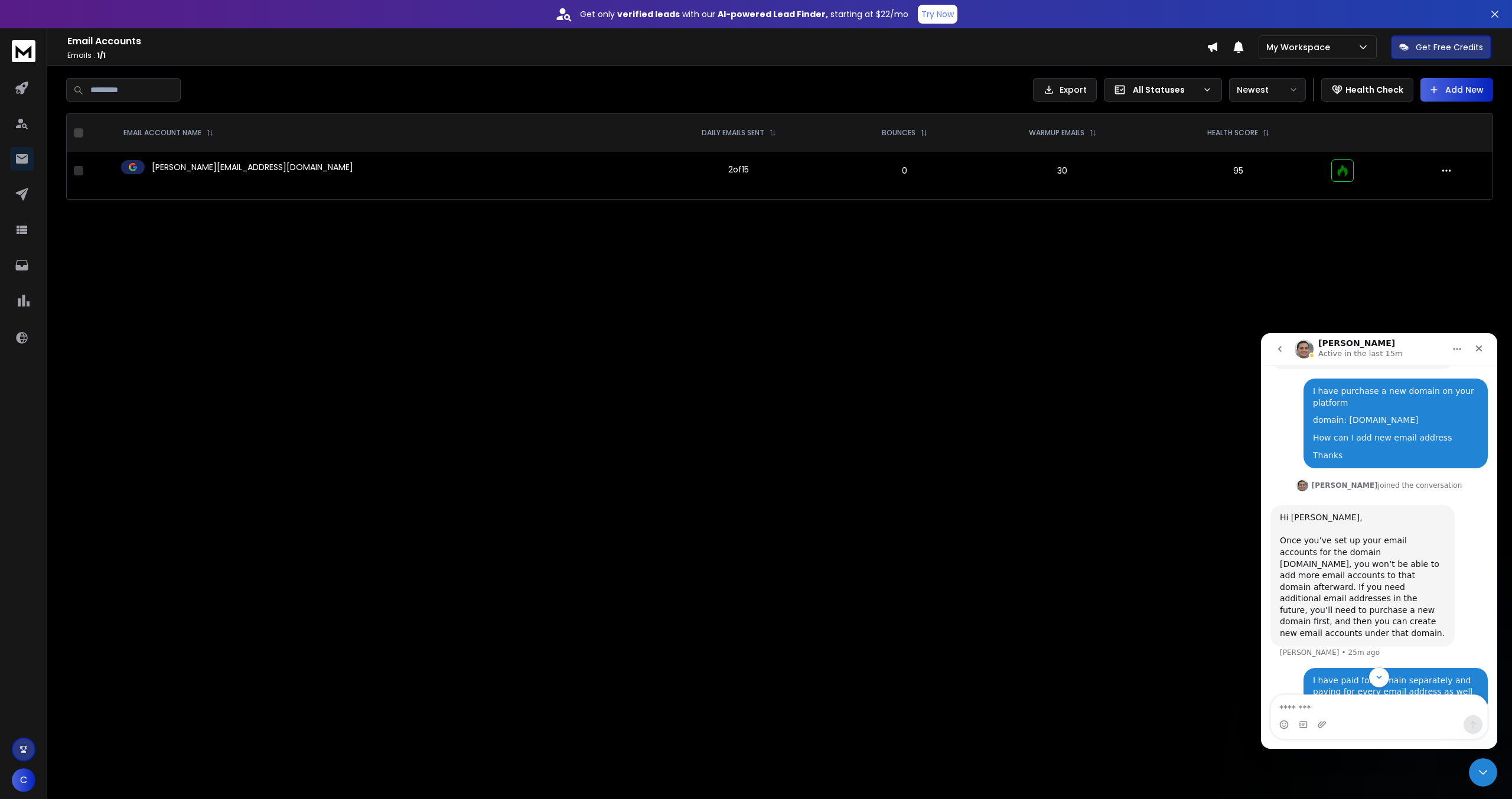
scroll to position [177, 0]
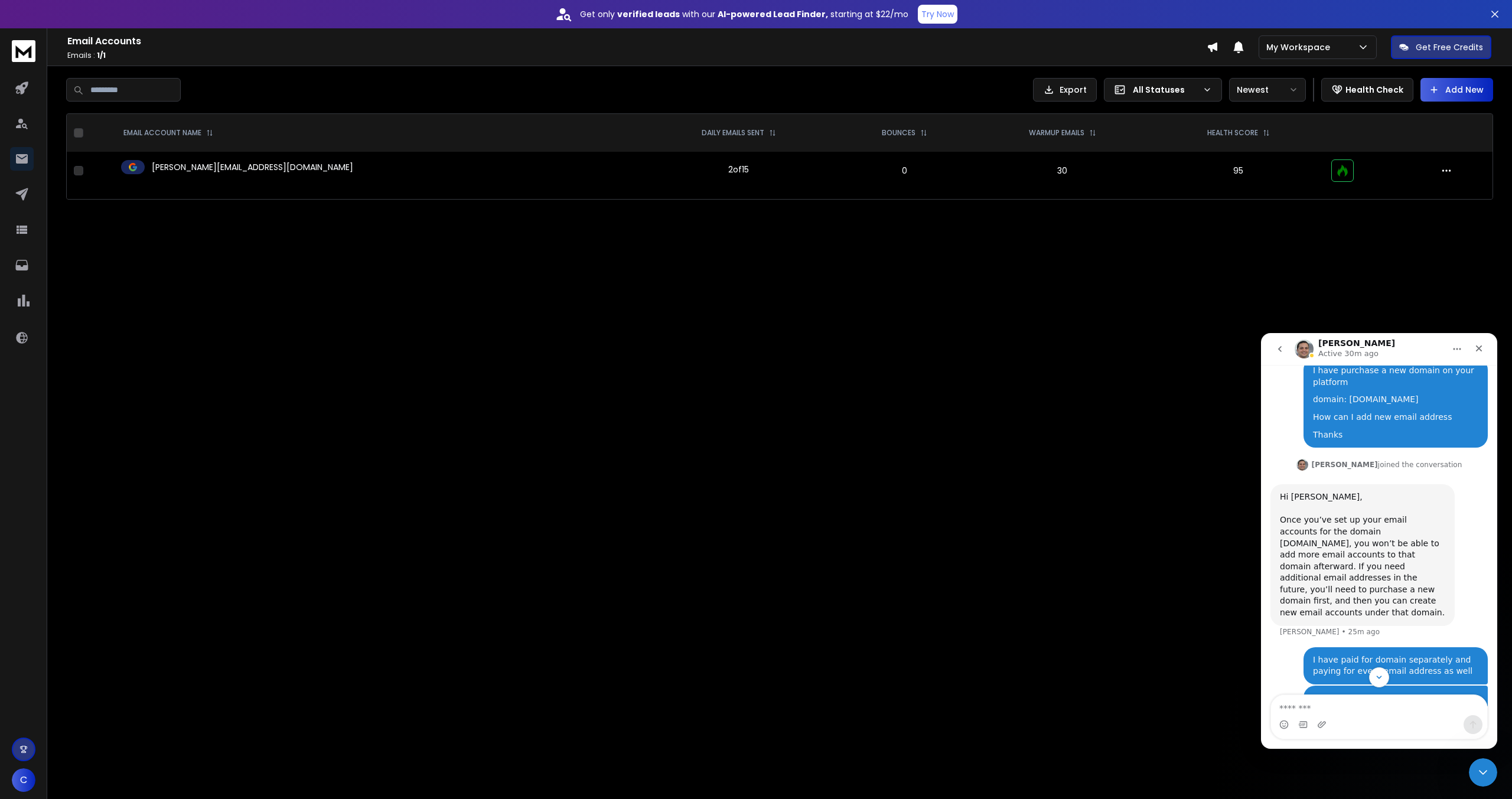
drag, startPoint x: 1281, startPoint y: 497, endPoint x: 1351, endPoint y: 574, distance: 104.1
click at [1351, 574] on div "Once you’ve set up your email accounts for the domain [DOMAIN_NAME], you won’t …" at bounding box center [1362, 566] width 165 height 104
click at [1348, 576] on div "Once you’ve set up your email accounts for the domain [DOMAIN_NAME], you won’t …" at bounding box center [1362, 566] width 165 height 104
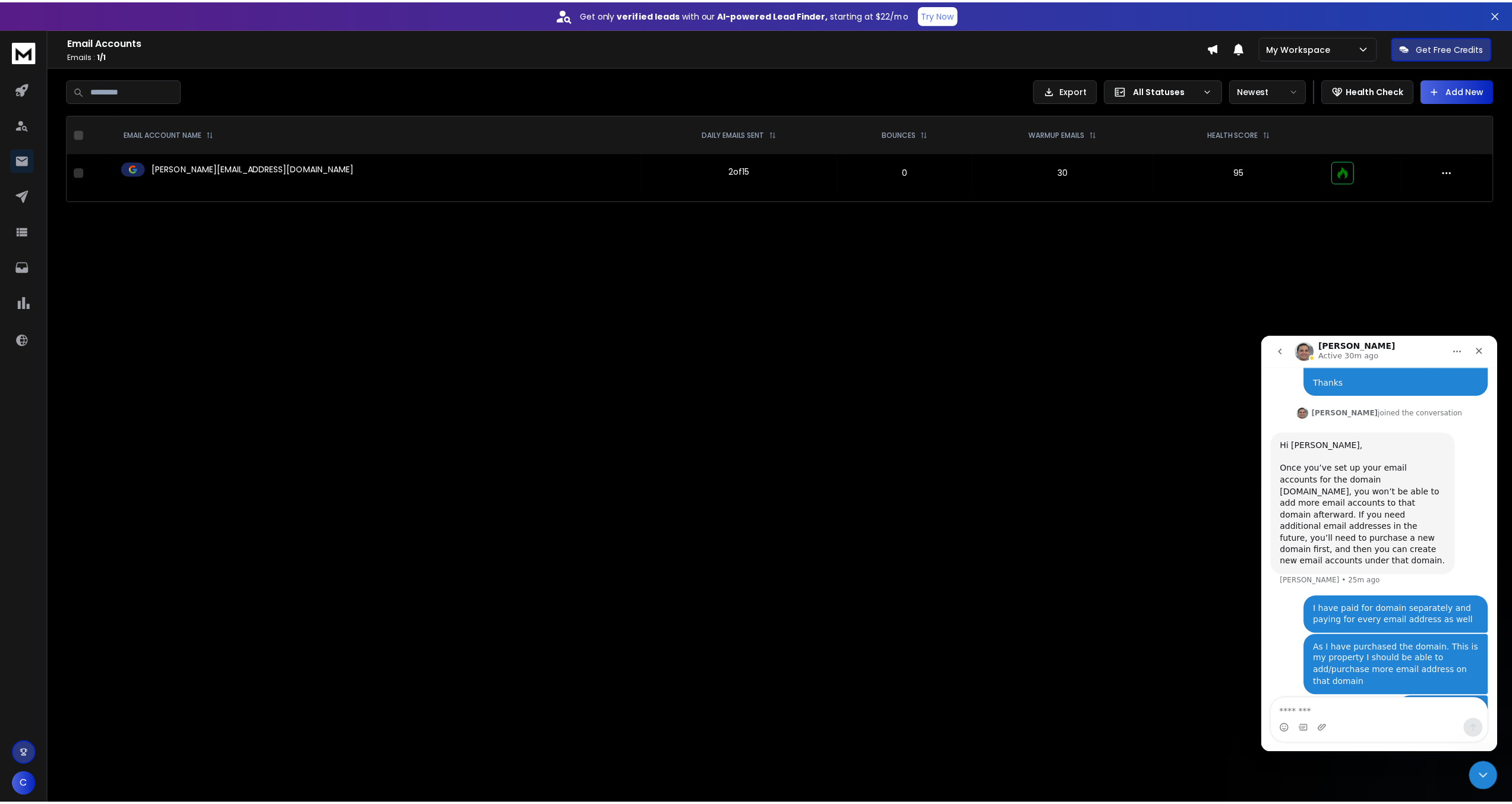
scroll to position [276, 0]
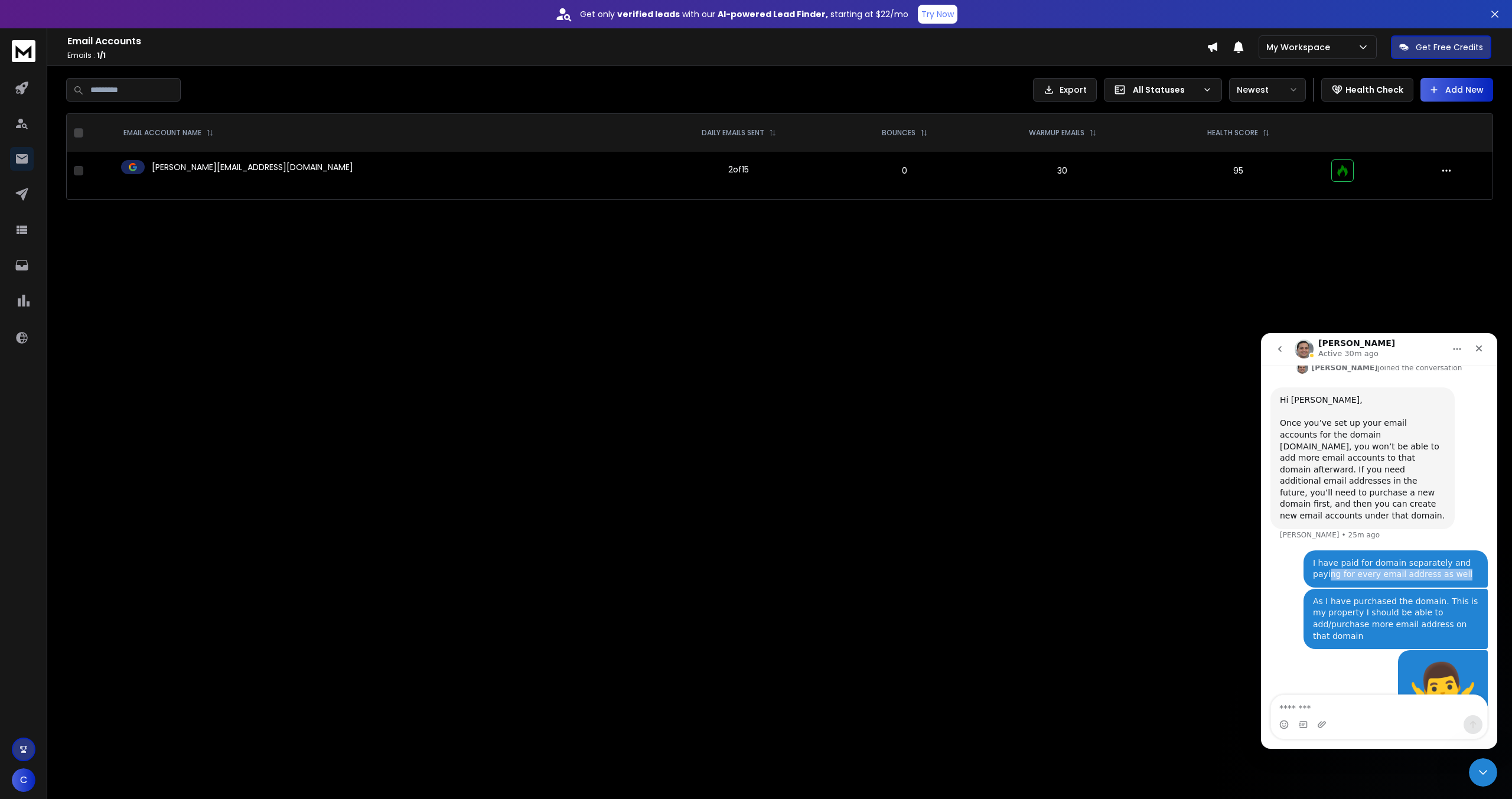
drag, startPoint x: 1321, startPoint y: 544, endPoint x: 1454, endPoint y: 542, distance: 133.0
click at [1454, 557] on div "I have paid for domain separately and paying for every email address as well" at bounding box center [1395, 569] width 165 height 23
click at [1455, 557] on div "I have paid for domain separately and paying for every email address as well" at bounding box center [1395, 569] width 165 height 23
drag, startPoint x: 1313, startPoint y: 567, endPoint x: 1447, endPoint y: 592, distance: 136.3
click at [1447, 596] on div "As I have purchased the domain. This is my property I should be able to add/pur…" at bounding box center [1395, 619] width 165 height 46
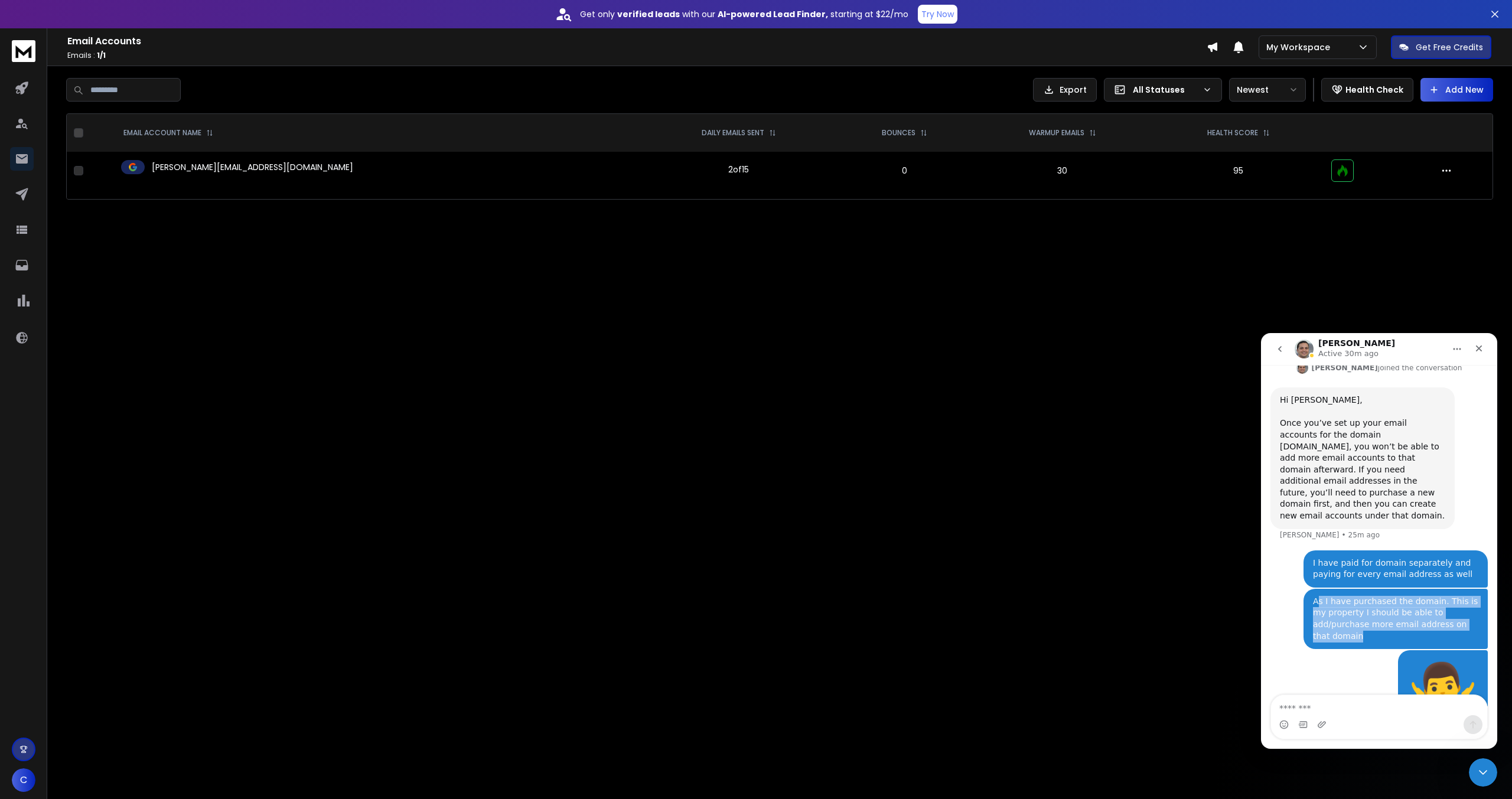
click at [1448, 596] on div "As I have purchased the domain. This is my property I should be able to add/pur…" at bounding box center [1395, 619] width 165 height 46
click at [1176, 388] on div "Get only verified leads with our AI-powered Lead Finder, starting at $22/mo Try…" at bounding box center [756, 400] width 1512 height 799
click at [1476, 351] on icon "Close" at bounding box center [1478, 348] width 10 height 10
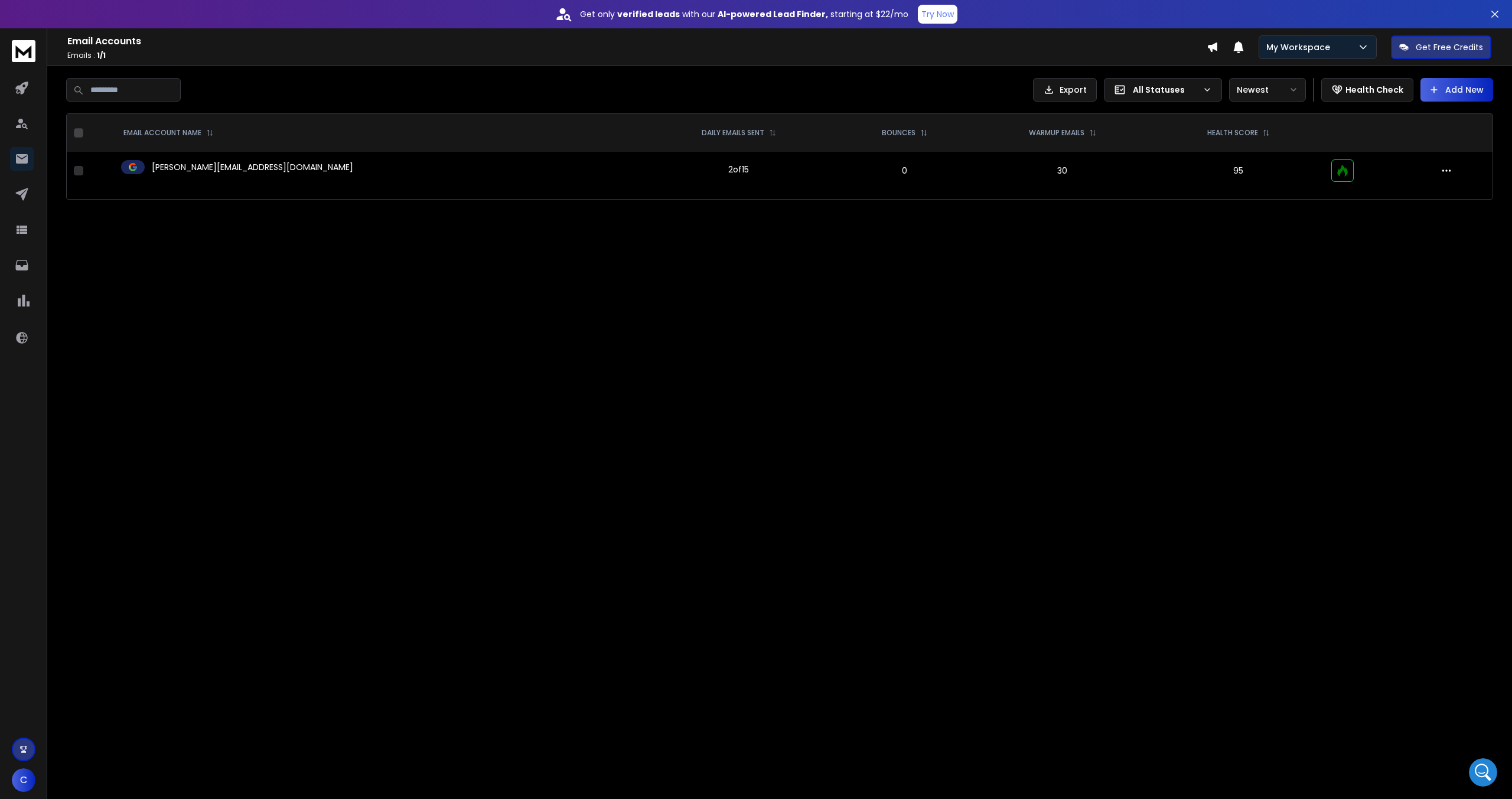
click at [1350, 53] on button "My Workspace" at bounding box center [1318, 47] width 118 height 24
click at [1334, 321] on div "Get only verified leads with our AI-powered Lead Finder, starting at $22/mo Try…" at bounding box center [756, 400] width 1512 height 799
click at [1313, 226] on div "Get only verified leads with our AI-powered Lead Finder, starting at $22/mo Try…" at bounding box center [756, 400] width 1512 height 799
click at [1473, 90] on button "Add New" at bounding box center [1456, 89] width 72 height 24
drag, startPoint x: 1448, startPoint y: 92, endPoint x: 1455, endPoint y: 98, distance: 9.2
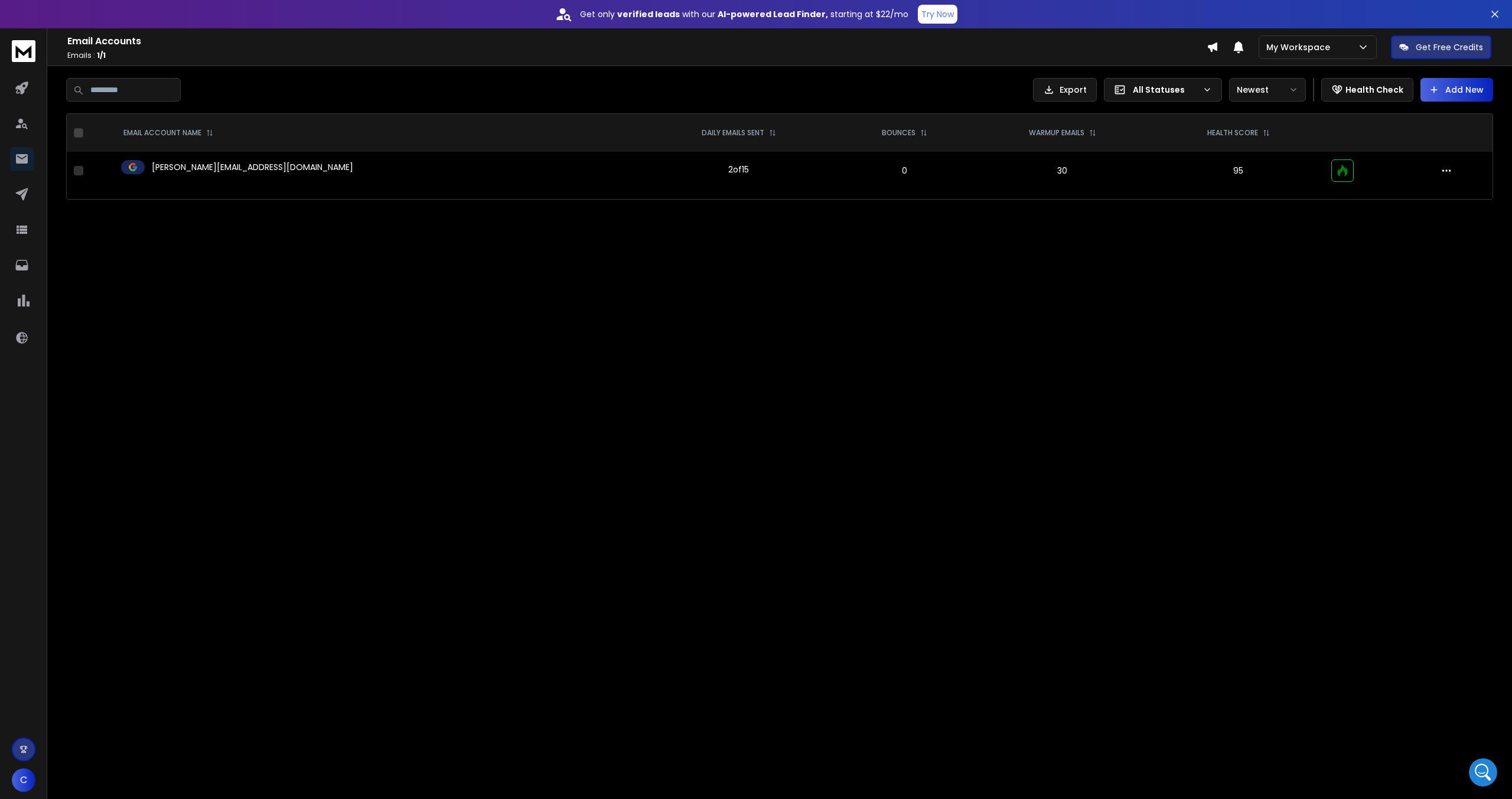
click at [1448, 92] on button "Add New" at bounding box center [1456, 89] width 72 height 24
click at [1291, 437] on div "Get only verified leads with our AI-powered Lead Finder, starting at $22/mo Try…" at bounding box center [756, 400] width 1512 height 799
click at [1458, 92] on button "Add New" at bounding box center [1456, 89] width 72 height 24
click at [1460, 82] on button "Add New" at bounding box center [1456, 89] width 72 height 24
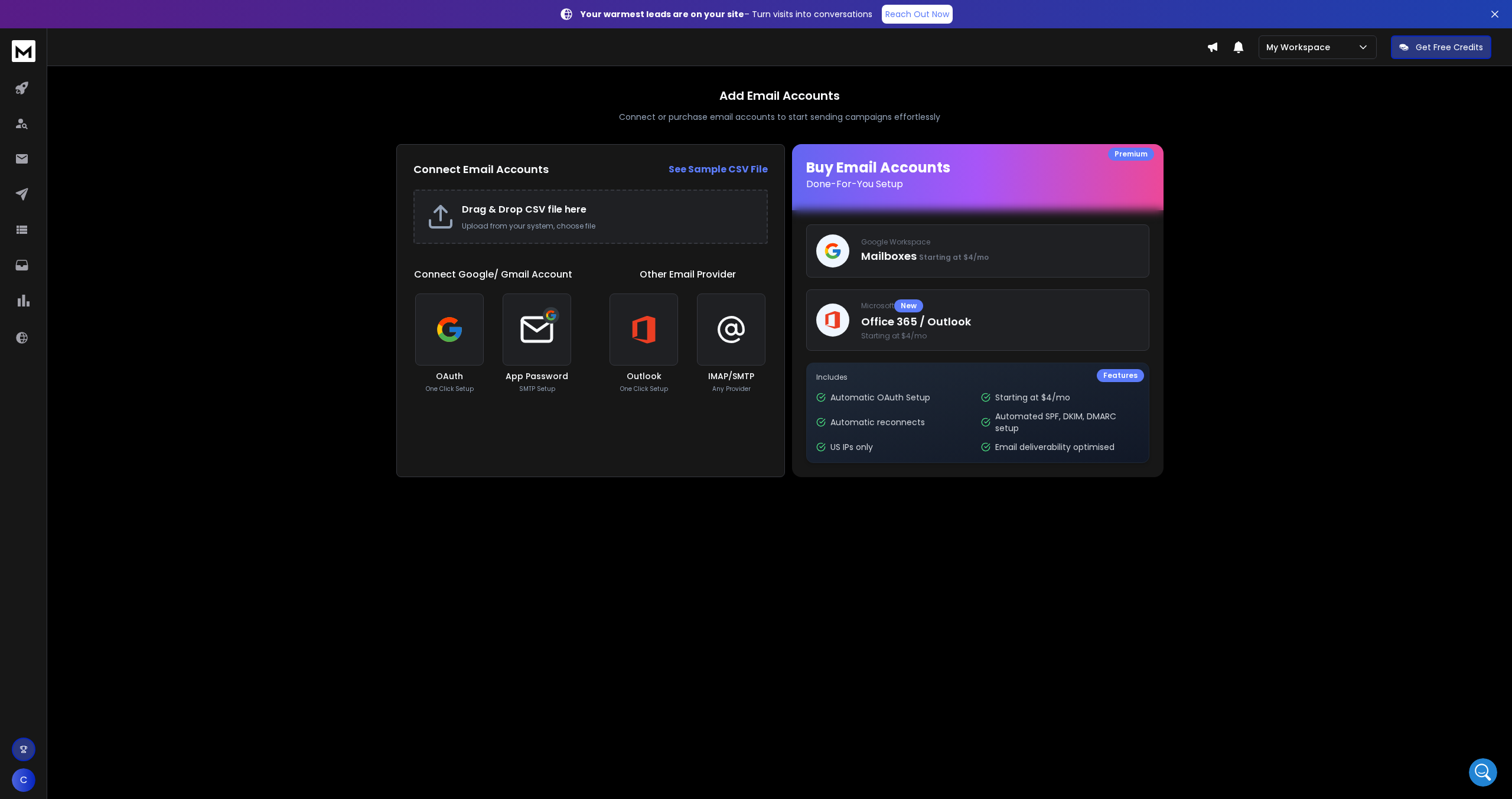
click at [1458, 89] on div "Add Email Accounts Connect or purchase email accounts to start sending campaign…" at bounding box center [780, 105] width 1464 height 35
click at [734, 333] on circle at bounding box center [731, 329] width 10 height 10
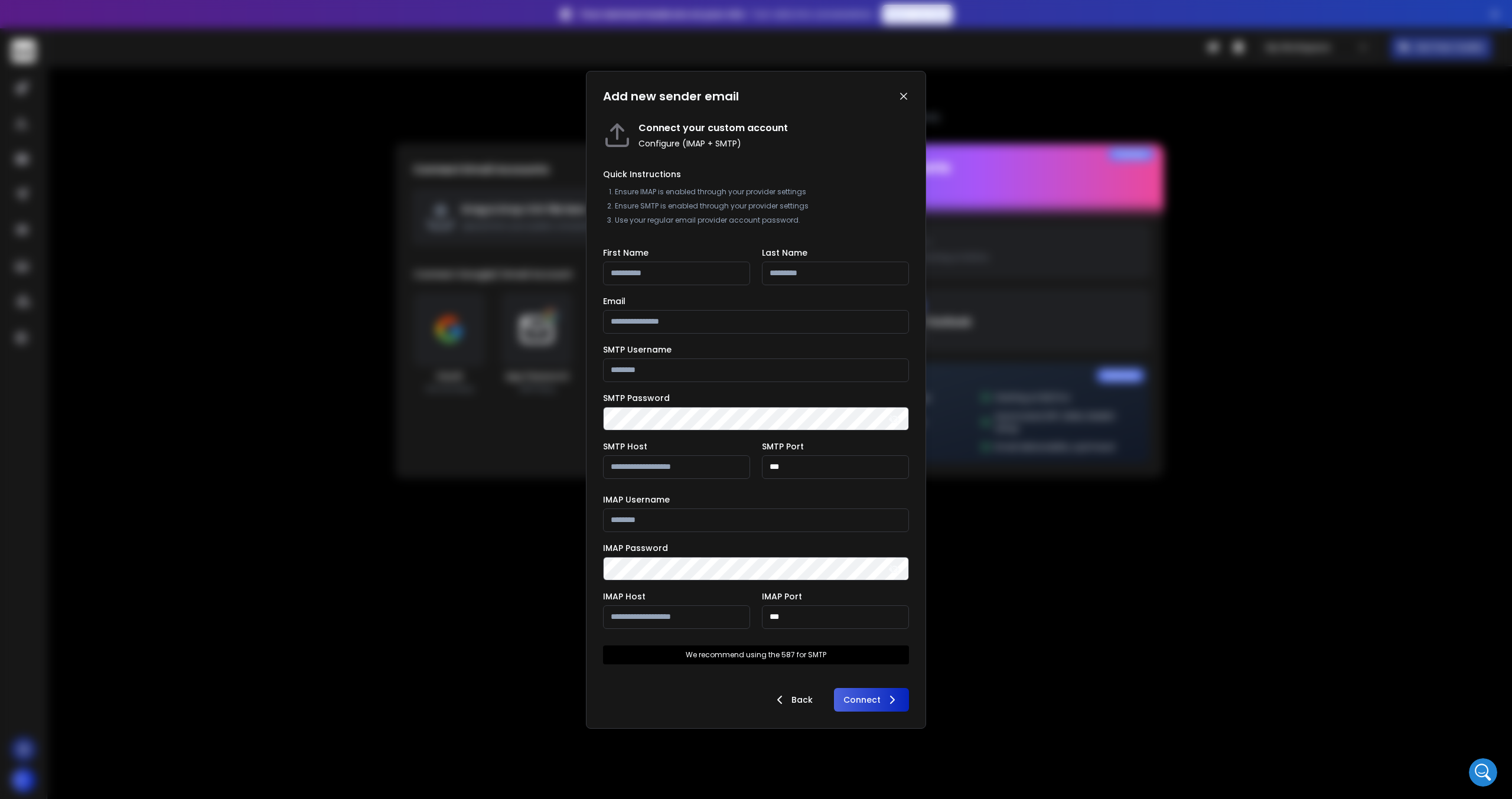
click at [906, 96] on icon at bounding box center [903, 96] width 11 height 11
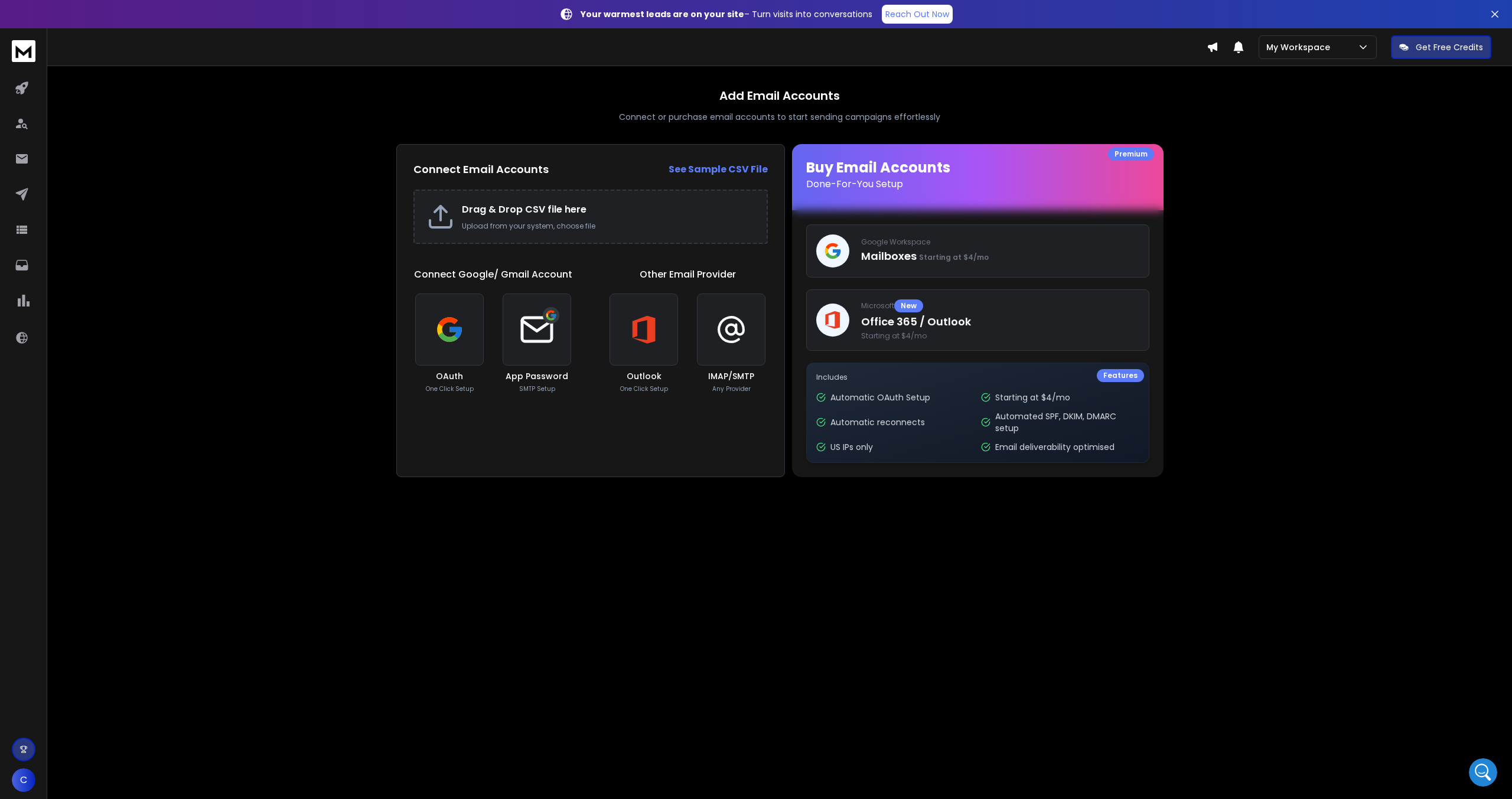
click at [534, 338] on icon at bounding box center [537, 330] width 35 height 35
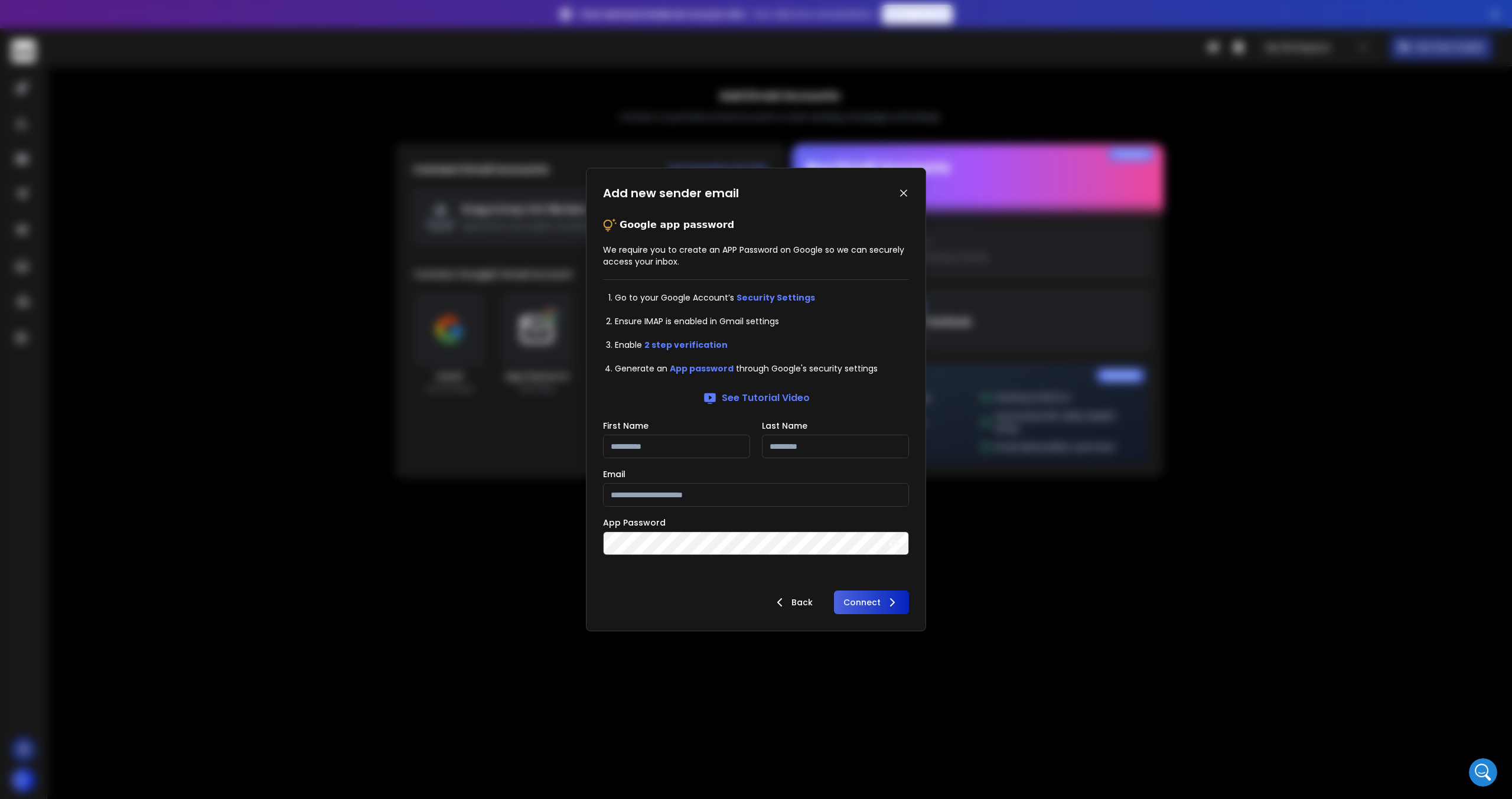
click at [900, 194] on icon at bounding box center [903, 193] width 11 height 11
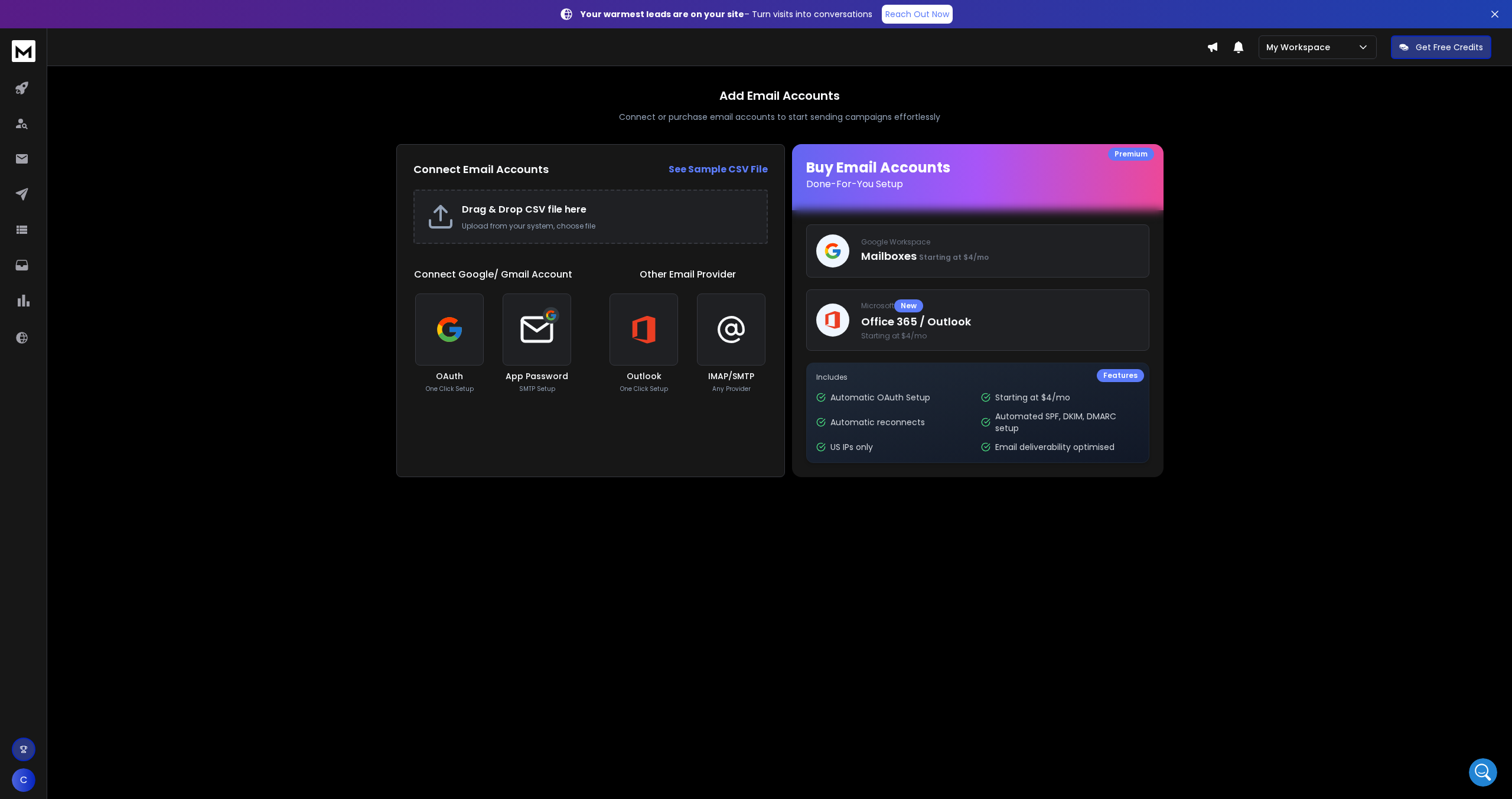
click at [1268, 292] on div "Add Email Accounts Connect or purchase email accounts to start sending campaign…" at bounding box center [780, 294] width 1464 height 414
click at [23, 778] on span "C" at bounding box center [23, 780] width 24 height 24
click at [76, 761] on p "Settings" at bounding box center [73, 760] width 34 height 11
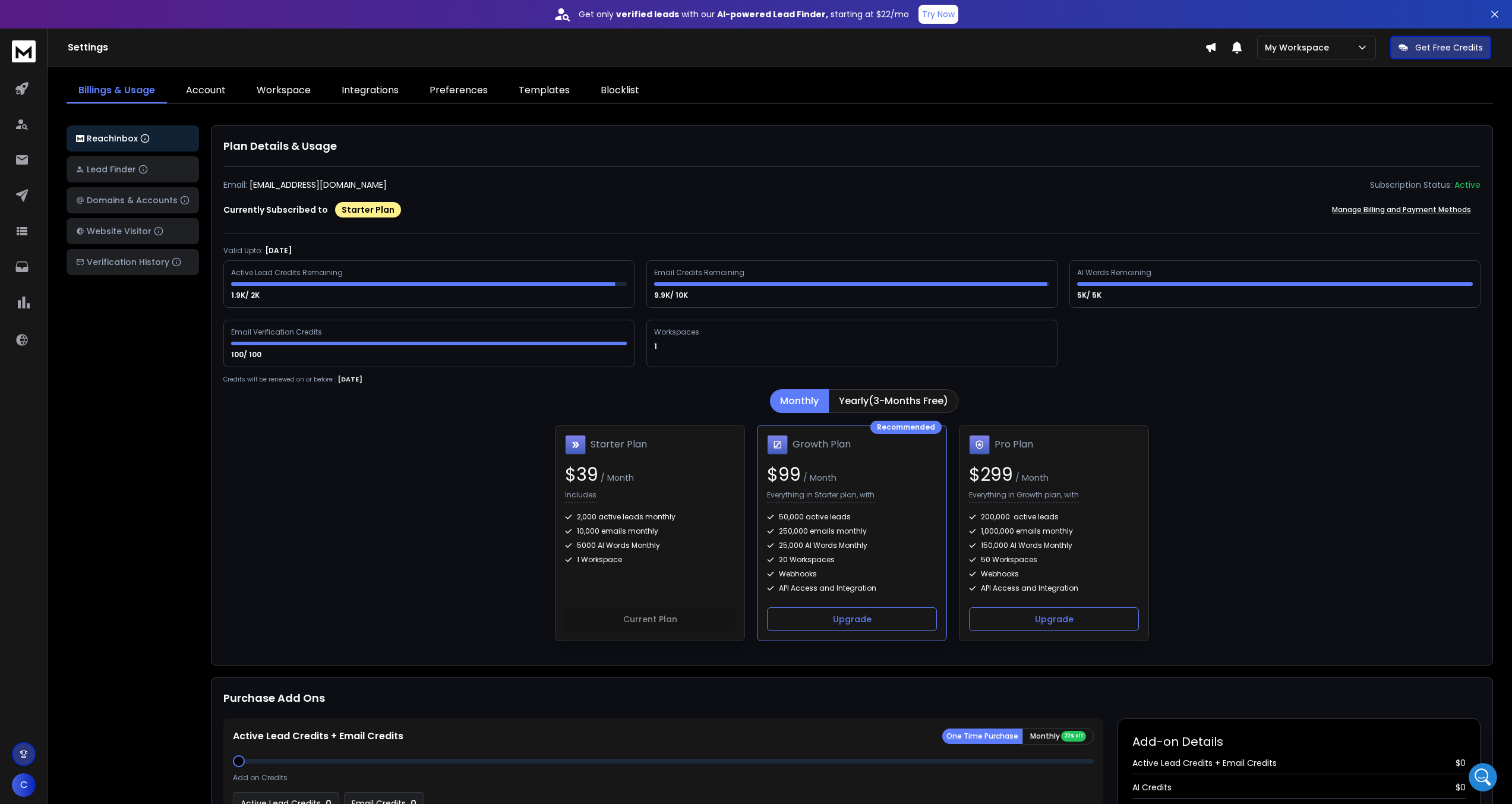
click at [197, 87] on link "Account" at bounding box center [206, 91] width 64 height 25
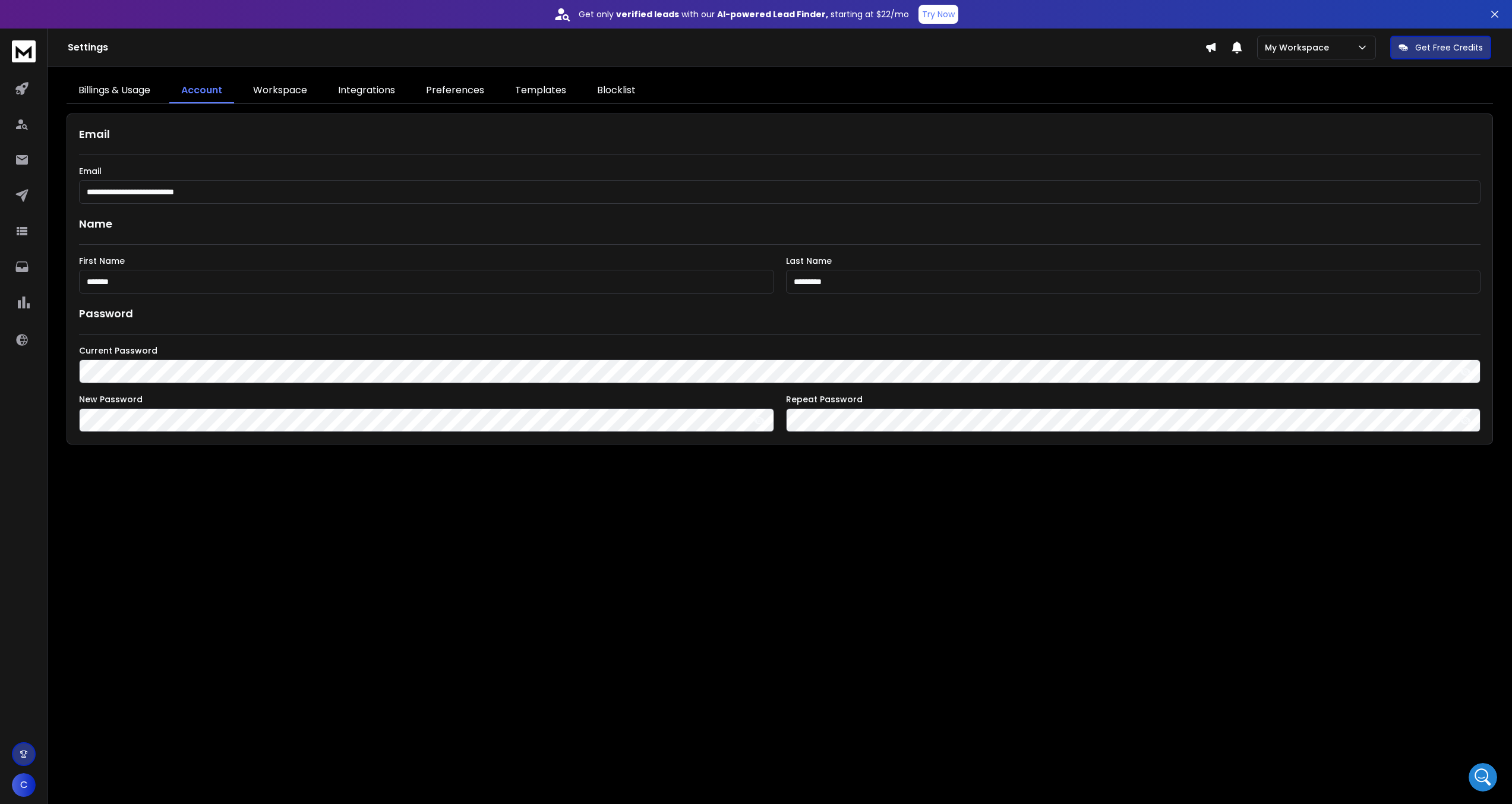
click at [619, 92] on link "Blocklist" at bounding box center [616, 91] width 62 height 25
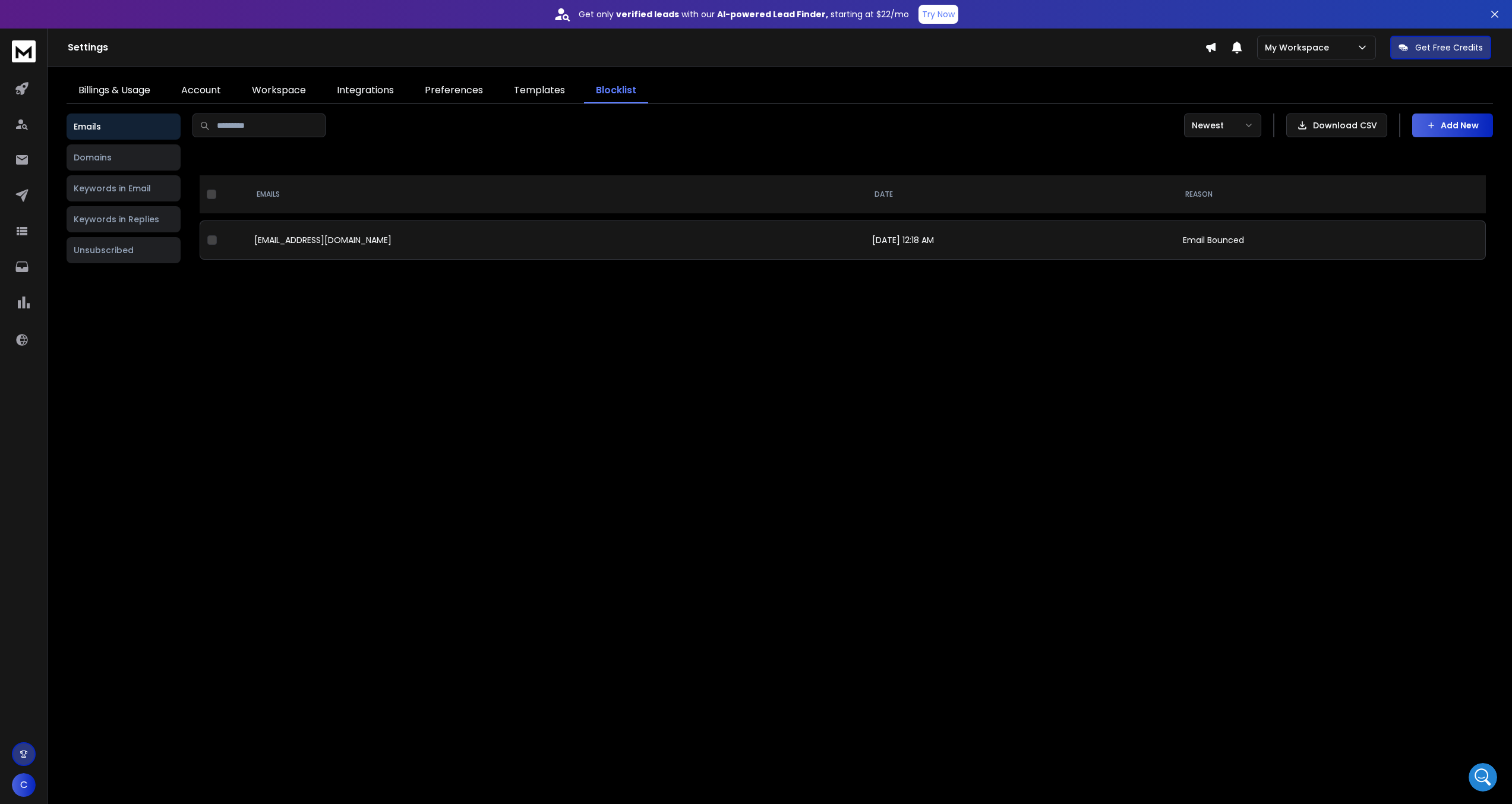
click at [538, 89] on link "Templates" at bounding box center [539, 91] width 75 height 25
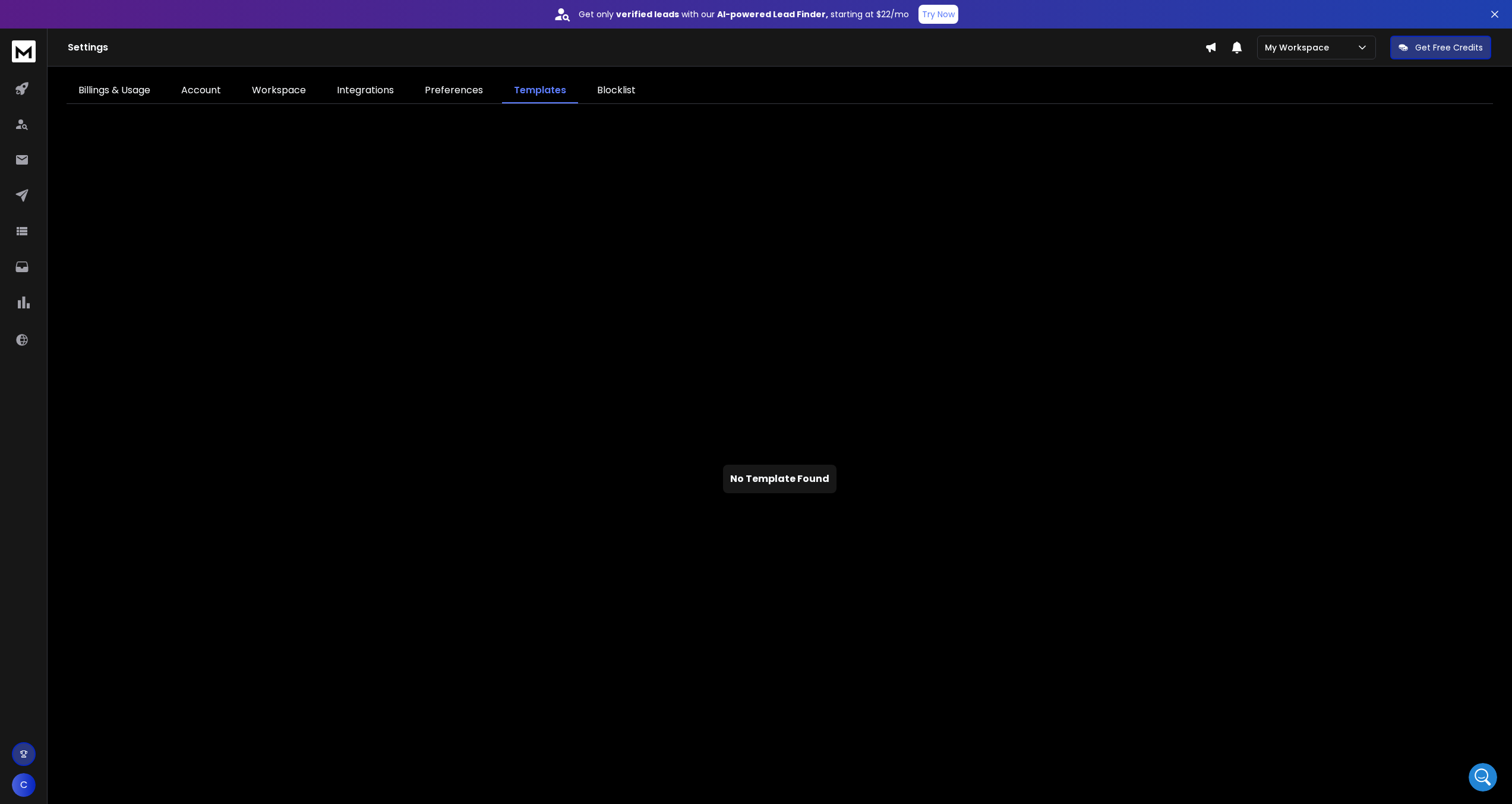
click at [460, 92] on link "Preferences" at bounding box center [453, 91] width 82 height 25
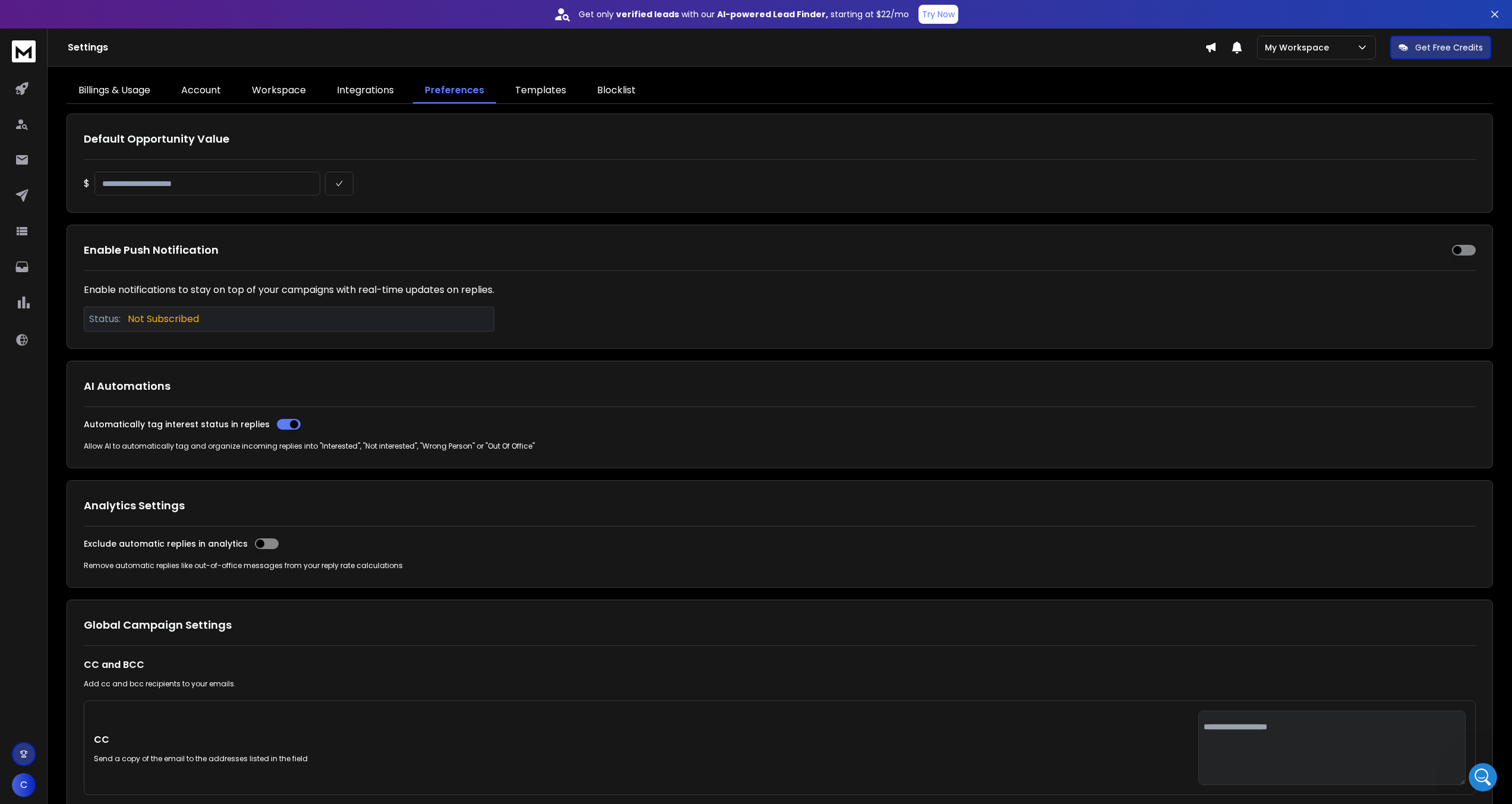
click at [357, 89] on link "Integrations" at bounding box center [365, 91] width 81 height 25
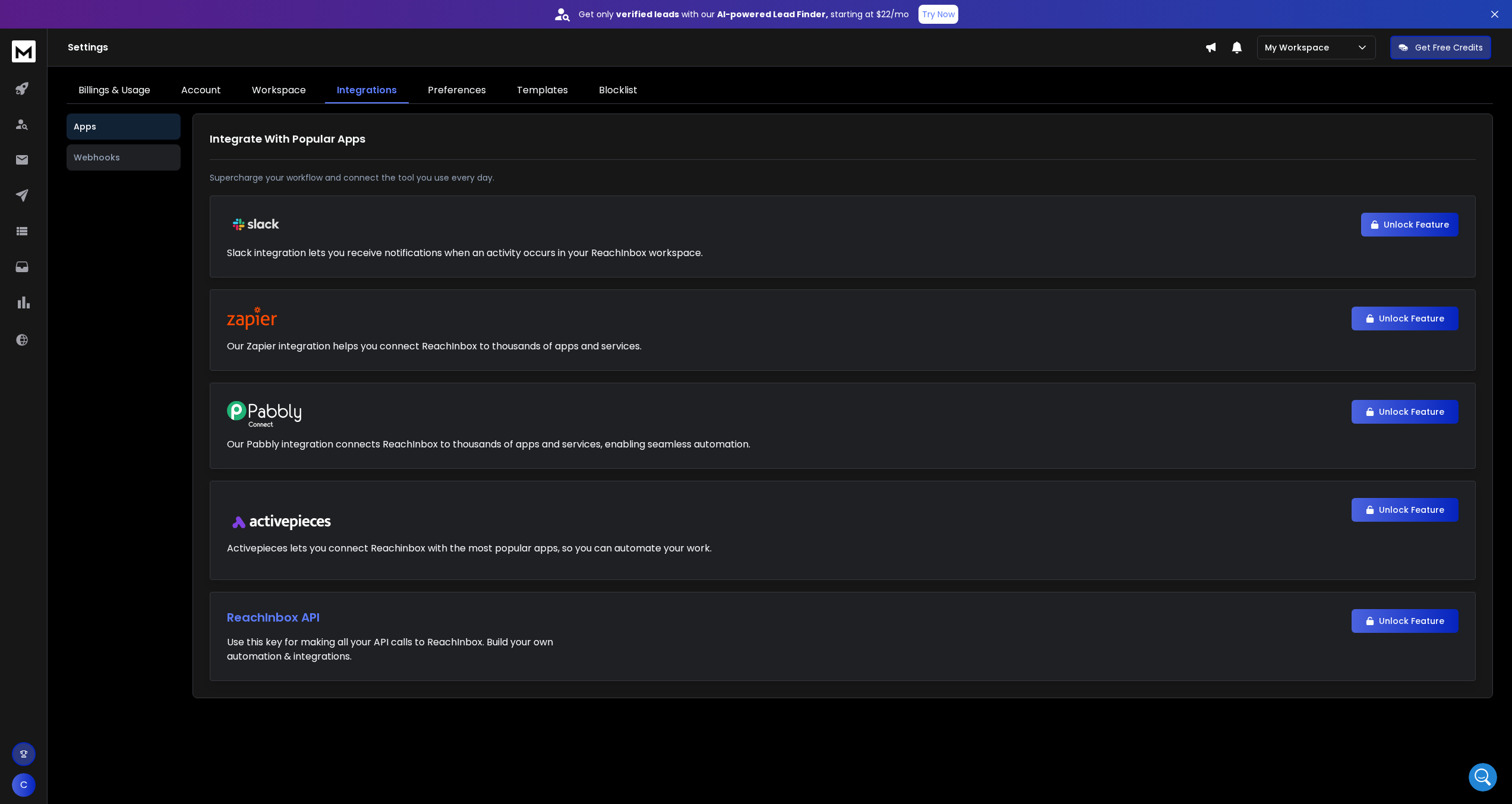
click at [283, 94] on link "Workspace" at bounding box center [279, 91] width 78 height 25
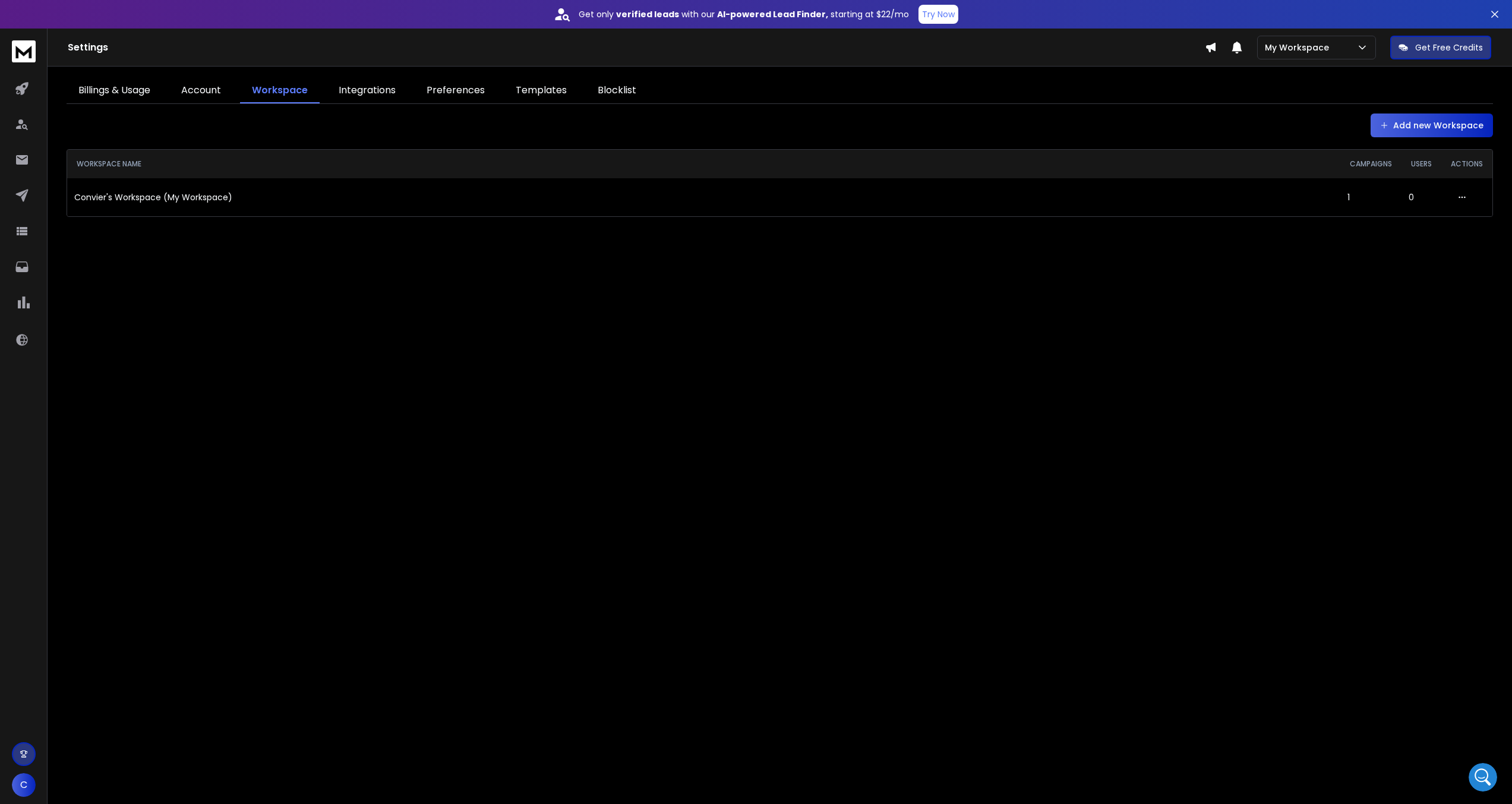
click at [196, 79] on link "Account" at bounding box center [201, 91] width 64 height 25
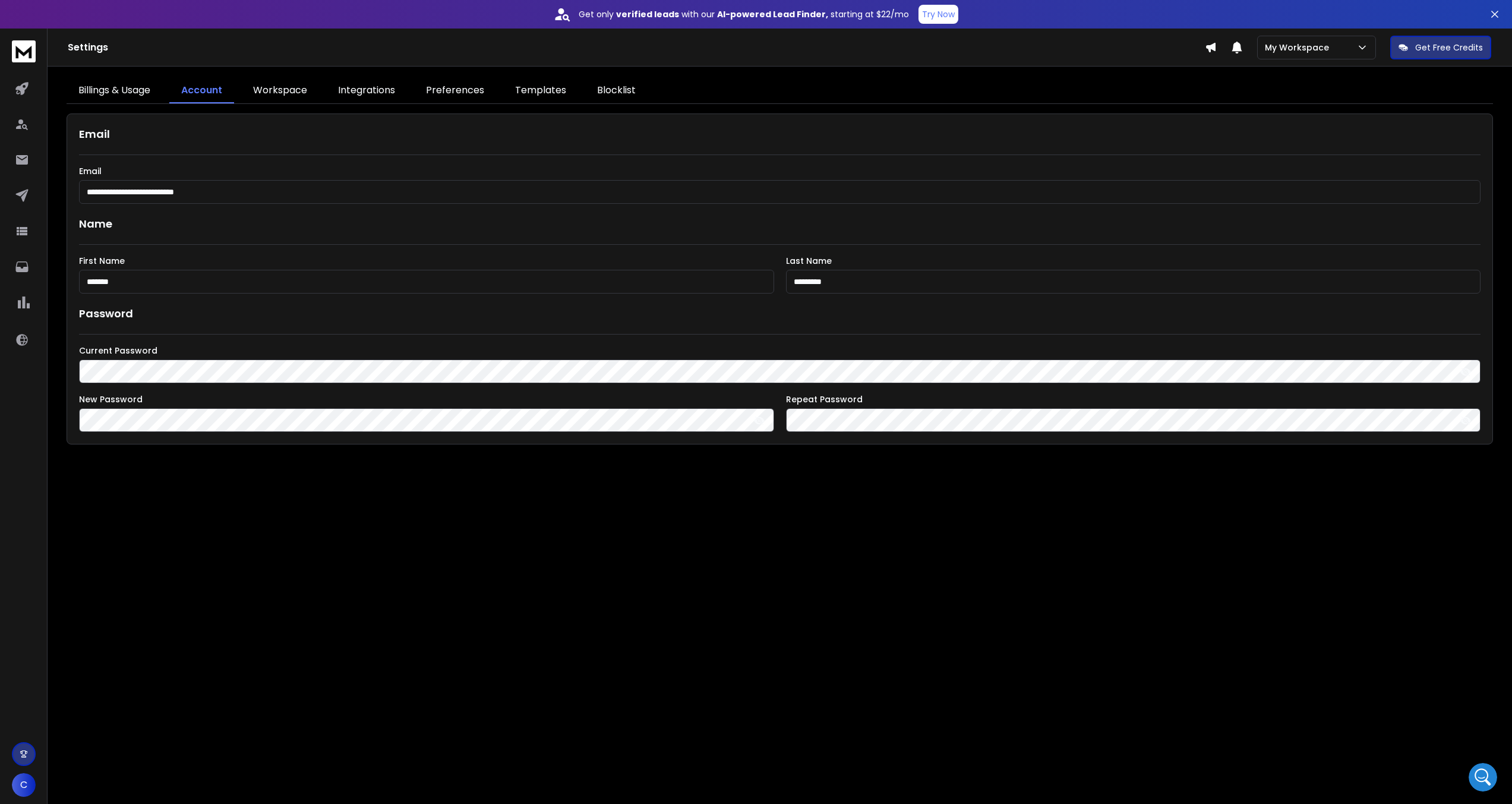
click at [120, 84] on link "Billings & Usage" at bounding box center [114, 91] width 96 height 25
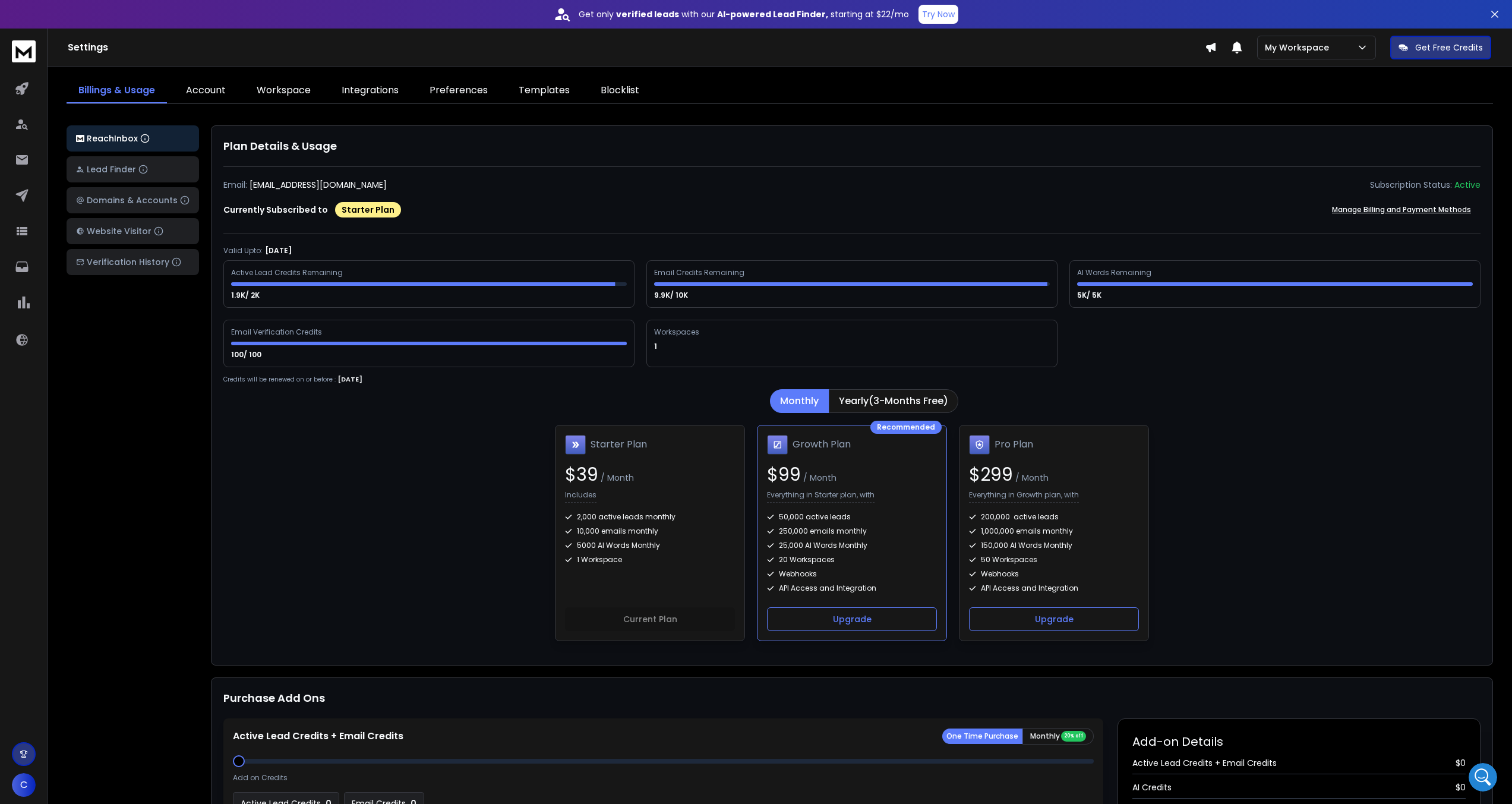
click at [125, 203] on button "Domains & Accounts" at bounding box center [132, 200] width 132 height 26
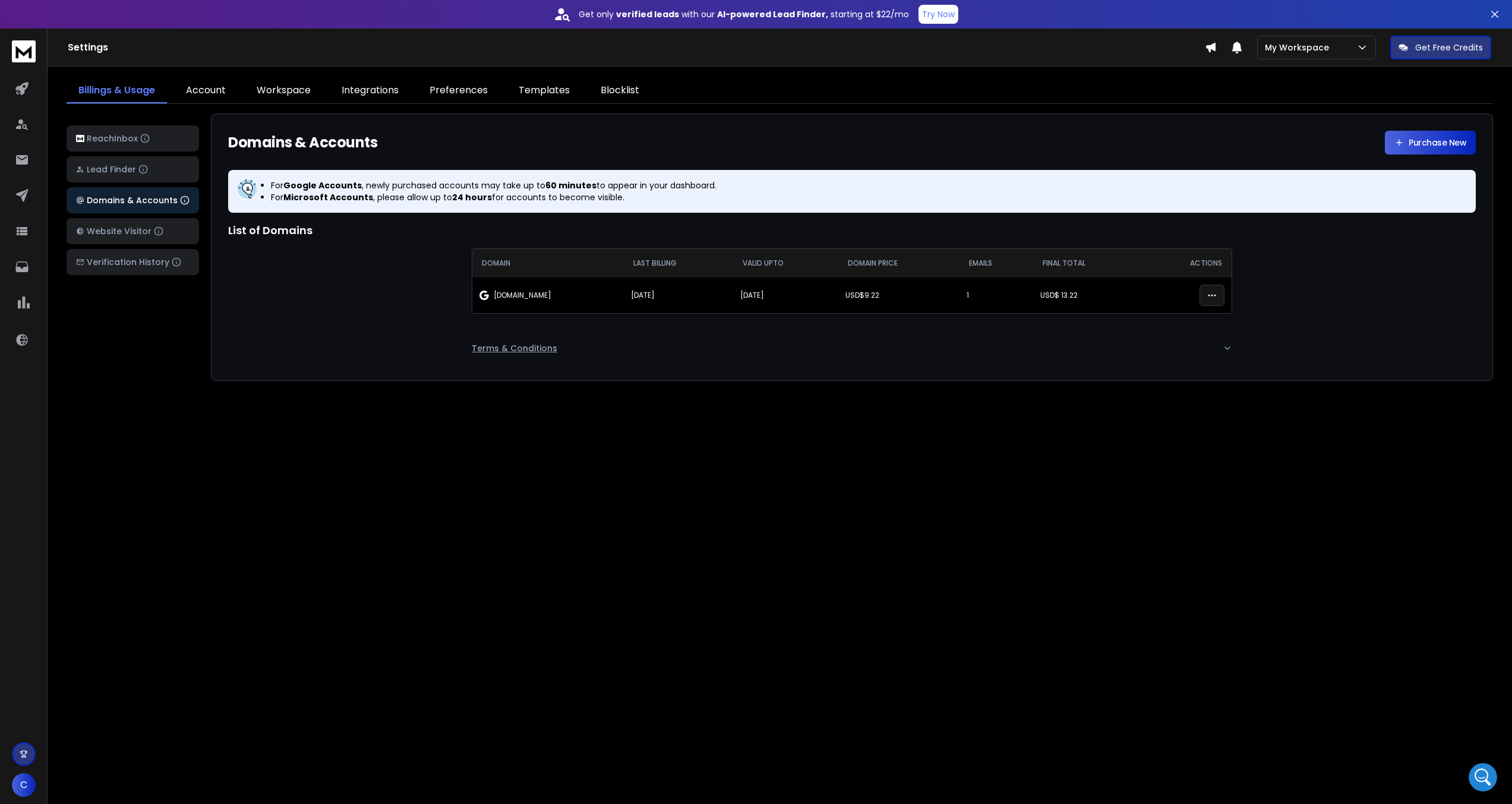
click at [1223, 348] on icon "button" at bounding box center [1227, 348] width 10 height 10
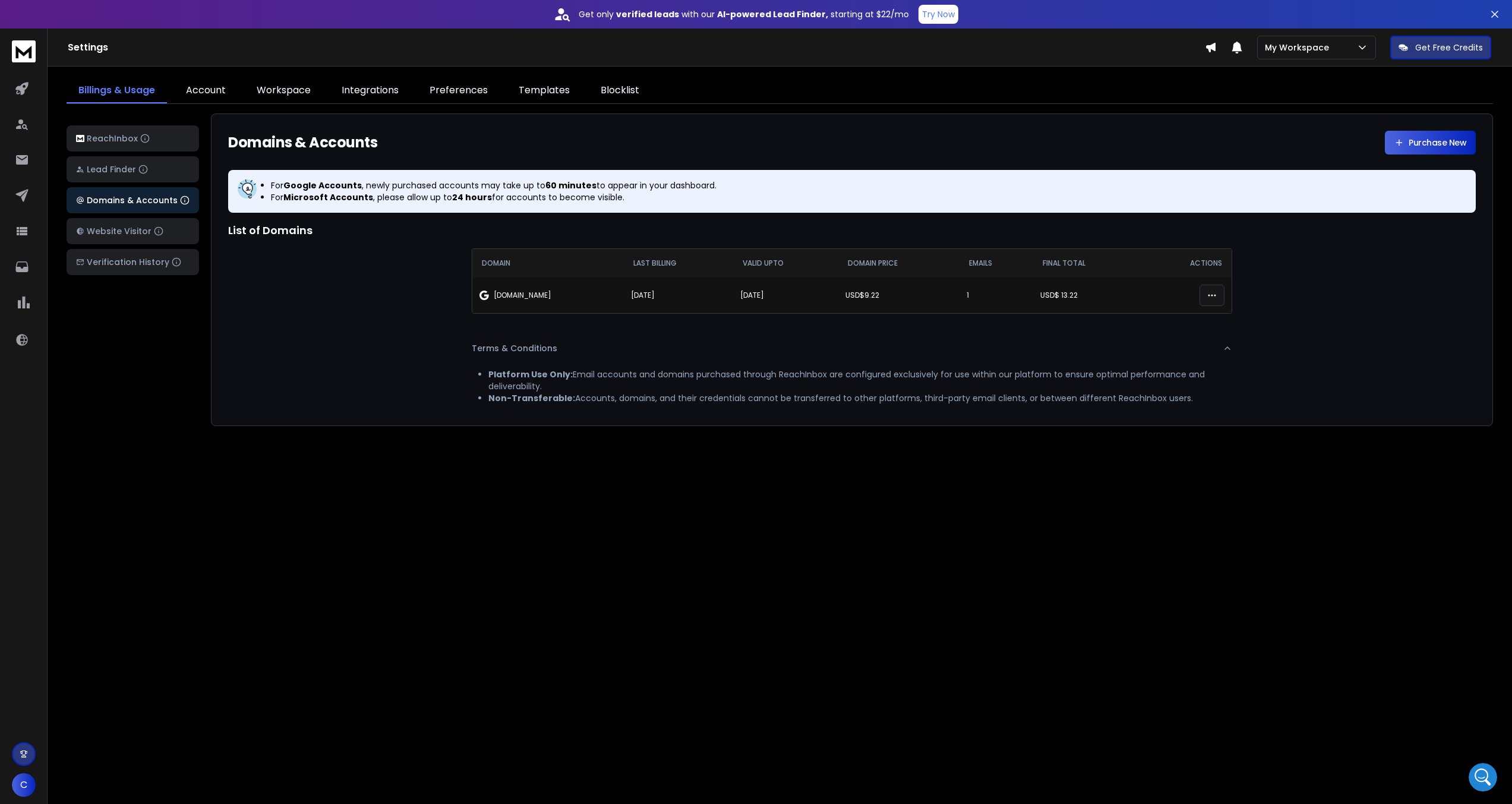
click at [624, 290] on td "[DOMAIN_NAME]" at bounding box center [547, 296] width 152 height 35
click at [1209, 300] on button "button" at bounding box center [1212, 296] width 25 height 21
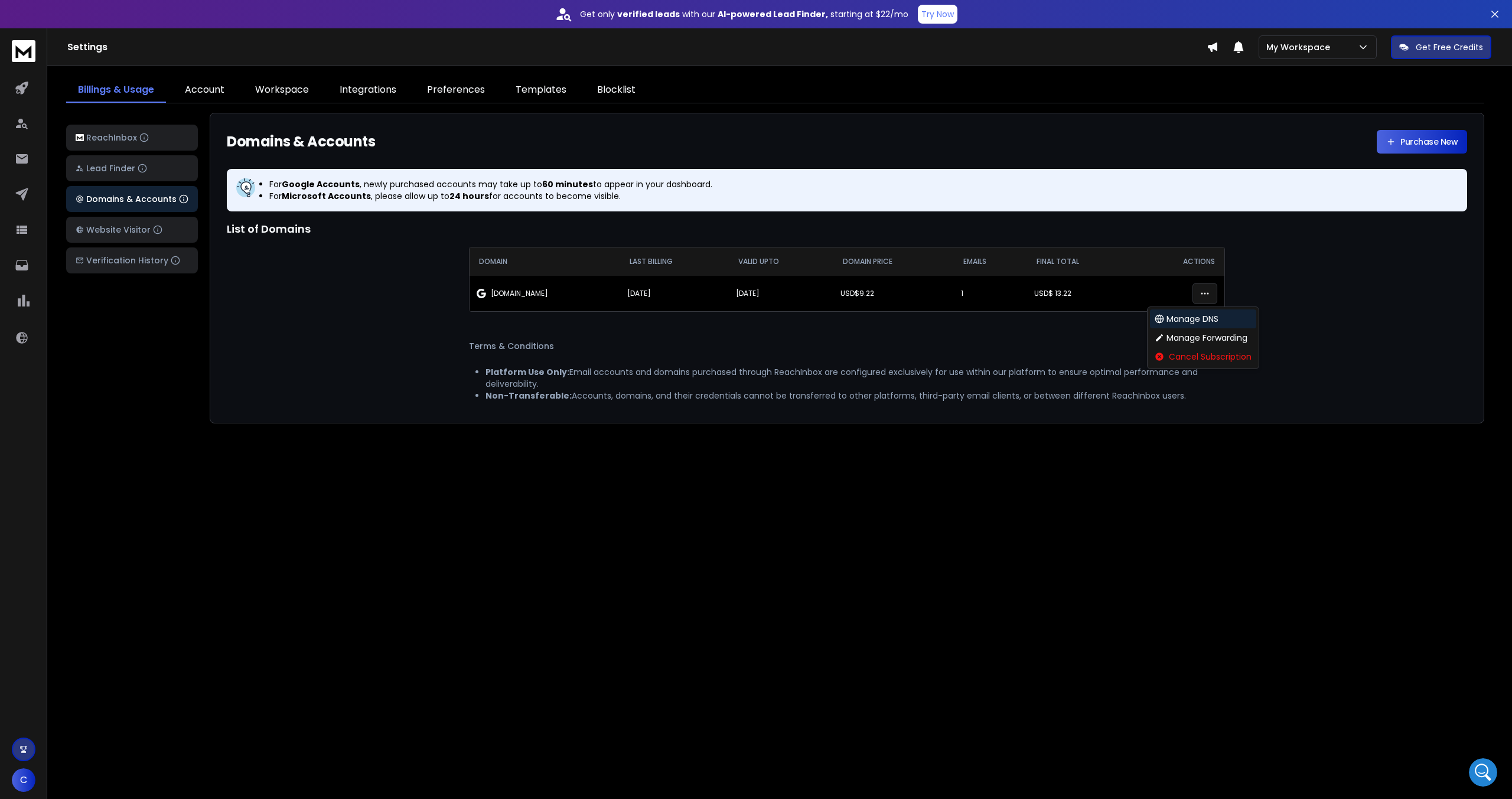
click at [1222, 320] on div "Manage DNS" at bounding box center [1203, 318] width 107 height 19
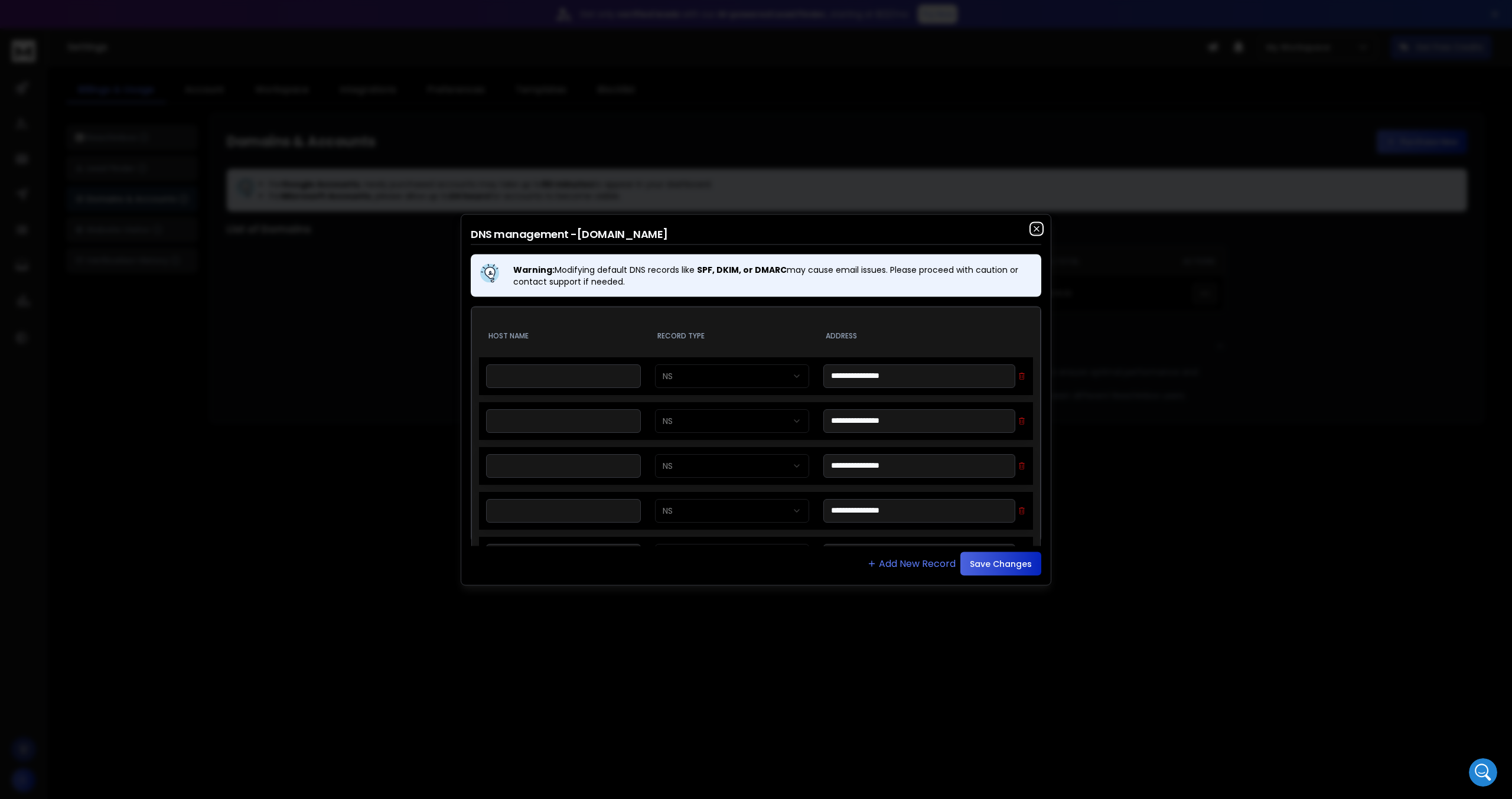
click at [1037, 232] on icon "button" at bounding box center [1037, 228] width 10 height 10
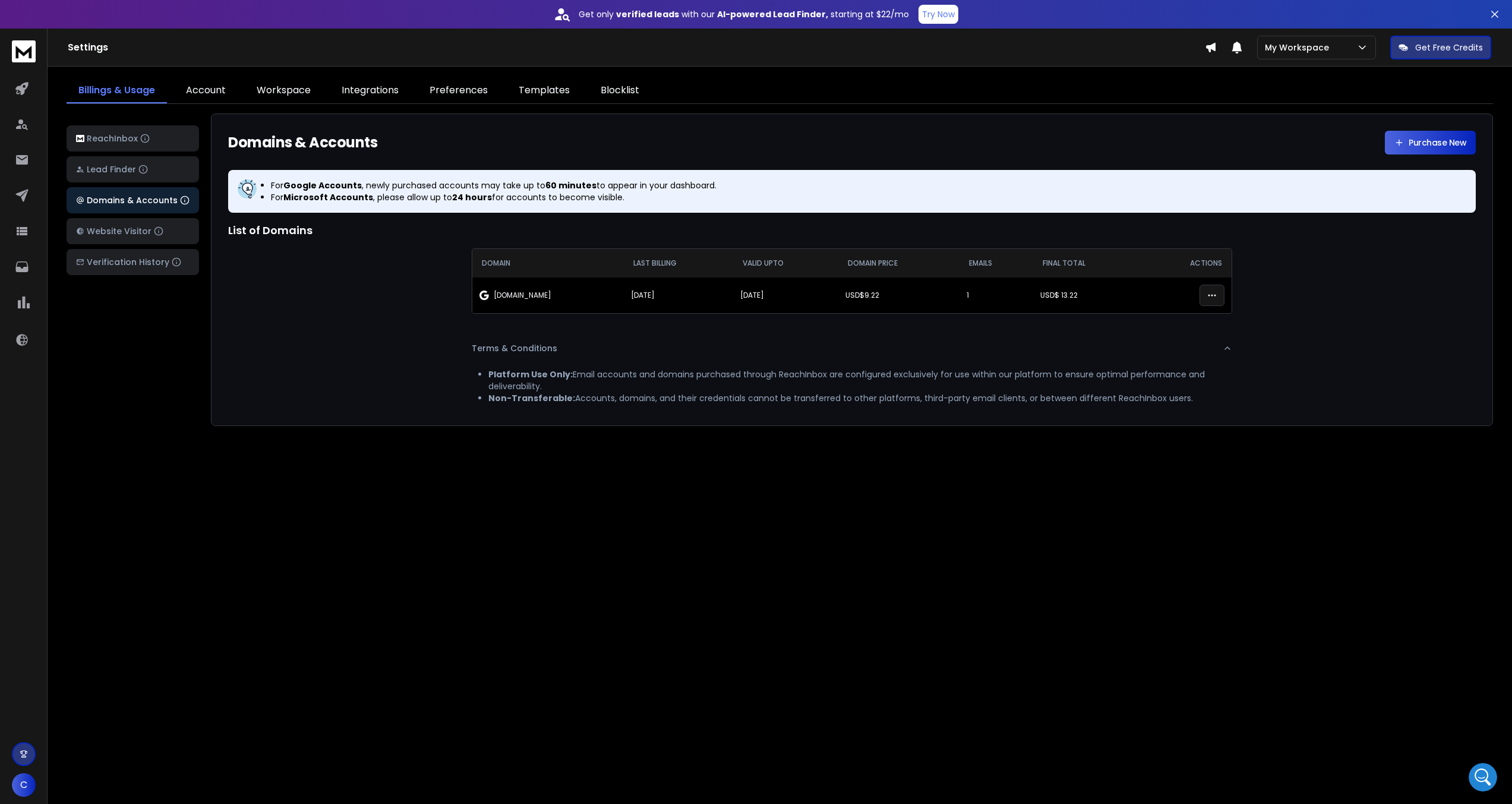
drag, startPoint x: 275, startPoint y: 177, endPoint x: 641, endPoint y: 197, distance: 366.5
click at [641, 197] on div88aff7 "For Google Accounts , newly purchased accounts may take up to 60 minutes to app…" at bounding box center [852, 191] width 1248 height 43
click at [641, 197] on p "For Microsoft Accounts , please allow up to 24 hours for accounts to become vis…" at bounding box center [493, 197] width 445 height 12
click at [120, 234] on button "Website Visitor" at bounding box center [132, 231] width 132 height 26
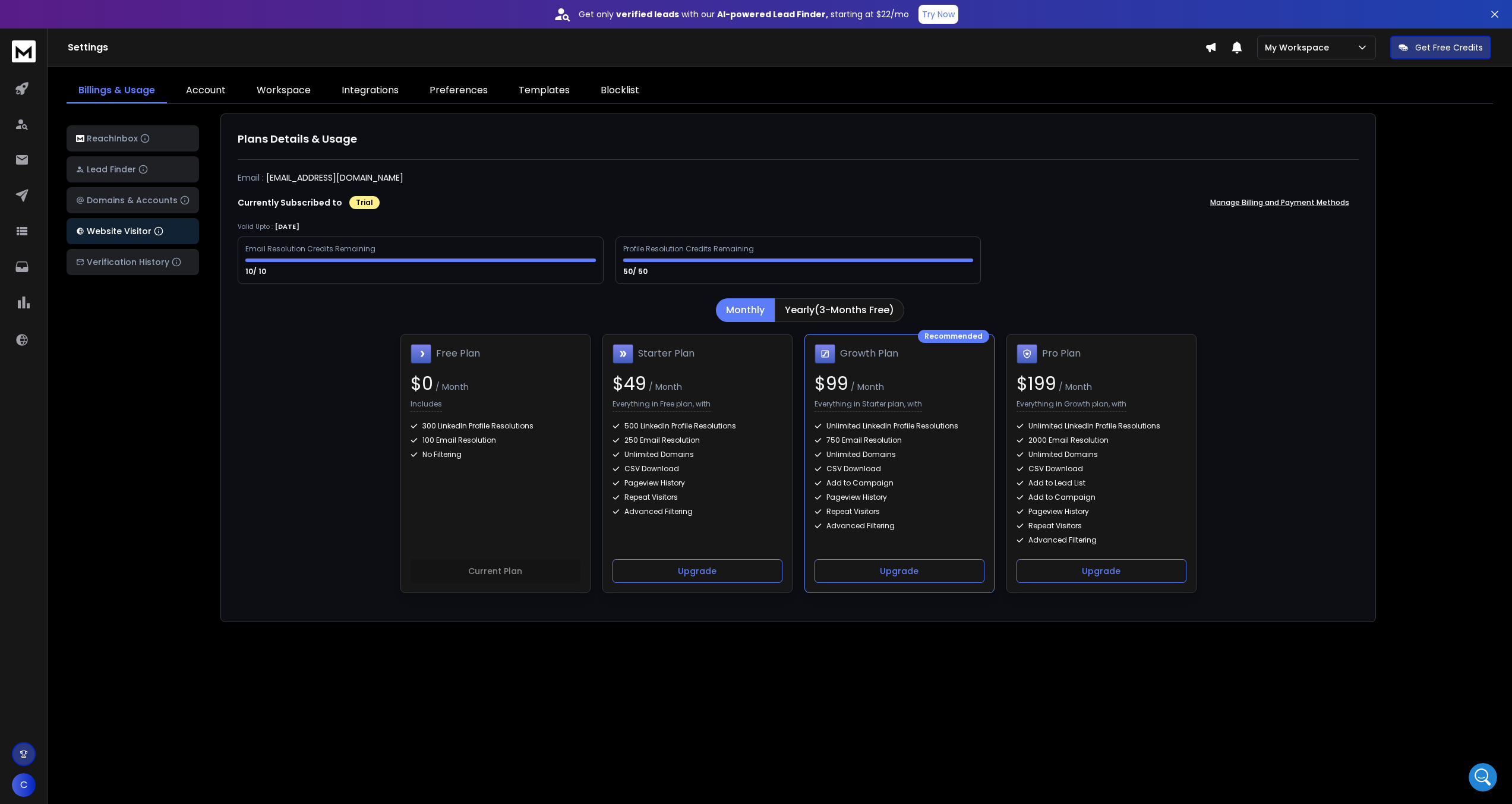
click at [119, 231] on button "Website Visitor" at bounding box center [132, 231] width 132 height 26
click at [118, 264] on button "Verification History" at bounding box center [132, 262] width 132 height 26
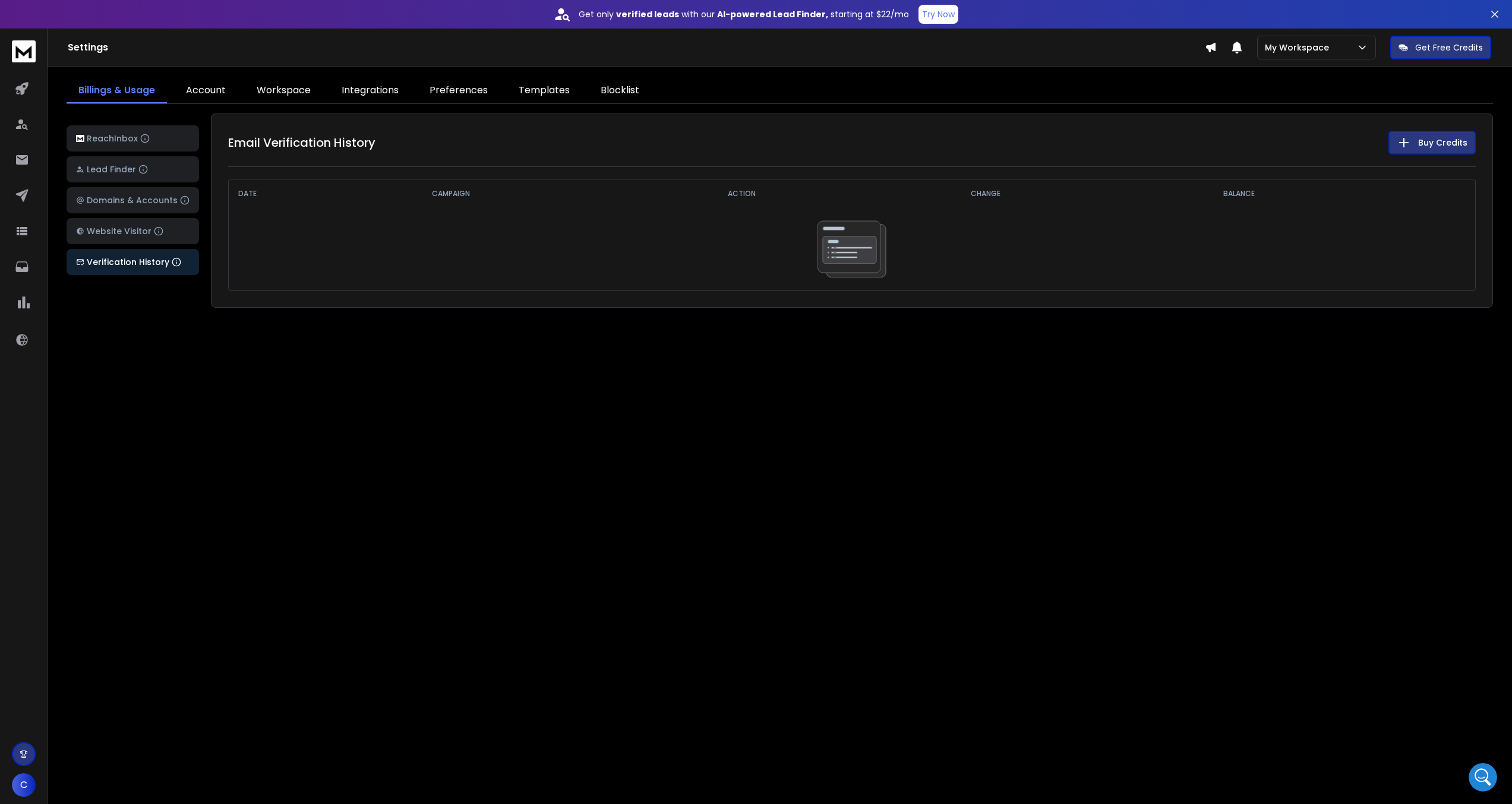
click at [114, 234] on button "Website Visitor" at bounding box center [132, 231] width 132 height 26
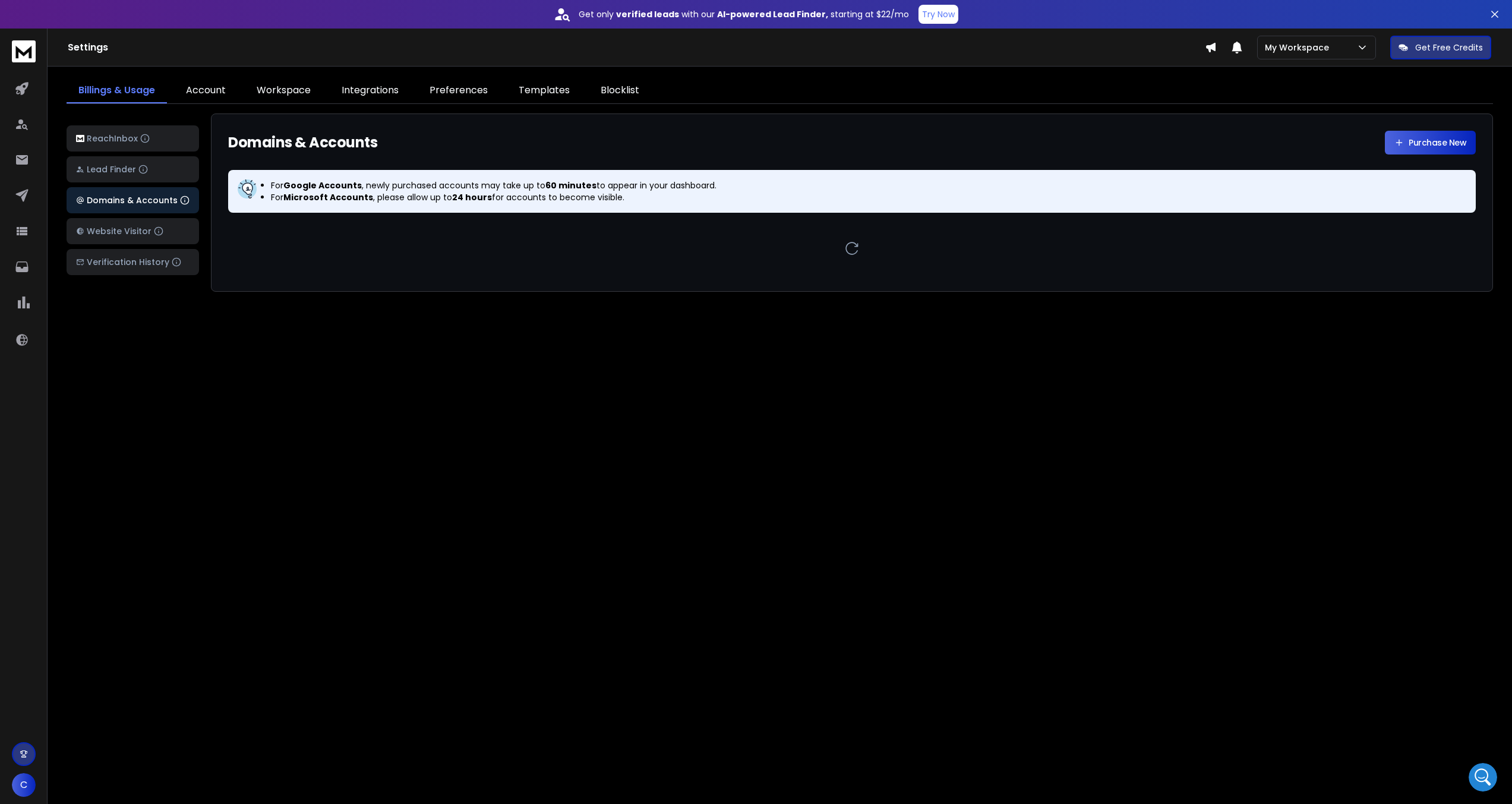
click at [118, 201] on button "Domains & Accounts" at bounding box center [132, 200] width 132 height 26
click at [120, 160] on button "Lead Finder" at bounding box center [132, 169] width 132 height 26
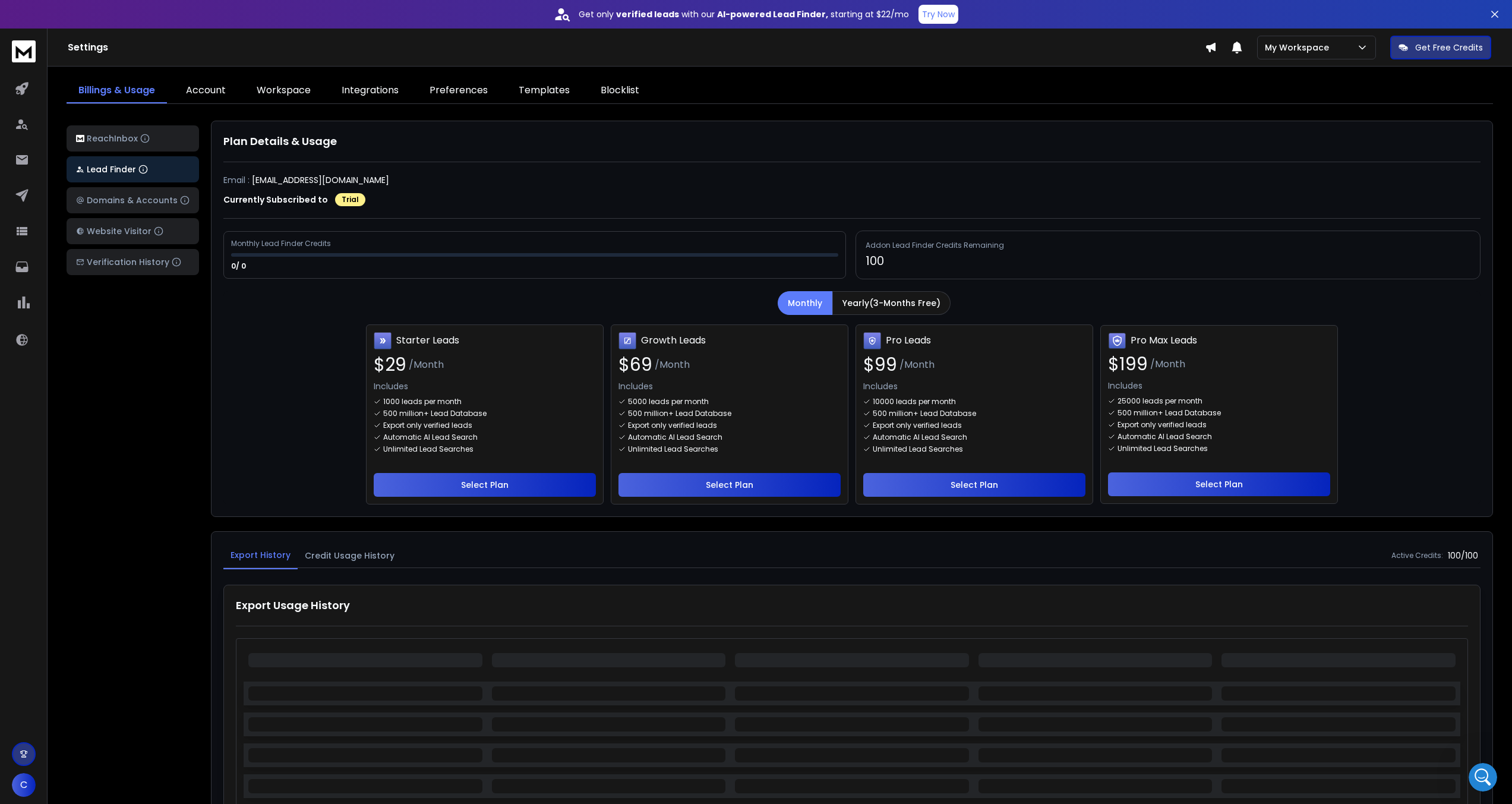
click at [113, 137] on button "ReachInbox" at bounding box center [132, 138] width 132 height 26
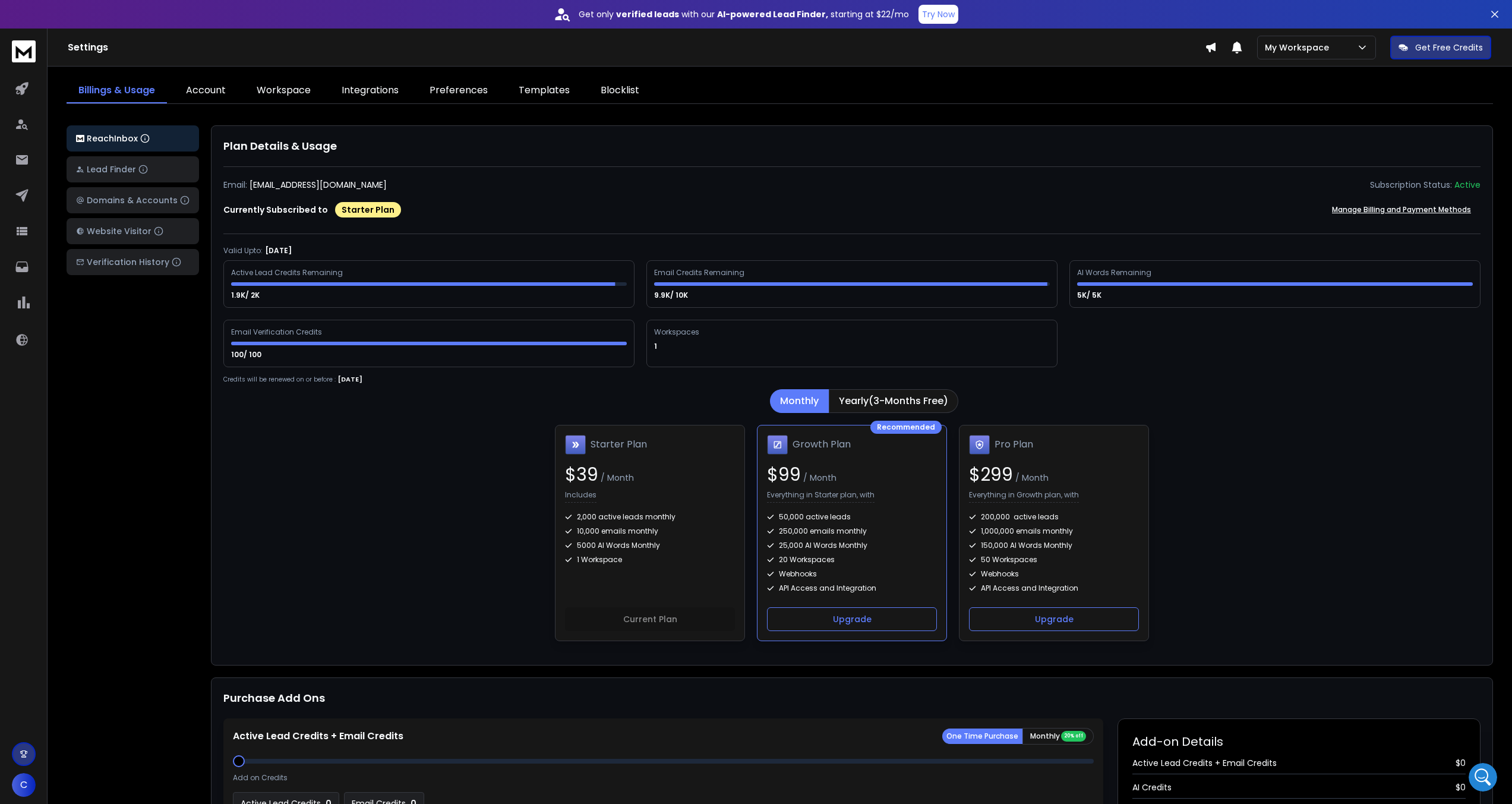
click at [120, 168] on button "Lead Finder" at bounding box center [132, 169] width 132 height 26
click at [114, 136] on button "ReachInbox" at bounding box center [132, 138] width 132 height 26
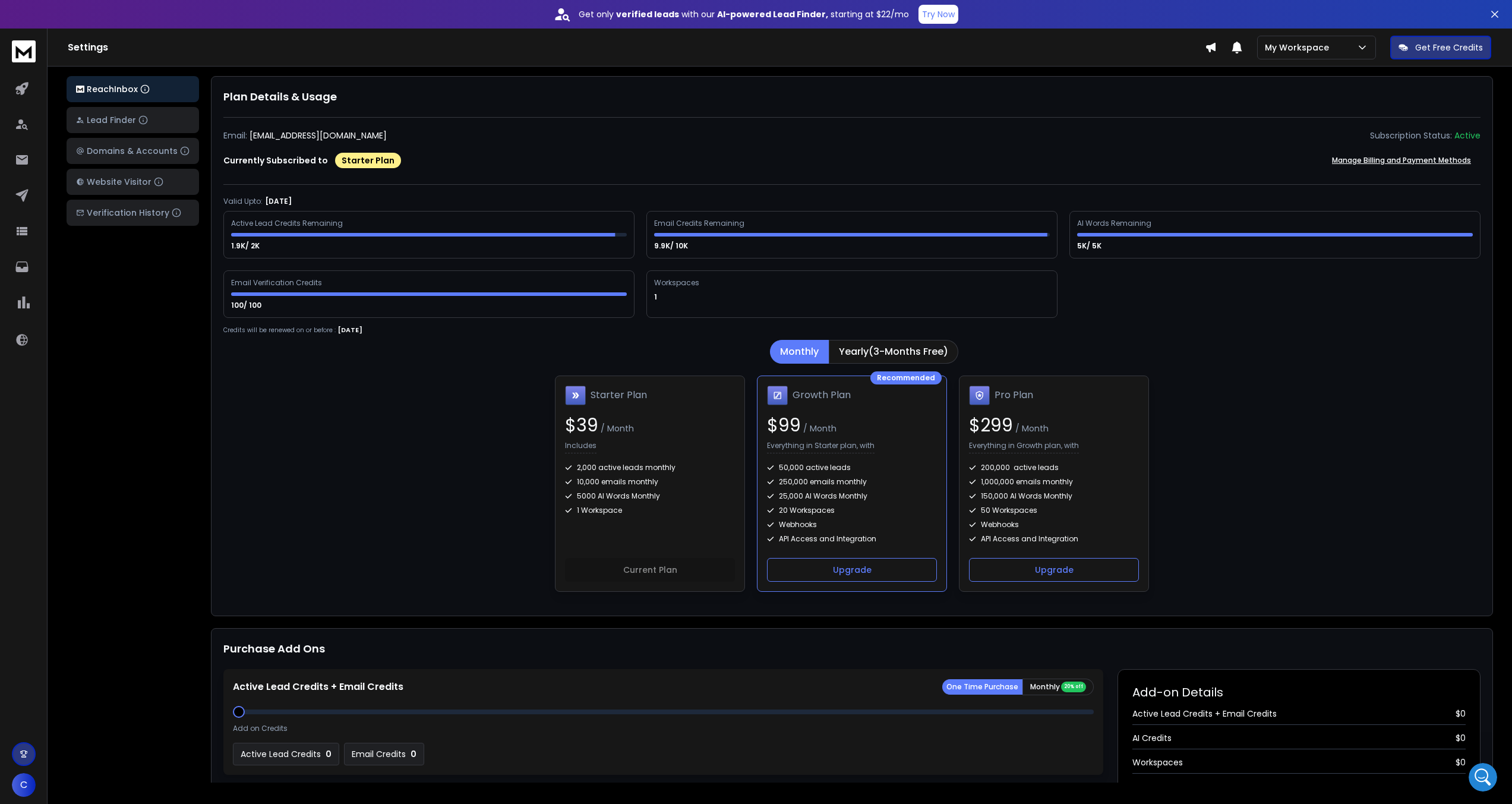
click at [106, 117] on button "Lead Finder" at bounding box center [132, 120] width 132 height 26
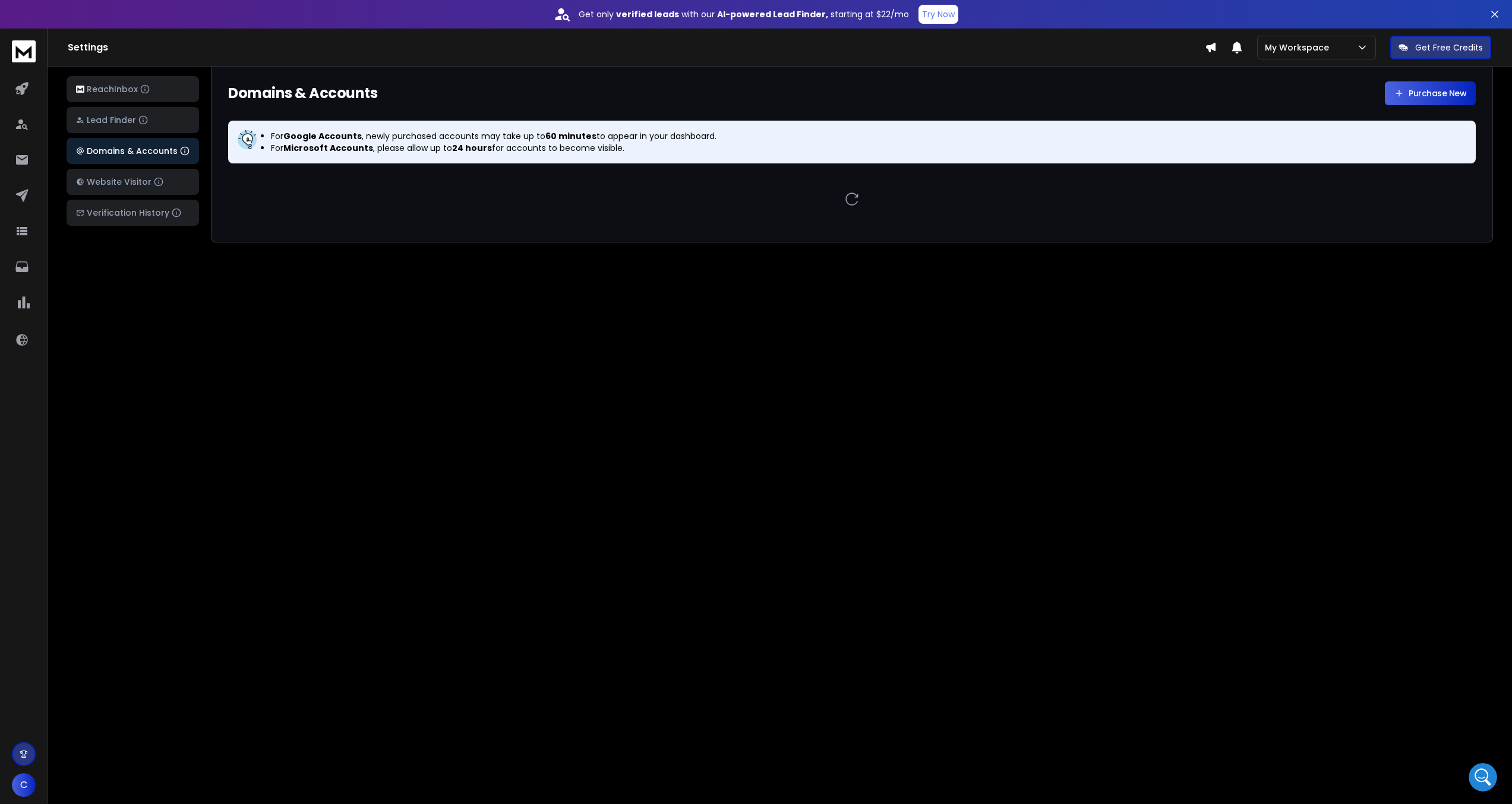
click at [122, 148] on button "Domains & Accounts" at bounding box center [132, 150] width 132 height 26
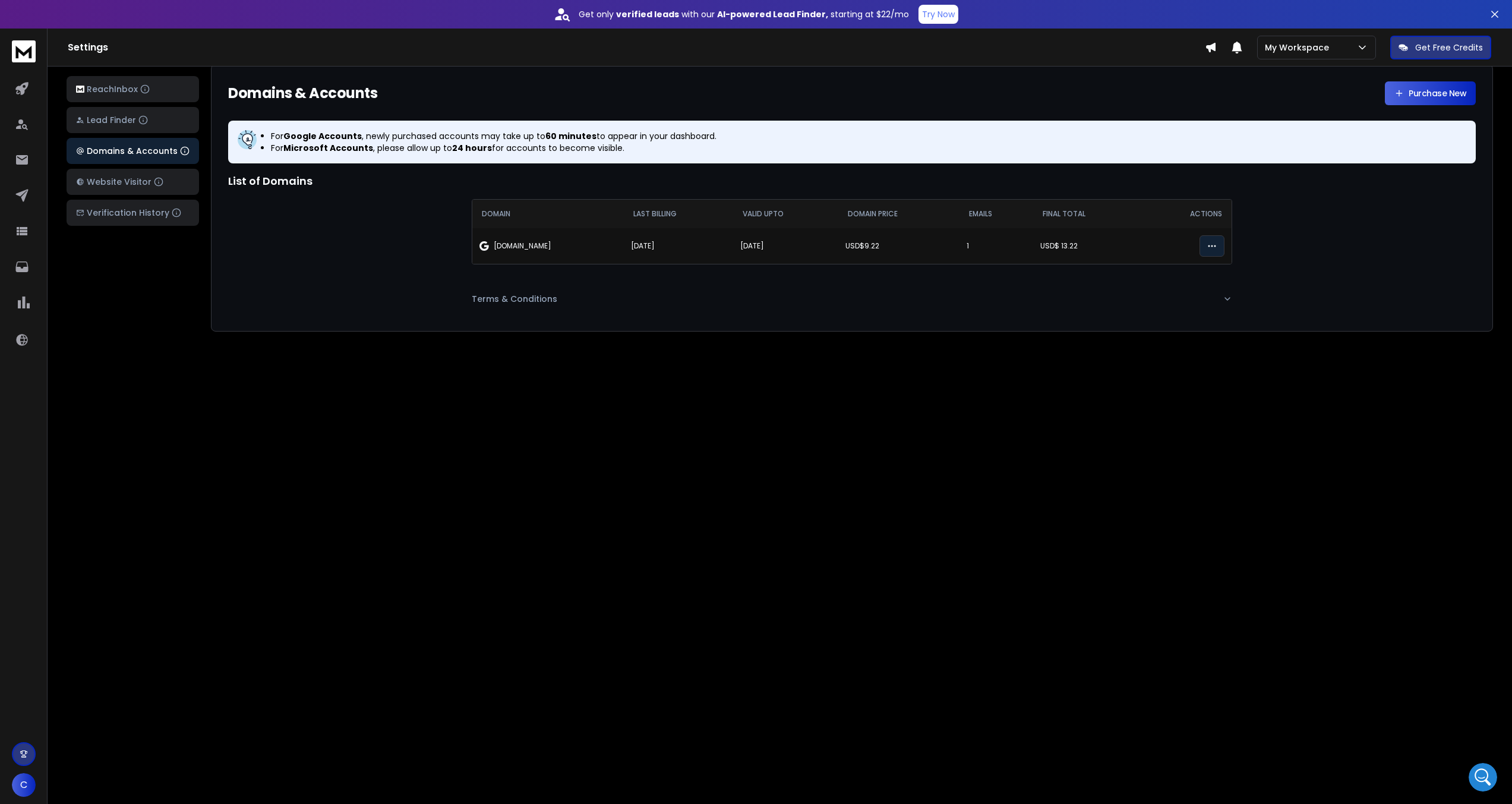
click at [1214, 243] on icon "button" at bounding box center [1212, 246] width 10 height 10
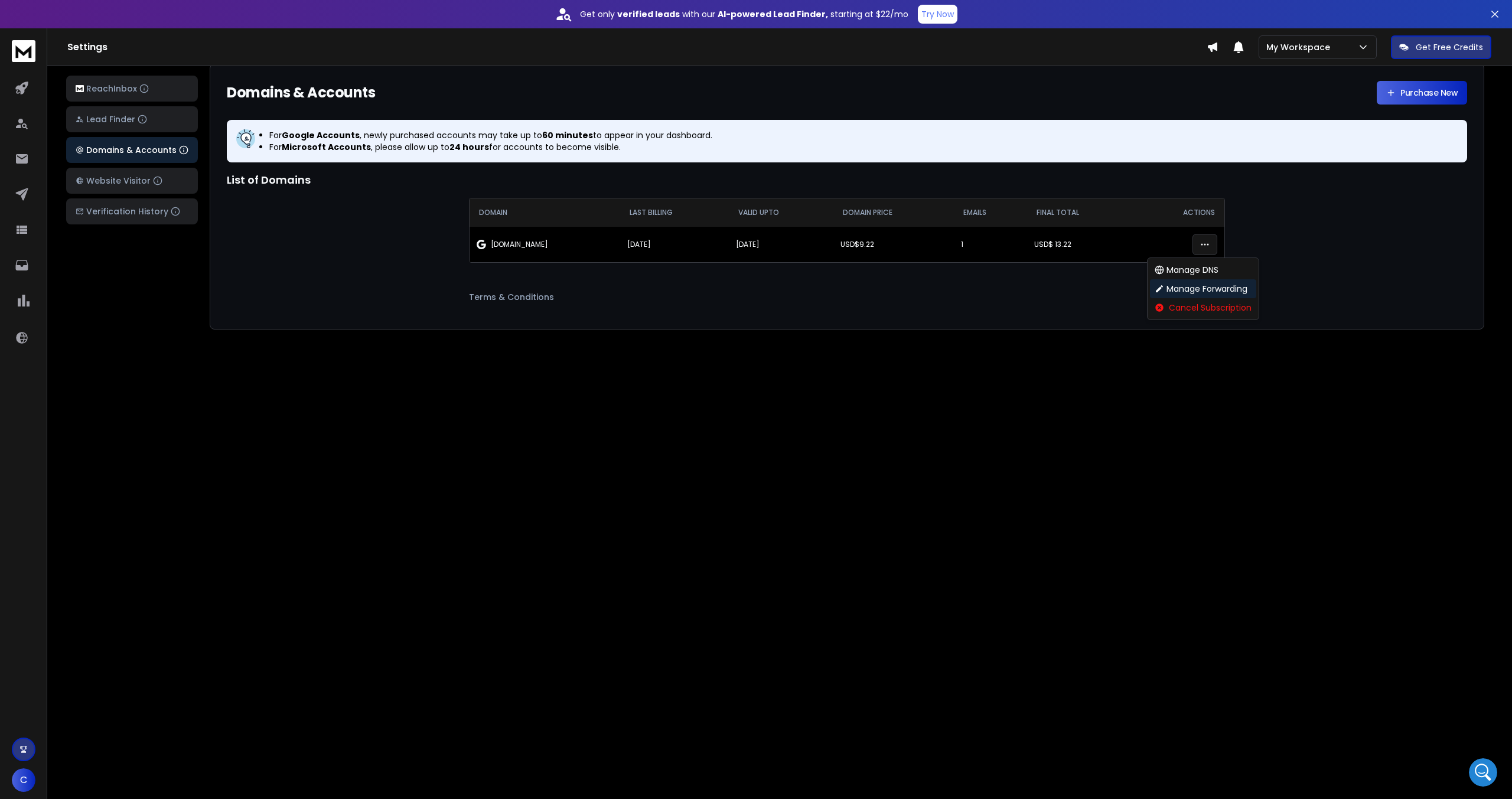
click at [1227, 288] on div "Manage Forwarding" at bounding box center [1201, 288] width 93 height 11
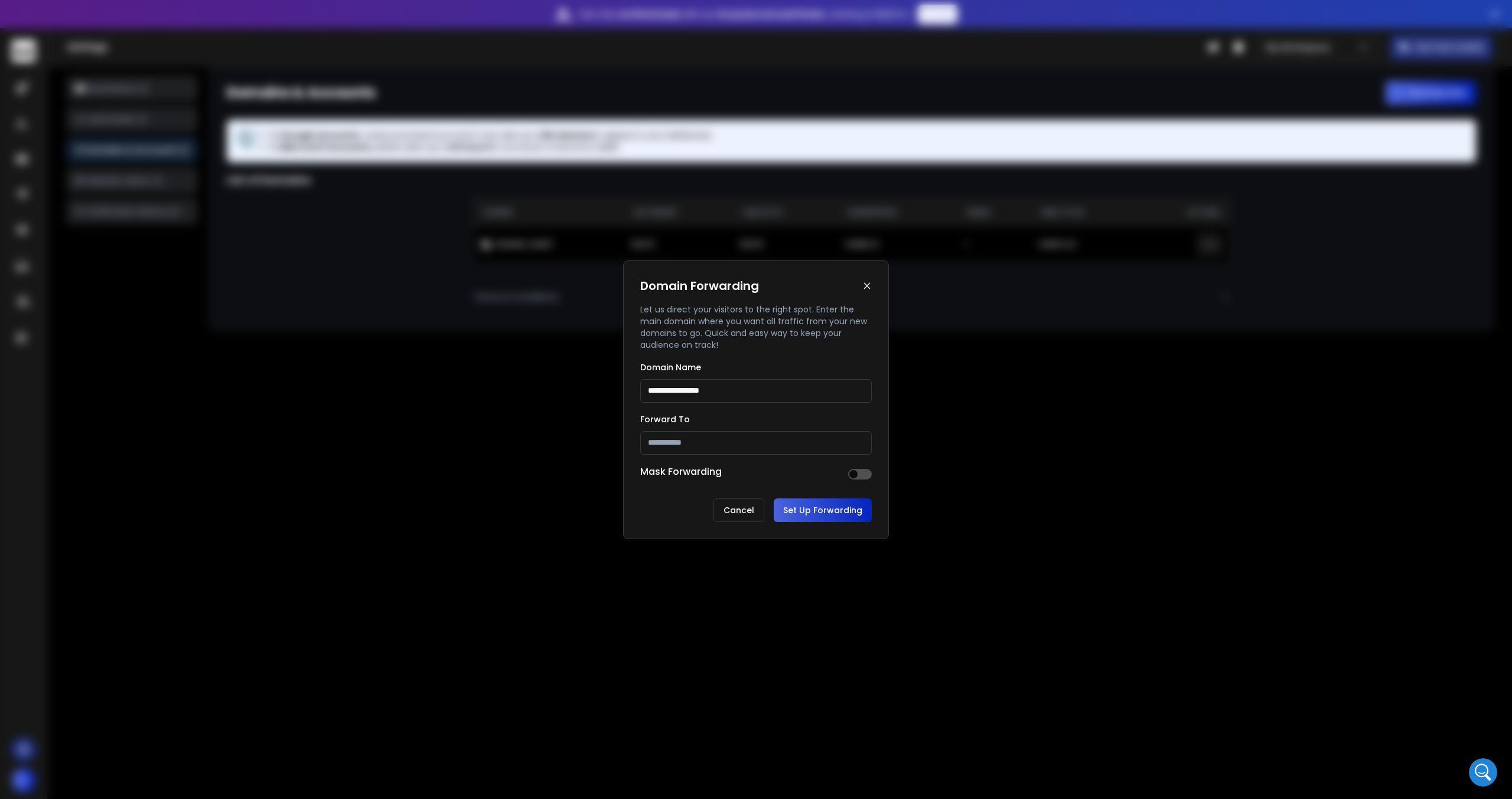
click at [870, 292] on div "Domain Forwarding" at bounding box center [756, 286] width 231 height 17
click at [866, 287] on icon at bounding box center [867, 286] width 10 height 10
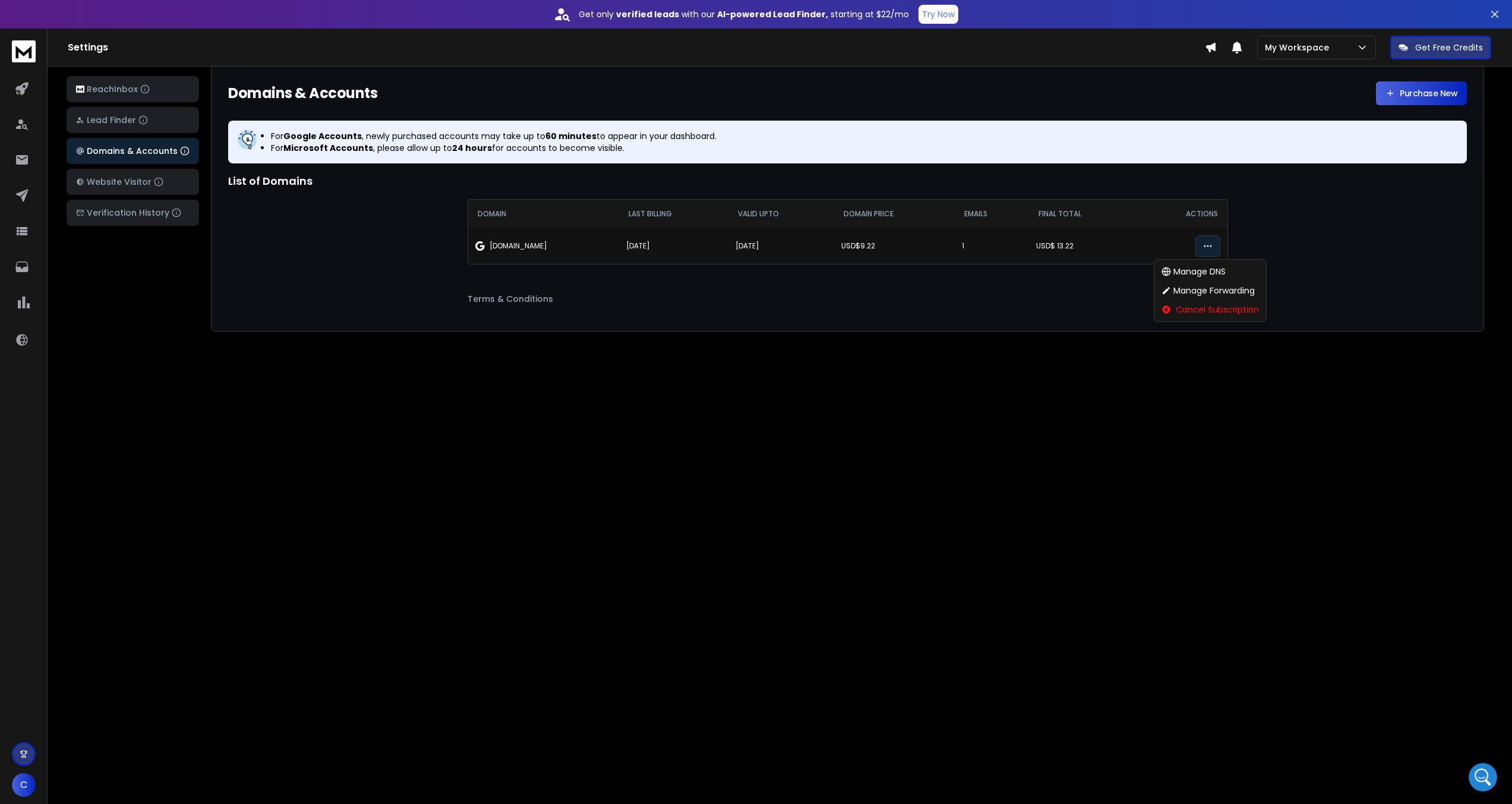
click at [1215, 249] on button "button" at bounding box center [1208, 246] width 25 height 21
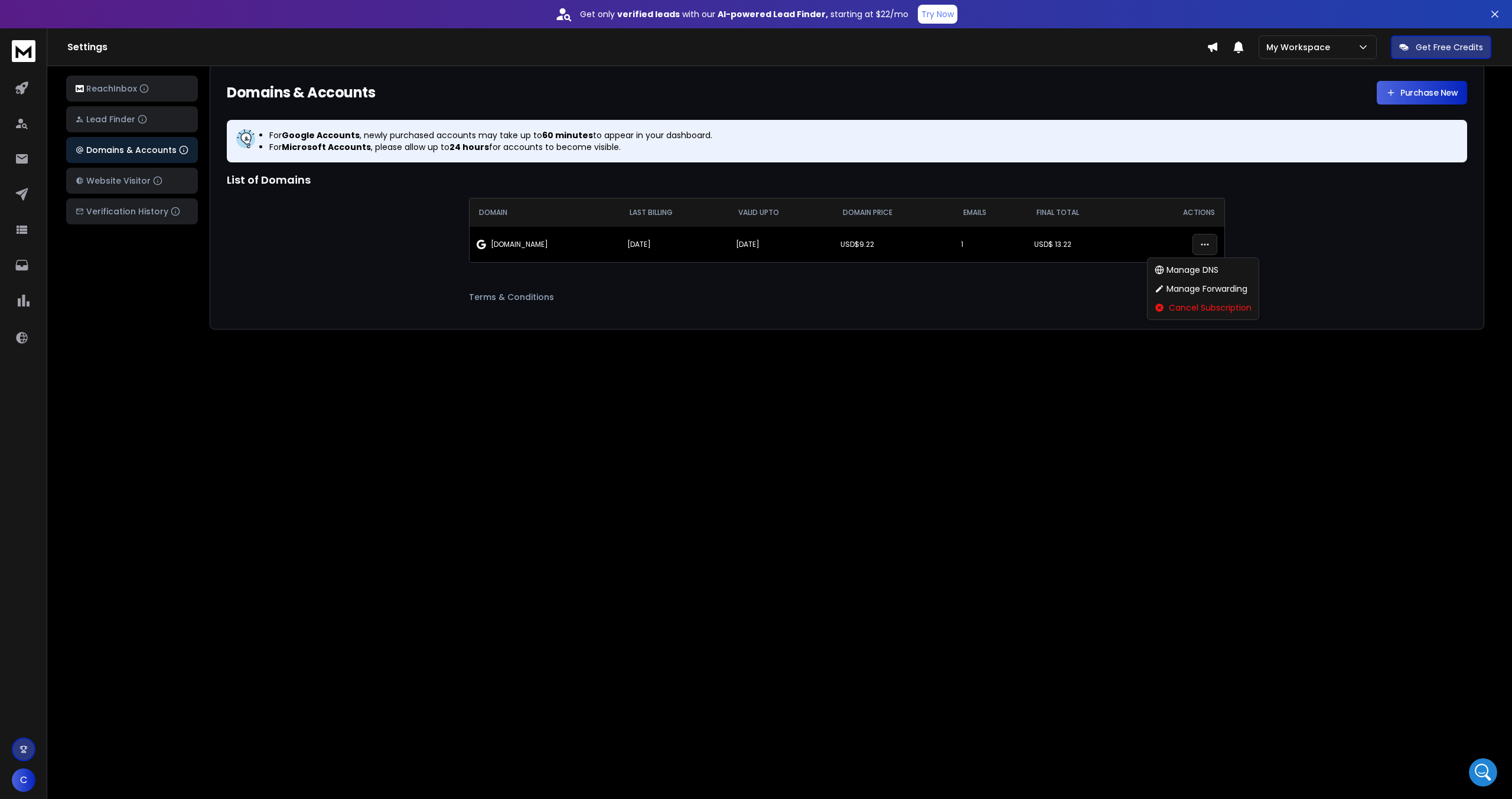
click at [879, 422] on div "Domains & Accounts Purchase New For Google Accounts , newly purchased accounts …" at bounding box center [847, 367] width 1275 height 607
click at [1403, 91] on link "Purchase New" at bounding box center [1422, 93] width 90 height 24
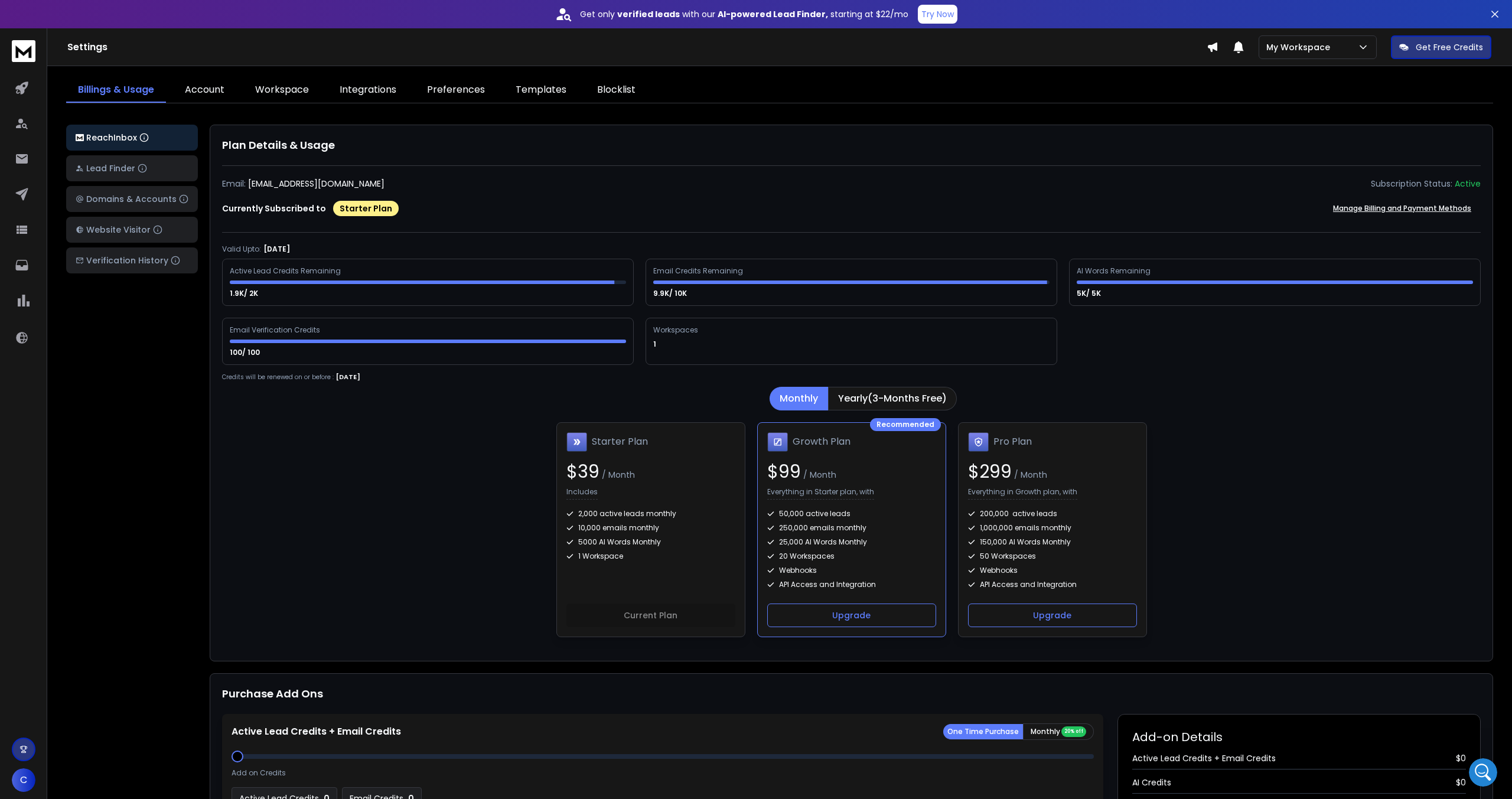
scroll to position [49, 0]
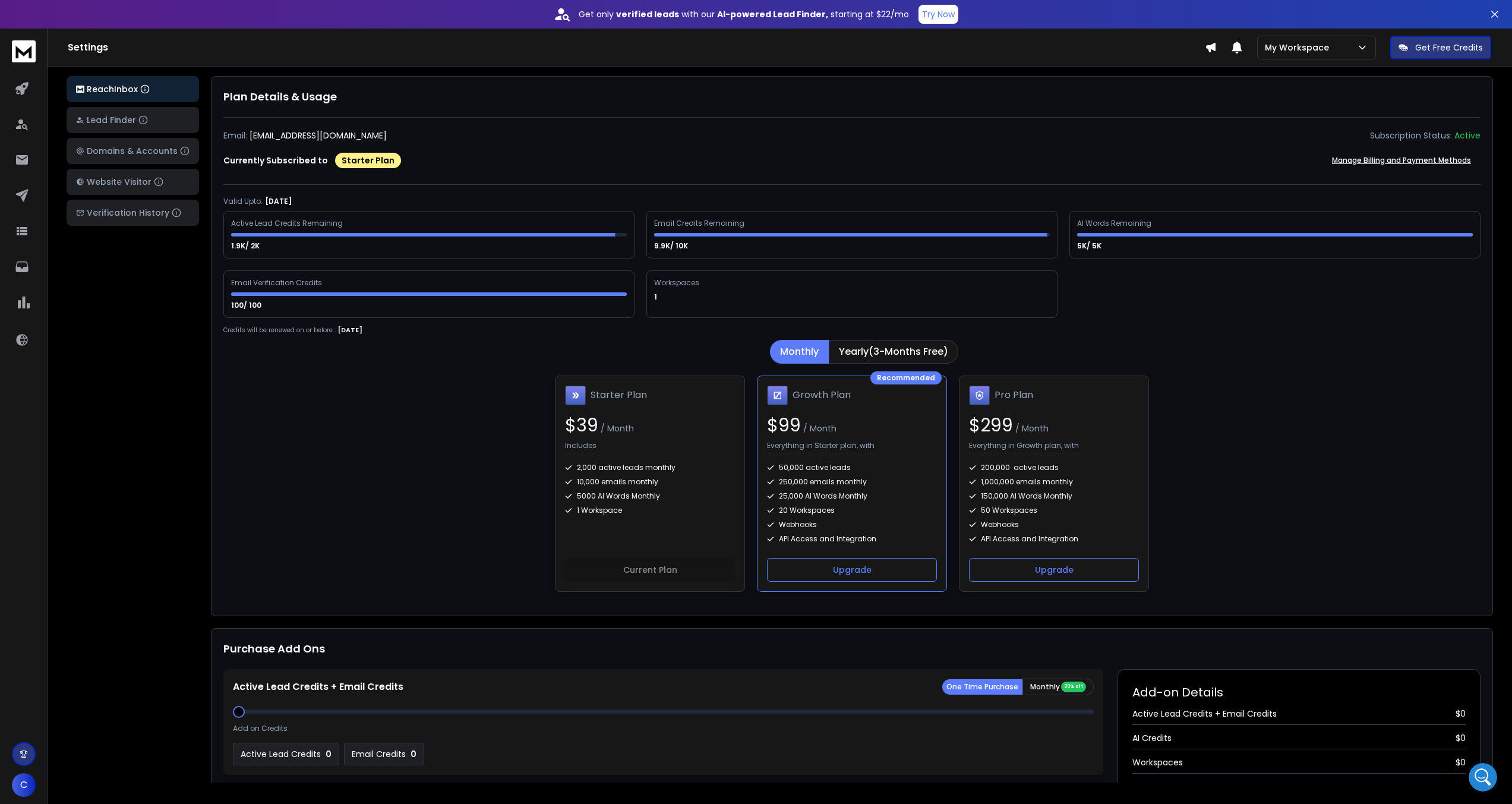
click at [104, 150] on button "Domains & Accounts" at bounding box center [132, 150] width 132 height 26
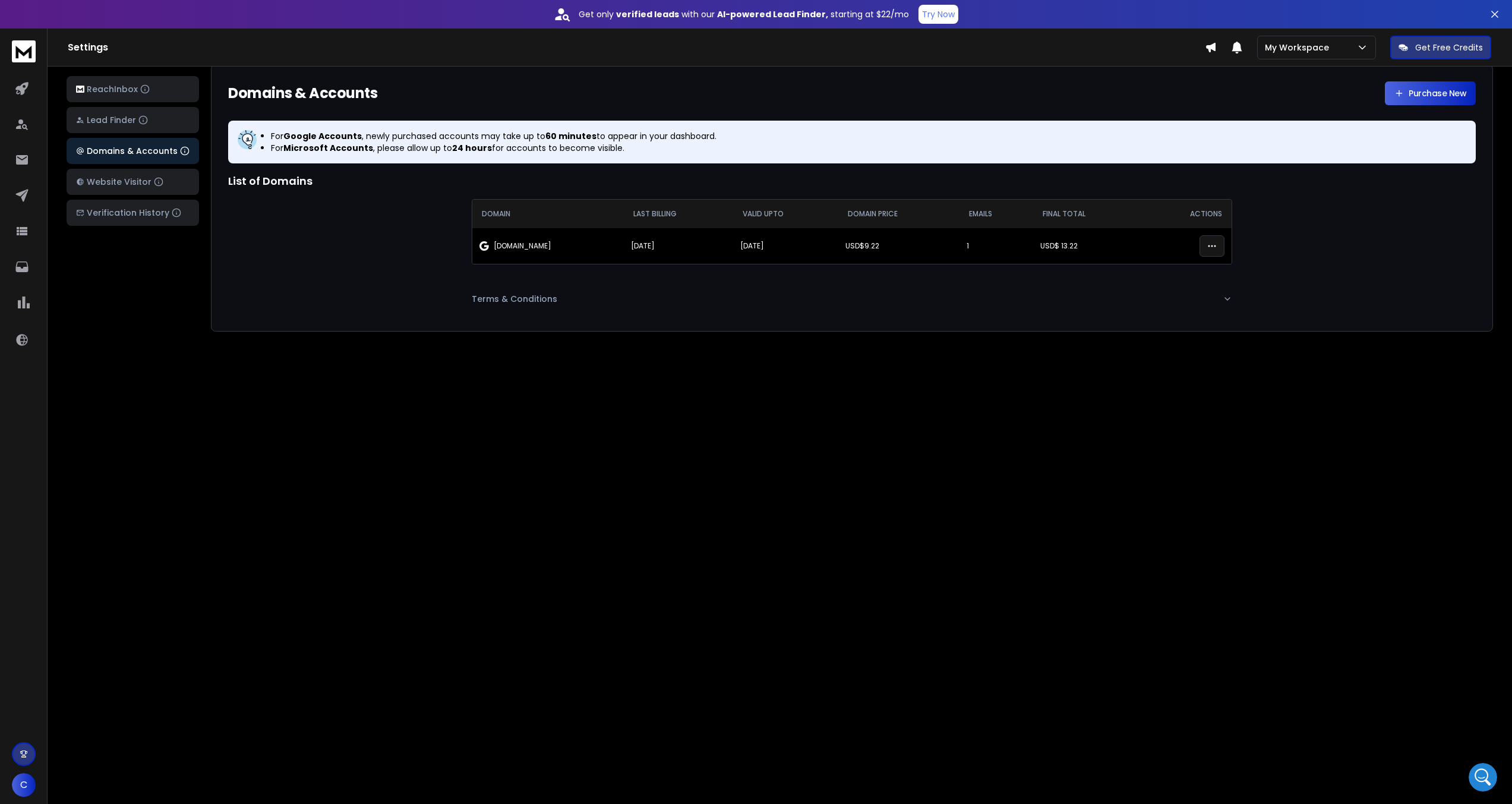
click at [113, 183] on button "Website Visitor" at bounding box center [132, 181] width 132 height 26
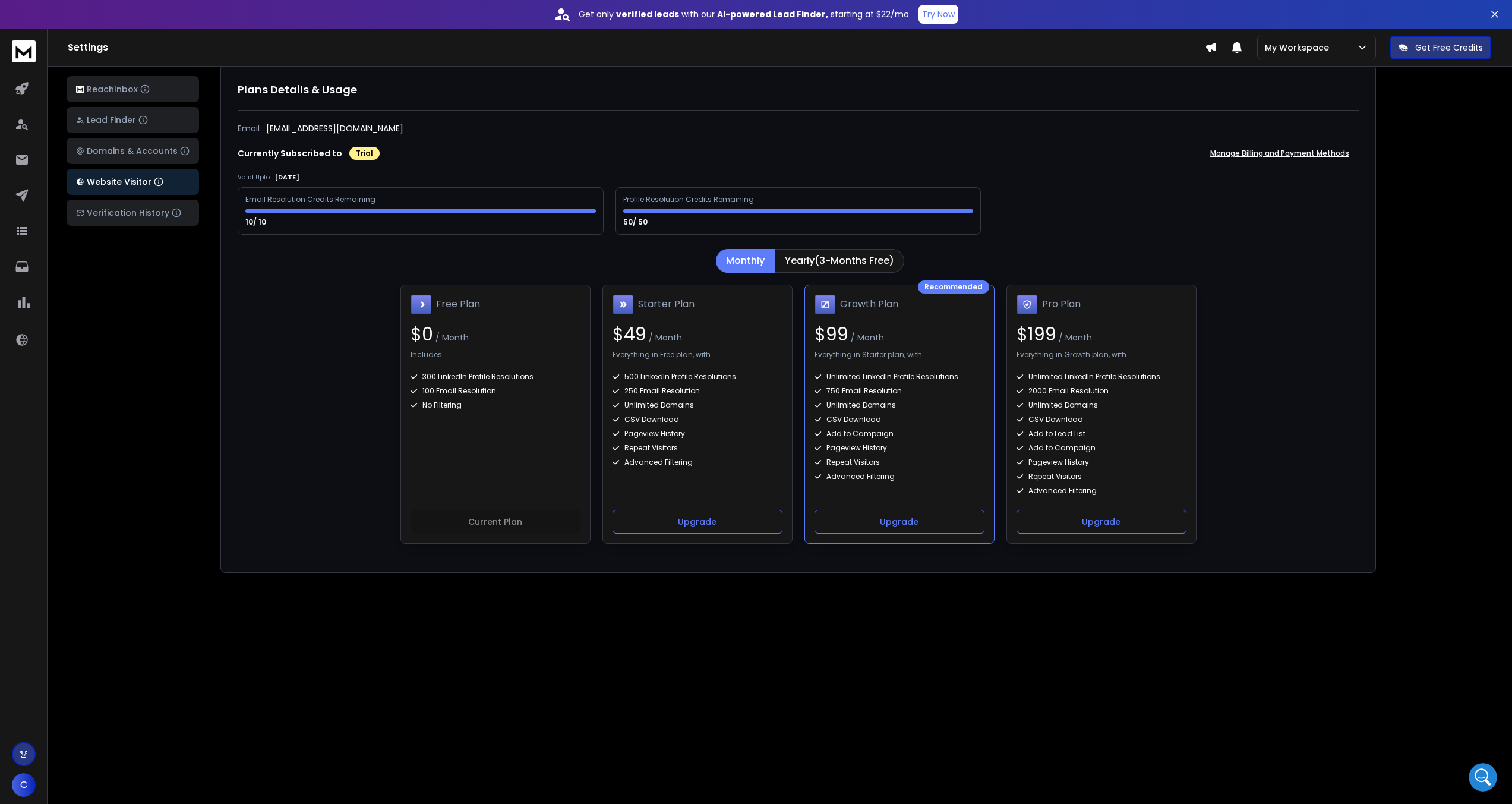
click at [113, 157] on button "Domains & Accounts" at bounding box center [132, 150] width 132 height 26
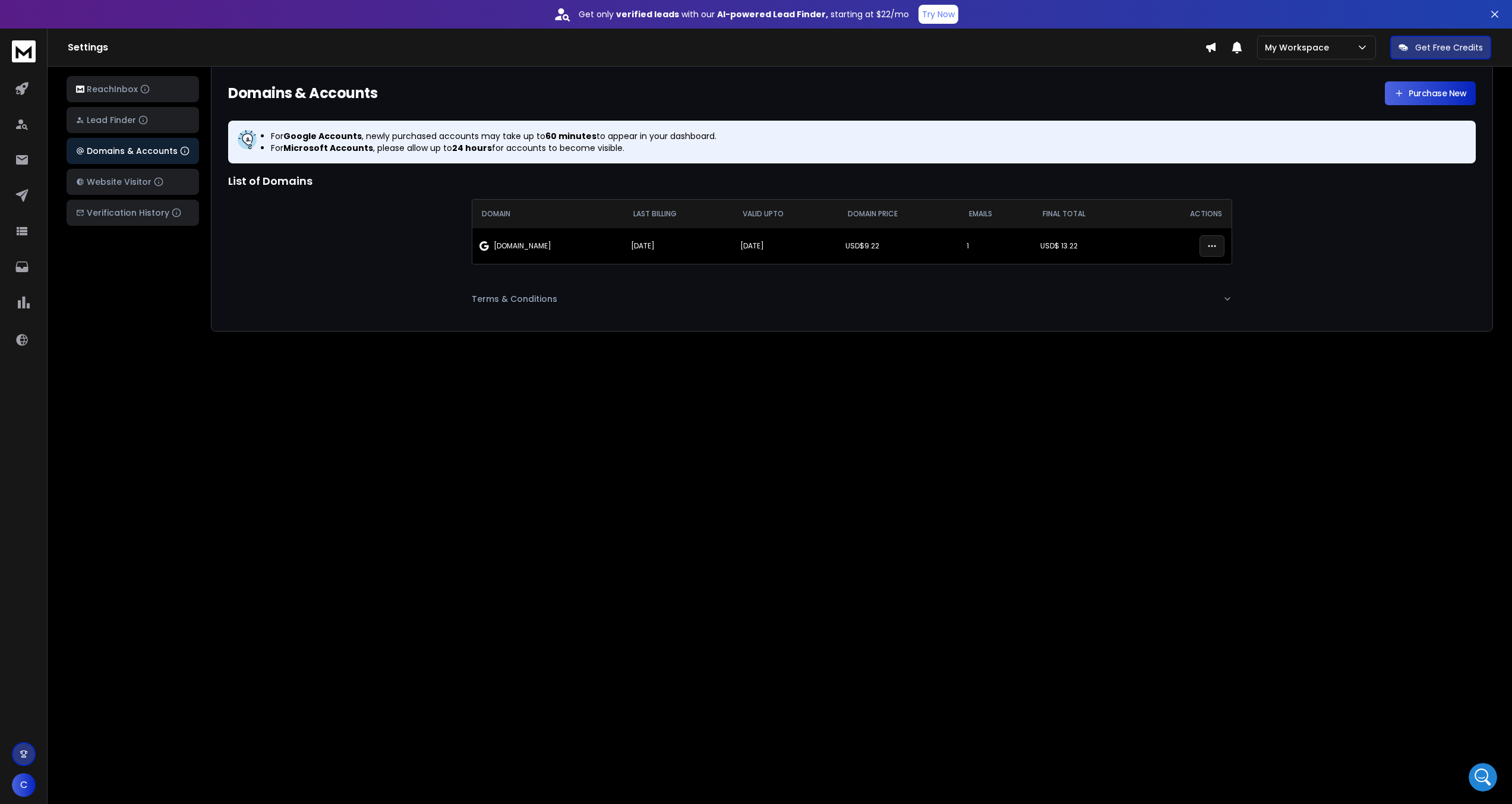
click at [866, 399] on div "Domains & Accounts Purchase New For Google Accounts , newly purchased accounts …" at bounding box center [852, 369] width 1282 height 611
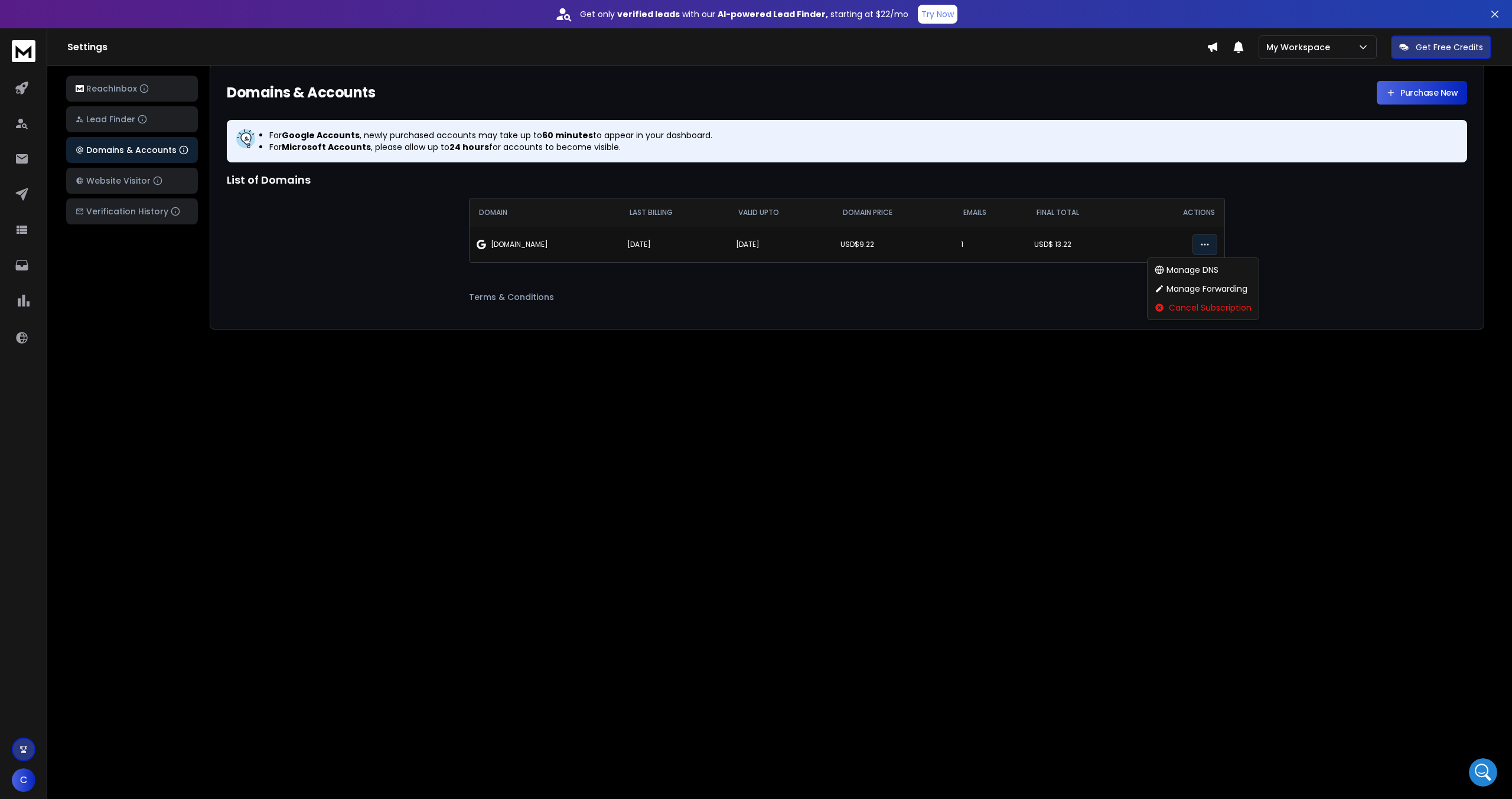
click at [1209, 238] on button "button" at bounding box center [1205, 244] width 25 height 21
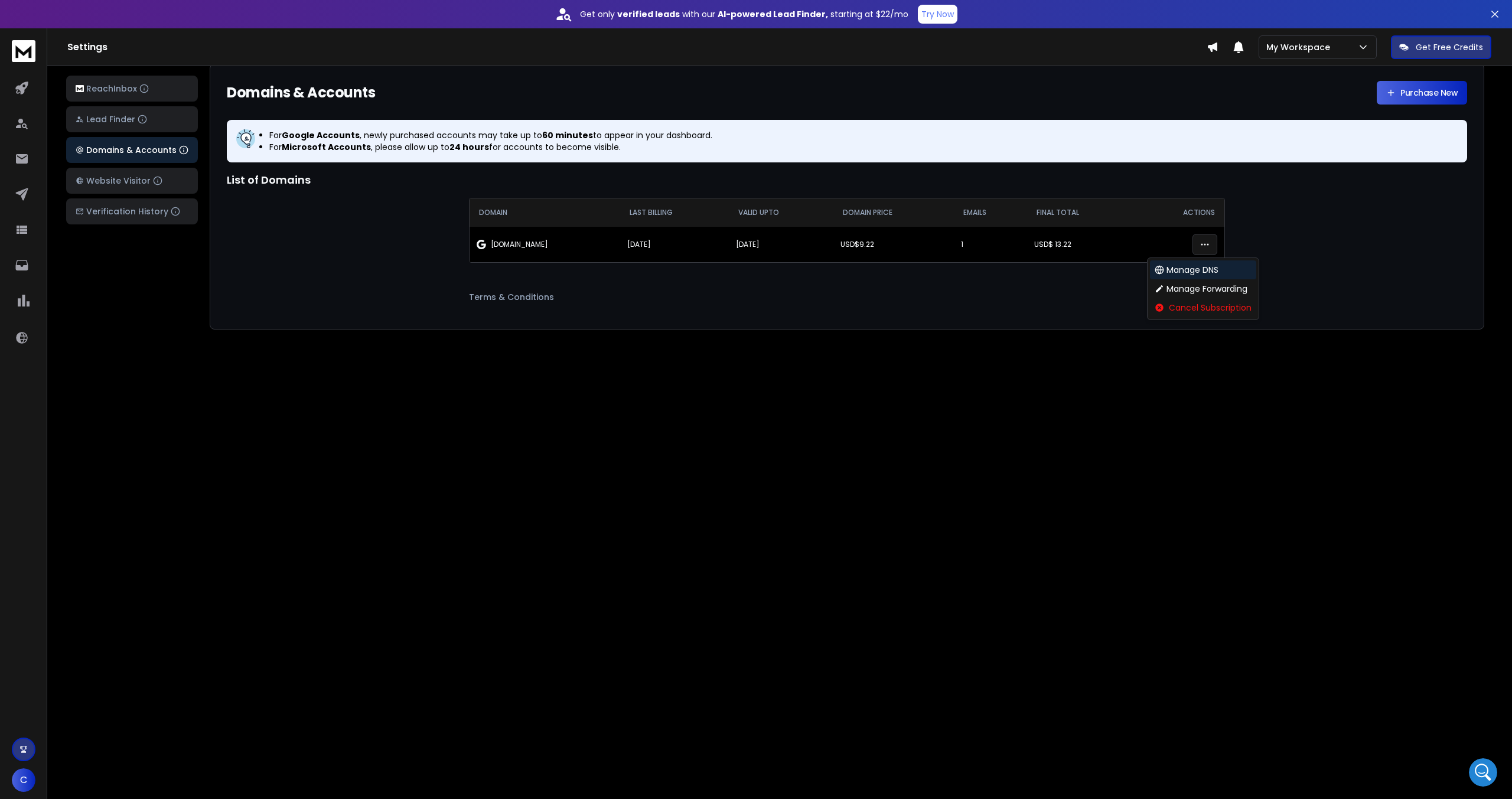
click at [1198, 272] on div "Manage DNS" at bounding box center [1186, 269] width 64 height 11
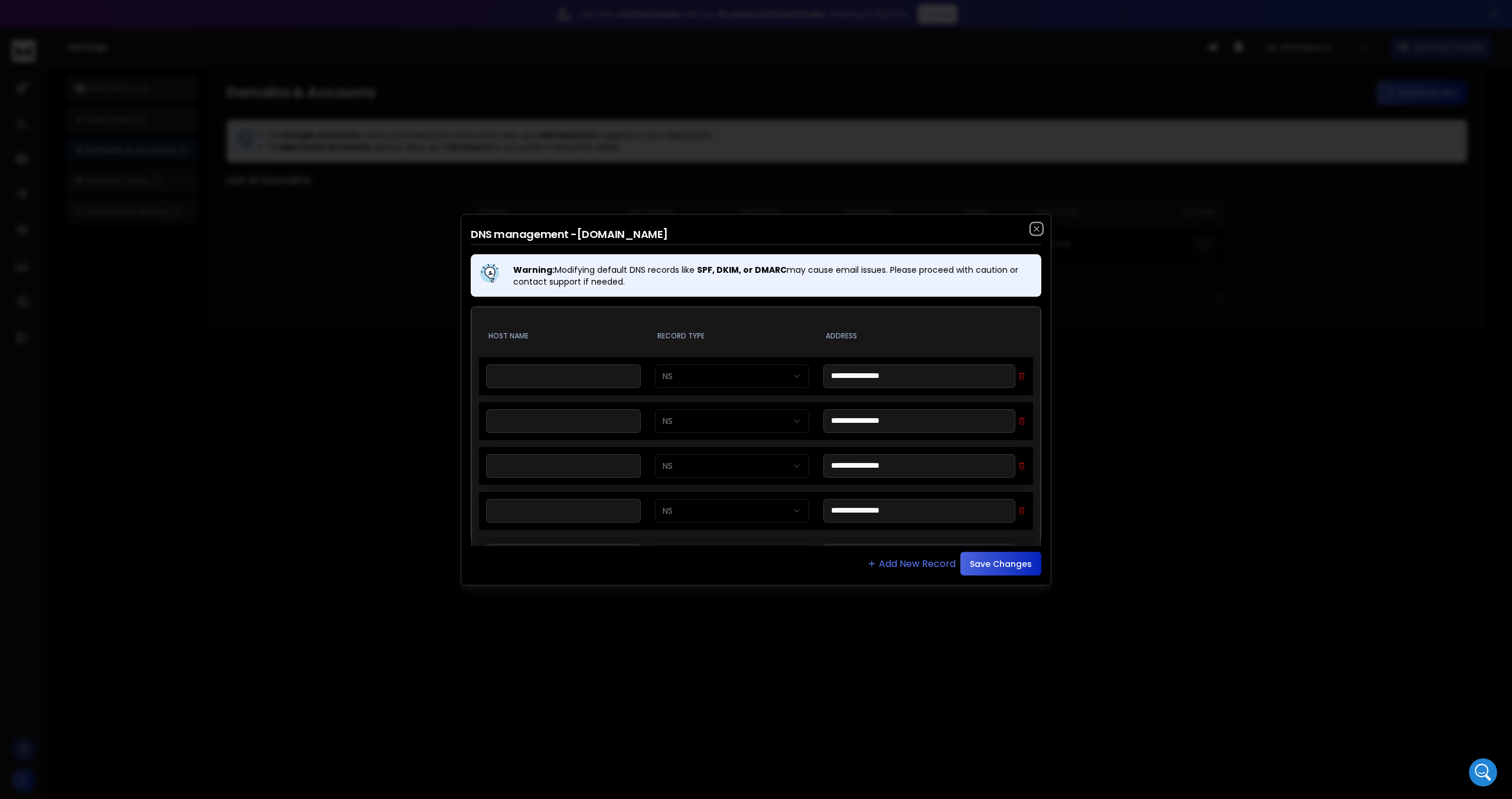
scroll to position [385, 0]
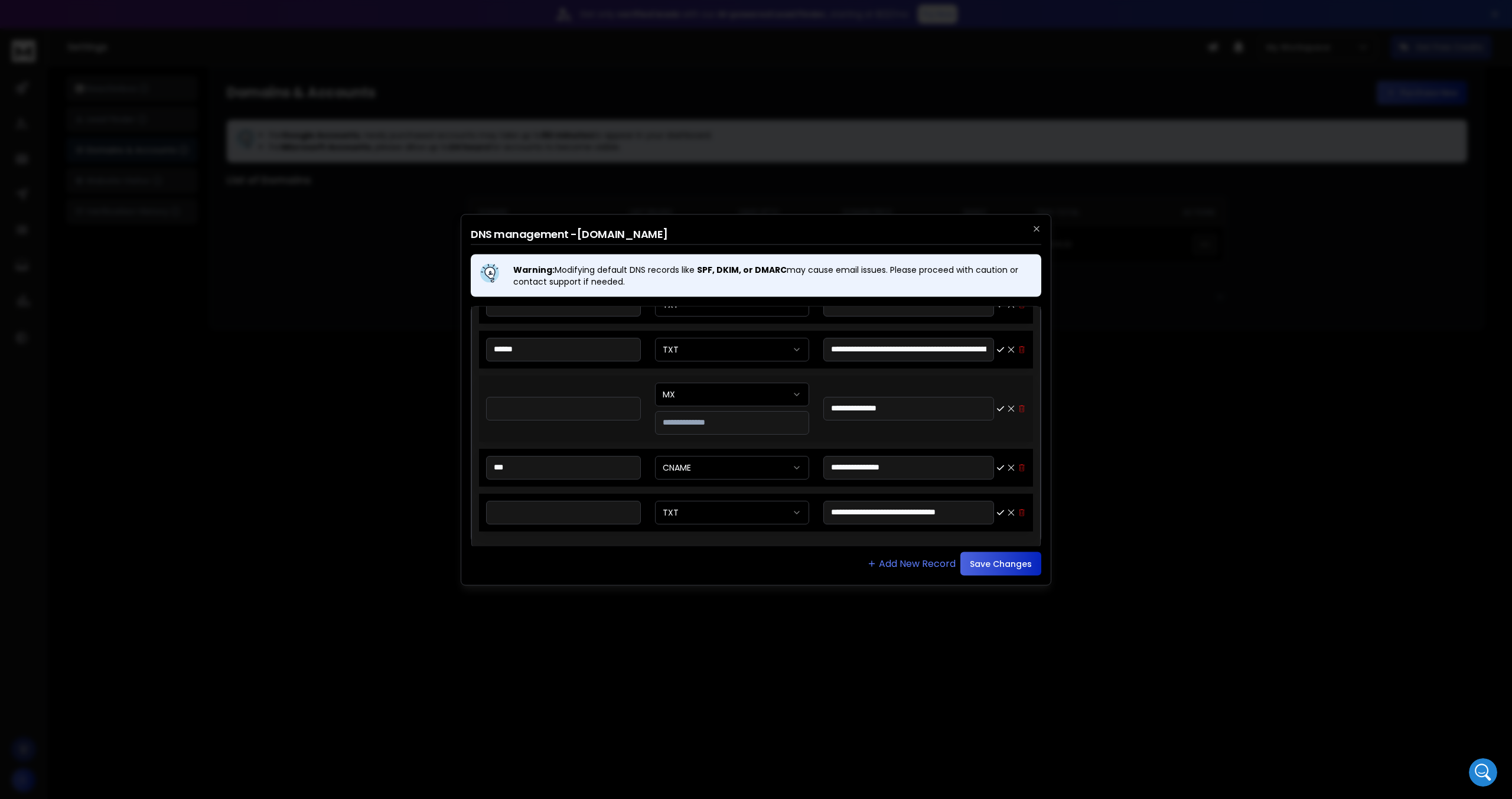
drag, startPoint x: 908, startPoint y: 410, endPoint x: 811, endPoint y: 412, distance: 97.0
click at [816, 408] on td "**********" at bounding box center [924, 408] width 217 height 66
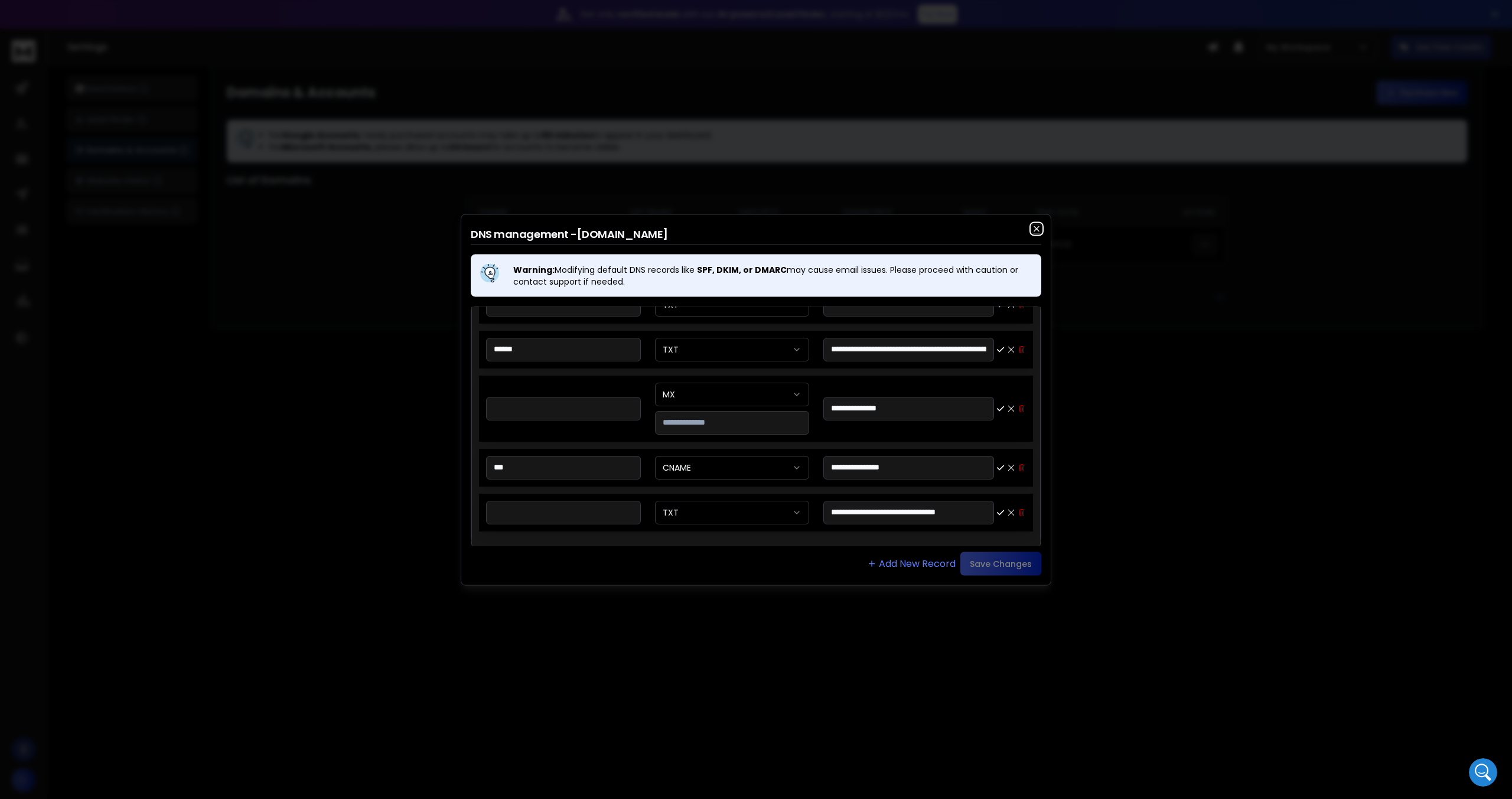
click at [1037, 228] on icon "button" at bounding box center [1036, 228] width 4 height 4
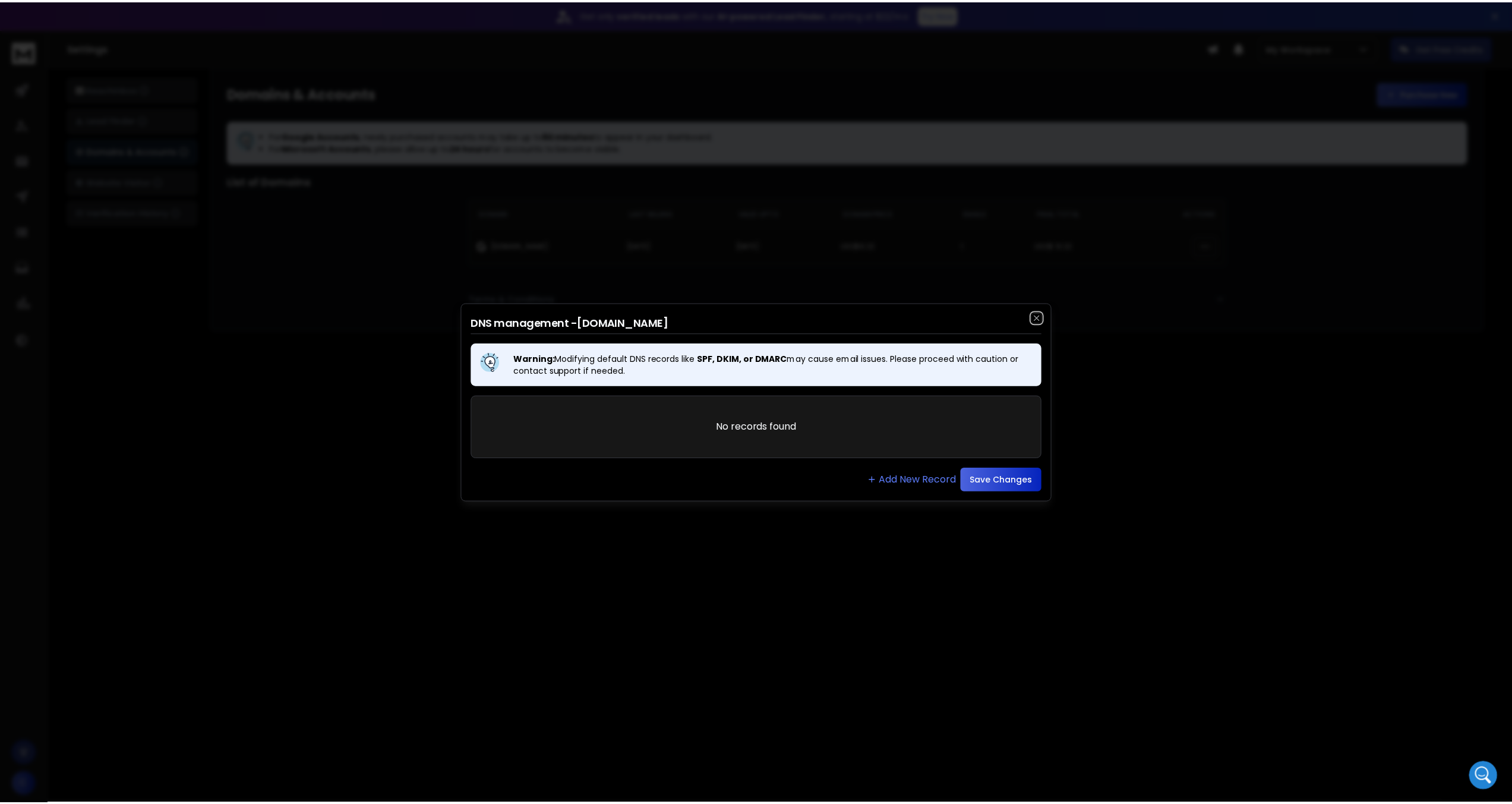
scroll to position [0, 0]
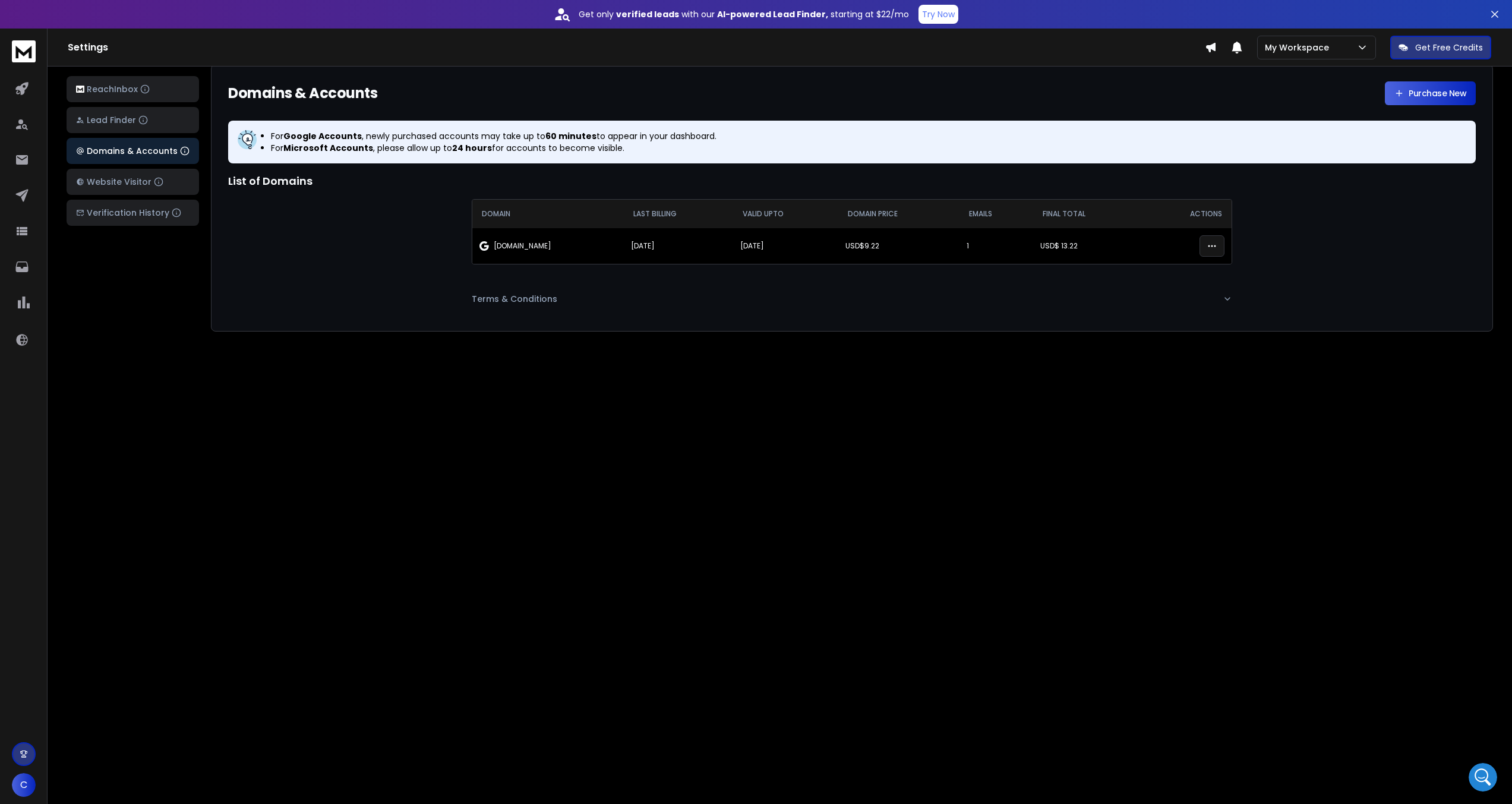
click at [890, 447] on div "Domains & Accounts Purchase New For Google Accounts , newly purchased accounts …" at bounding box center [852, 369] width 1282 height 611
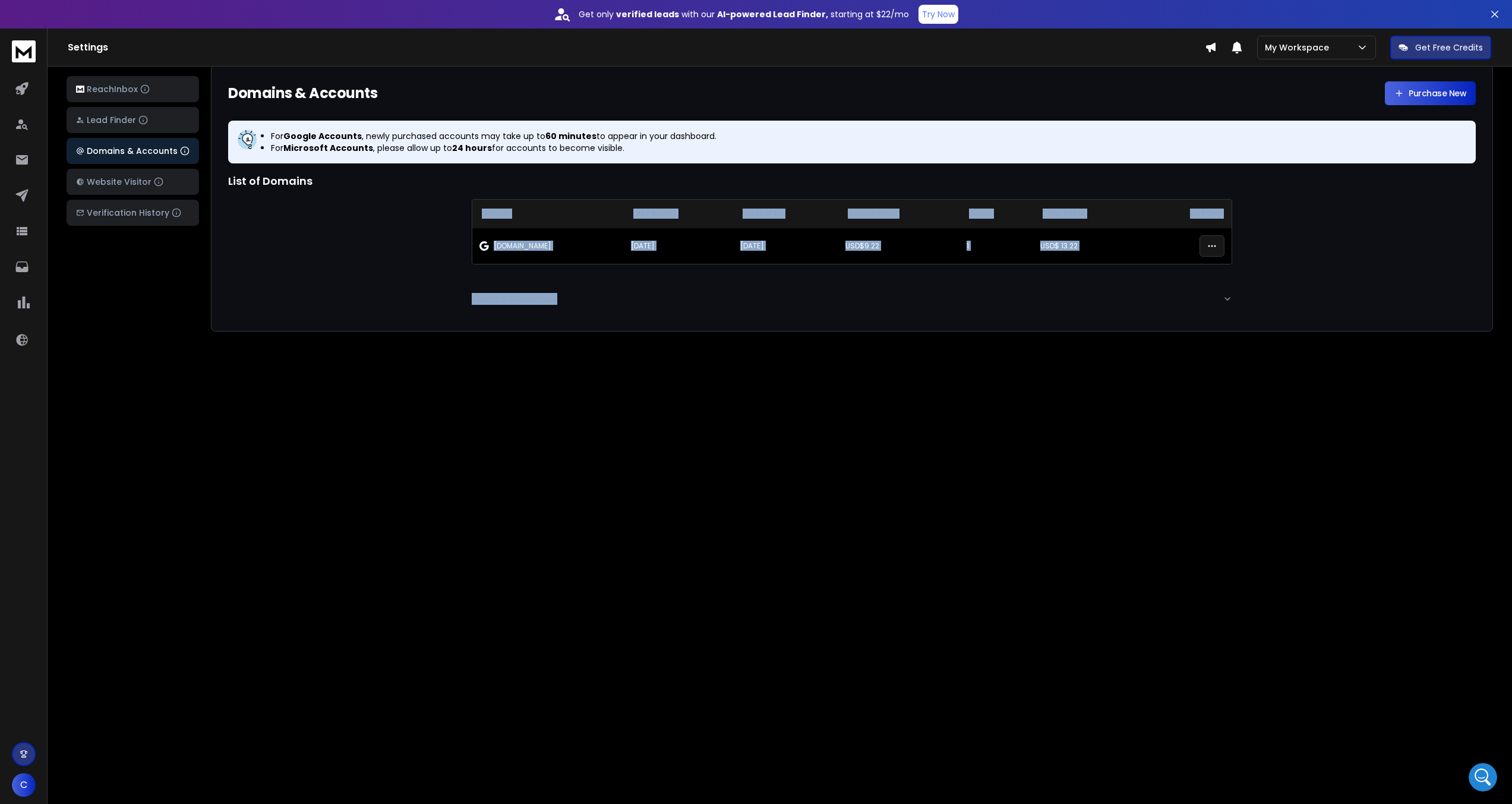
drag, startPoint x: 434, startPoint y: 208, endPoint x: 1283, endPoint y: 390, distance: 868.3
click at [1298, 373] on div "Domains & Accounts Purchase New For Google Accounts , newly purchased accounts …" at bounding box center [852, 369] width 1282 height 611
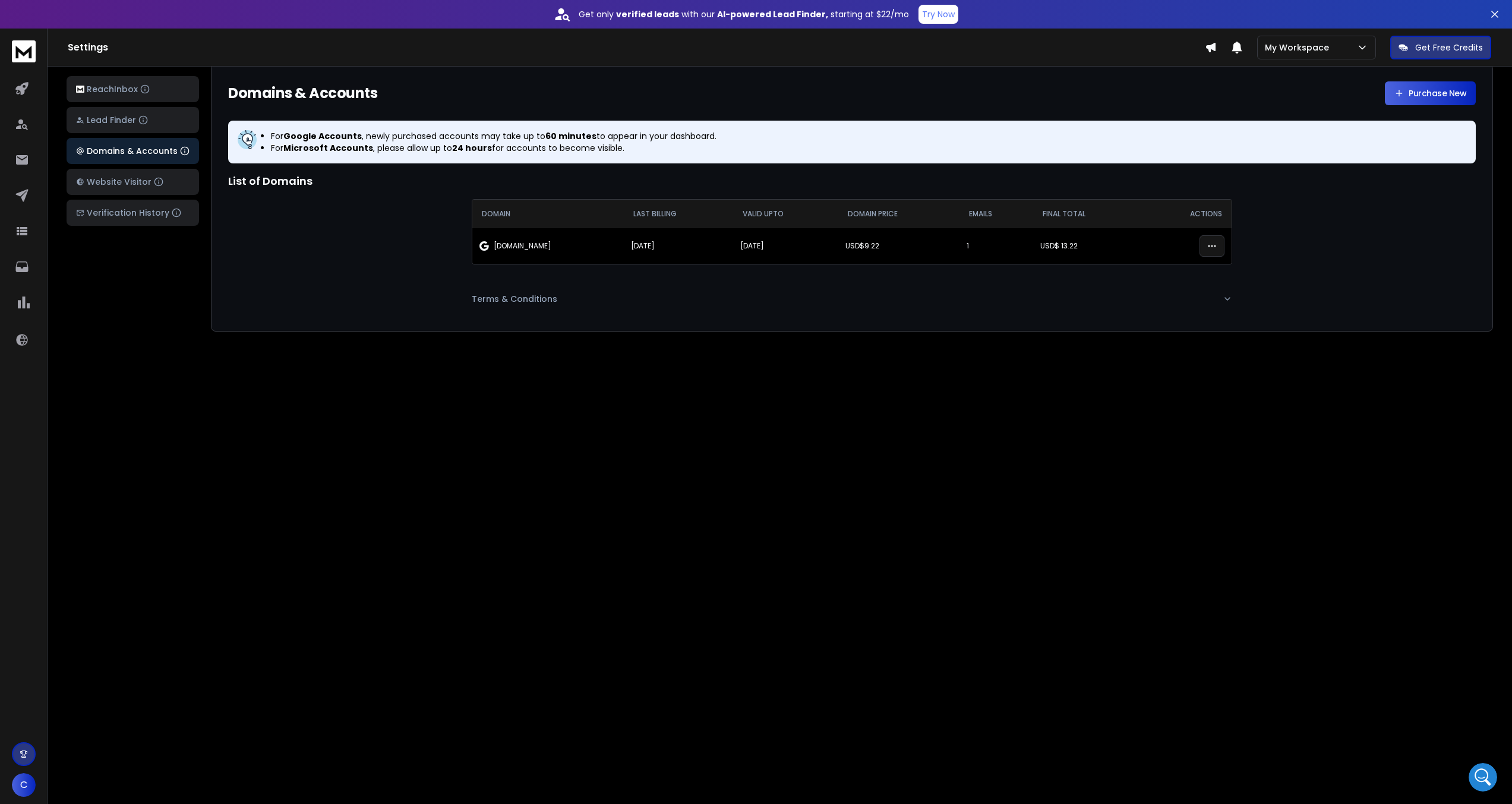
click at [1035, 437] on div "Domains & Accounts Purchase New For Google Accounts , newly purchased accounts …" at bounding box center [852, 369] width 1282 height 611
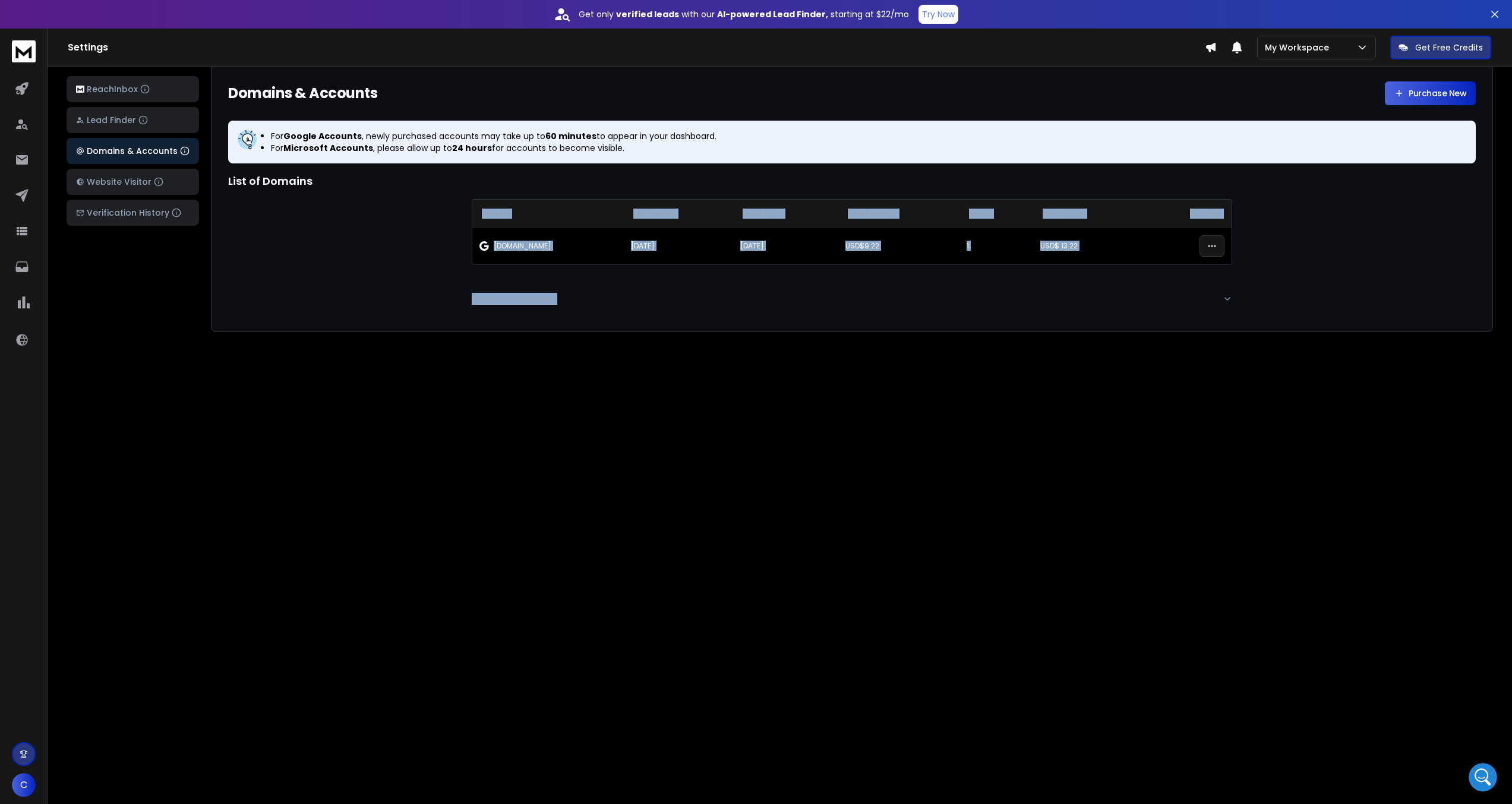
drag, startPoint x: 429, startPoint y: 242, endPoint x: 1338, endPoint y: 251, distance: 909.0
click at [1408, 328] on div "Domains & Accounts Purchase New For Google Accounts , newly purchased accounts …" at bounding box center [852, 197] width 1282 height 267
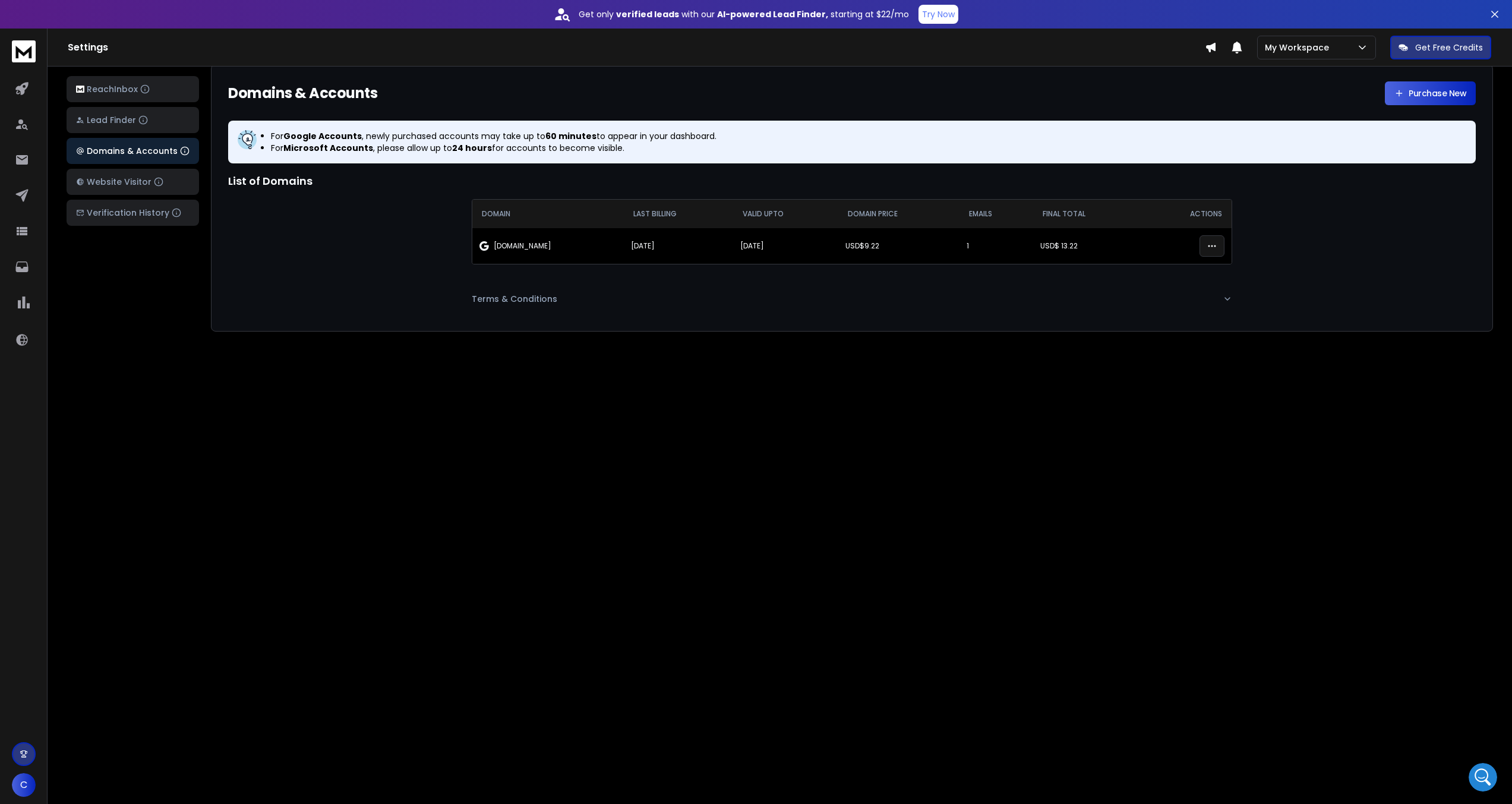
click at [1322, 242] on div "List of Domains Domain Last Billing Valid Upto Domain Price Emails Final Total …" at bounding box center [852, 243] width 1248 height 141
click at [20, 154] on icon at bounding box center [22, 160] width 14 height 14
click at [18, 161] on icon at bounding box center [21, 160] width 12 height 10
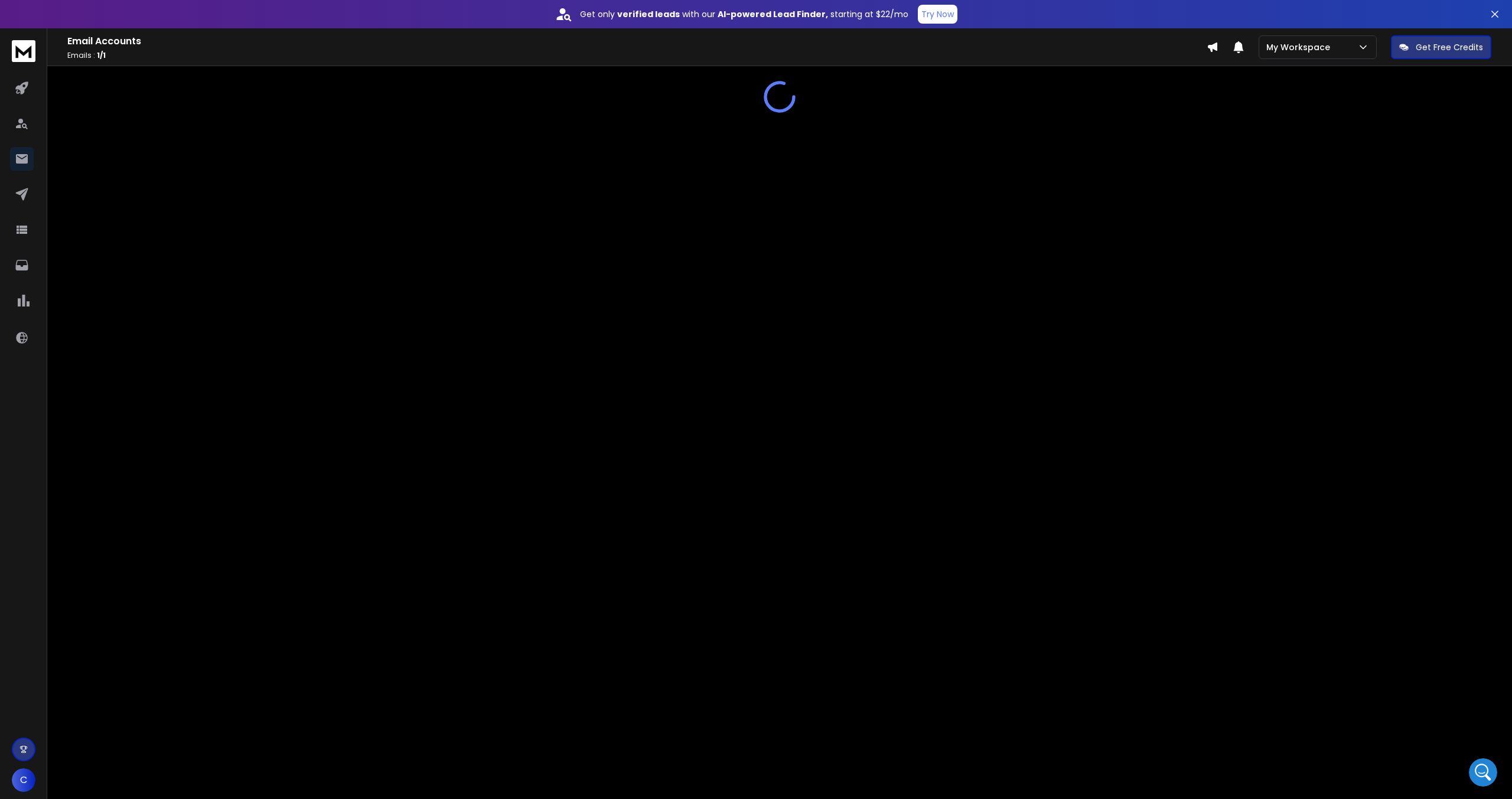
click at [20, 159] on icon at bounding box center [21, 159] width 11 height 10
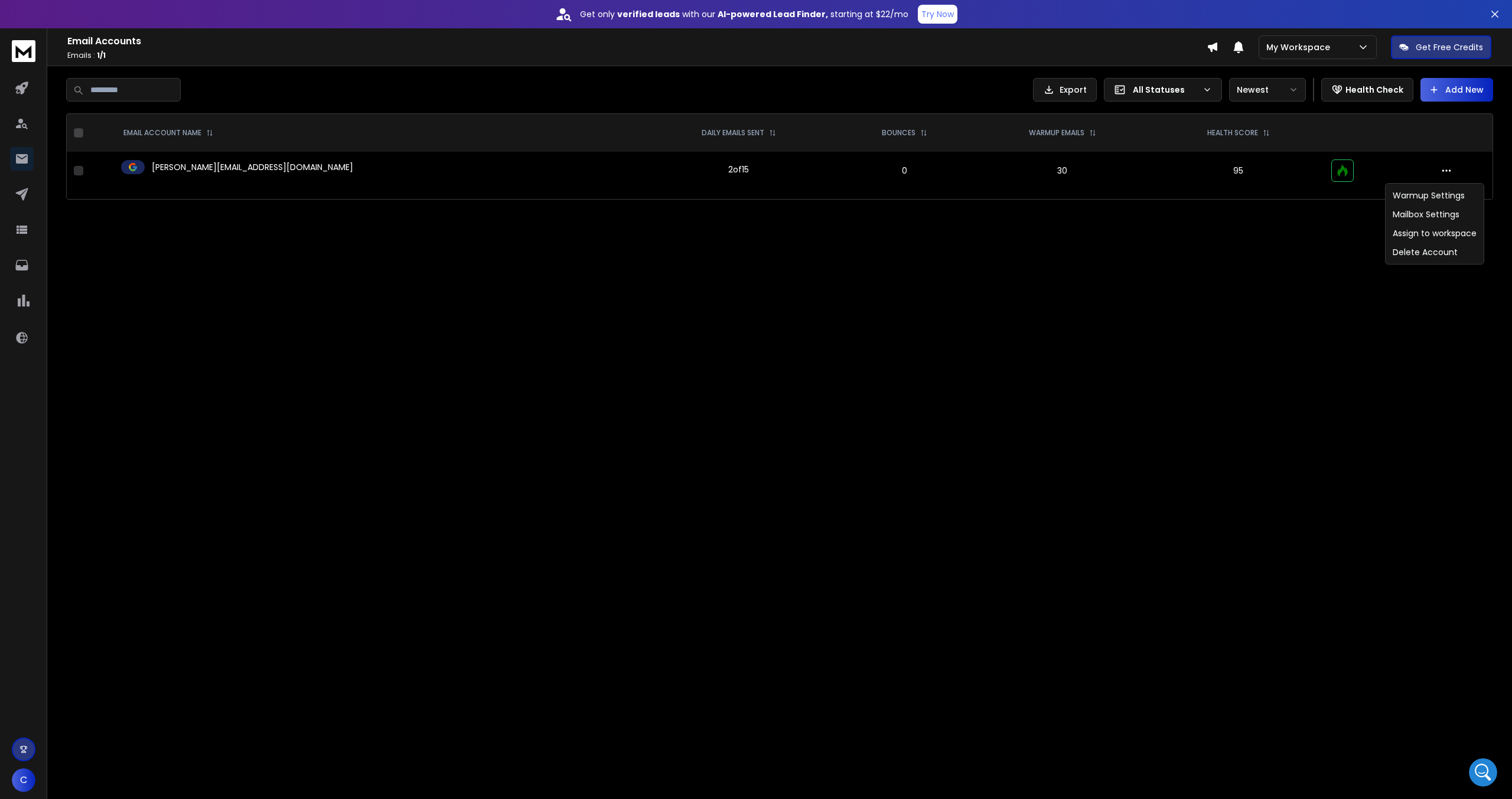
click at [1441, 169] on icon at bounding box center [1447, 170] width 11 height 11
click at [683, 287] on div "Get only verified leads with our AI-powered Lead Finder, starting at $22/mo Try…" at bounding box center [756, 400] width 1512 height 799
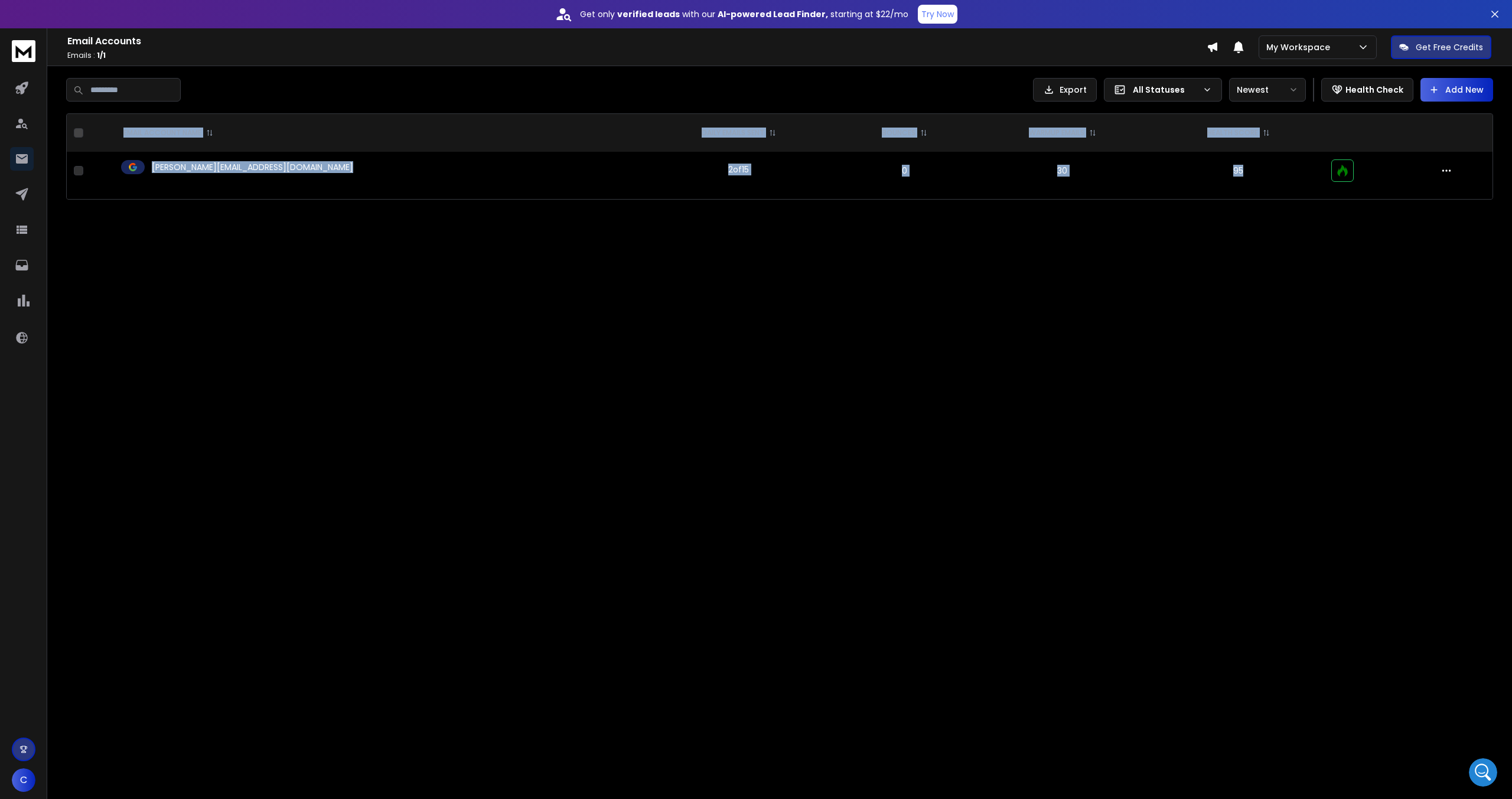
click at [683, 287] on div "Get only verified leads with our AI-powered Lead Finder, starting at $22/mo Try…" at bounding box center [756, 400] width 1512 height 799
click at [710, 291] on div "Get only verified leads with our AI-powered Lead Finder, starting at $22/mo Try…" at bounding box center [756, 400] width 1512 height 799
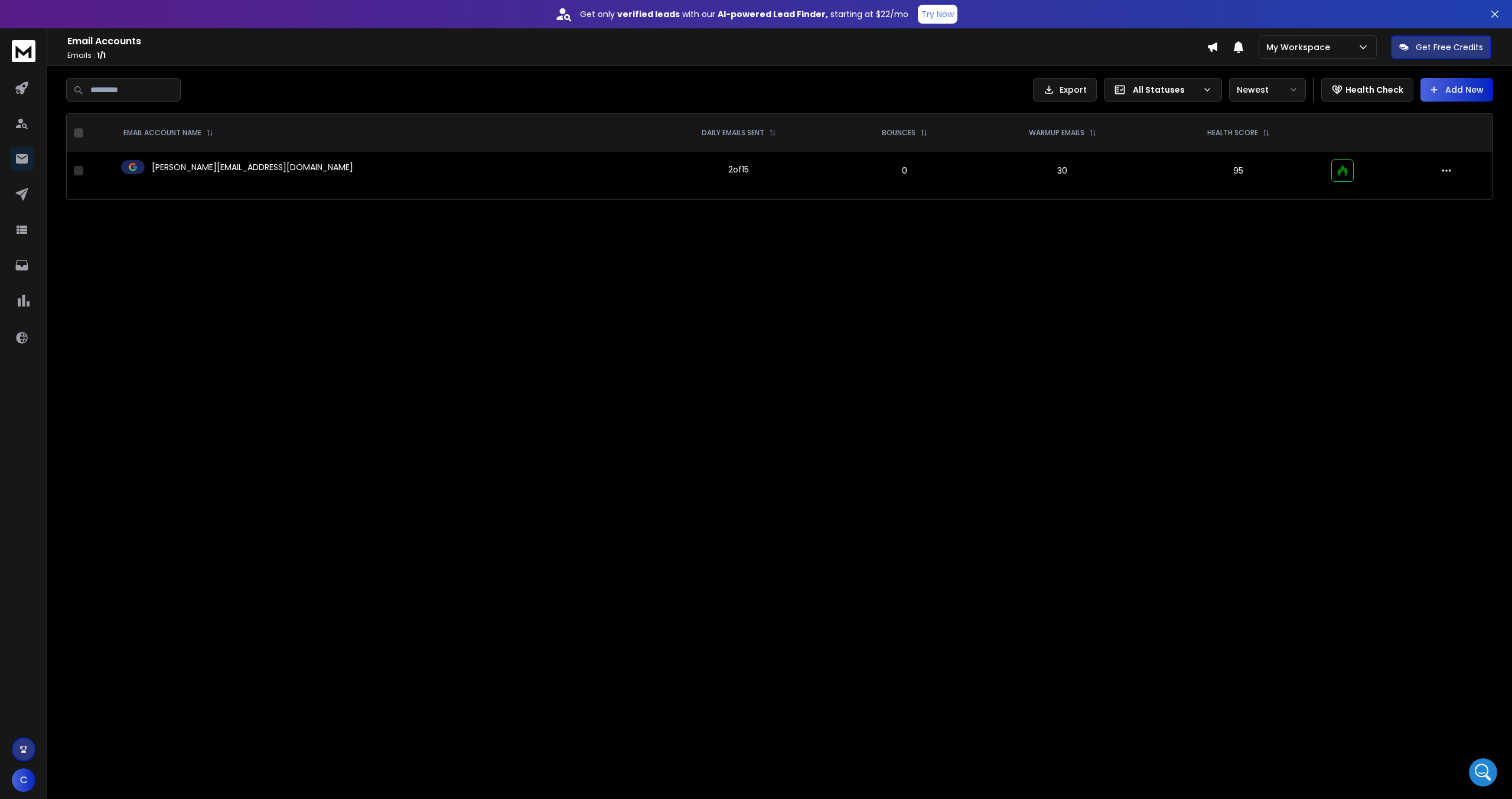
click at [863, 298] on div "Get only verified leads with our AI-powered Lead Finder, starting at $22/mo Try…" at bounding box center [756, 400] width 1512 height 799
